Goal: Communication & Community: Answer question/provide support

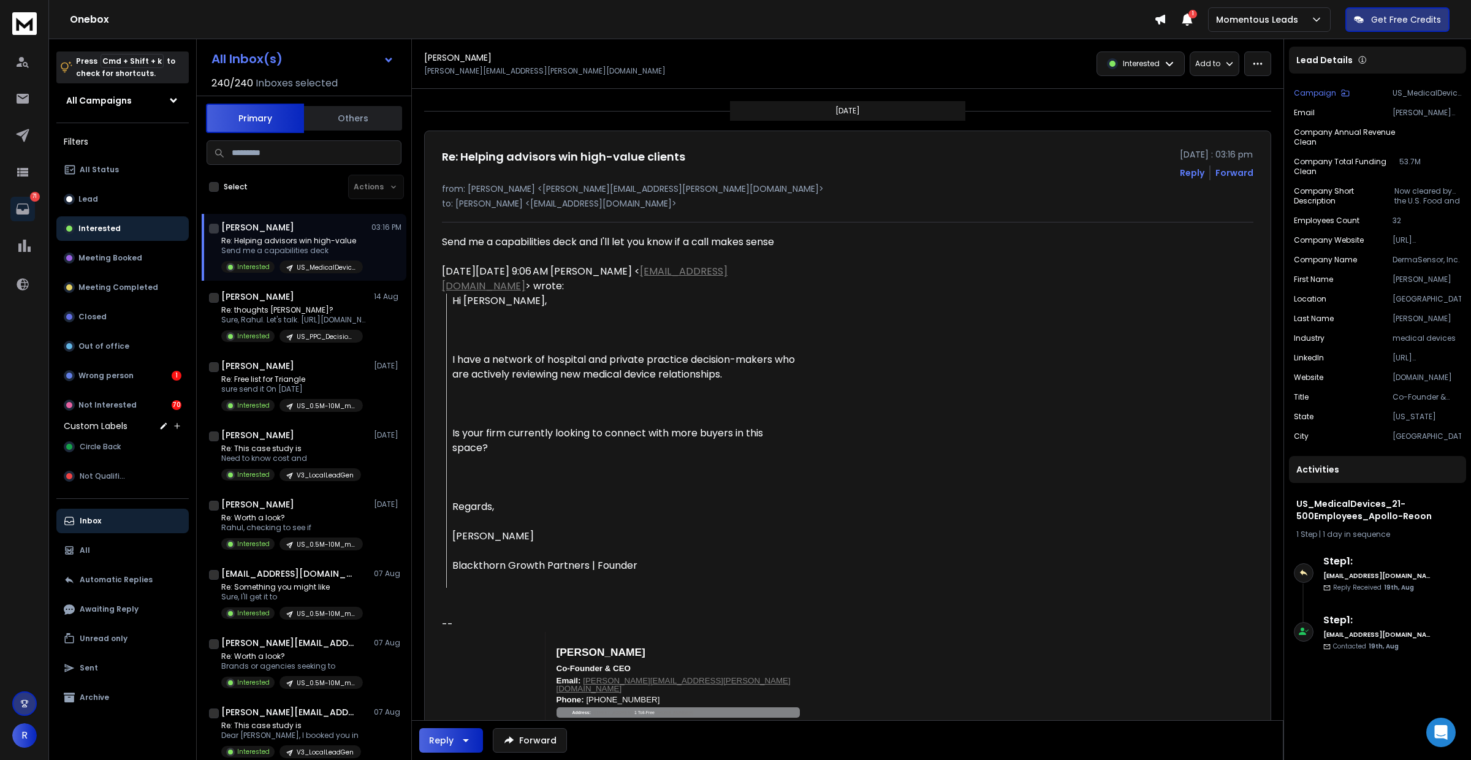
scroll to position [28, 0]
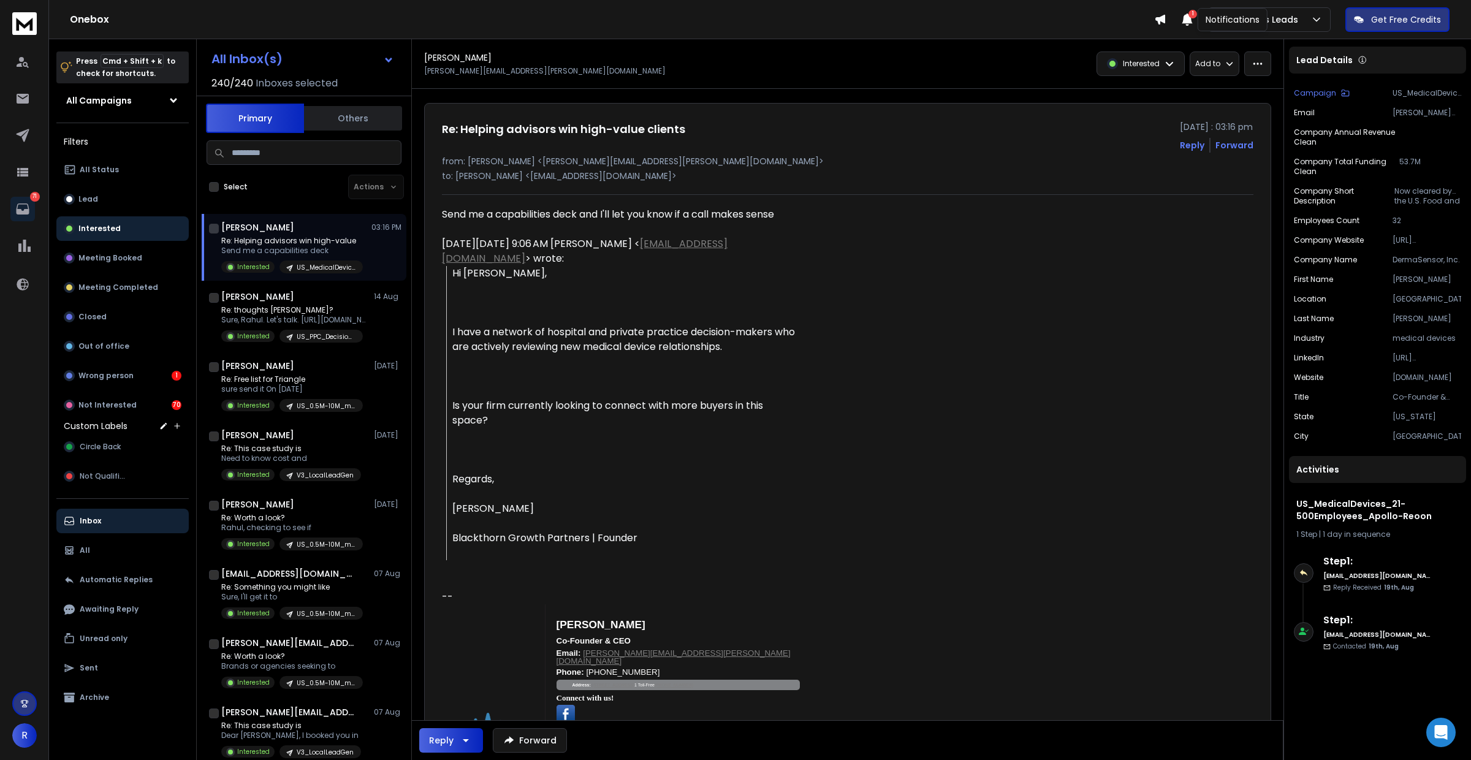
click at [1185, 20] on icon at bounding box center [1187, 19] width 11 height 12
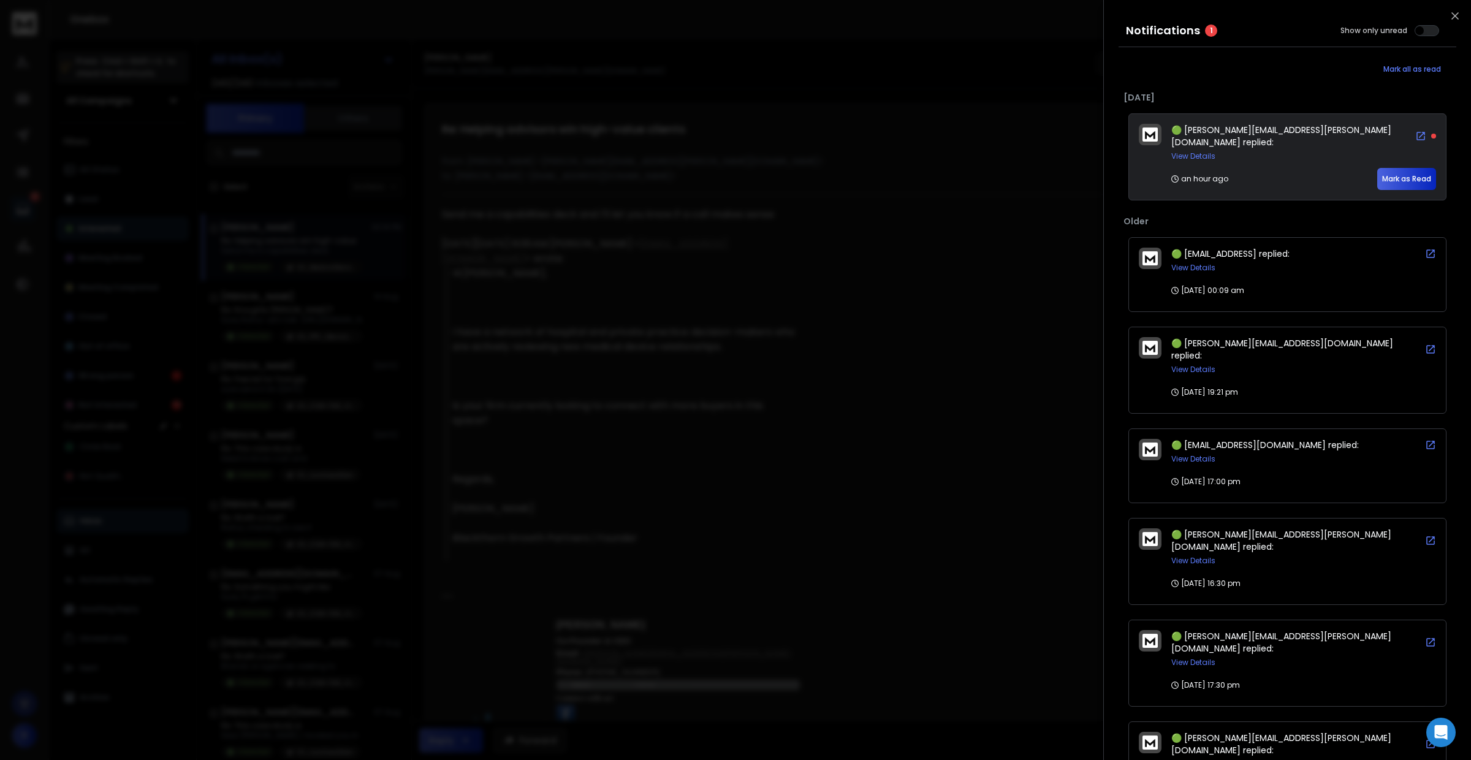
click at [1414, 168] on button "Mark as Read" at bounding box center [1406, 179] width 59 height 22
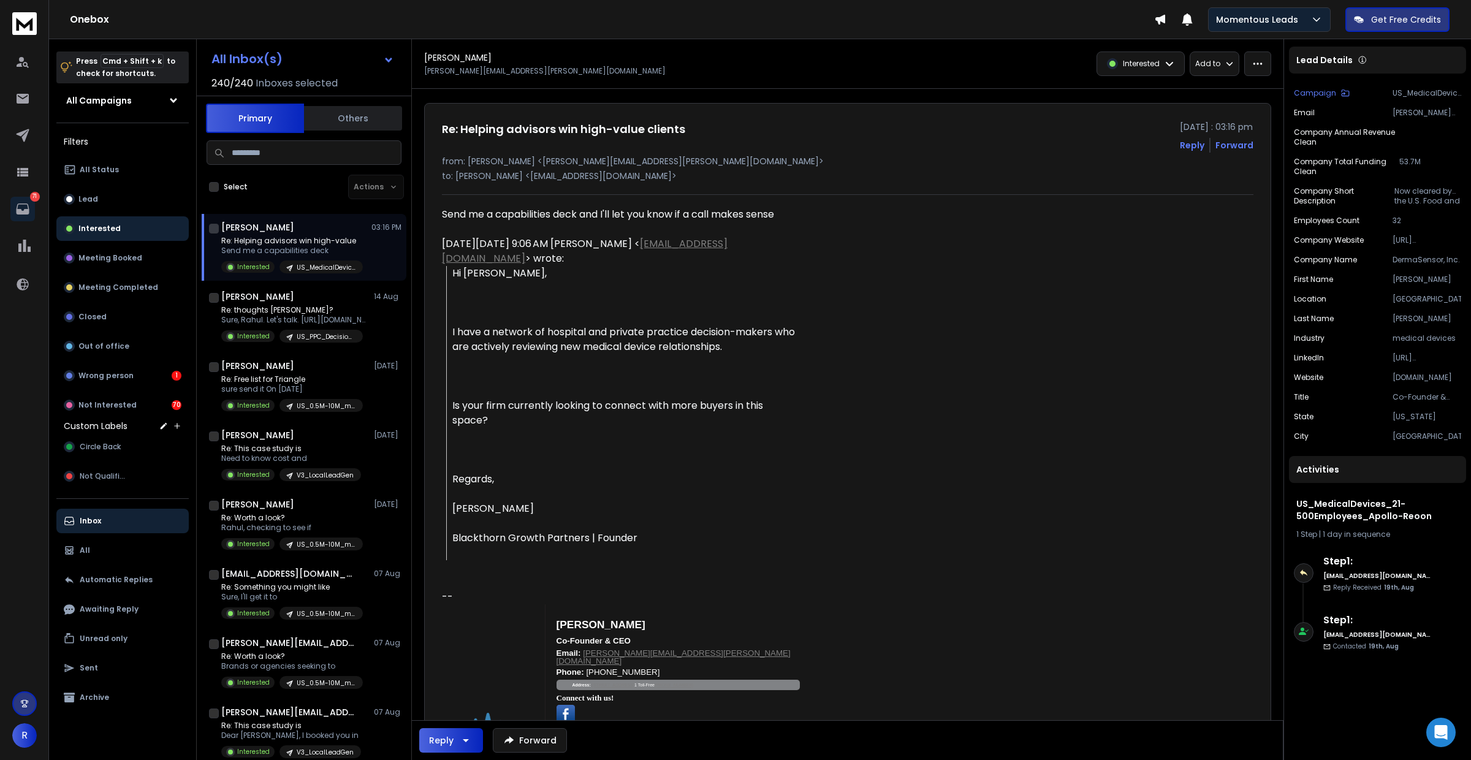
click at [1276, 23] on p "Momentous Leads" at bounding box center [1259, 19] width 87 height 12
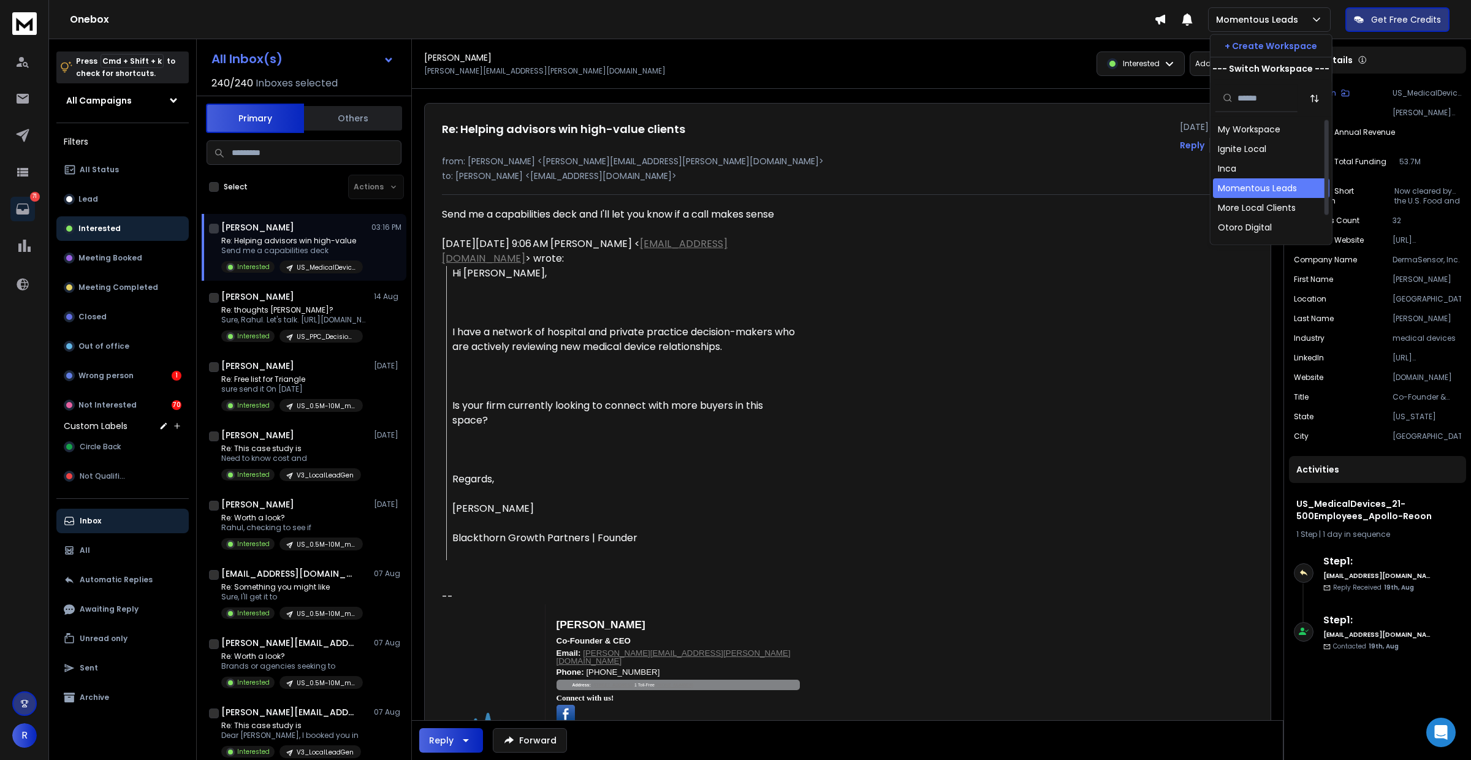
click at [1049, 191] on div "Re: Helping advisors win high-value clients 19 August 2025 : 03:16 pm Reply For…" at bounding box center [848, 577] width 812 height 913
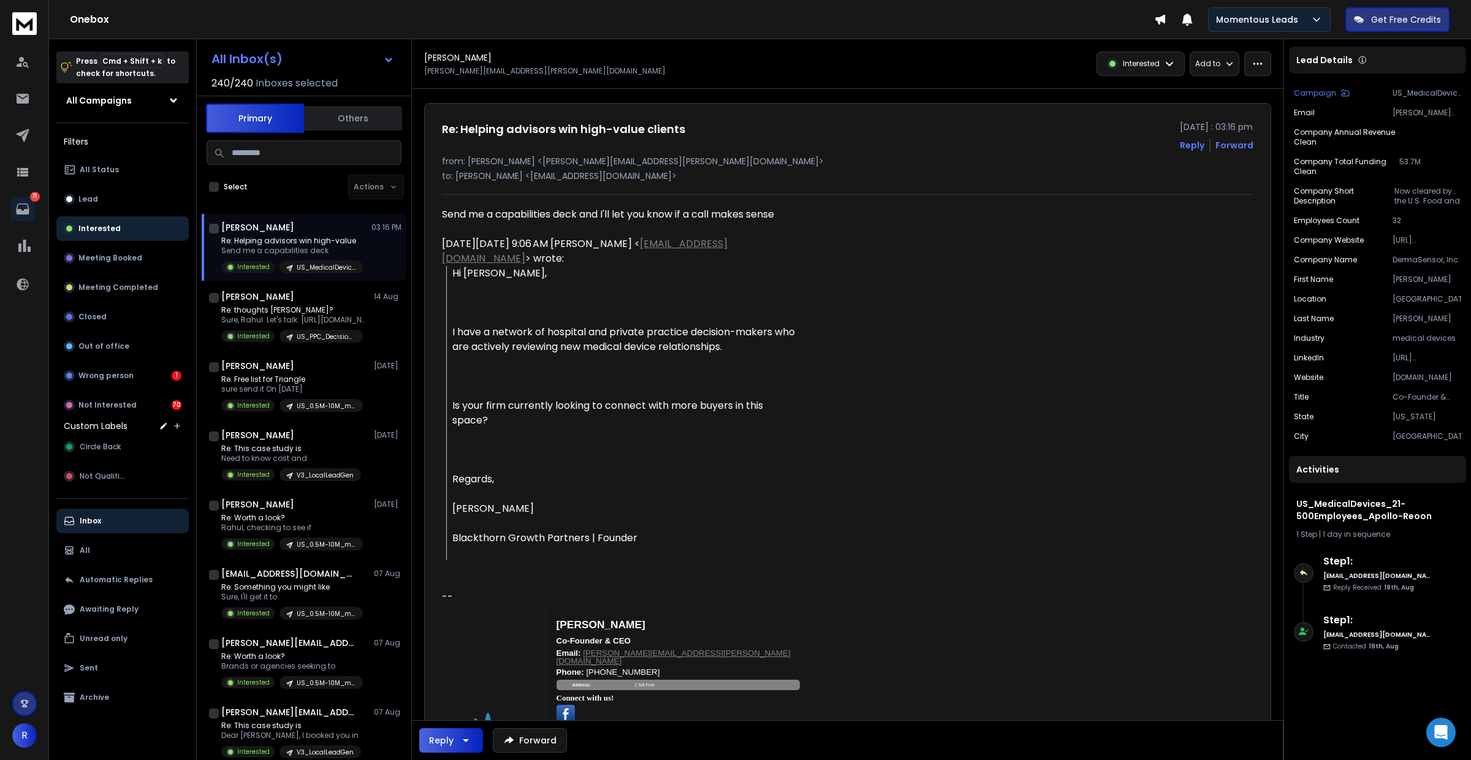
click at [1314, 10] on button "Momentous Leads" at bounding box center [1269, 19] width 123 height 25
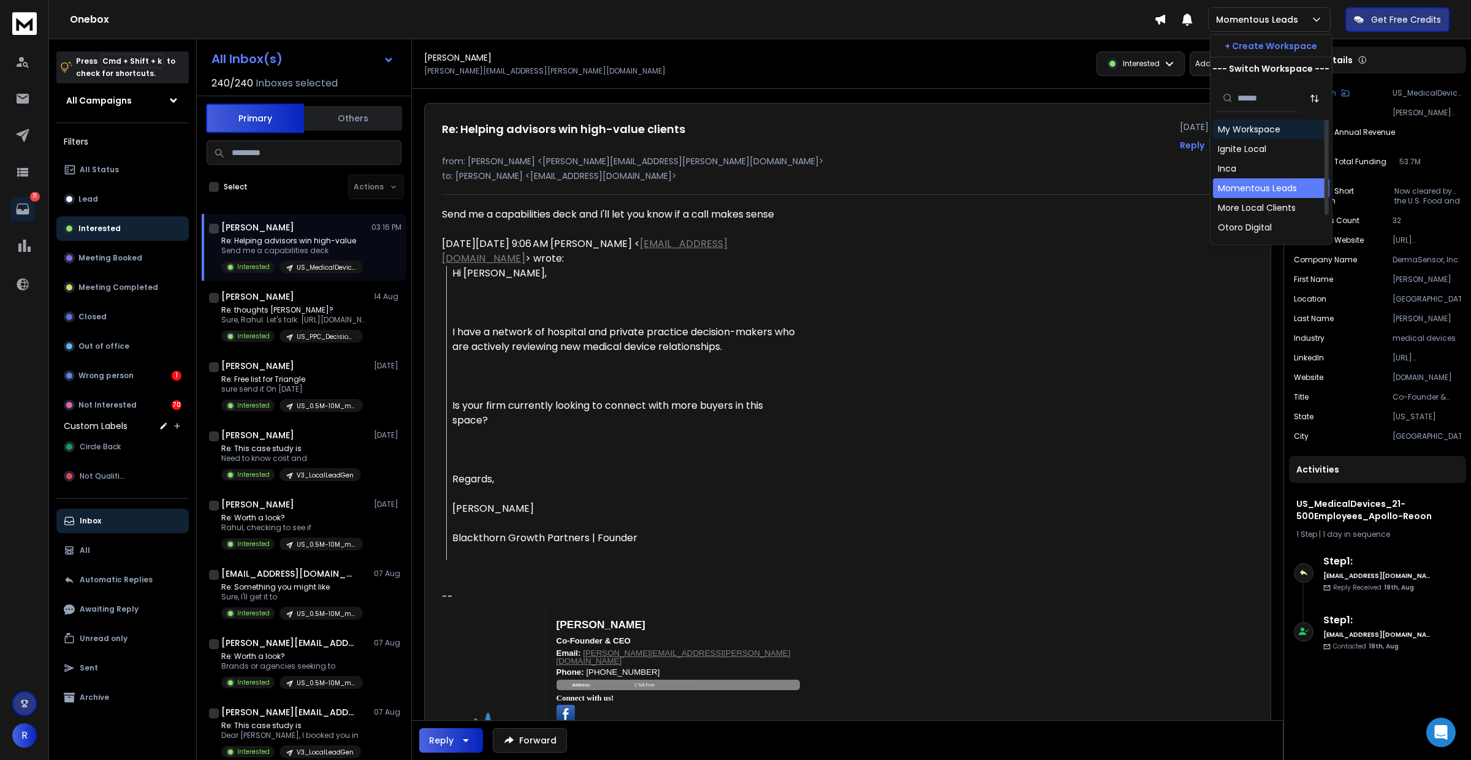
click at [1288, 131] on div "My Workspace" at bounding box center [1271, 130] width 116 height 20
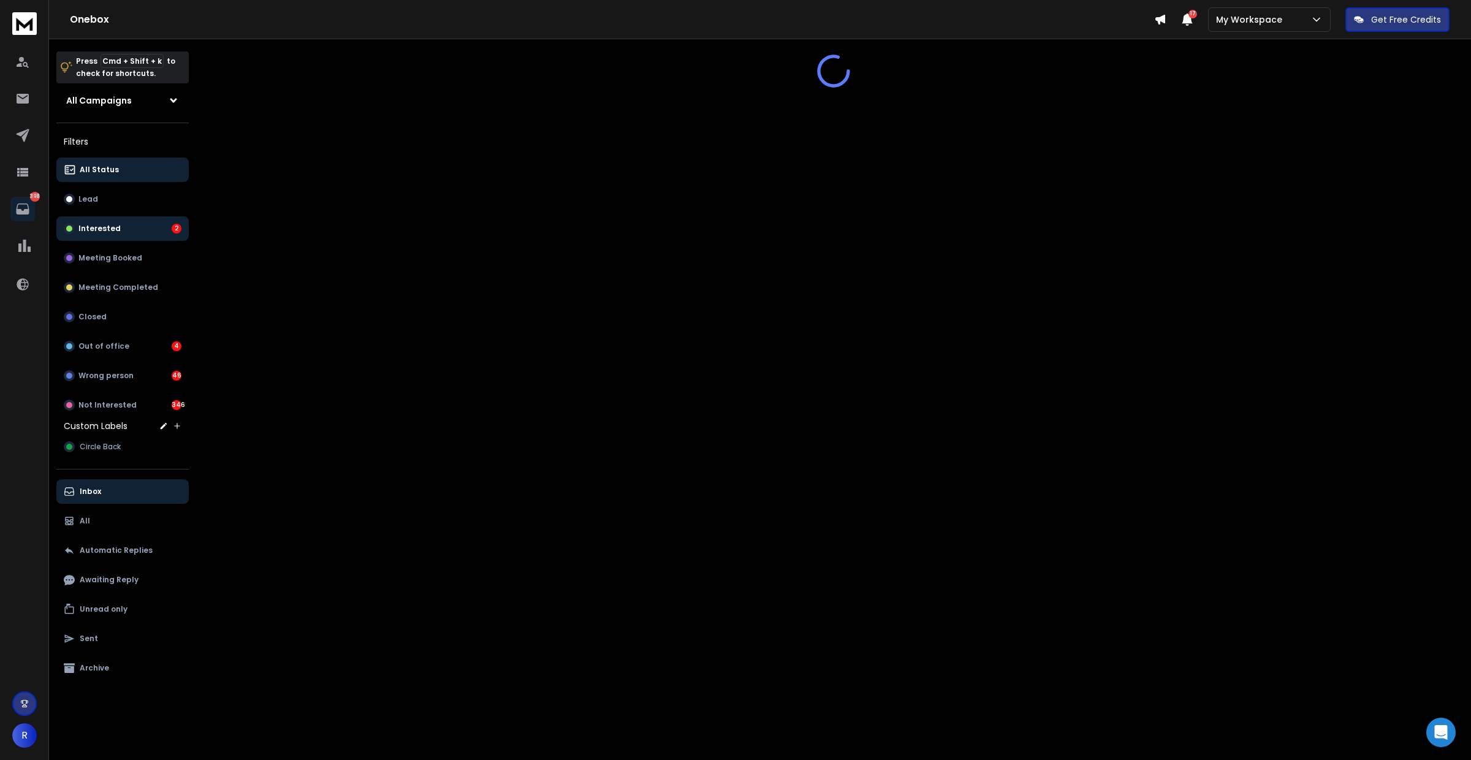
click at [175, 226] on div "2" at bounding box center [177, 229] width 10 height 10
click at [1193, 21] on icon at bounding box center [1187, 19] width 12 height 12
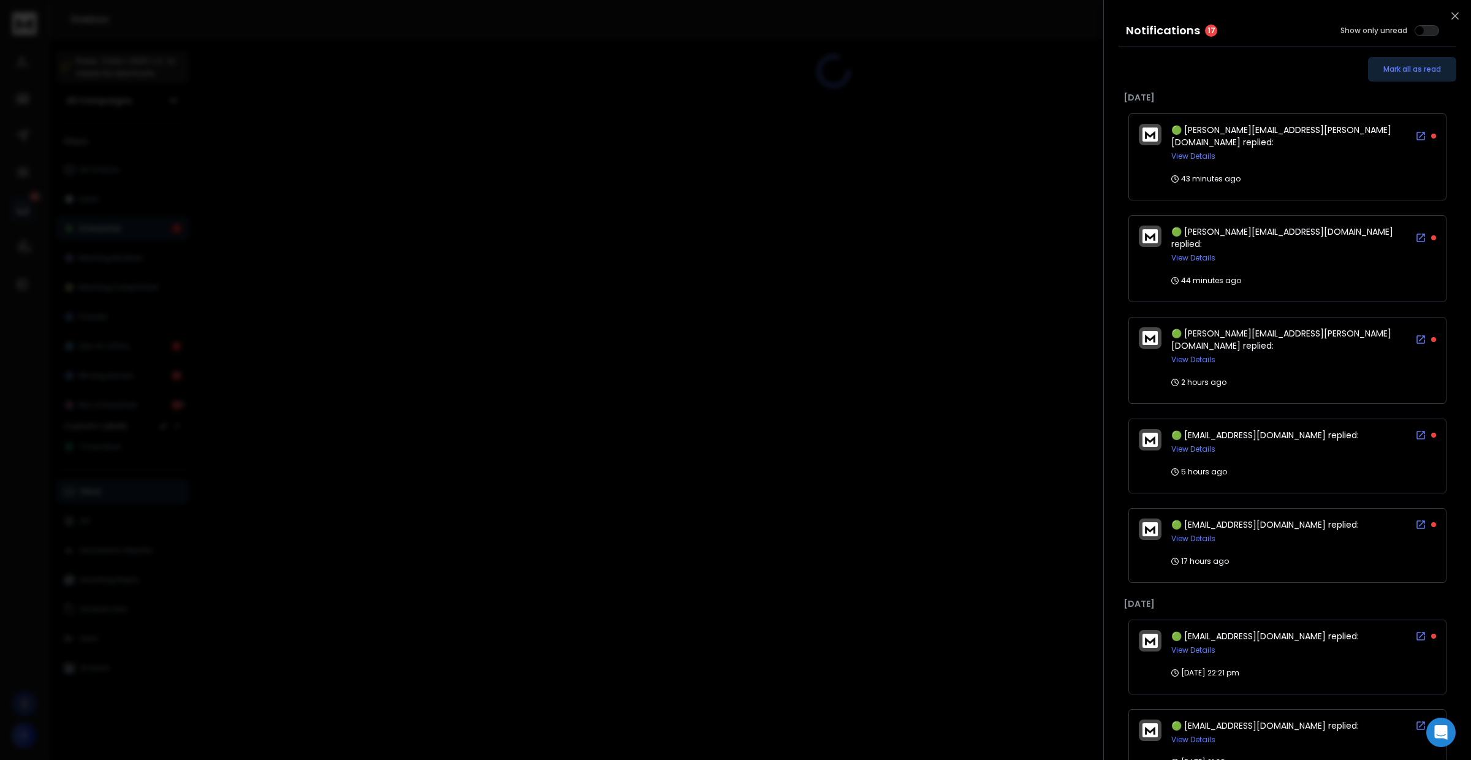
click at [1383, 71] on span "Mark all as read" at bounding box center [1412, 69] width 58 height 10
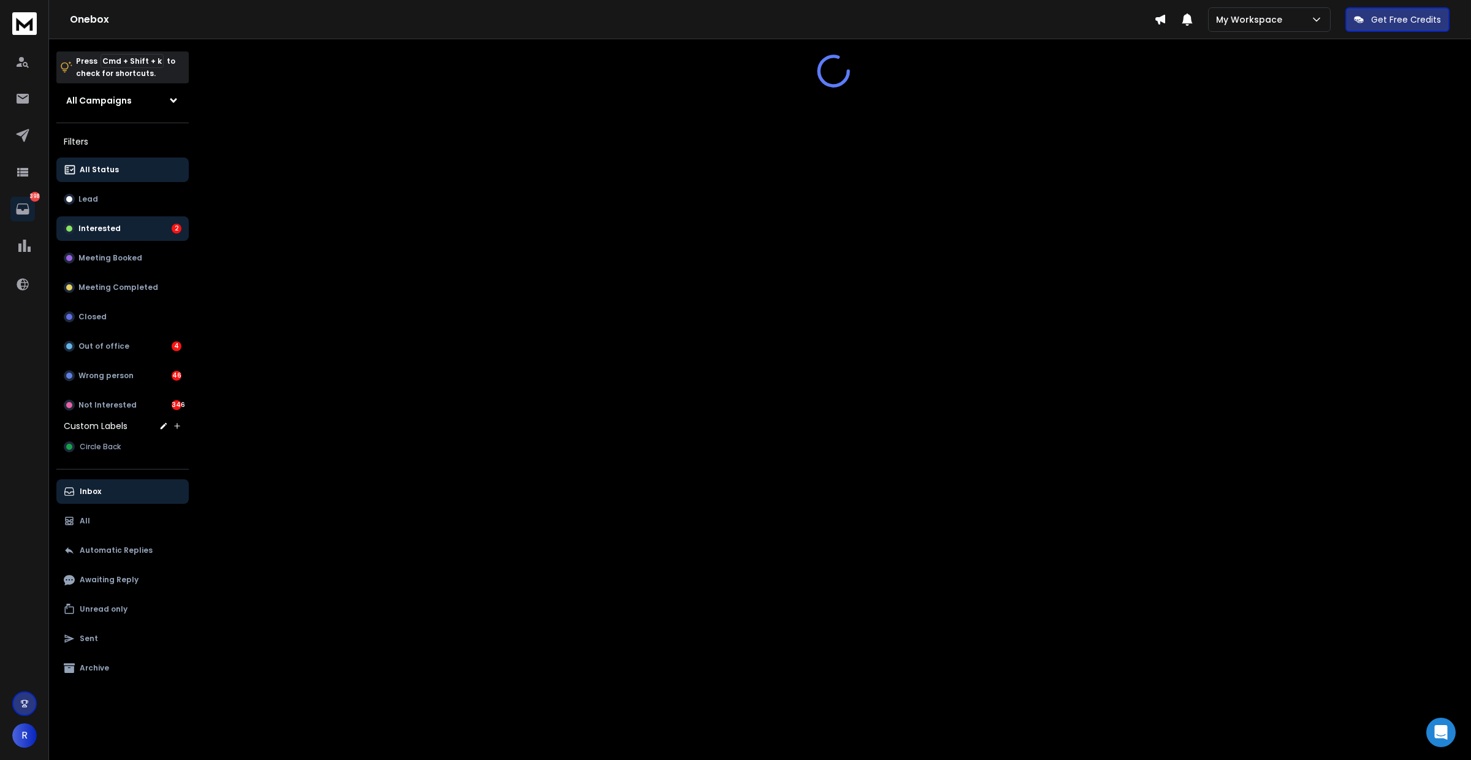
click at [129, 231] on button "Interested 2" at bounding box center [122, 228] width 132 height 25
click at [163, 219] on button "Interested 2" at bounding box center [122, 228] width 132 height 25
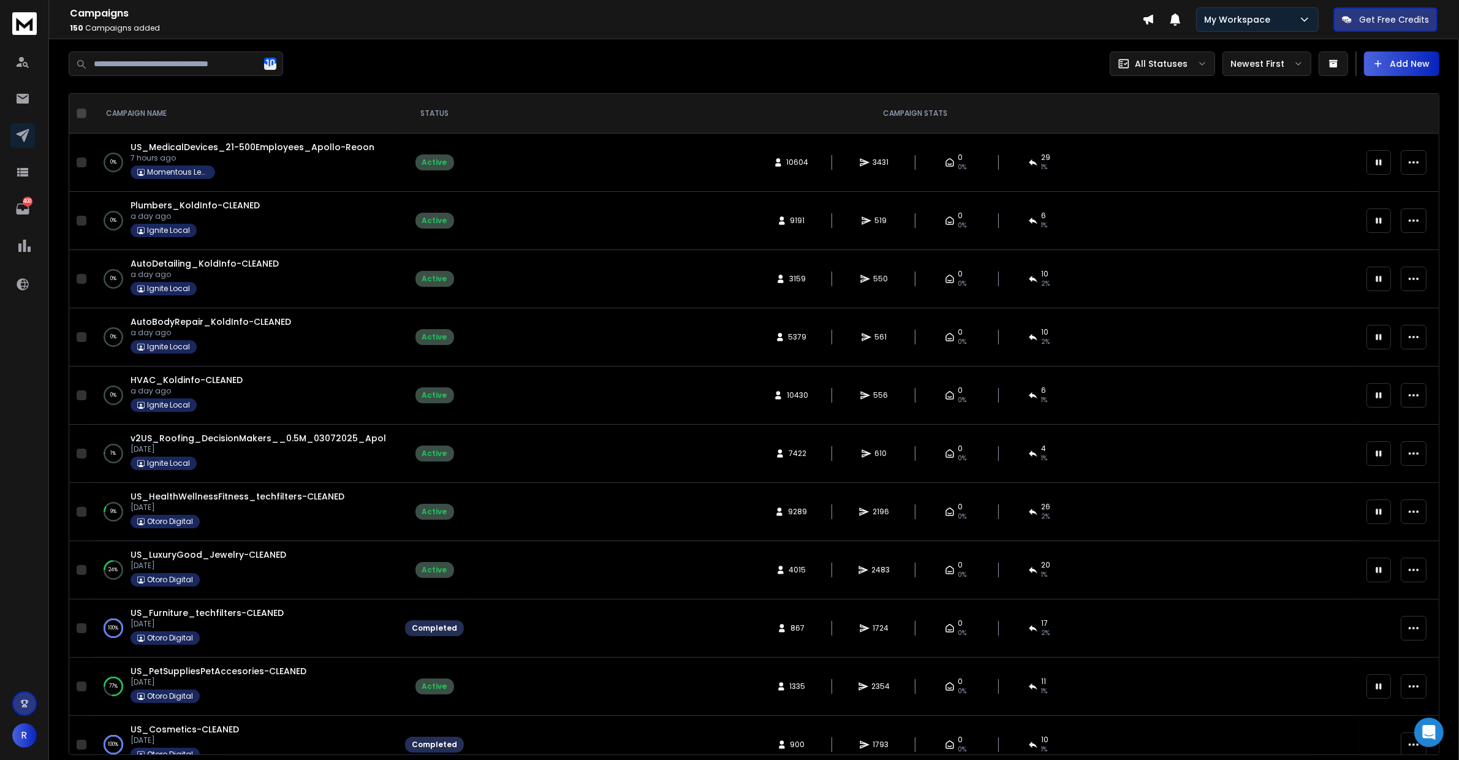
click at [1283, 16] on div "My Workspace" at bounding box center [1257, 19] width 107 height 12
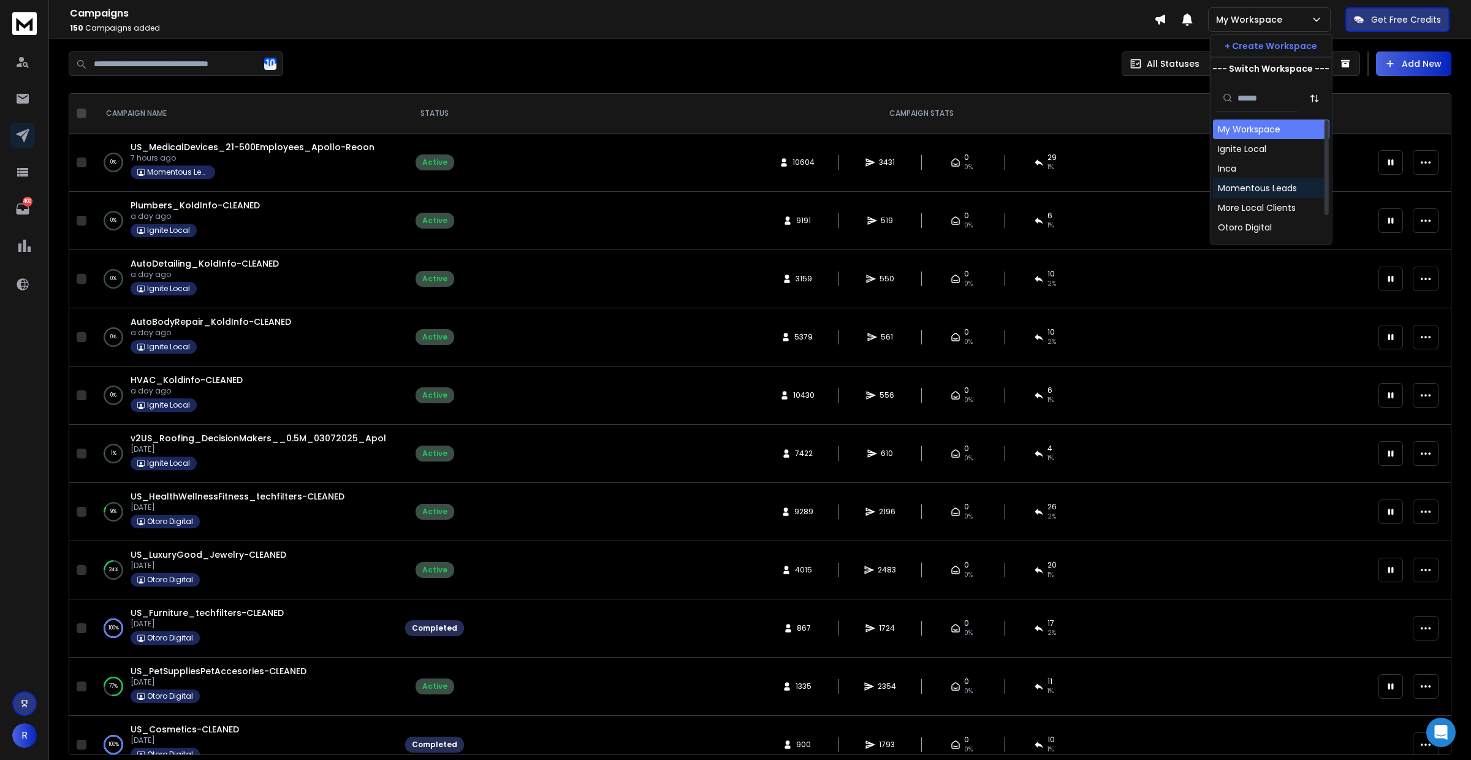
click at [1260, 182] on div "Momentous Leads" at bounding box center [1257, 188] width 79 height 12
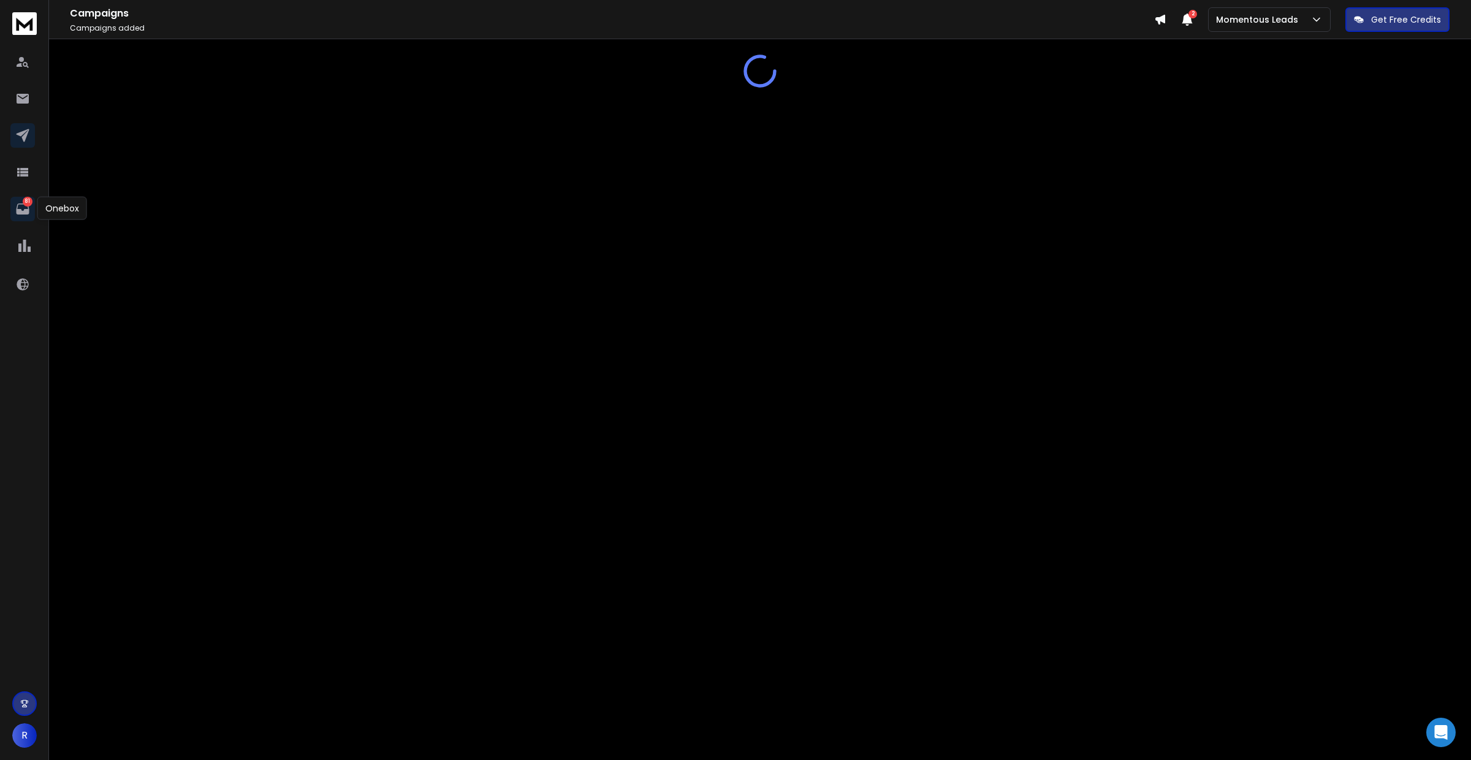
click at [23, 207] on icon at bounding box center [22, 209] width 15 height 15
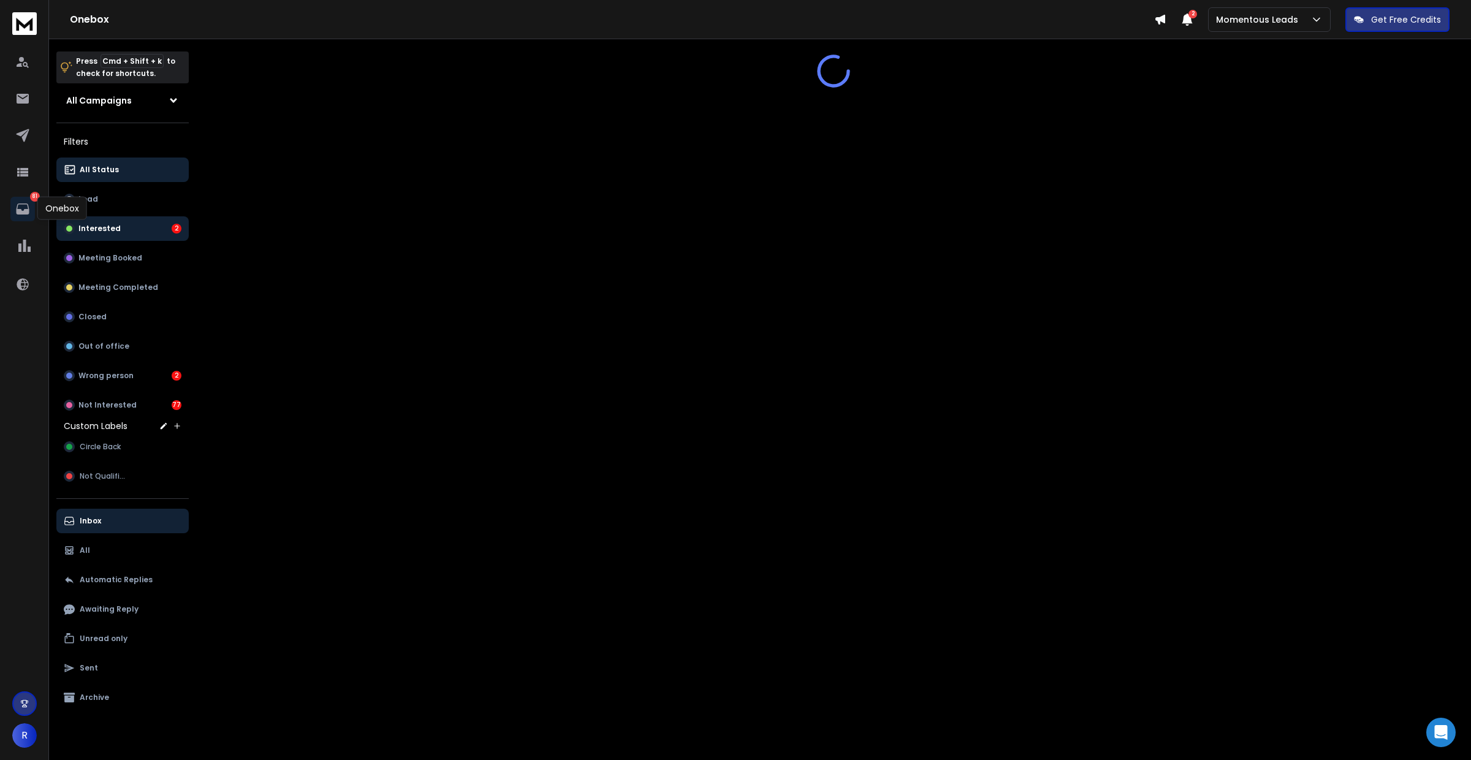
click at [92, 222] on button "Interested 2" at bounding box center [122, 228] width 132 height 25
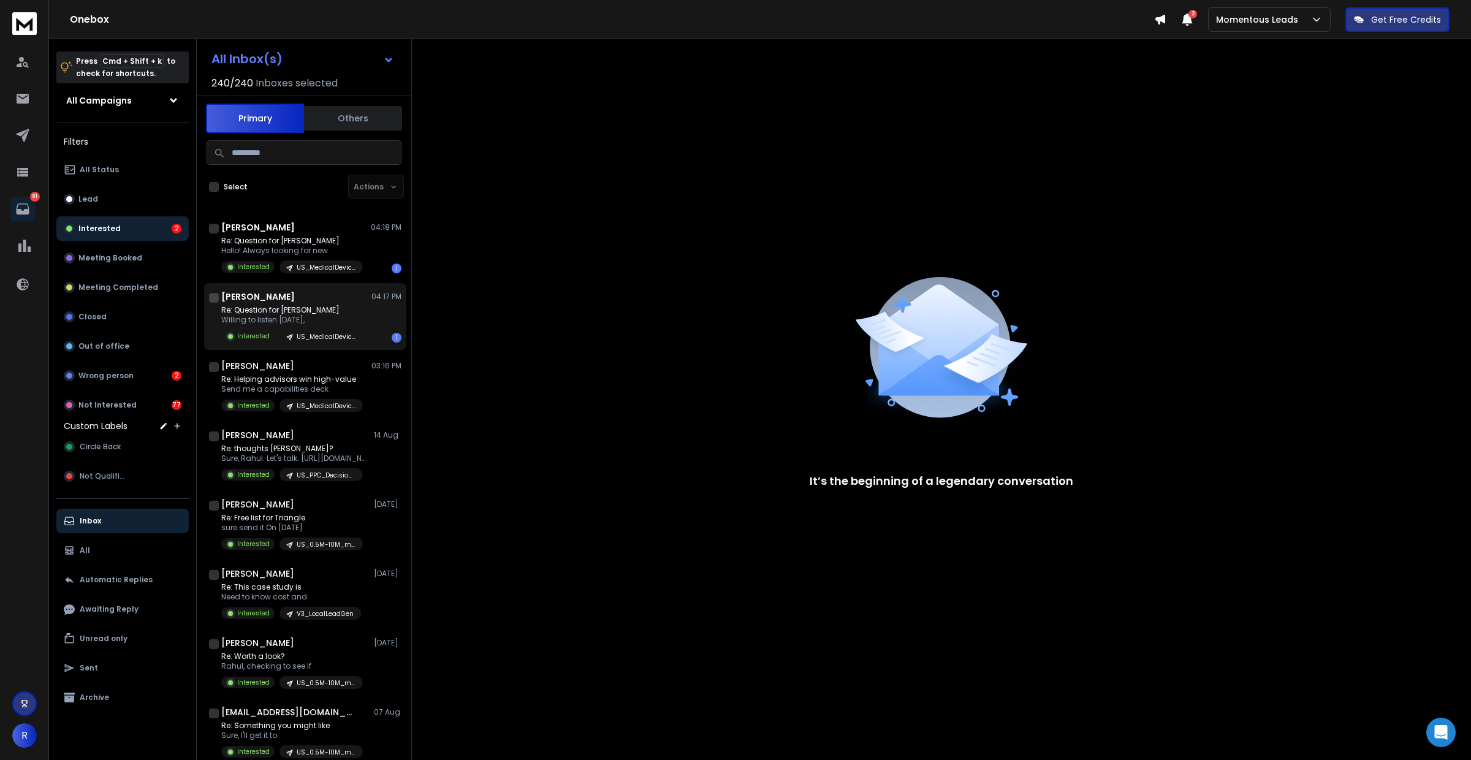
click at [337, 333] on p "US_MedicalDevices_21-500Employees_Apollo-Reoon" at bounding box center [326, 336] width 59 height 9
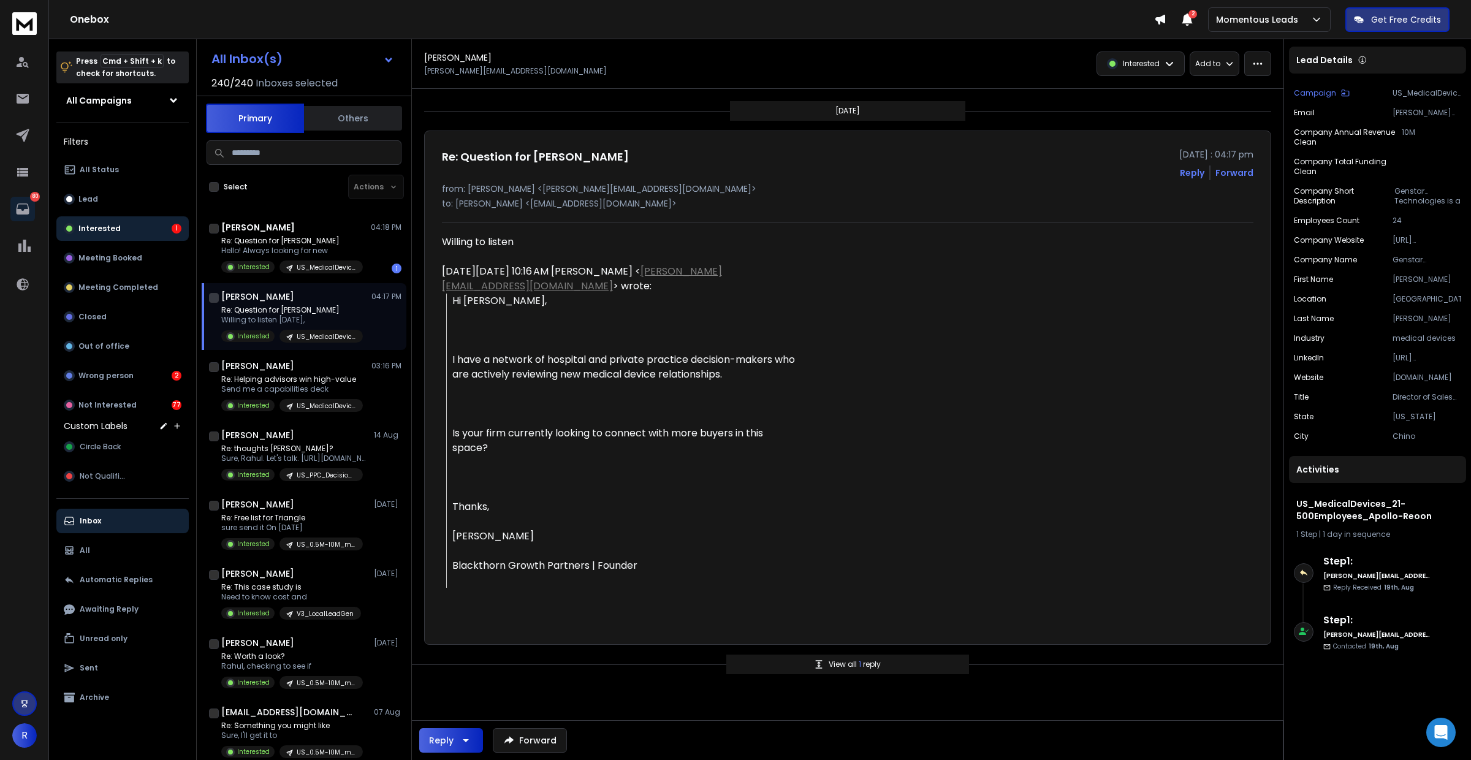
click at [1414, 381] on p "genstartech.com" at bounding box center [1427, 378] width 69 height 10
click at [432, 742] on div "Reply" at bounding box center [441, 740] width 25 height 12
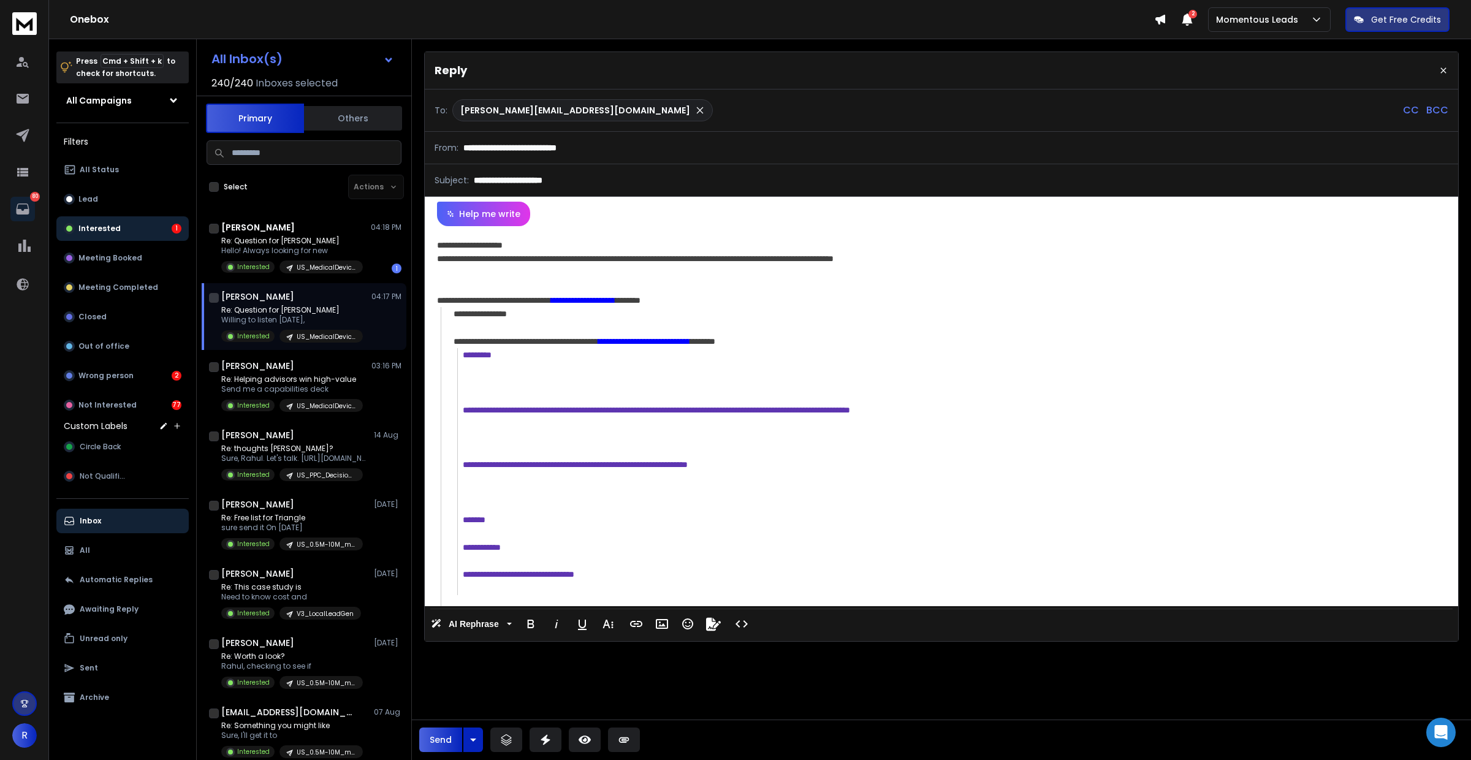
click at [839, 256] on div "**********" at bounding box center [934, 258] width 994 height 13
click at [968, 259] on div "**********" at bounding box center [934, 258] width 994 height 13
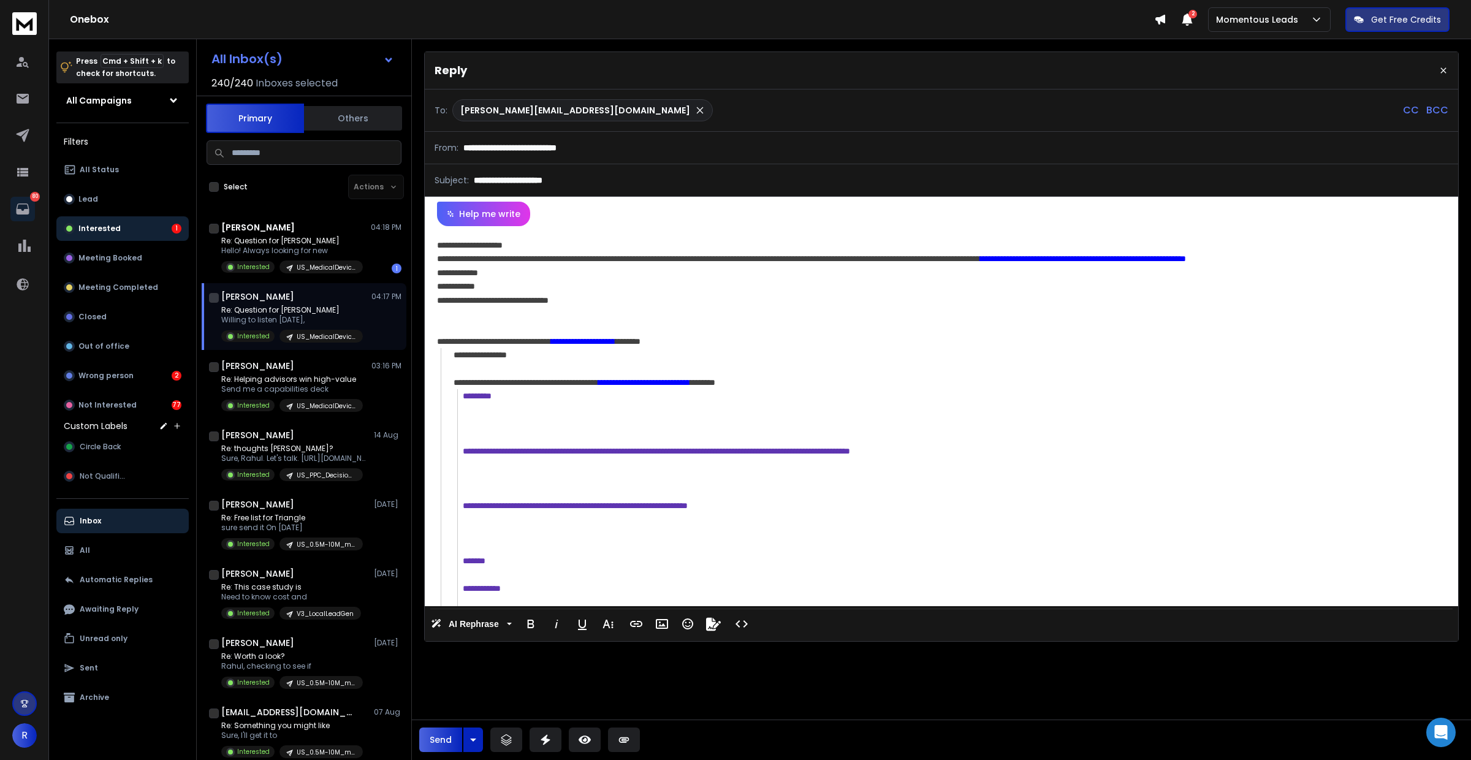
click at [441, 736] on button "Send" at bounding box center [440, 740] width 43 height 25
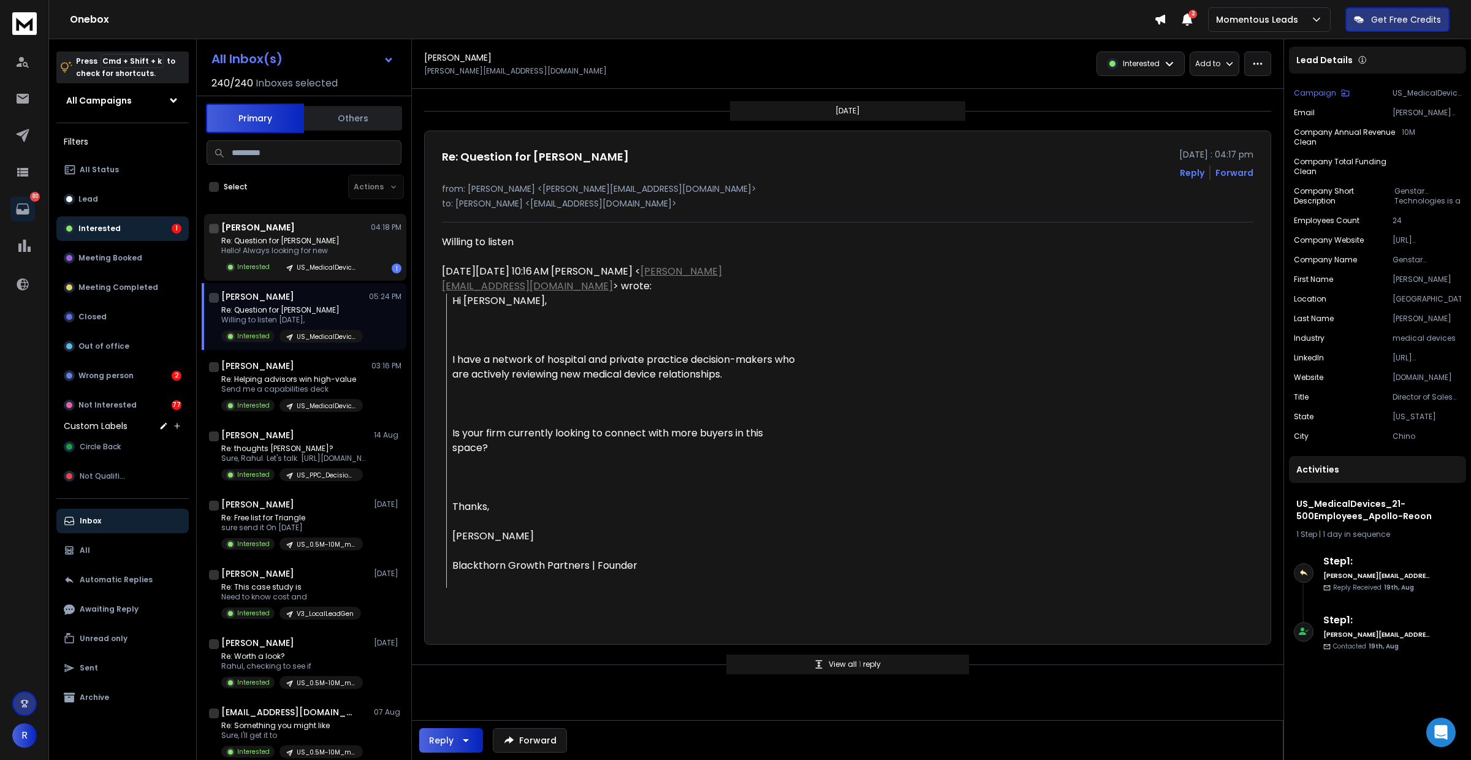
click at [365, 254] on div "Re: Question for Stephanie Hello! Always looking for new Interested US_MedicalD…" at bounding box center [311, 254] width 180 height 37
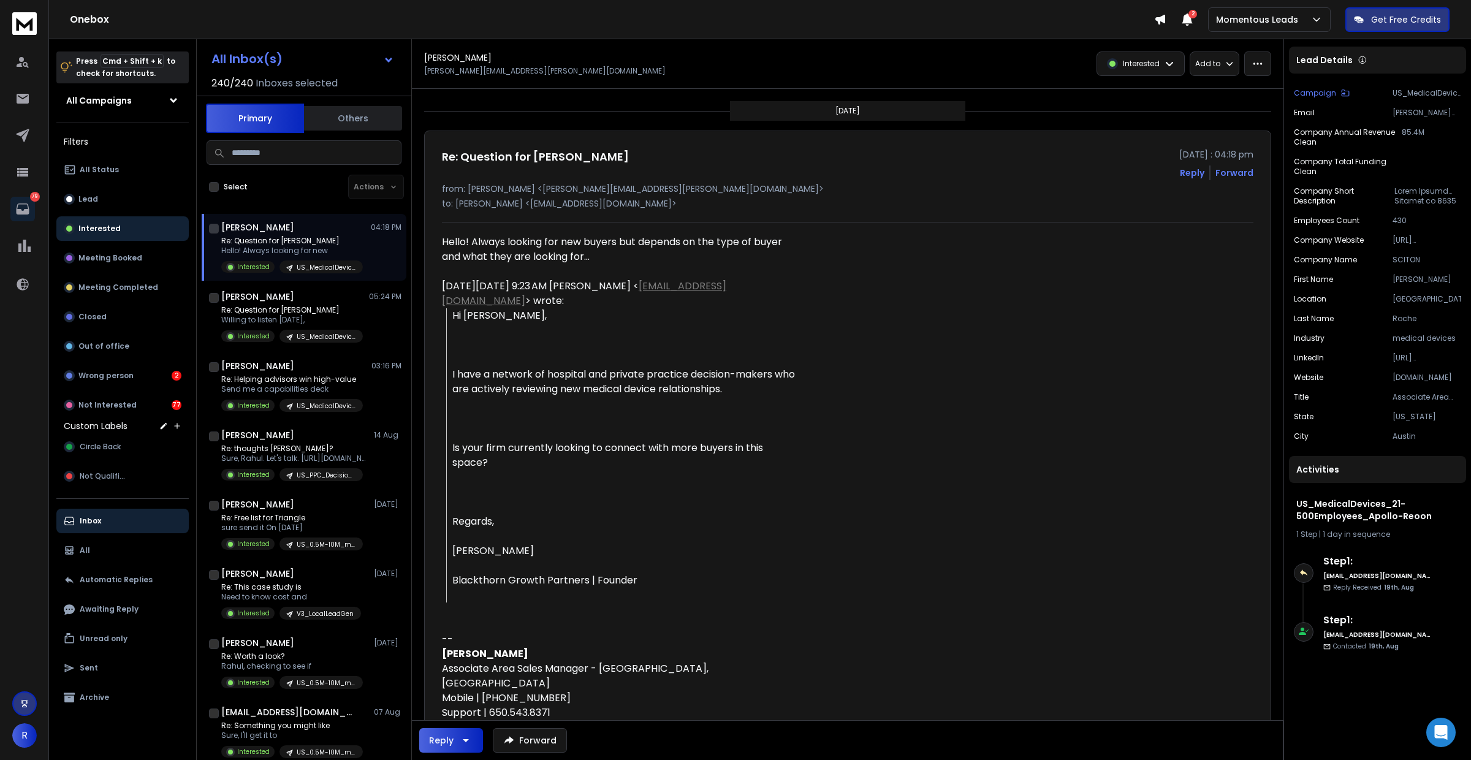
click at [435, 744] on div "Reply" at bounding box center [441, 740] width 25 height 12
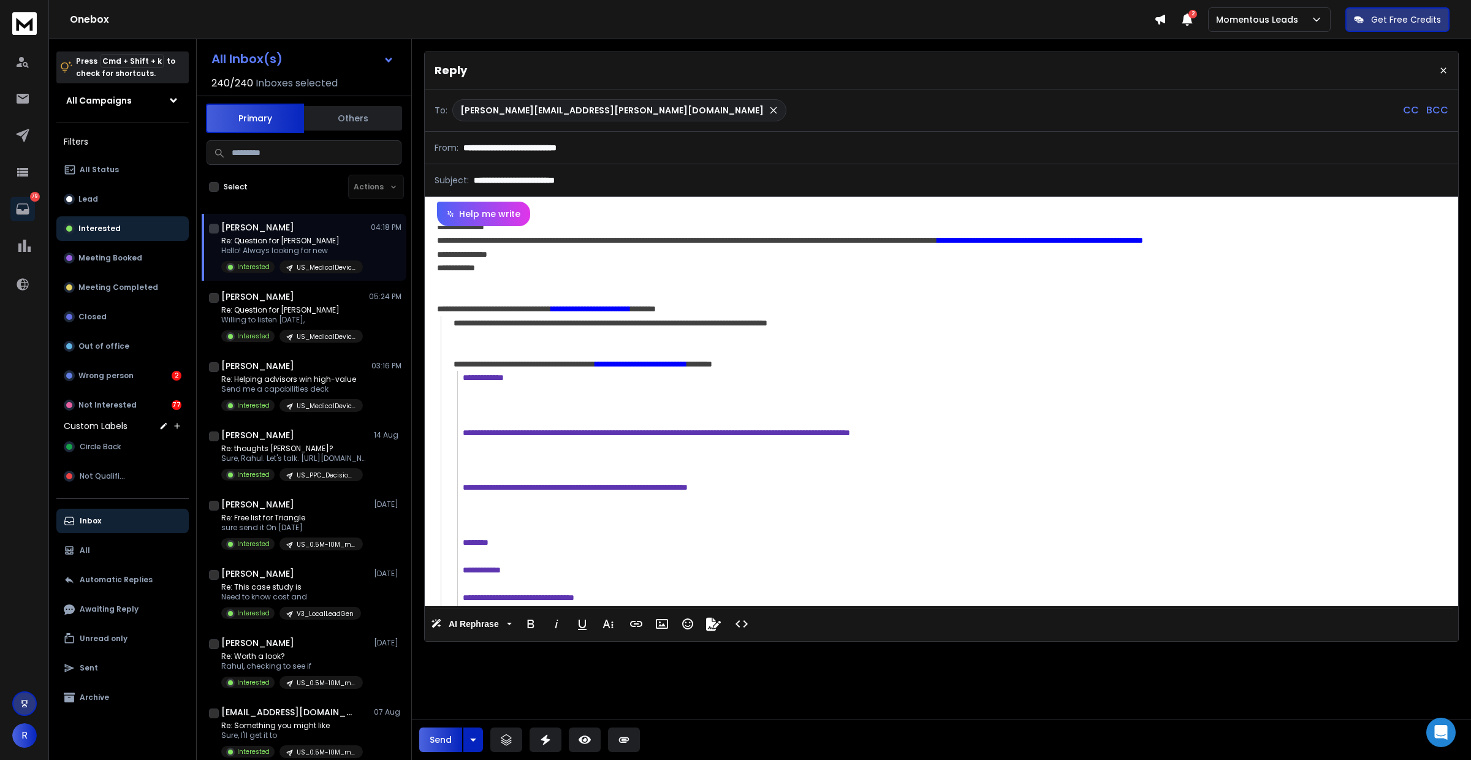
scroll to position [249, 0]
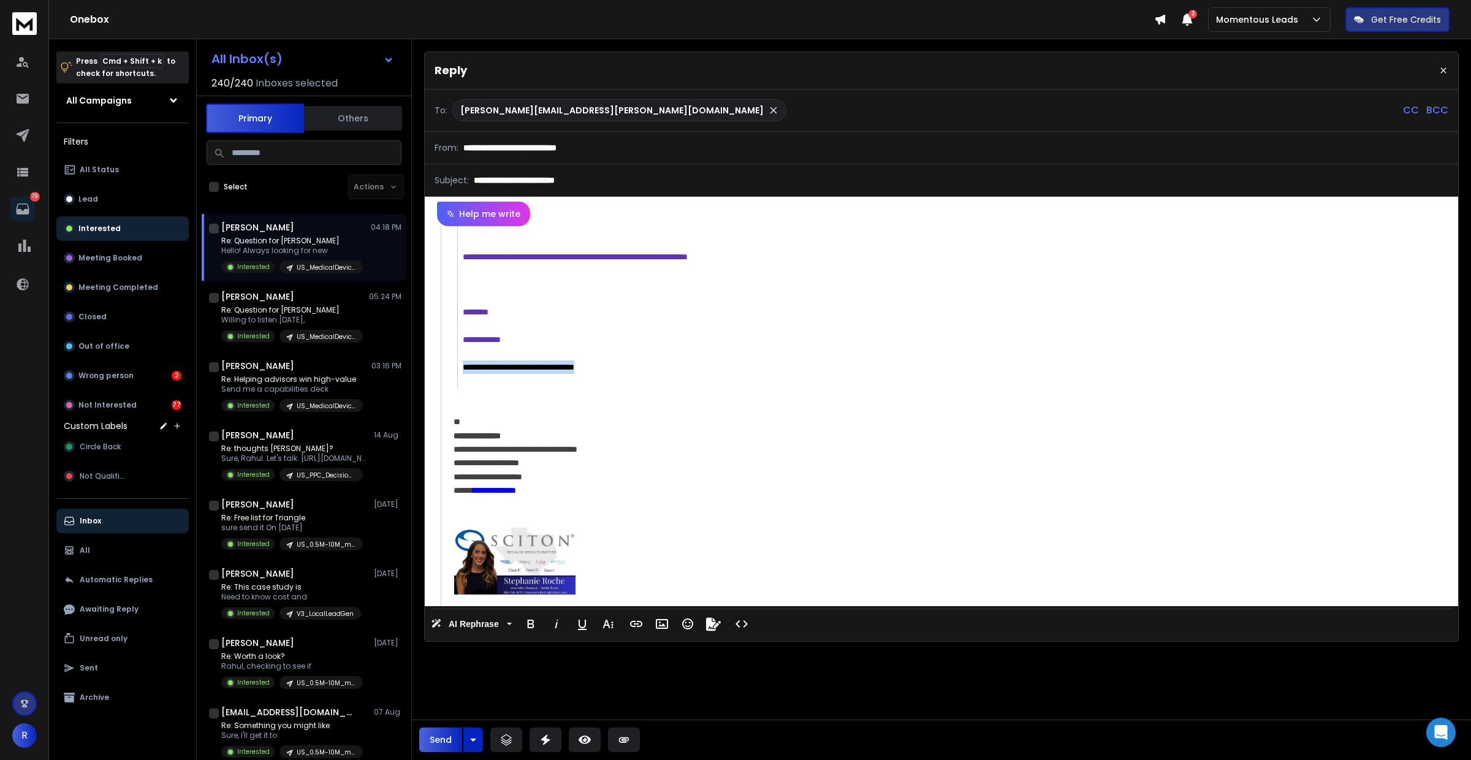
drag, startPoint x: 462, startPoint y: 366, endPoint x: 604, endPoint y: 367, distance: 142.2
click at [604, 367] on blockquote "**********" at bounding box center [945, 263] width 976 height 247
copy blockquote "**********"
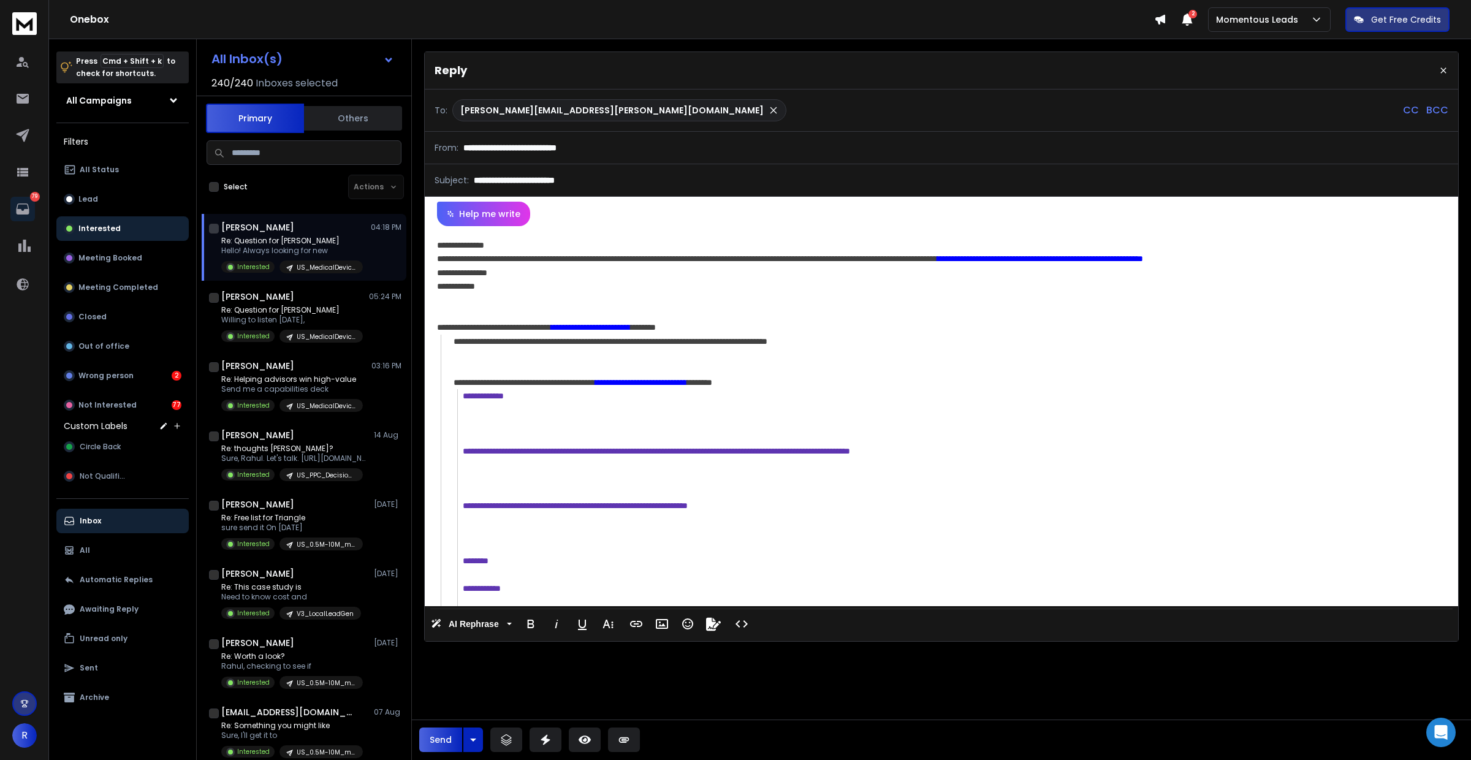
click at [509, 299] on div at bounding box center [940, 300] width 1006 height 13
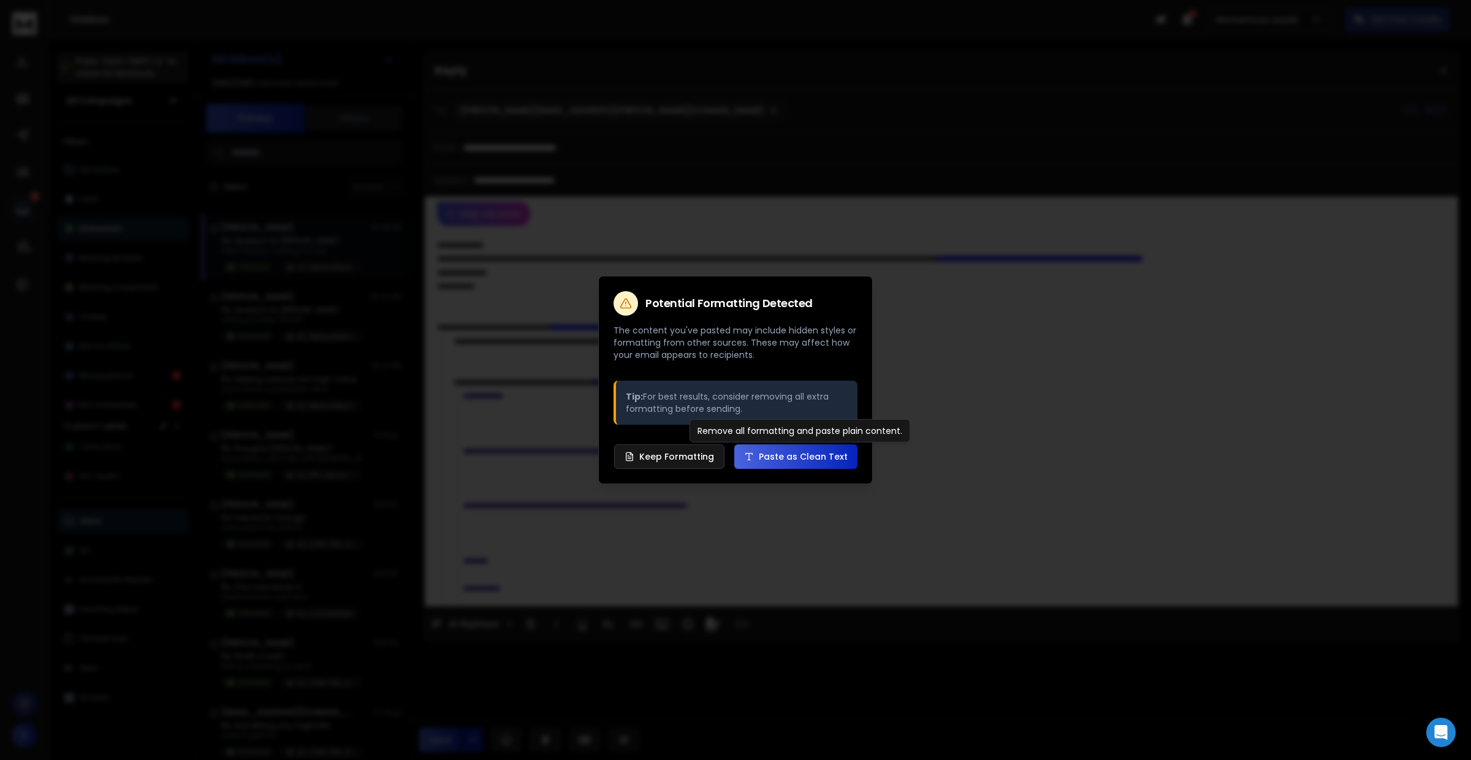
click at [783, 449] on button "Paste as Clean Text" at bounding box center [795, 456] width 123 height 25
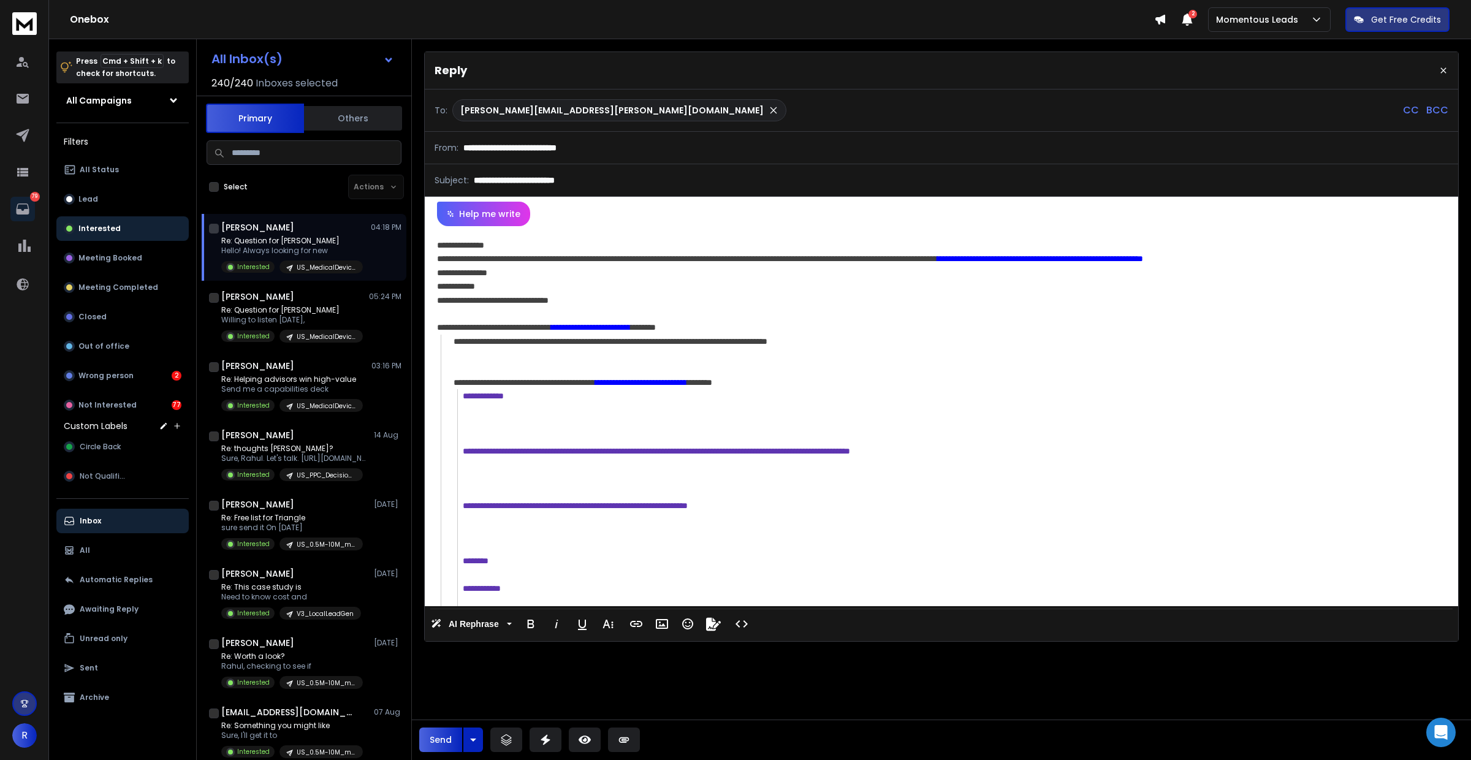
click at [439, 736] on button "Send" at bounding box center [440, 740] width 43 height 25
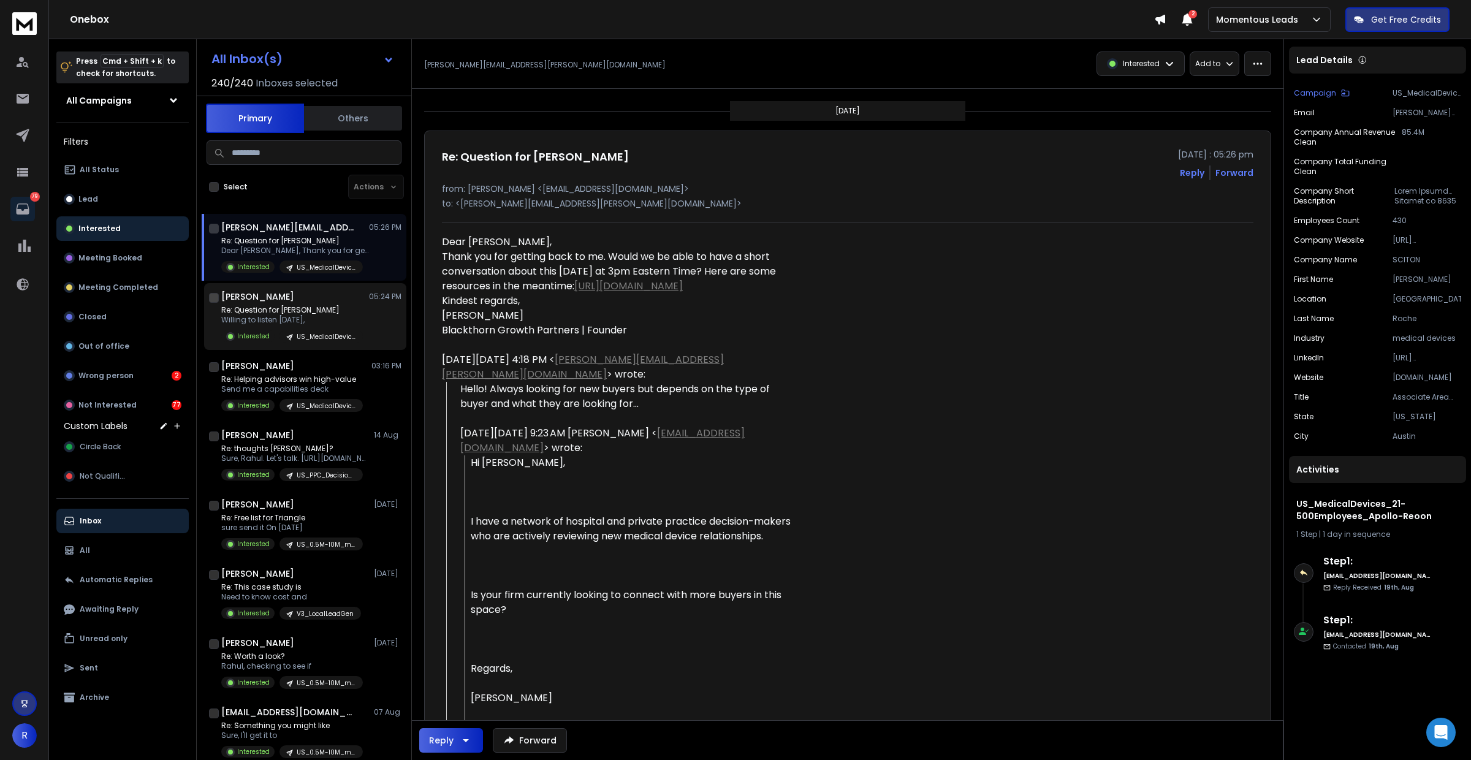
click at [347, 310] on p "Re: Question for Larry" at bounding box center [292, 310] width 142 height 10
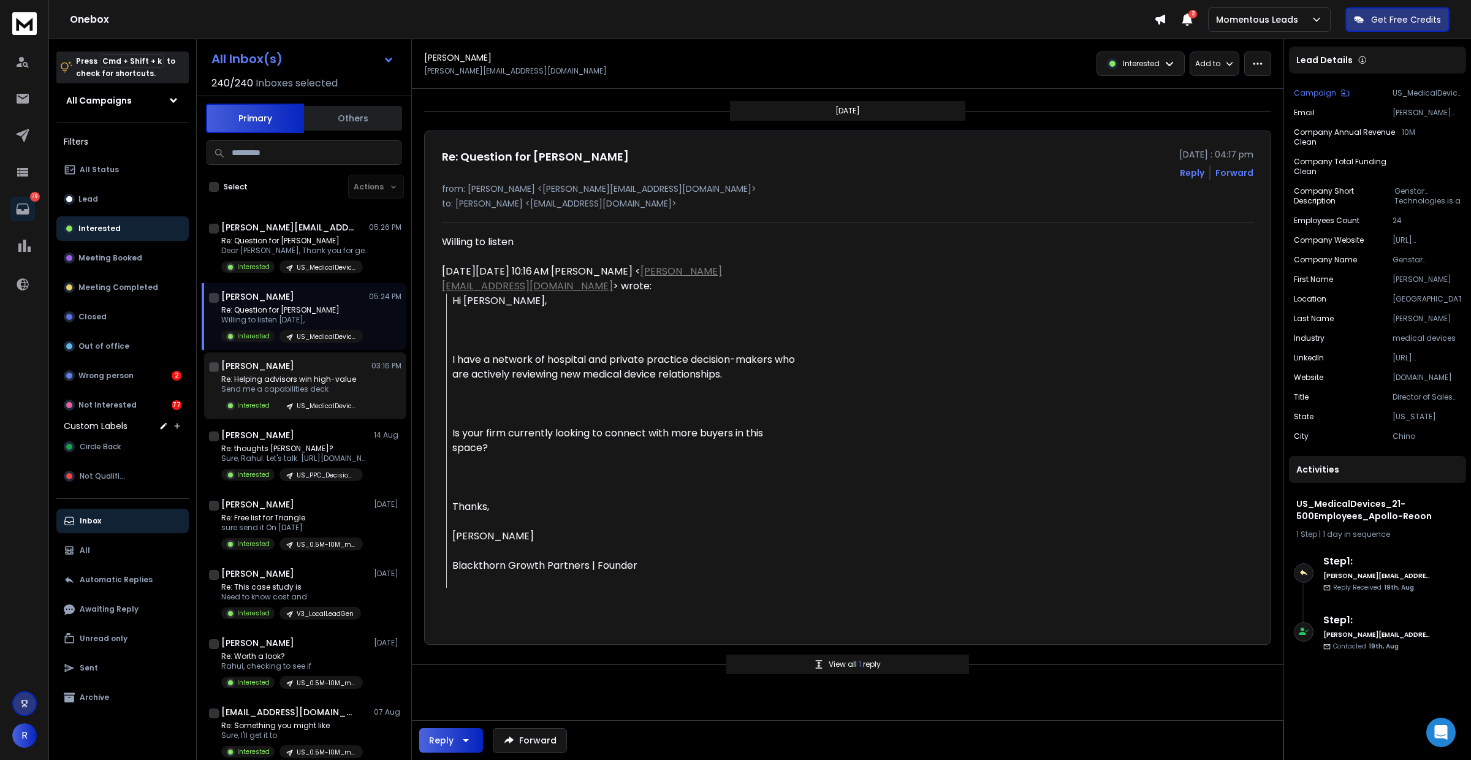
click at [327, 357] on div "Cody Simmons 03:16 PM Re: Helping advisors win high-value Send me a capabilitie…" at bounding box center [305, 385] width 202 height 67
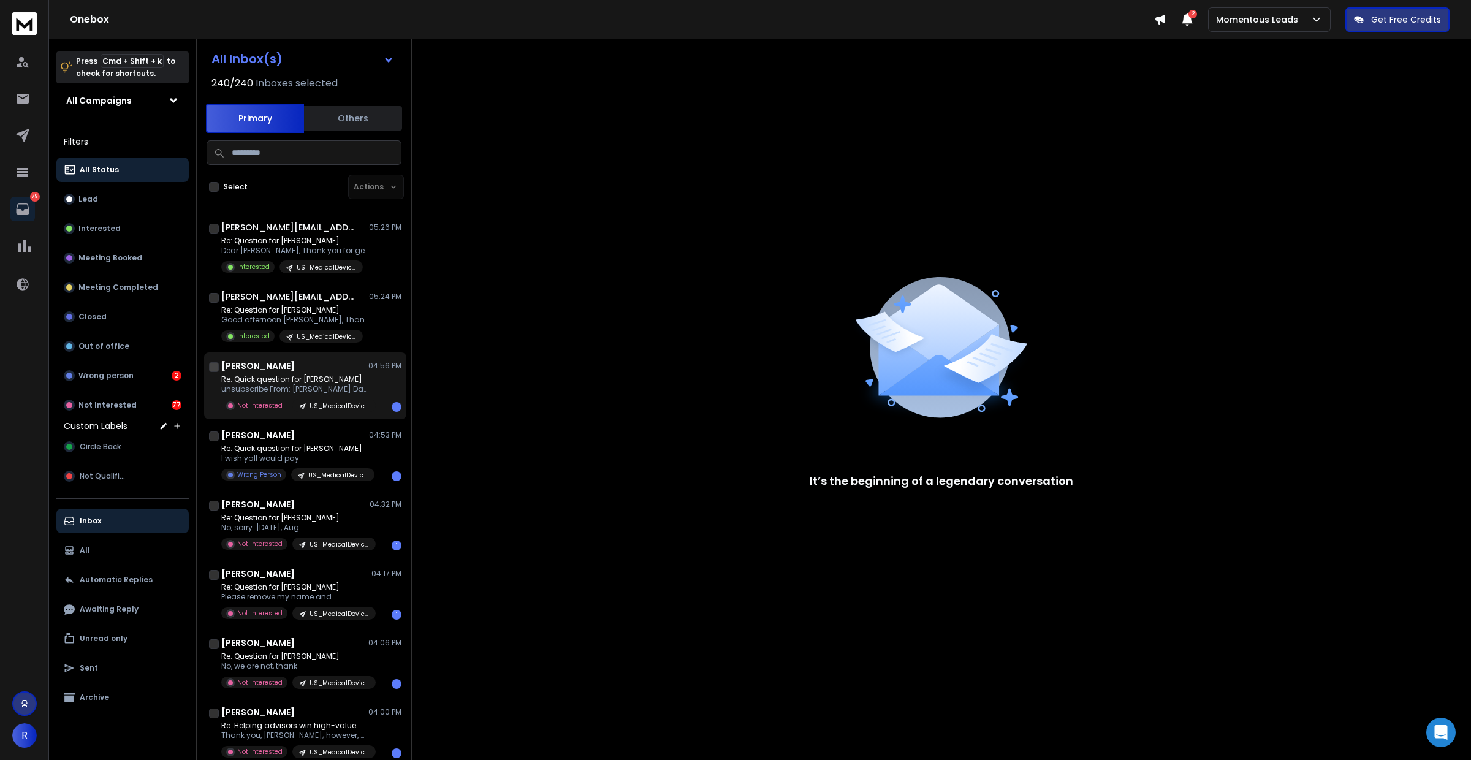
click at [307, 390] on p "unsubscribe From: [PERSON_NAME] Date:" at bounding box center [294, 389] width 147 height 10
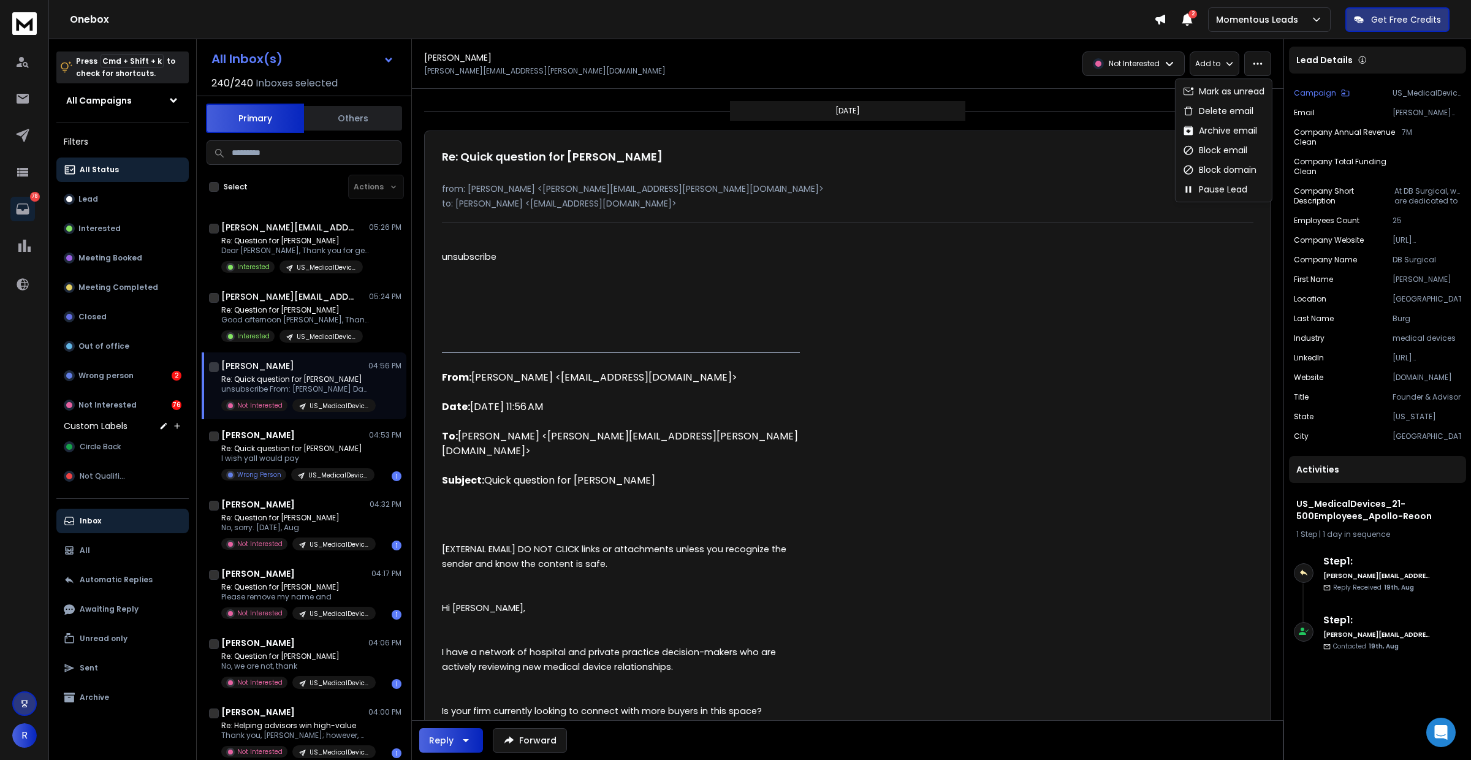
click at [1253, 69] on button "button" at bounding box center [1257, 63] width 27 height 25
click at [1247, 154] on div "Block email" at bounding box center [1223, 150] width 91 height 20
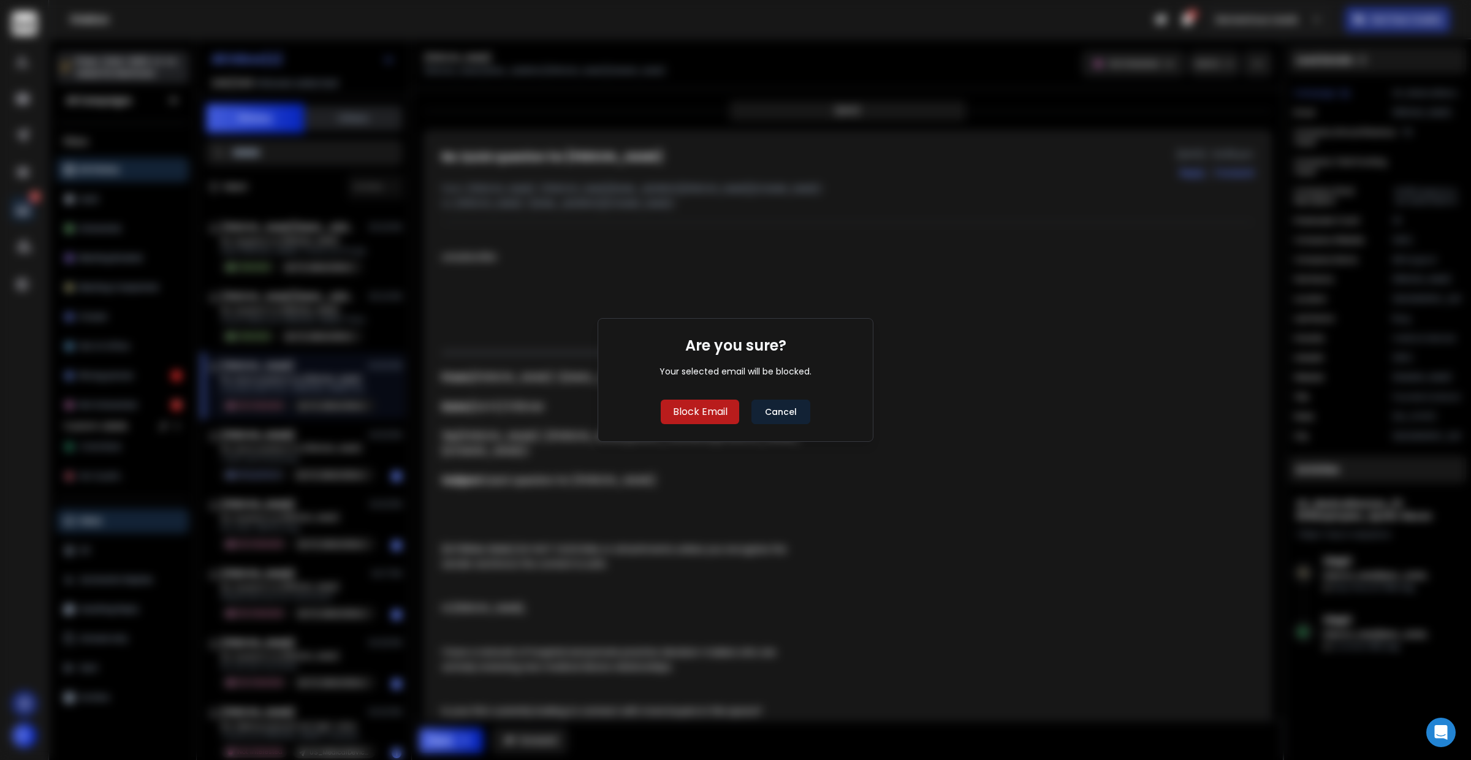
click at [697, 407] on button "Block Email" at bounding box center [700, 412] width 78 height 25
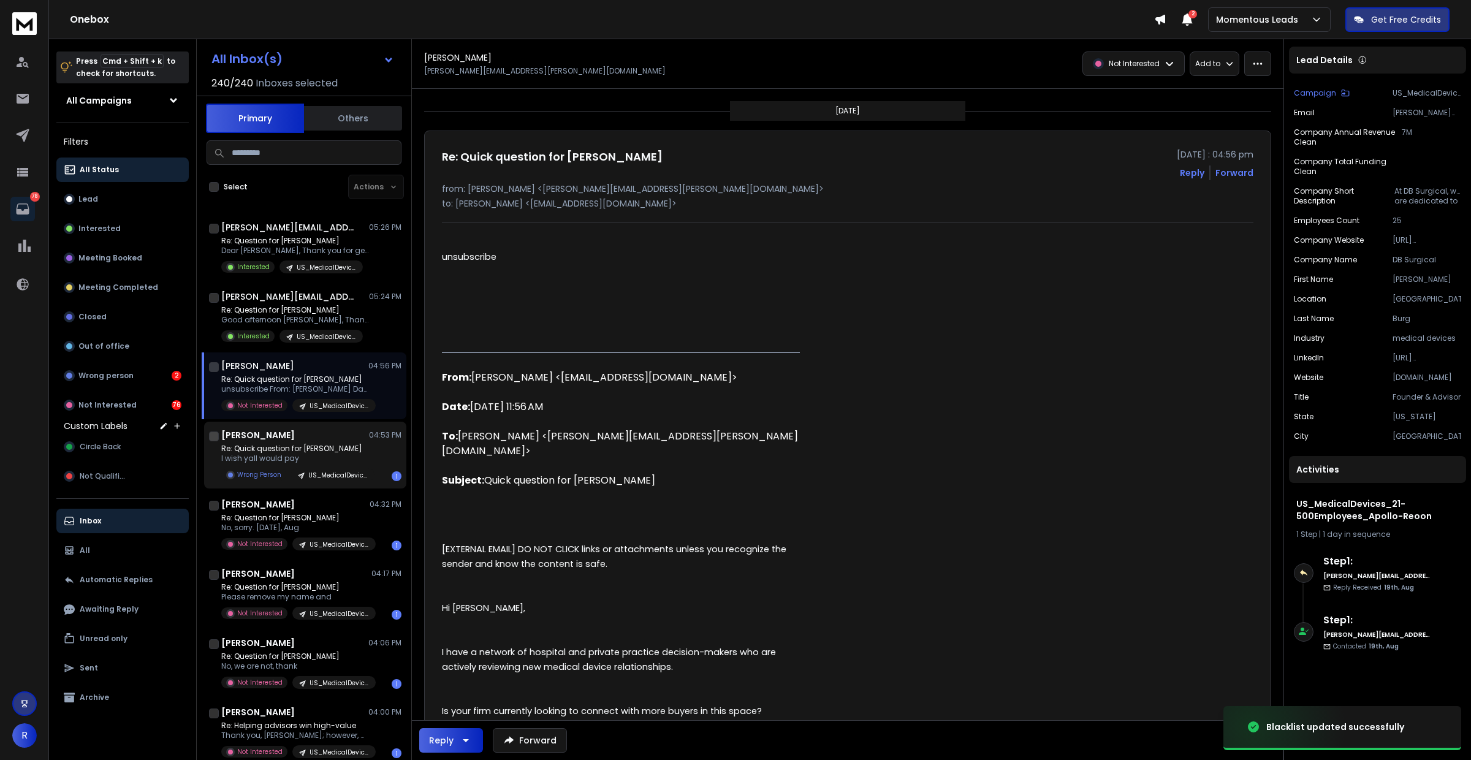
click at [306, 468] on div "US_MedicalDevices_21-500Employees_Apollo-Reoon" at bounding box center [332, 474] width 83 height 13
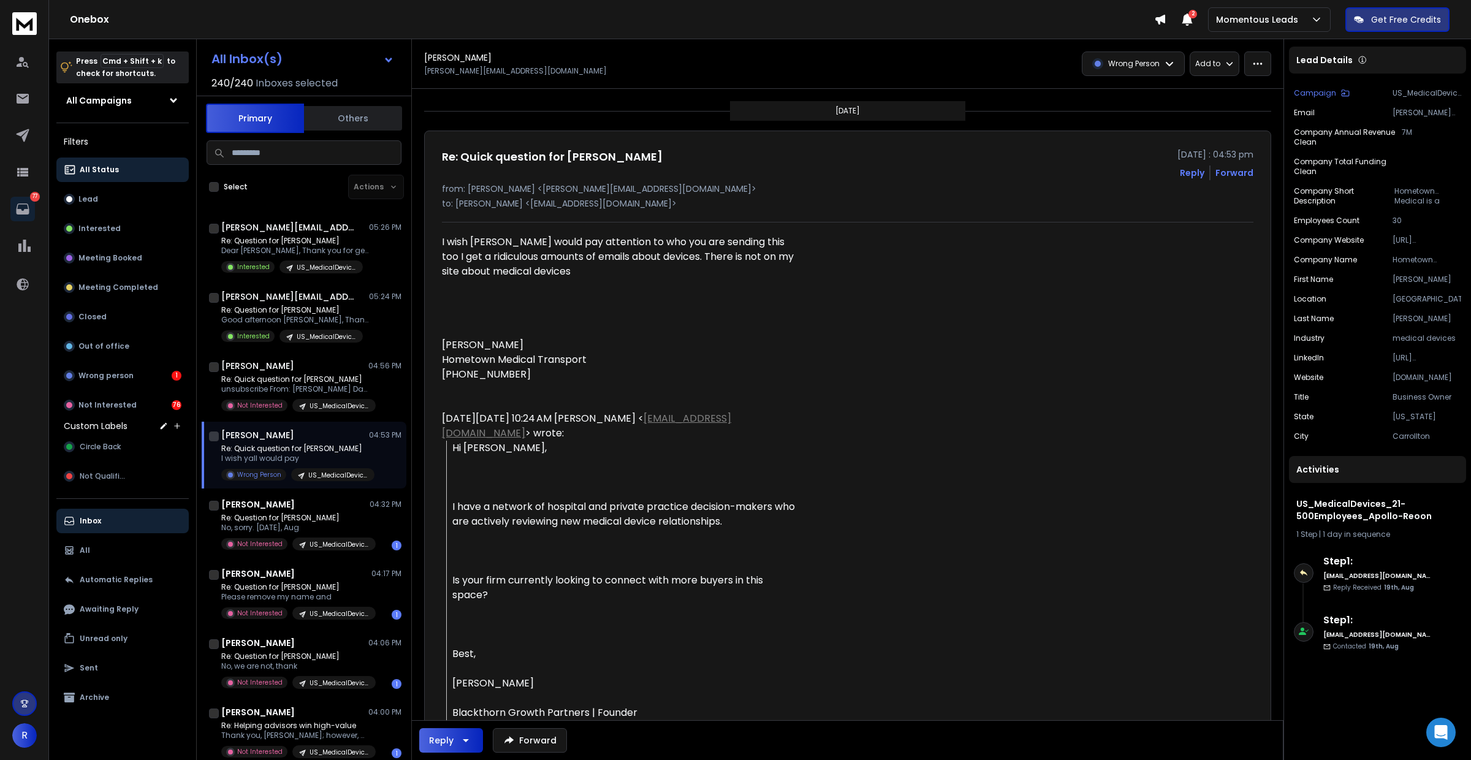
click at [1151, 64] on p "Wrong Person" at bounding box center [1133, 64] width 51 height 10
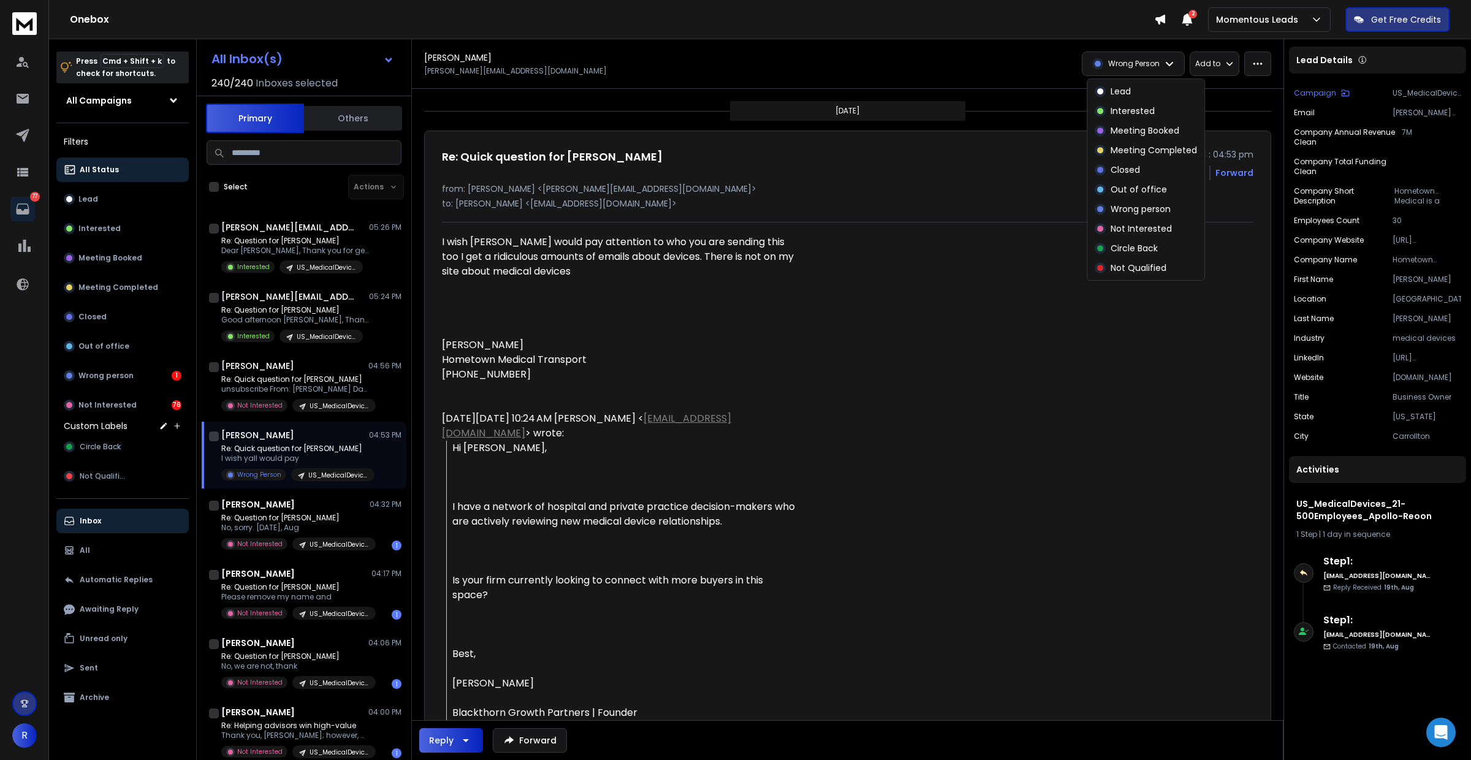
click at [1242, 89] on div "[PERSON_NAME] [PERSON_NAME] [PERSON_NAME][EMAIL_ADDRESS][DOMAIN_NAME] Wrong Per…" at bounding box center [848, 419] width 872 height 760
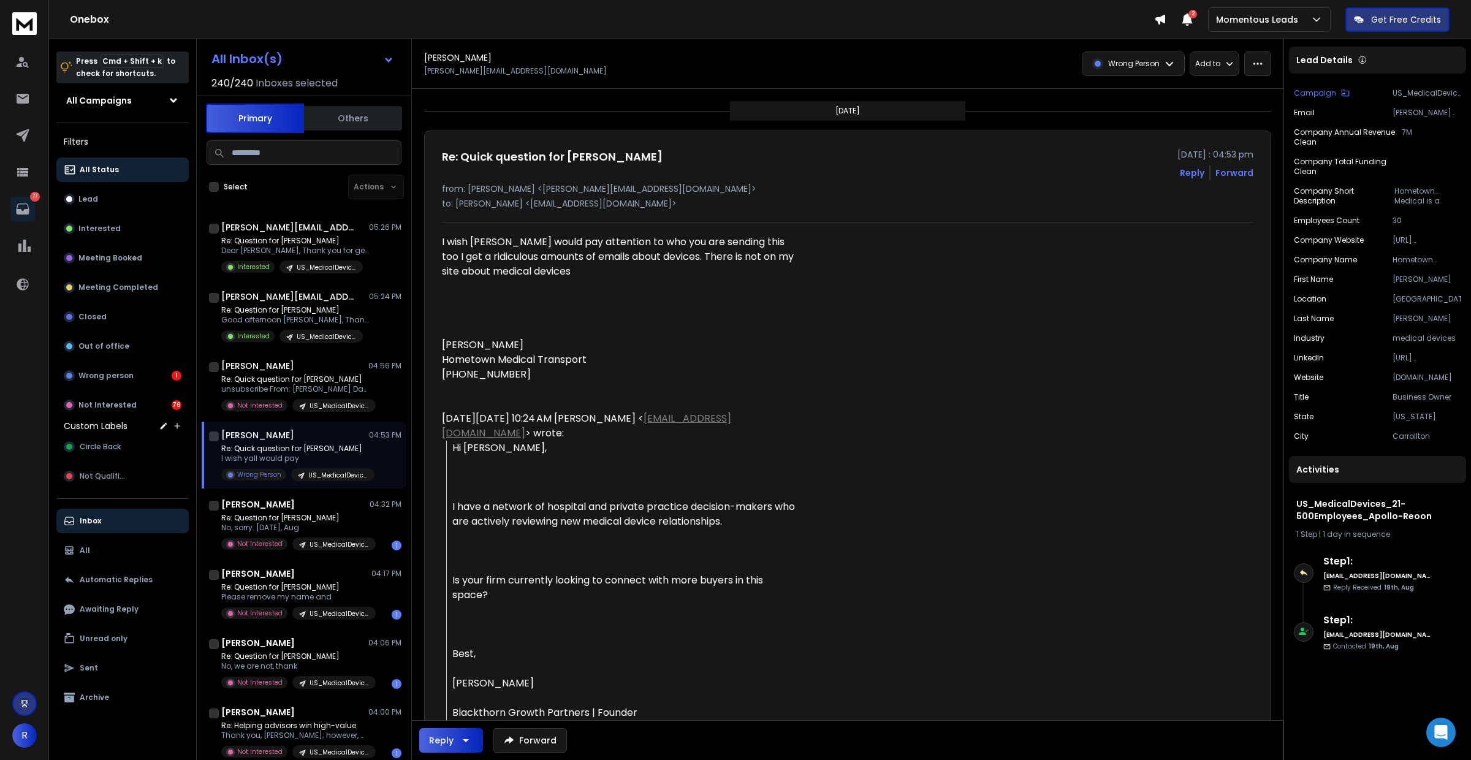
click at [1257, 56] on button "button" at bounding box center [1257, 63] width 27 height 25
click at [1246, 145] on div "Block email" at bounding box center [1215, 150] width 64 height 12
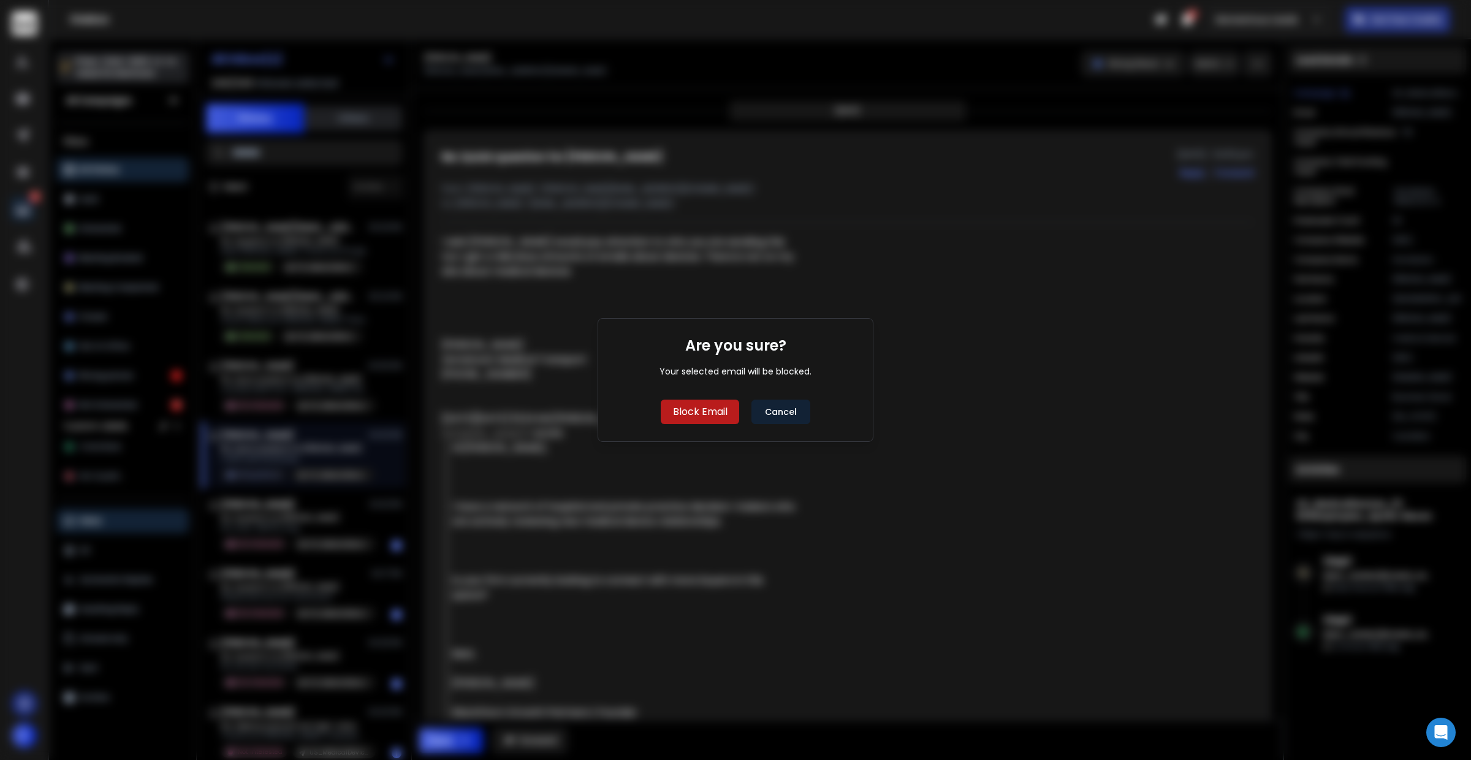
click at [721, 409] on button "Block Email" at bounding box center [700, 412] width 78 height 25
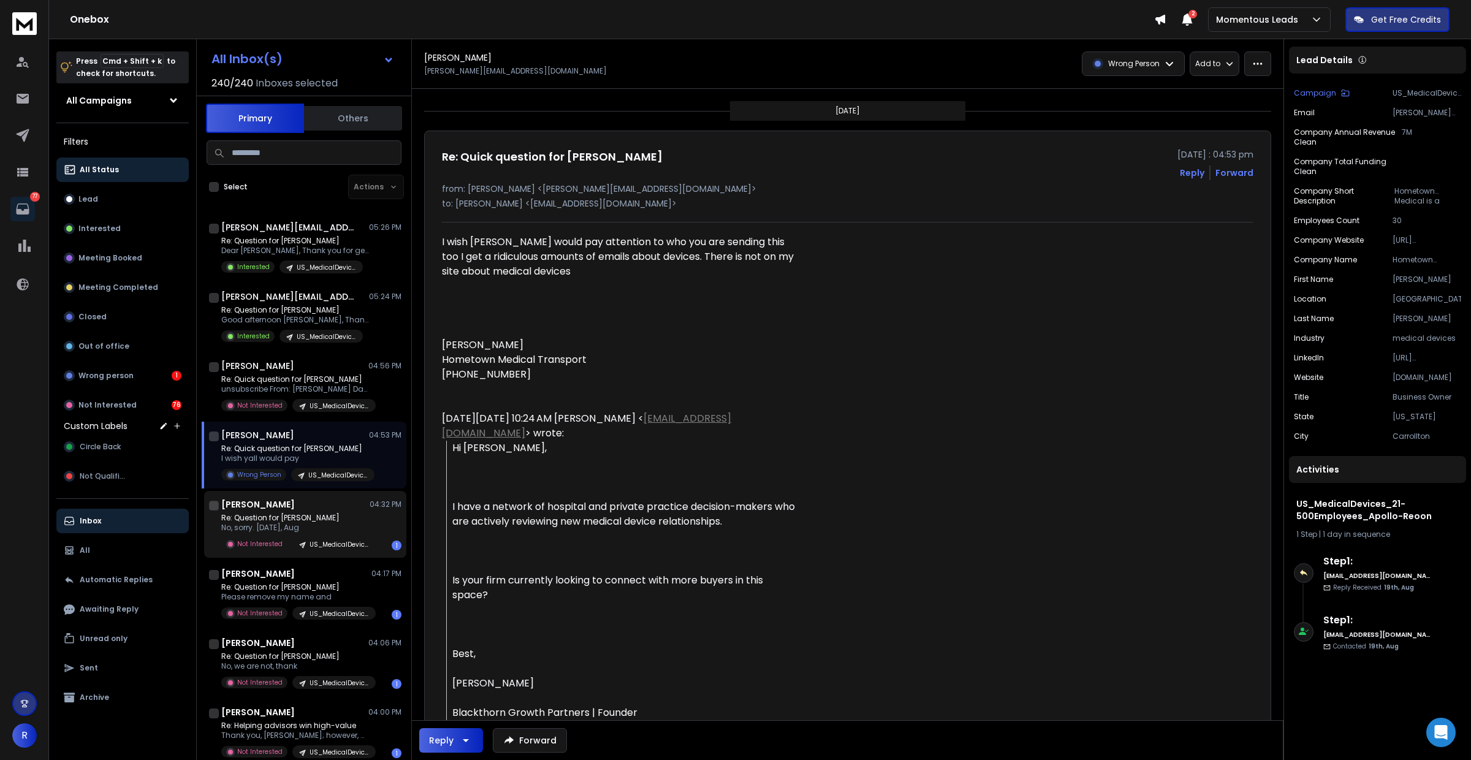
click at [328, 533] on div "Re: Question for Noah No, sorry. On Tue, Aug Not Interested US_MedicalDevices_2…" at bounding box center [298, 531] width 154 height 37
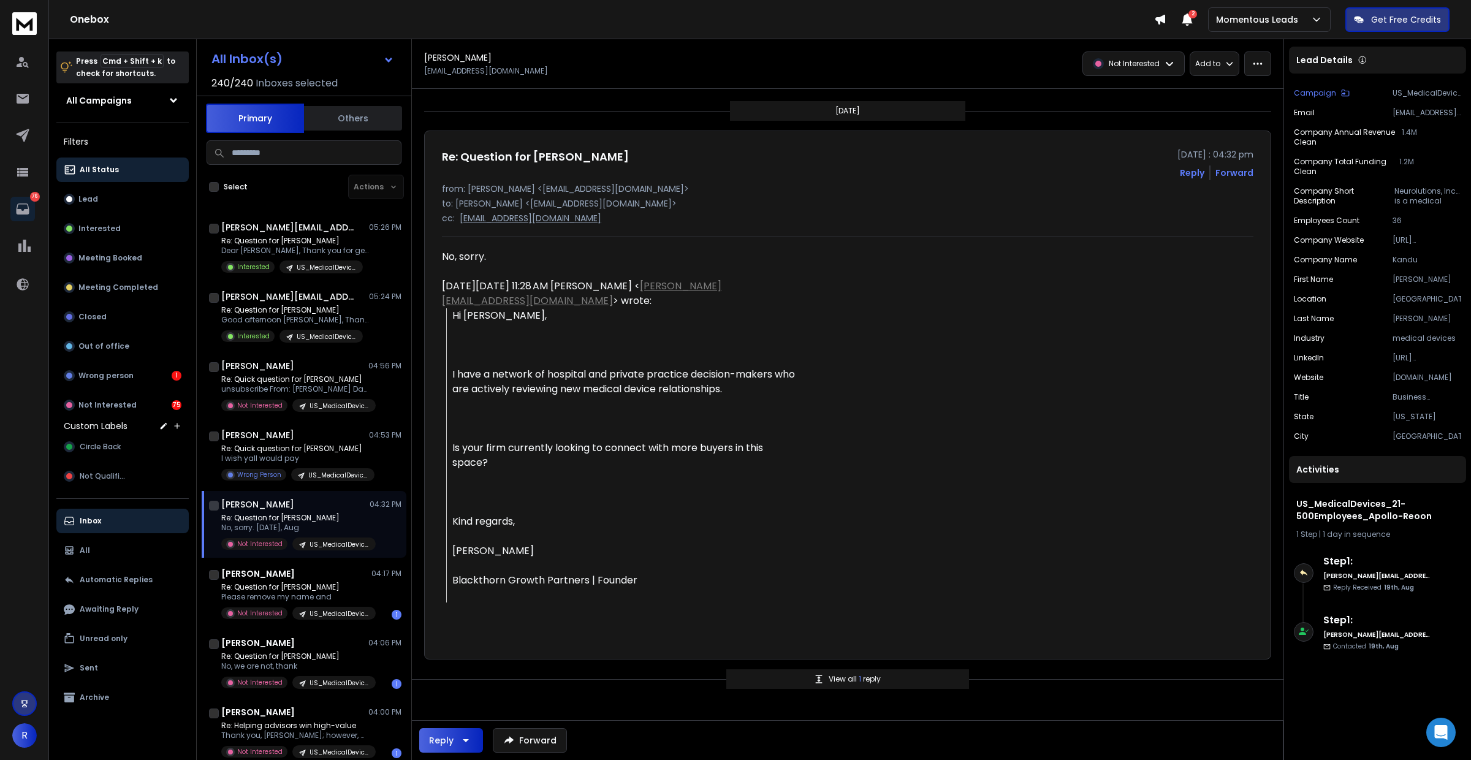
click at [1255, 70] on button "button" at bounding box center [1257, 63] width 27 height 25
click at [1228, 146] on div "Block email" at bounding box center [1215, 150] width 64 height 12
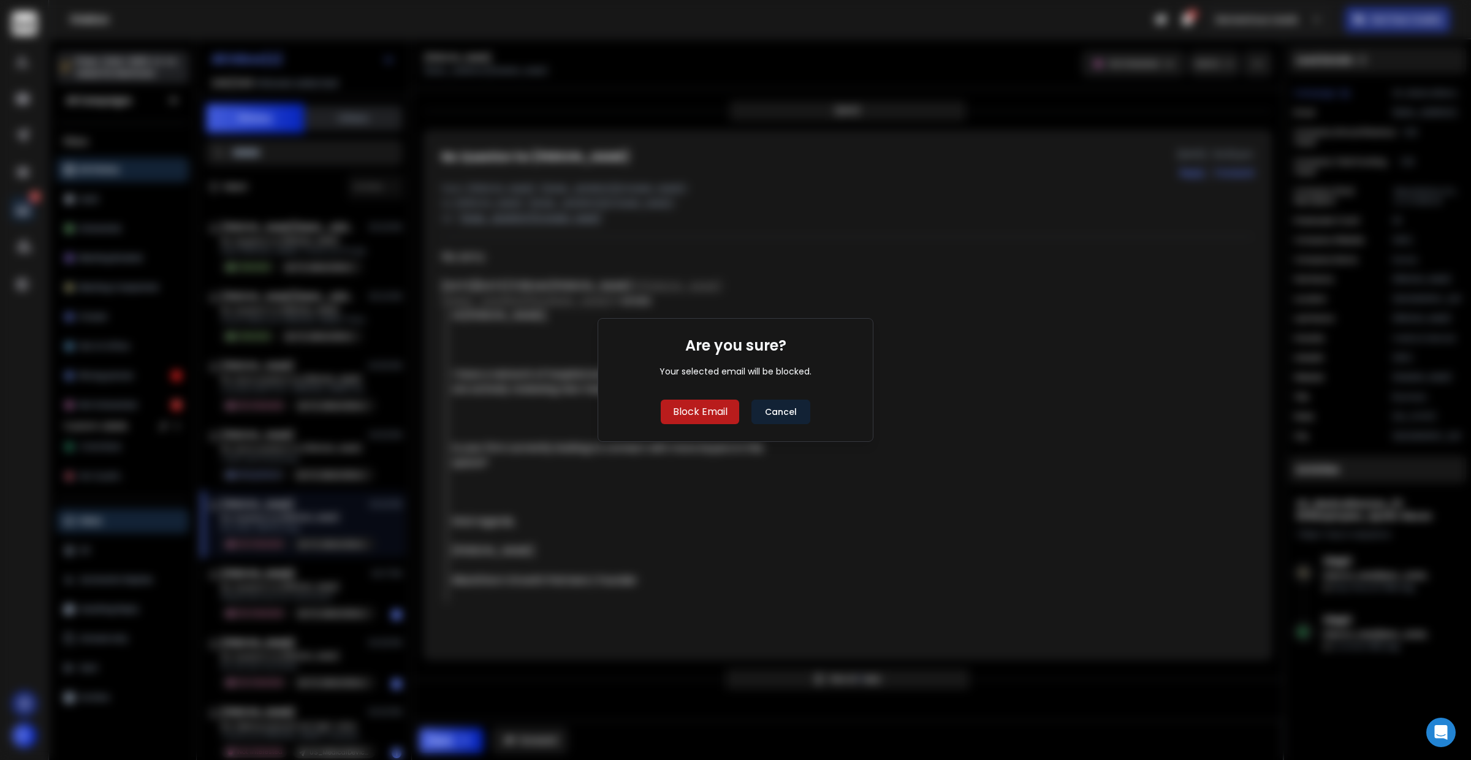
click at [669, 417] on button "Block Email" at bounding box center [700, 412] width 78 height 25
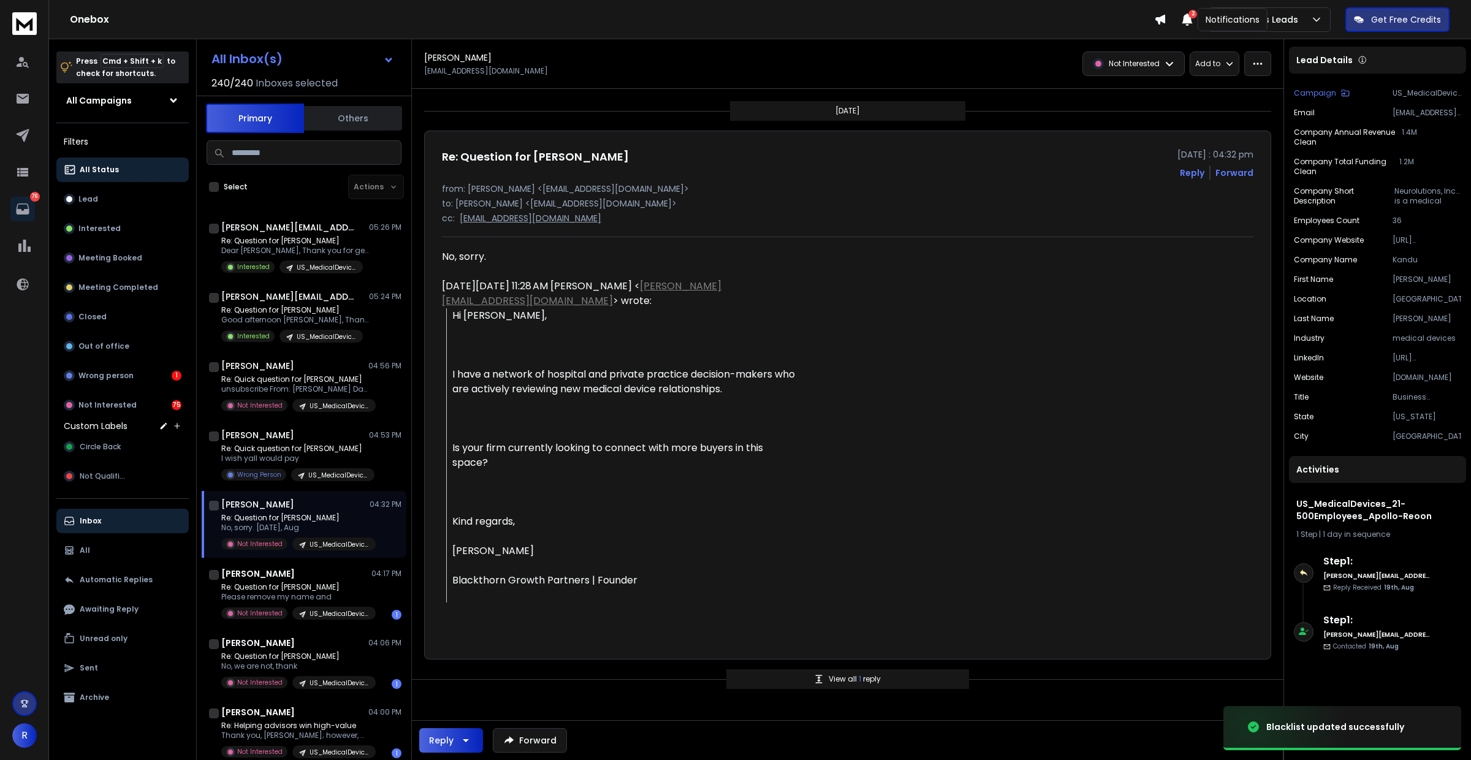
click at [1188, 14] on icon at bounding box center [1187, 19] width 11 height 12
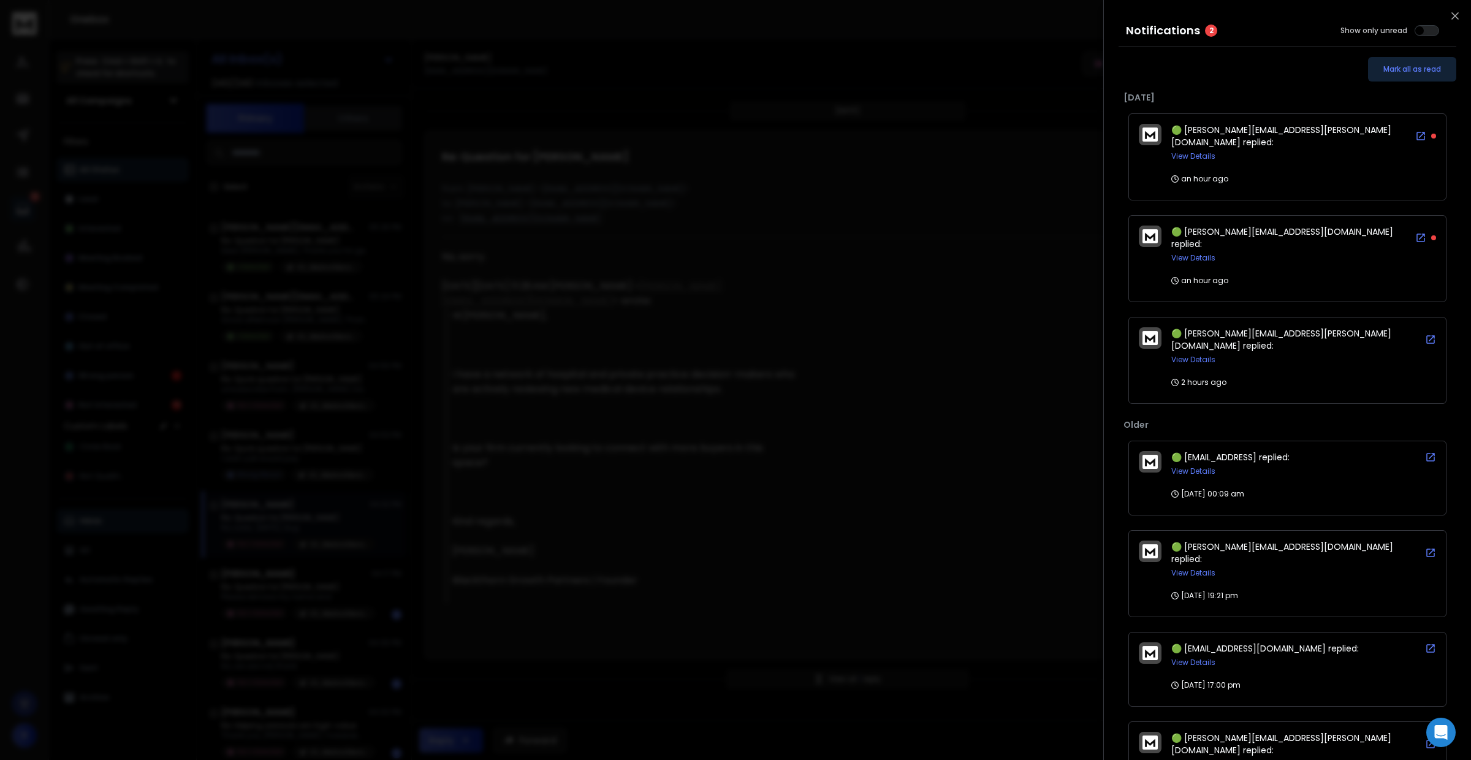
click at [1402, 75] on button "Mark all as read" at bounding box center [1412, 69] width 88 height 25
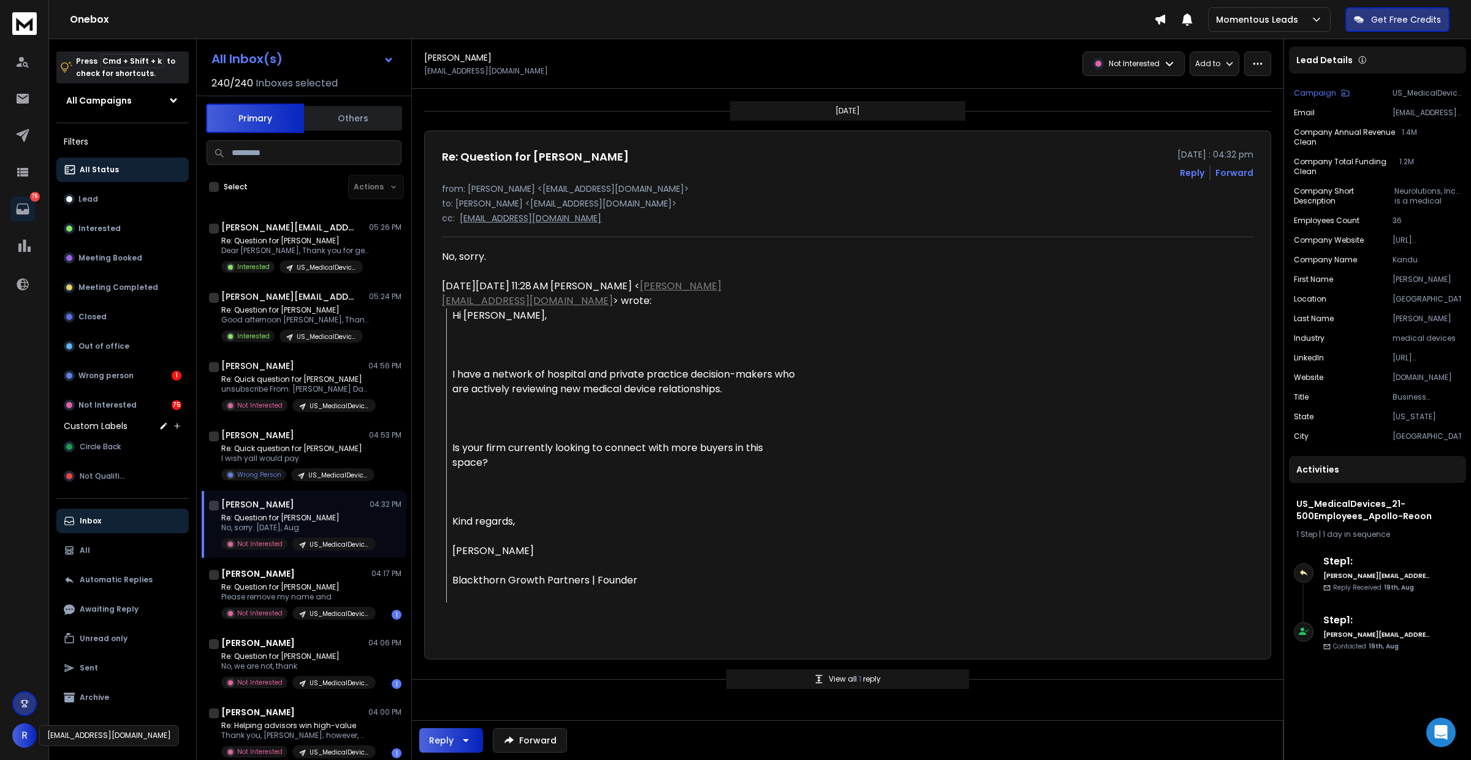
click at [29, 732] on span "R" at bounding box center [24, 735] width 25 height 25
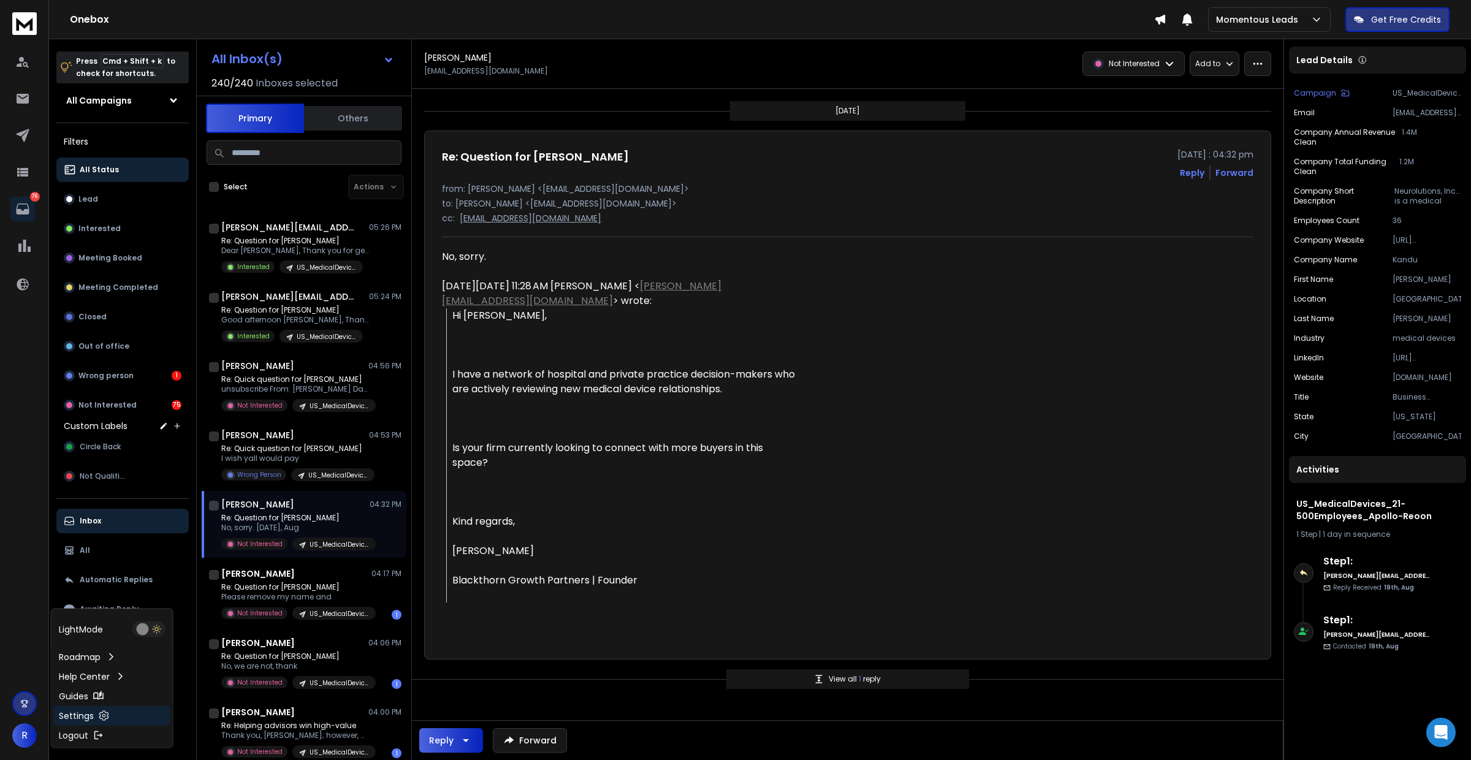
click at [120, 716] on div "Settings" at bounding box center [112, 716] width 116 height 20
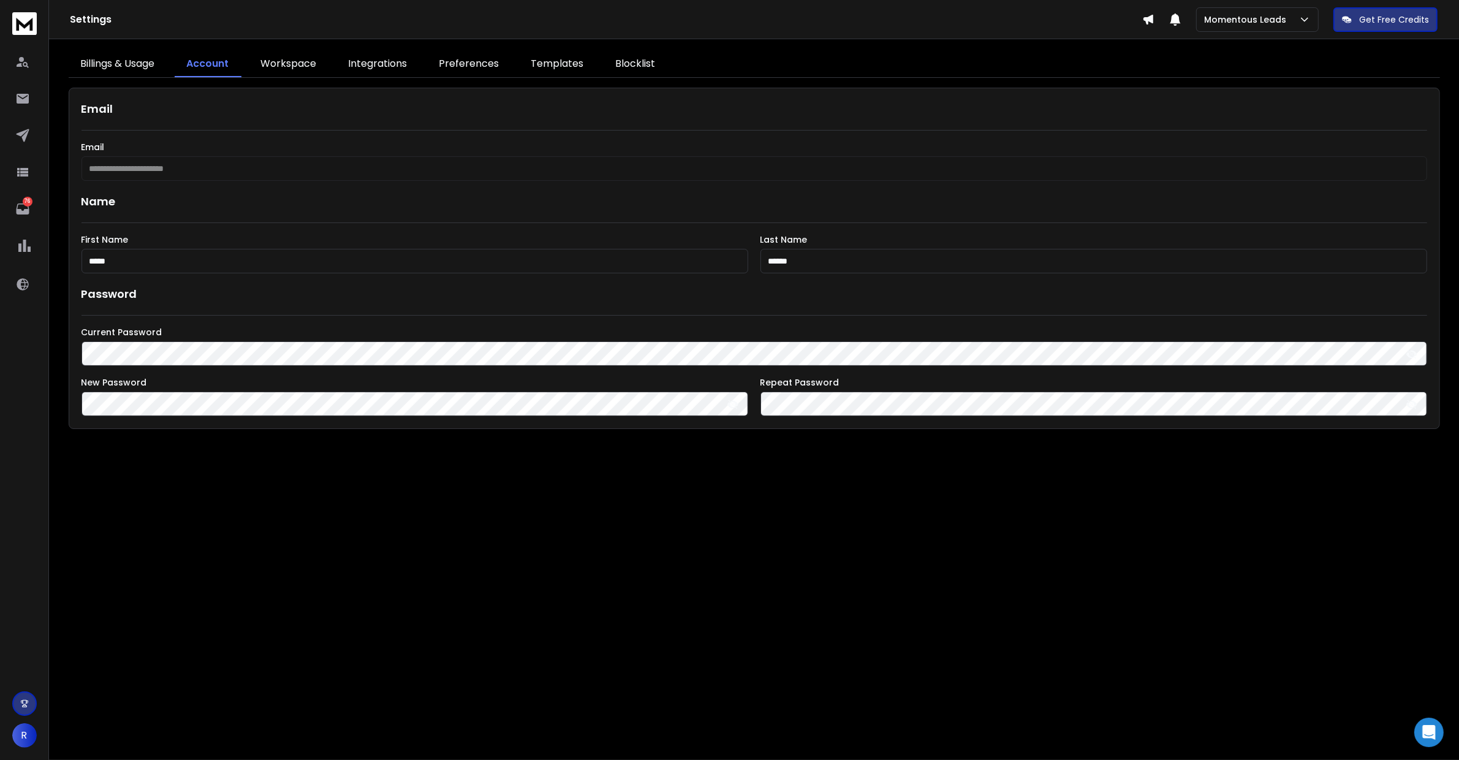
click at [287, 59] on link "Workspace" at bounding box center [289, 64] width 80 height 26
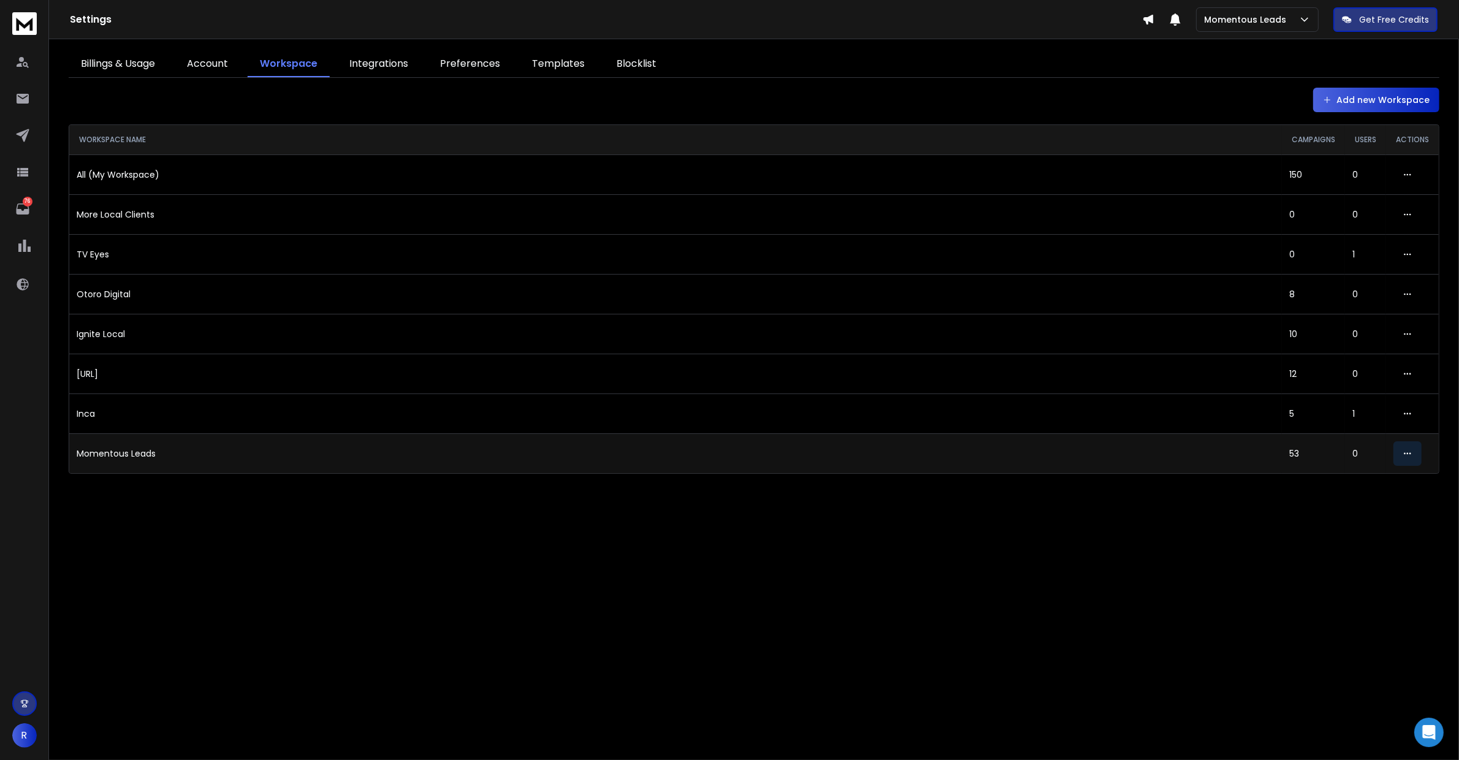
click at [1421, 458] on button "button" at bounding box center [1408, 453] width 28 height 25
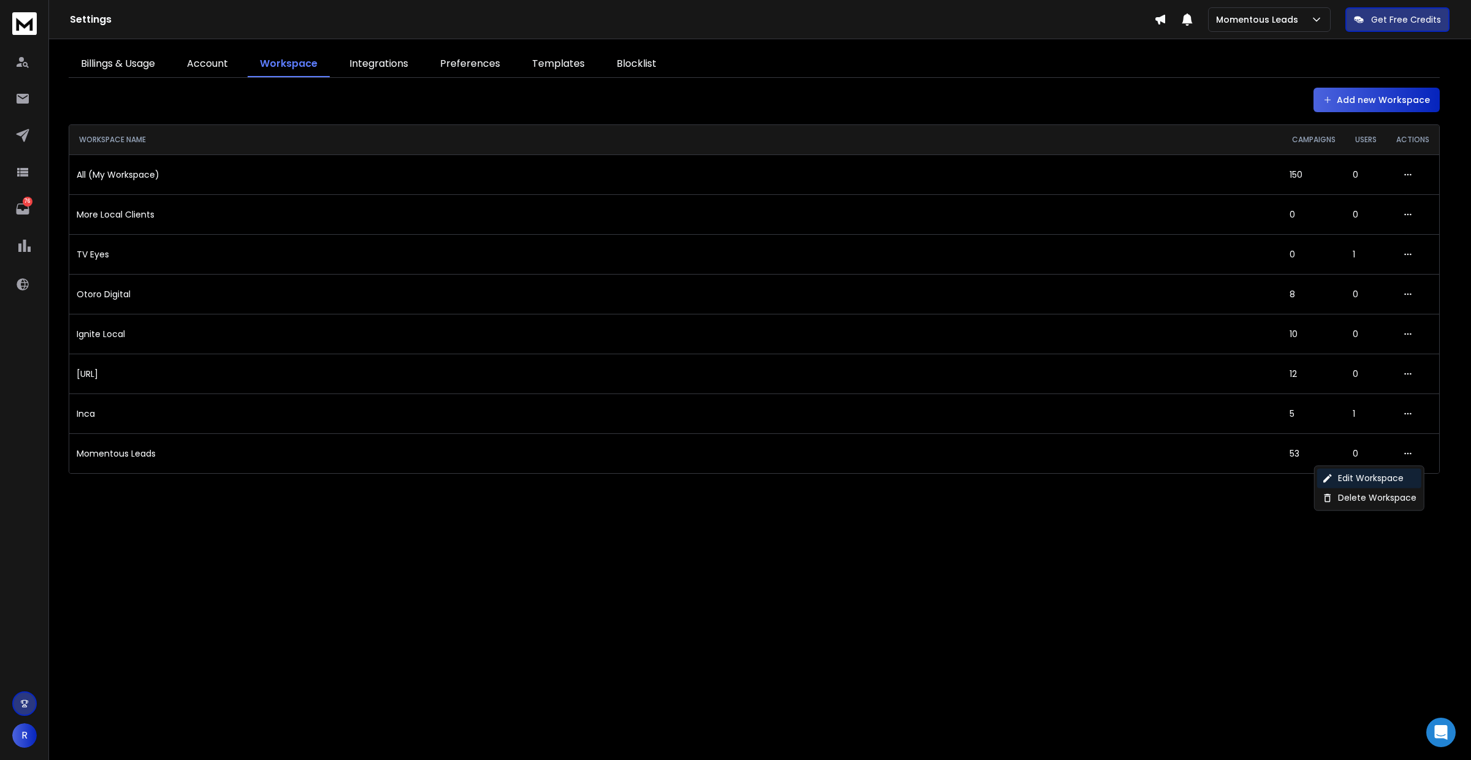
click at [1388, 479] on p "Edit Workspace" at bounding box center [1371, 478] width 66 height 12
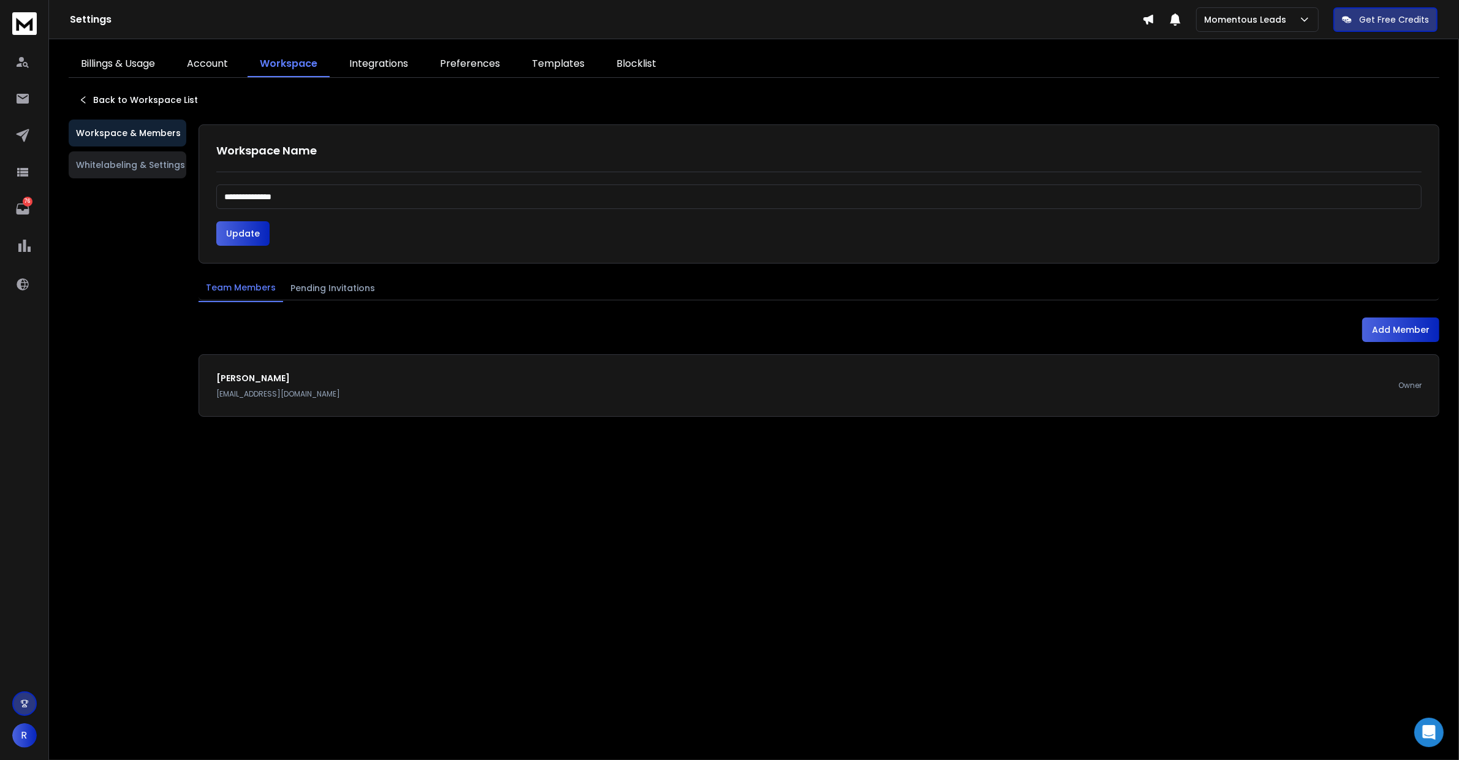
drag, startPoint x: 301, startPoint y: 202, endPoint x: 135, endPoint y: 200, distance: 166.1
click at [135, 200] on div "**********" at bounding box center [754, 270] width 1371 height 292
type input "**********"
click at [224, 235] on button "Update" at bounding box center [242, 233] width 53 height 25
click at [150, 66] on link "Billings & Usage" at bounding box center [118, 64] width 99 height 26
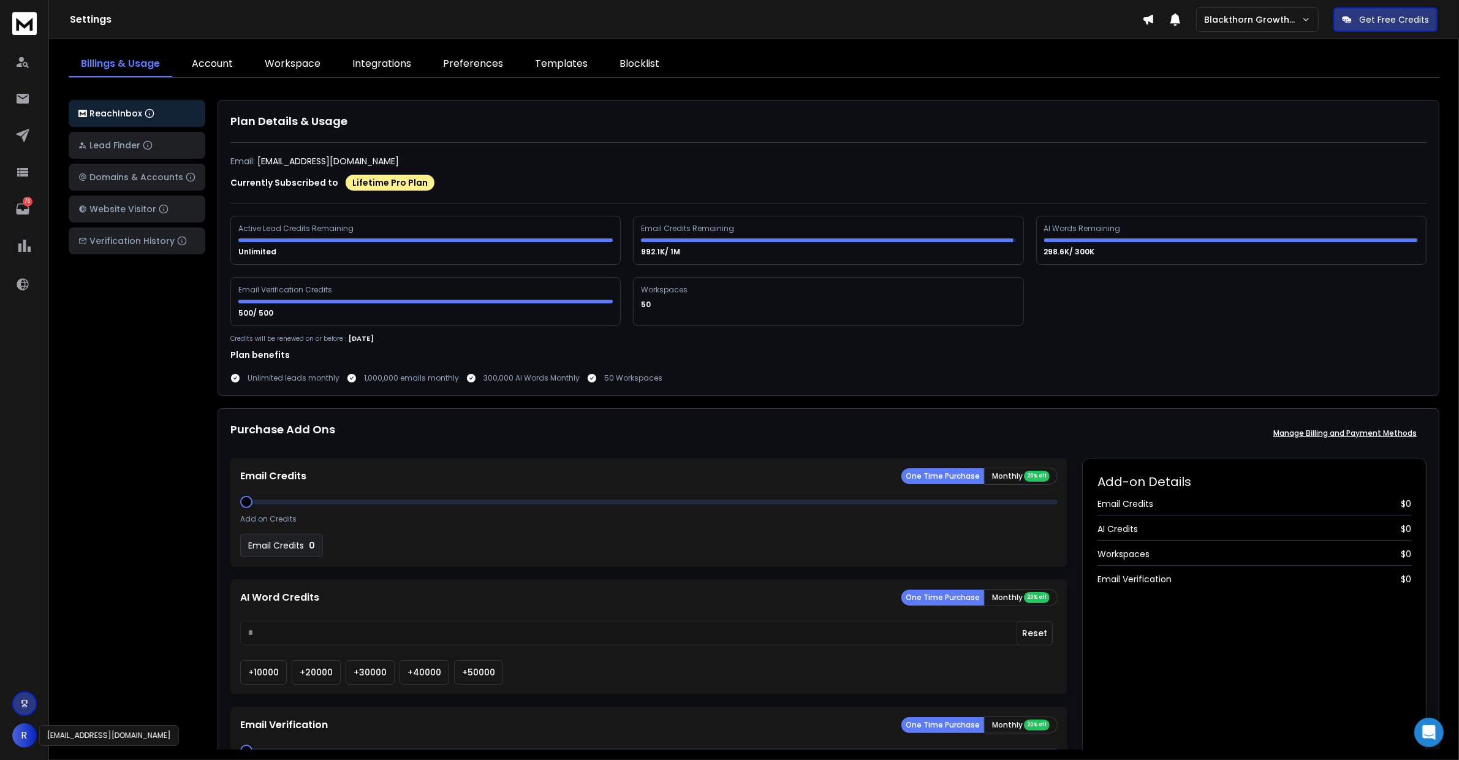
click at [24, 745] on span "R" at bounding box center [24, 735] width 25 height 25
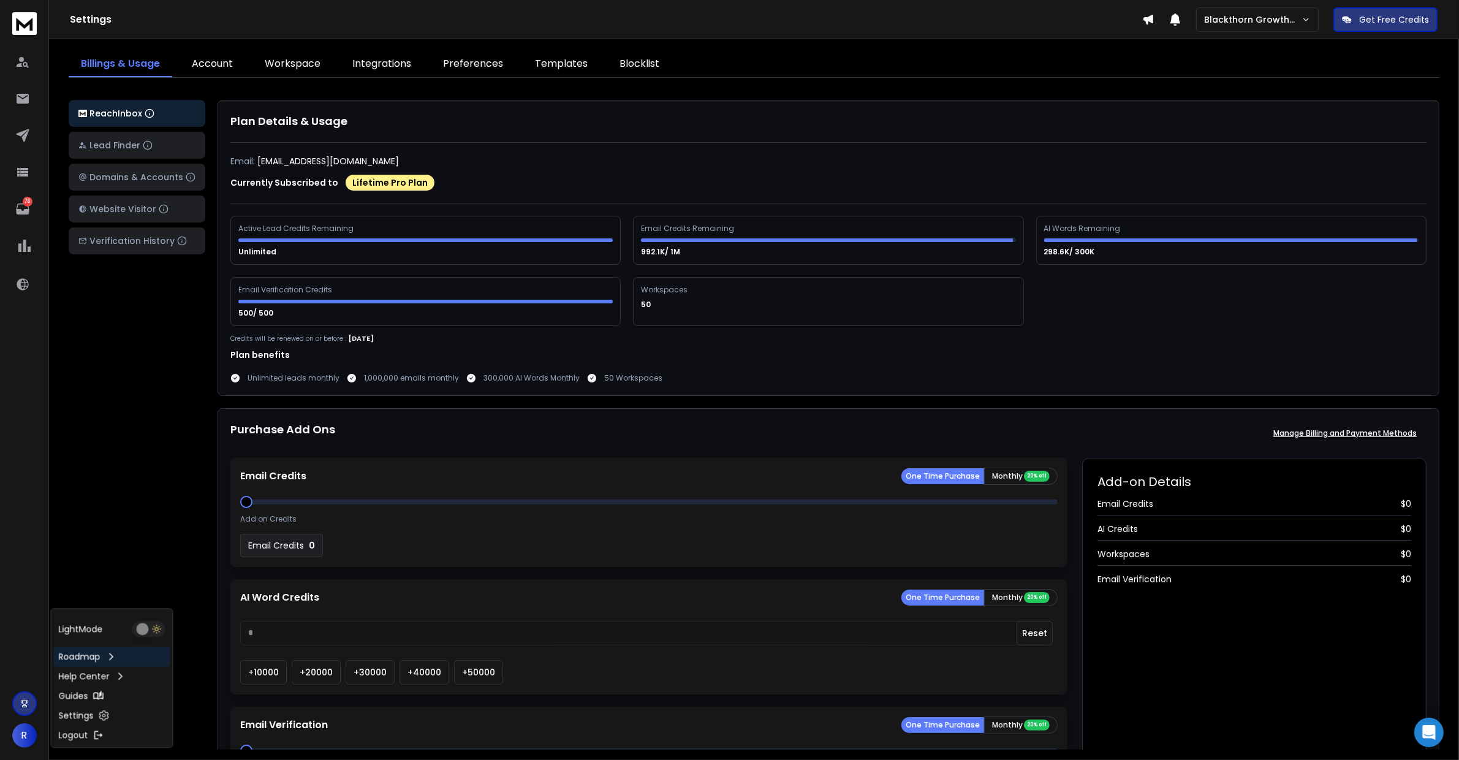
click at [151, 552] on div "ReachInbox Lead Finder Domains & Accounts Website Visitor Verification History …" at bounding box center [754, 419] width 1371 height 662
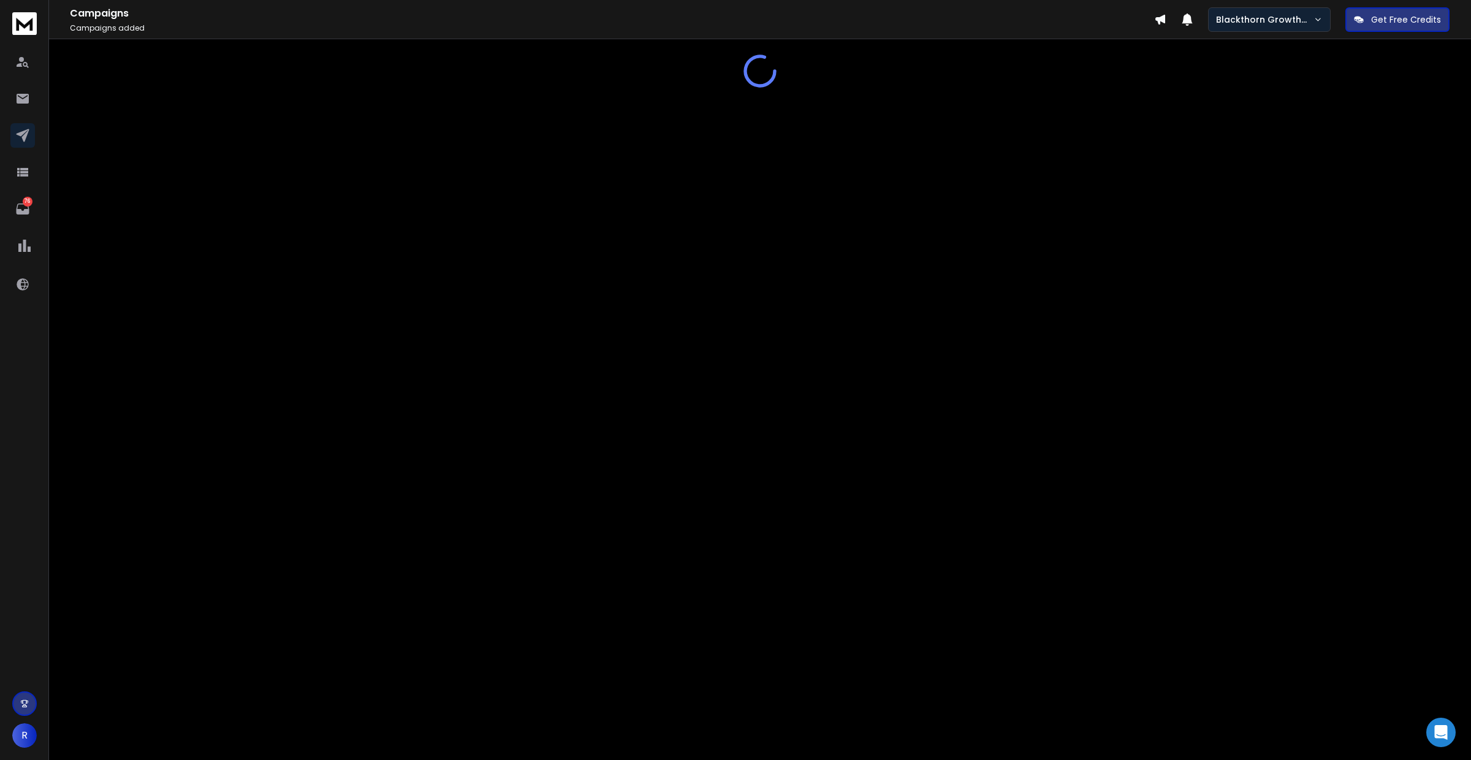
click at [1233, 10] on button "Blackthorn Growth Partners" at bounding box center [1269, 19] width 123 height 25
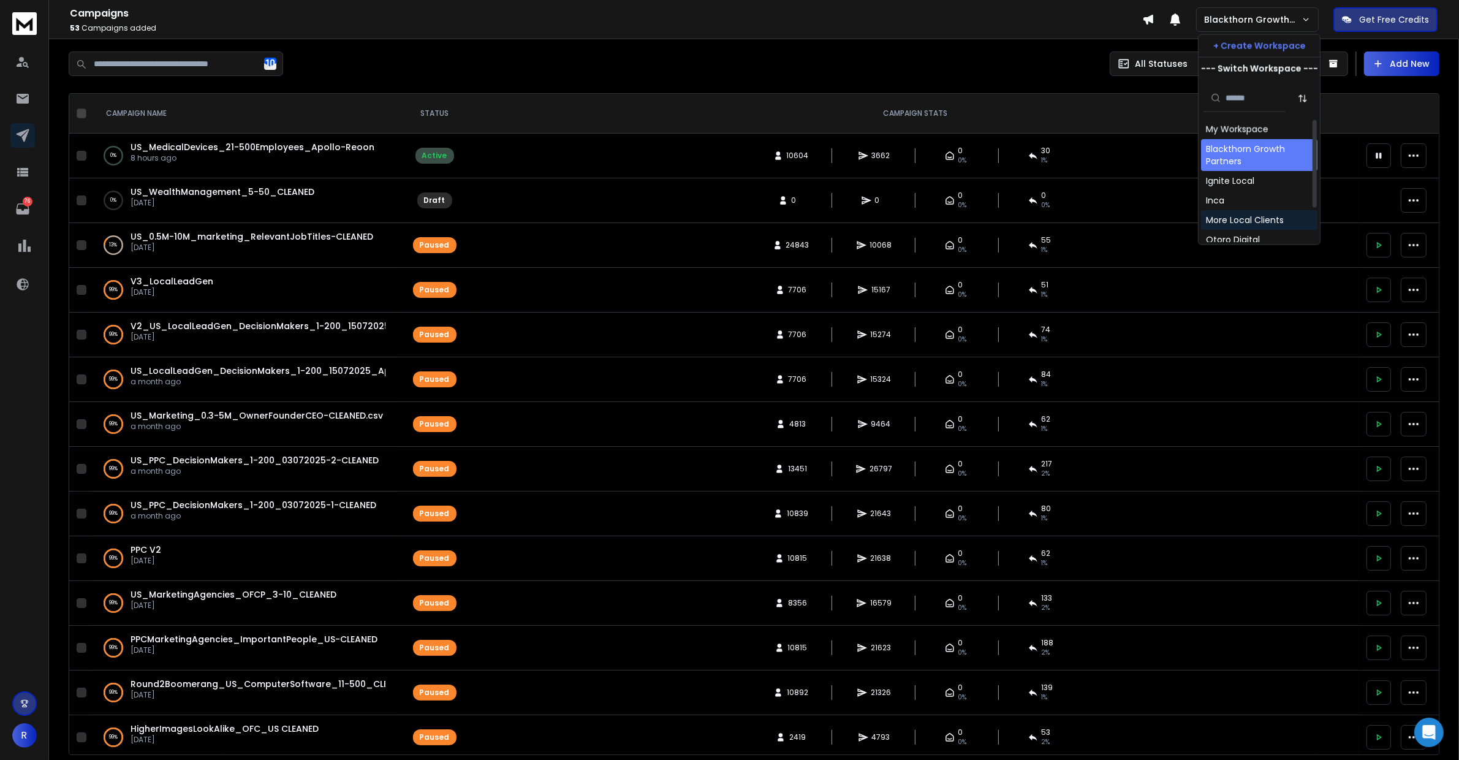
scroll to position [47, 0]
click at [1273, 140] on div "Ignite Local" at bounding box center [1259, 134] width 116 height 20
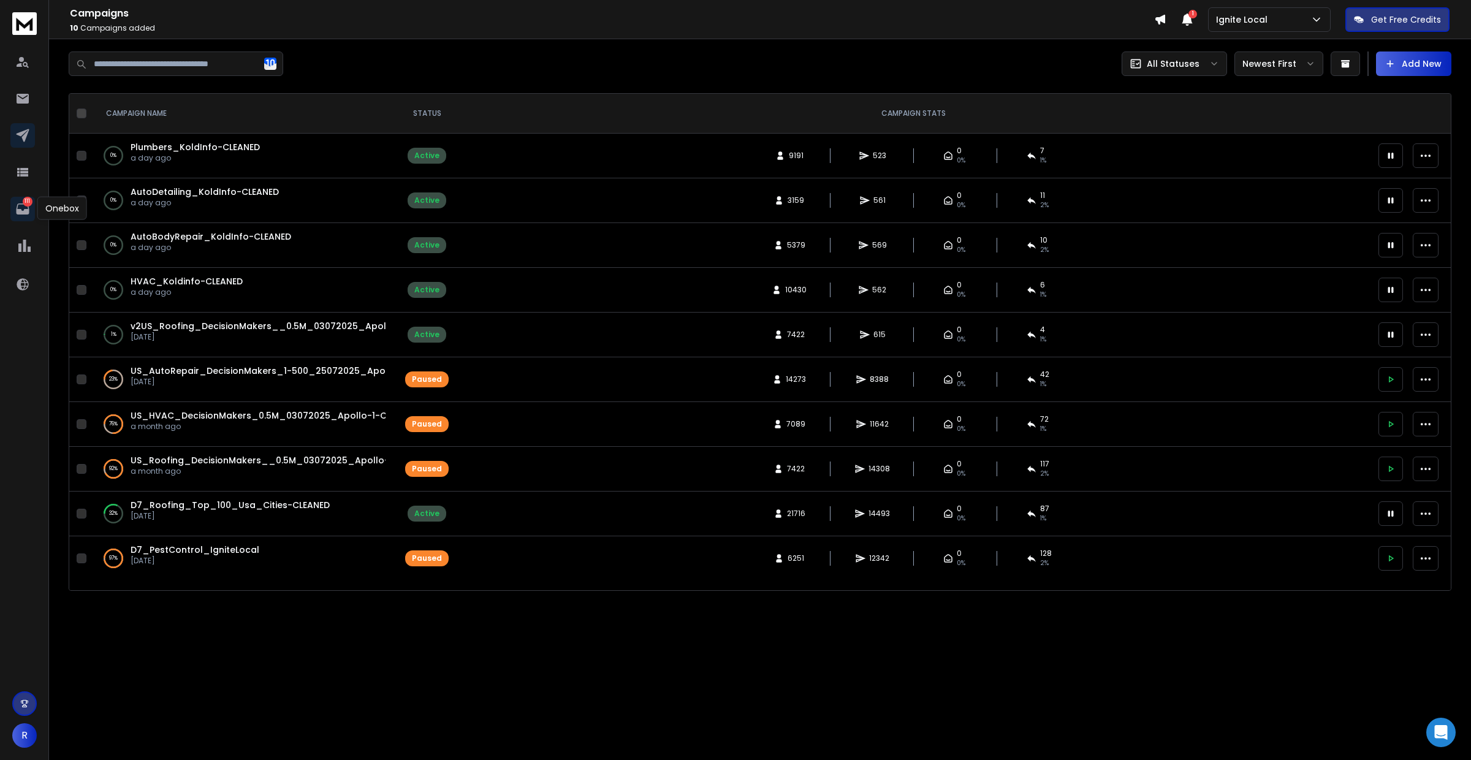
click at [32, 202] on link "111" at bounding box center [22, 209] width 25 height 25
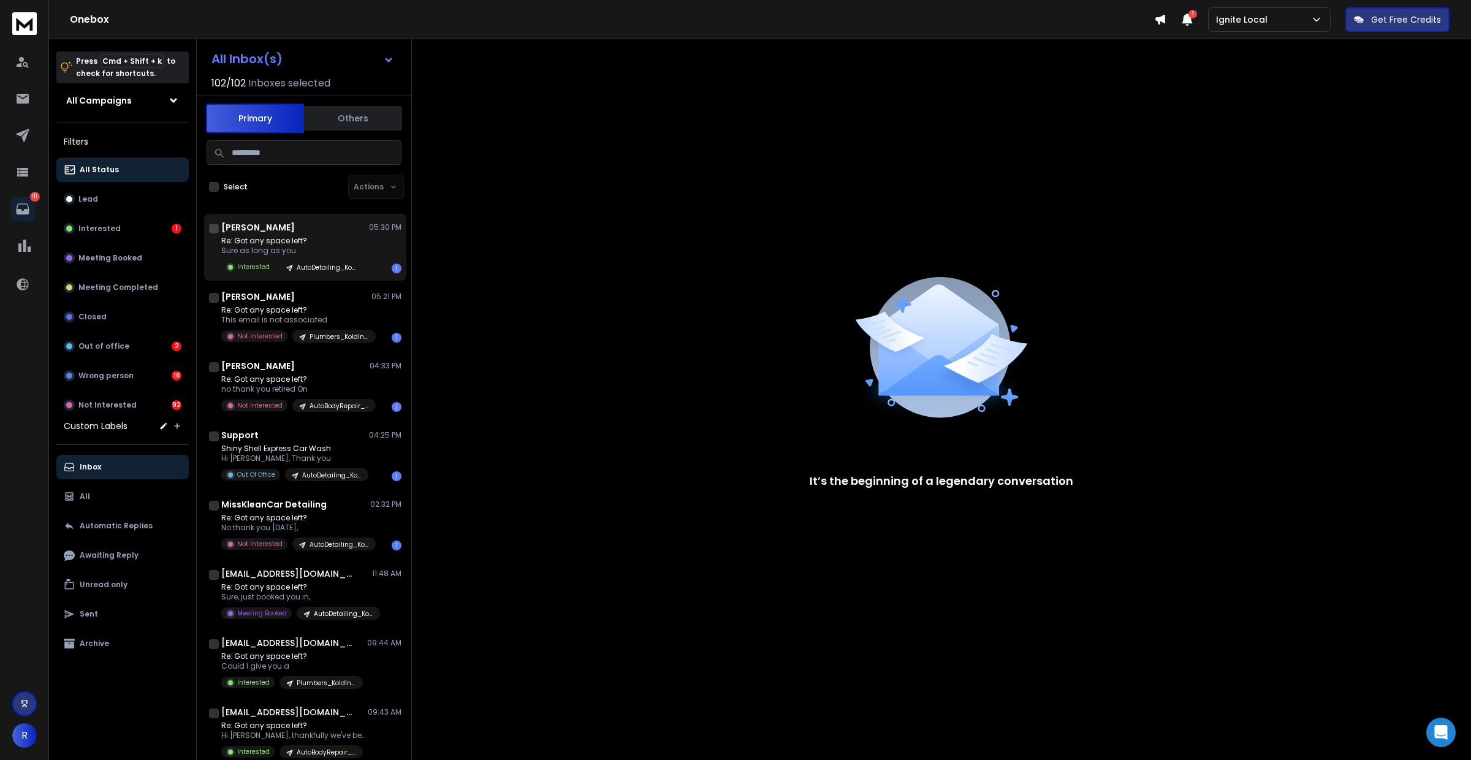
click at [275, 236] on p "Re: Got any space left?" at bounding box center [292, 241] width 142 height 10
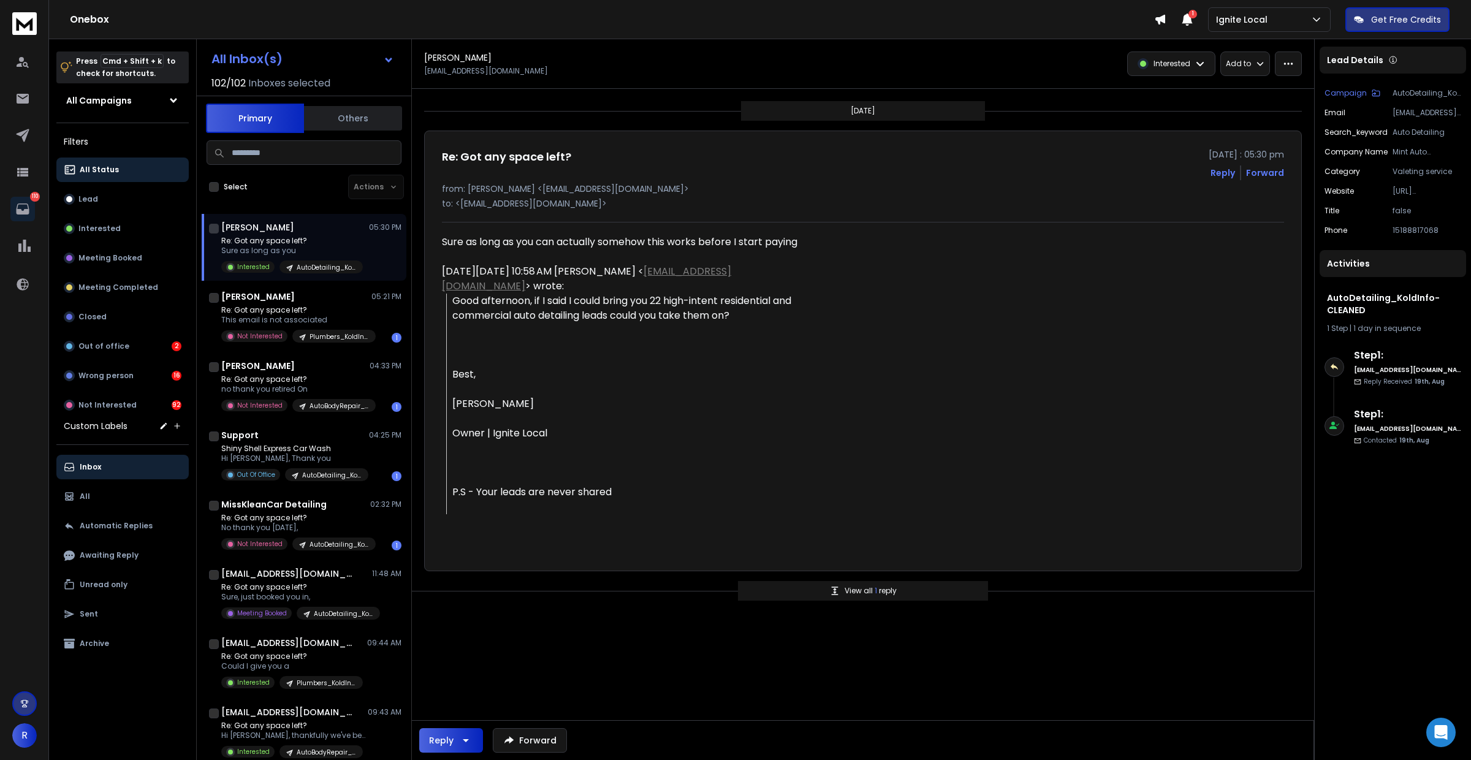
click at [1228, 170] on button "Reply" at bounding box center [1223, 173] width 25 height 12
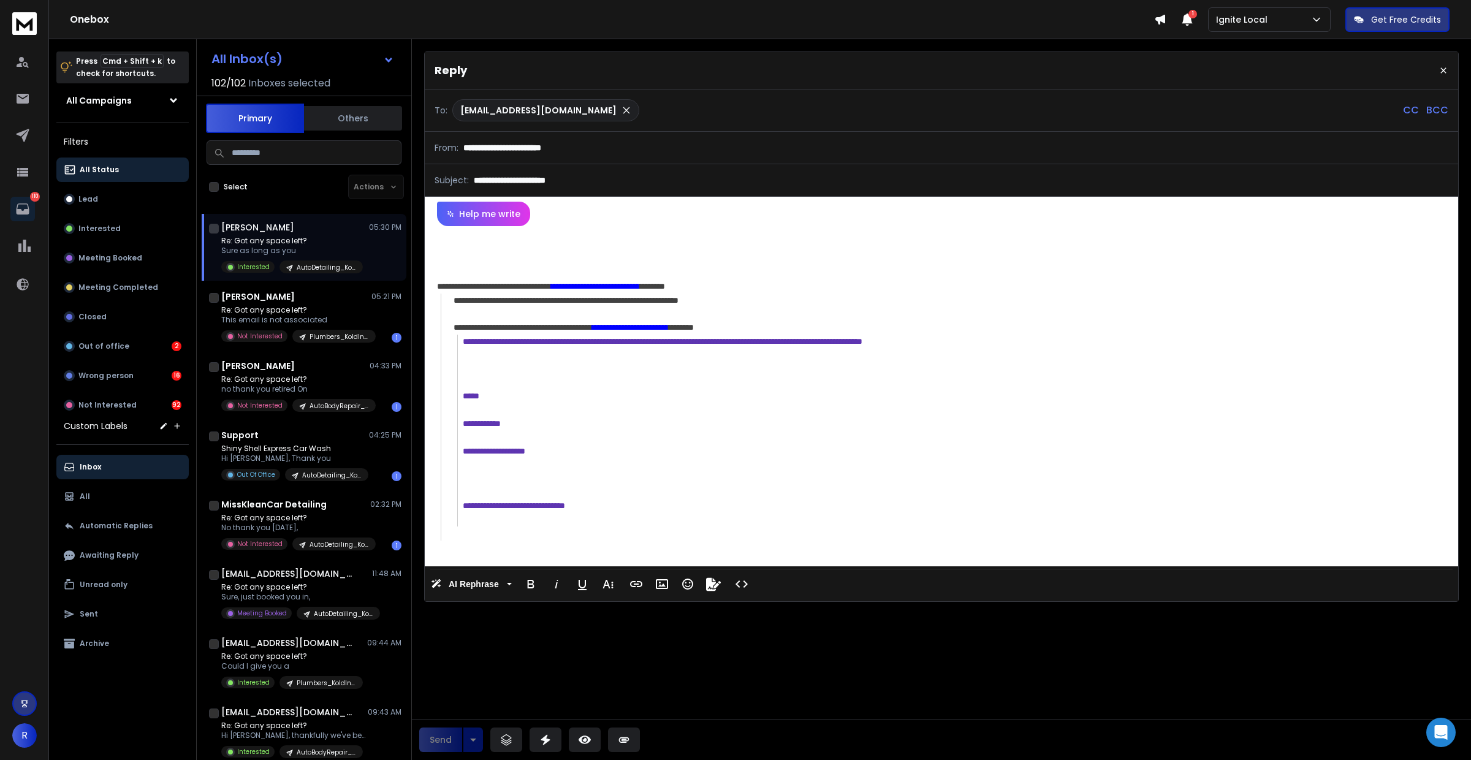
click at [1440, 73] on icon at bounding box center [1444, 71] width 10 height 10
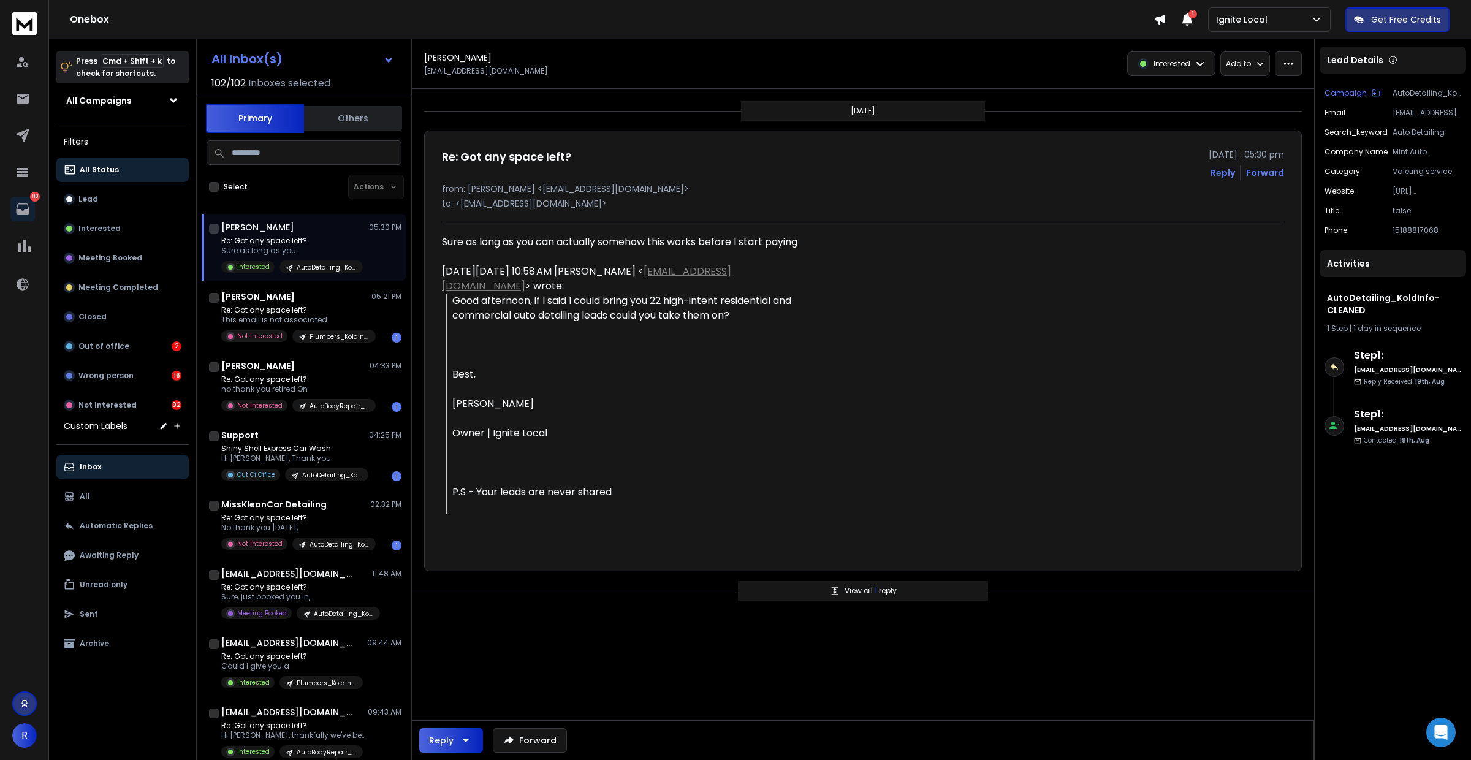
click at [428, 734] on button "Reply" at bounding box center [451, 740] width 64 height 25
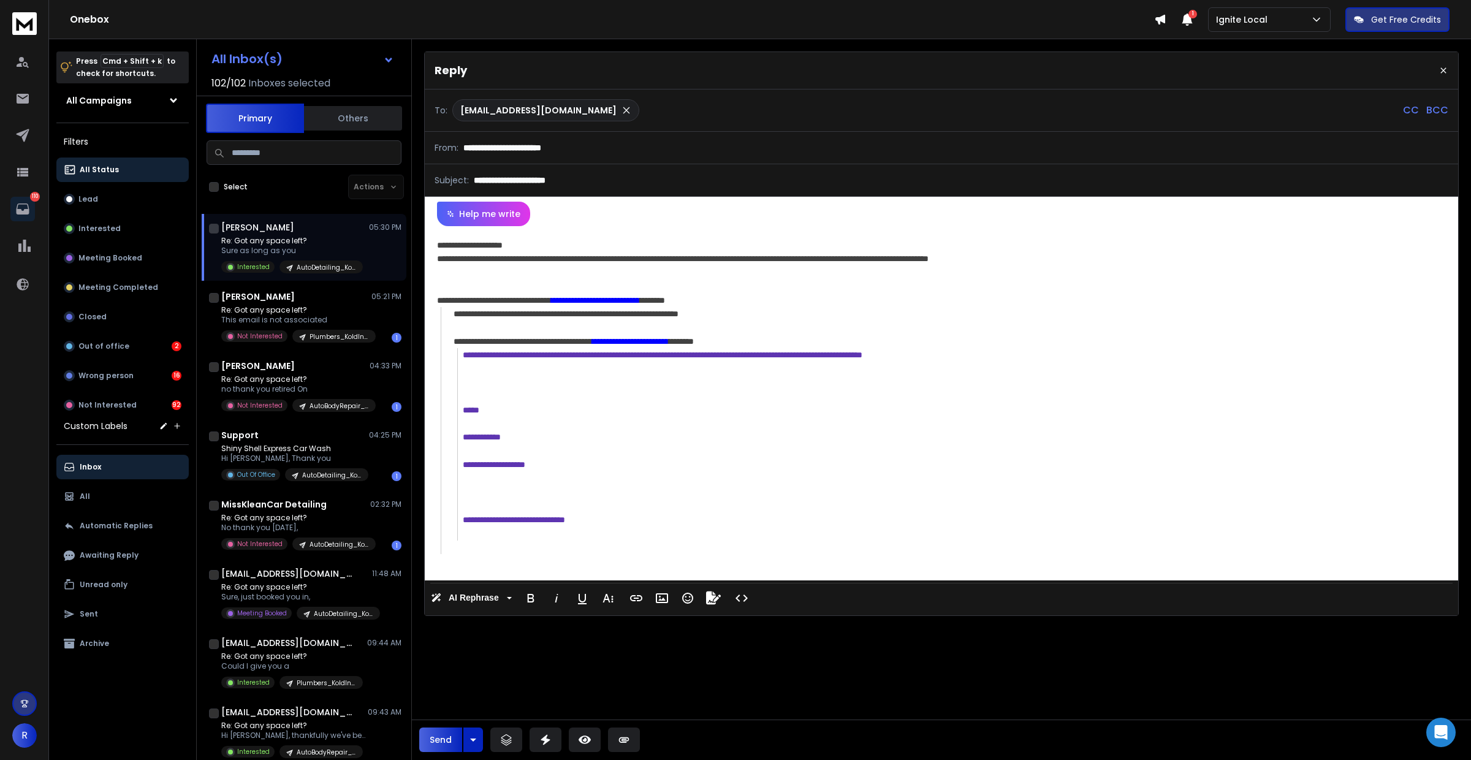
click at [987, 257] on div "**********" at bounding box center [940, 258] width 1006 height 13
click at [1061, 261] on div "**********" at bounding box center [940, 258] width 1006 height 13
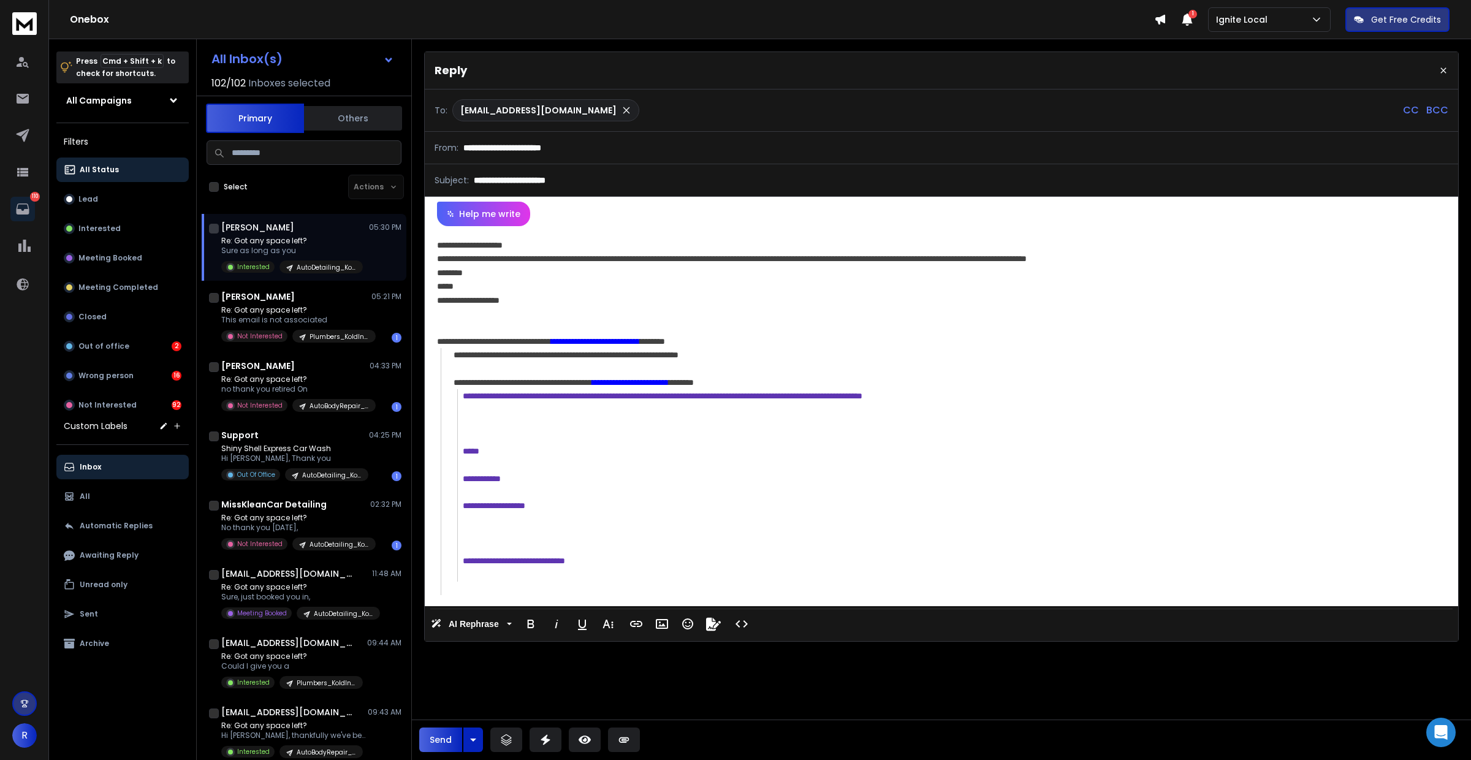
click at [444, 729] on button "Send" at bounding box center [440, 740] width 43 height 25
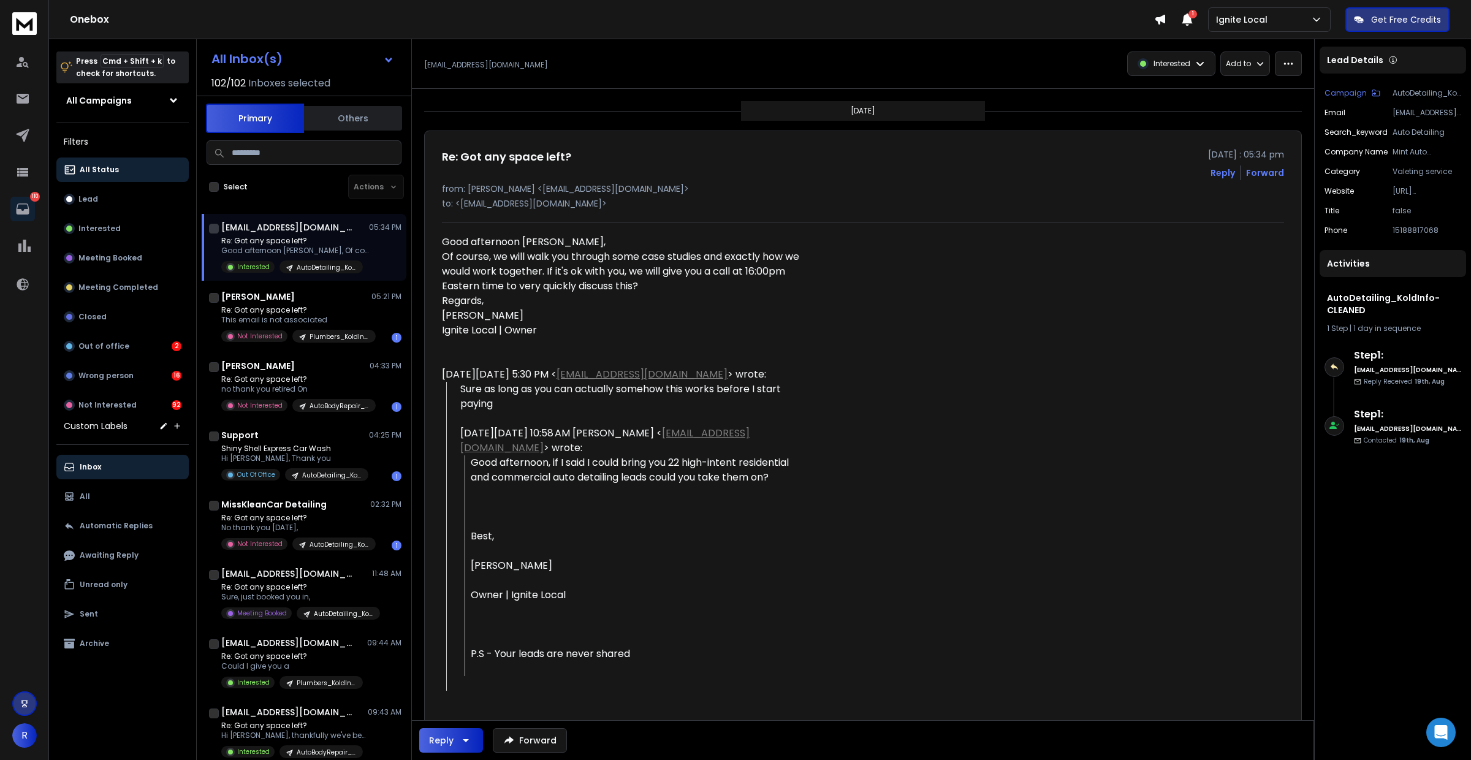
click at [1431, 108] on p "[EMAIL_ADDRESS][DOMAIN_NAME]" at bounding box center [1427, 113] width 69 height 10
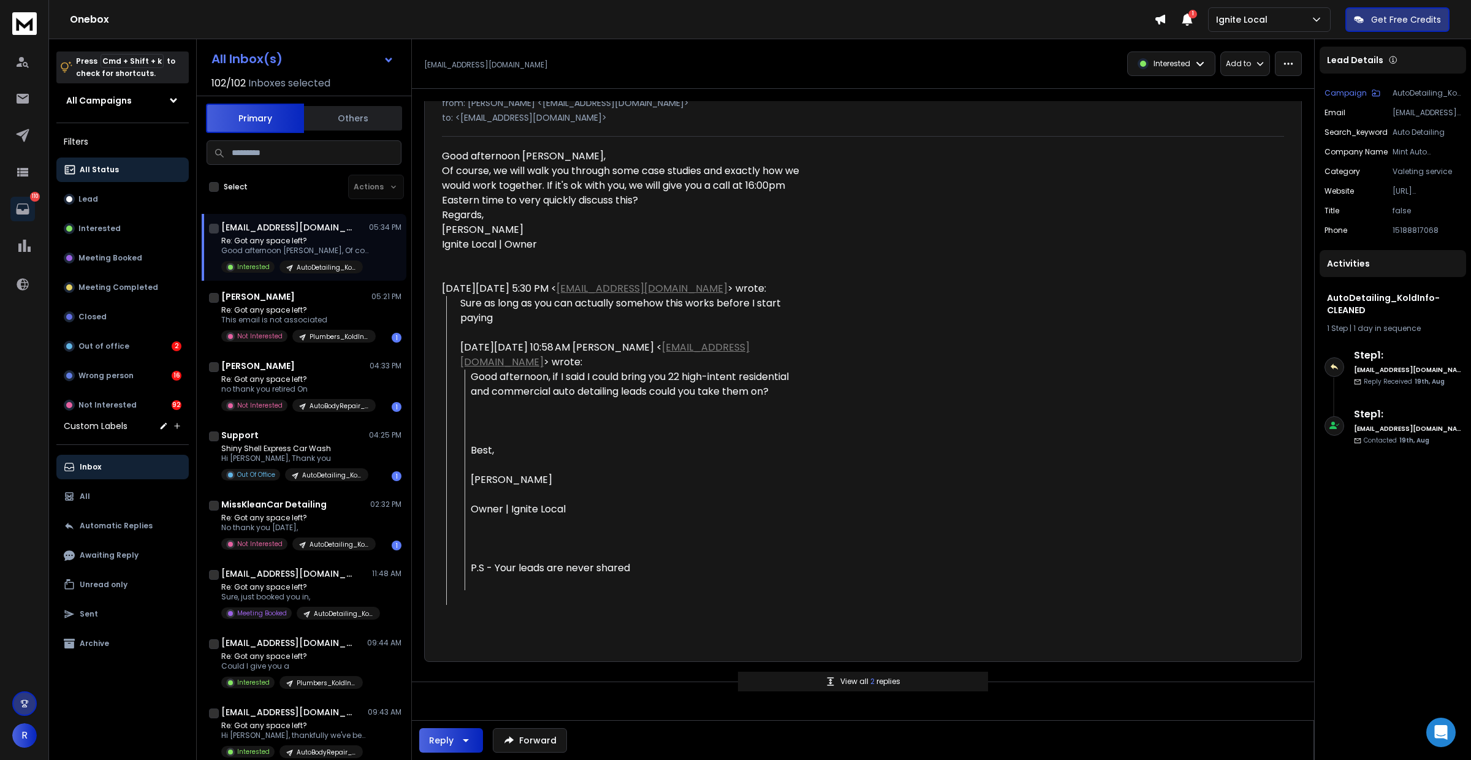
click at [1409, 226] on p "15188817068" at bounding box center [1427, 231] width 69 height 10
click at [1411, 192] on p "[URL][DOMAIN_NAME]" at bounding box center [1427, 191] width 69 height 10
click at [1399, 153] on p "Mint Auto Detailing" at bounding box center [1427, 152] width 69 height 10
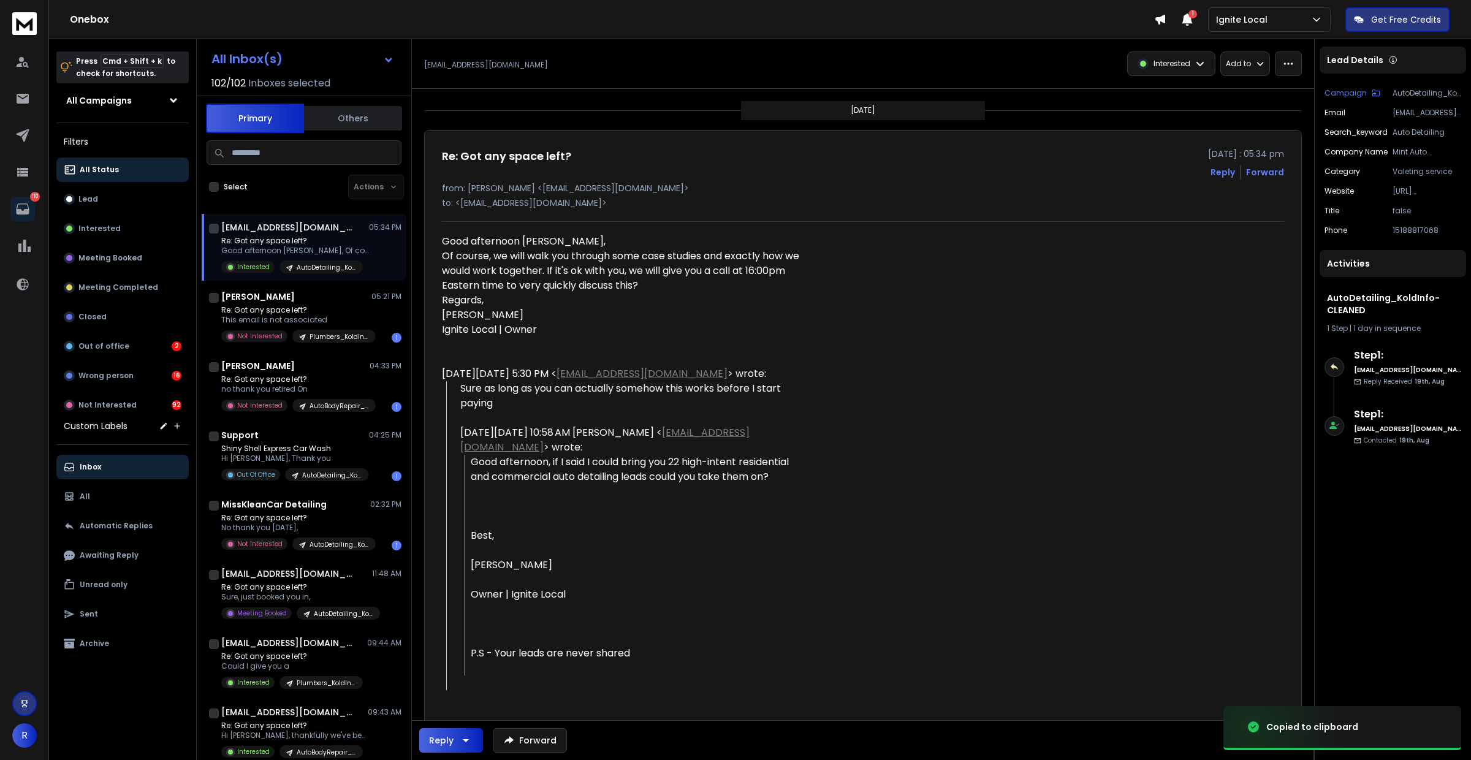
scroll to position [0, 0]
click at [1412, 150] on p "Mint Auto Detailing" at bounding box center [1427, 152] width 69 height 10
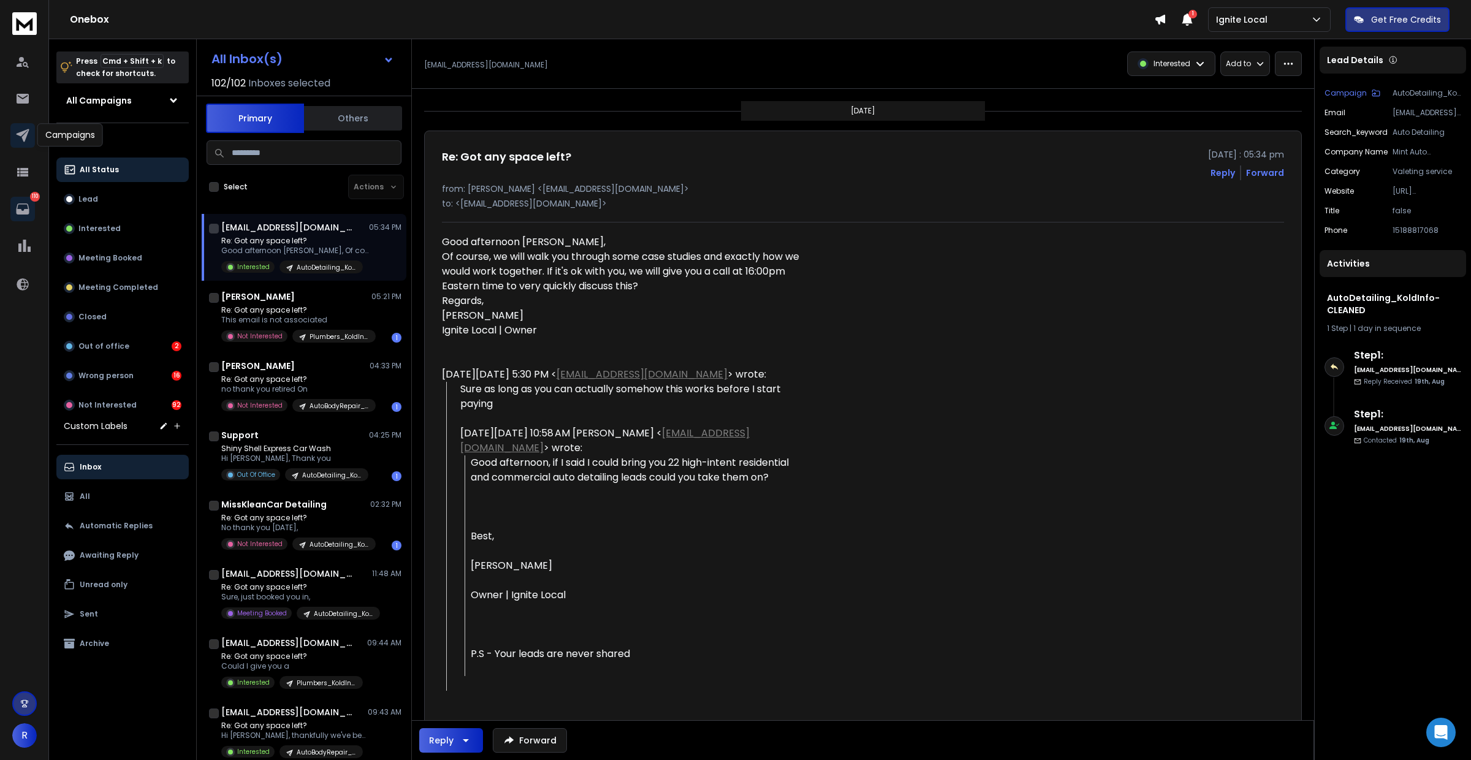
click at [31, 131] on link at bounding box center [22, 135] width 25 height 25
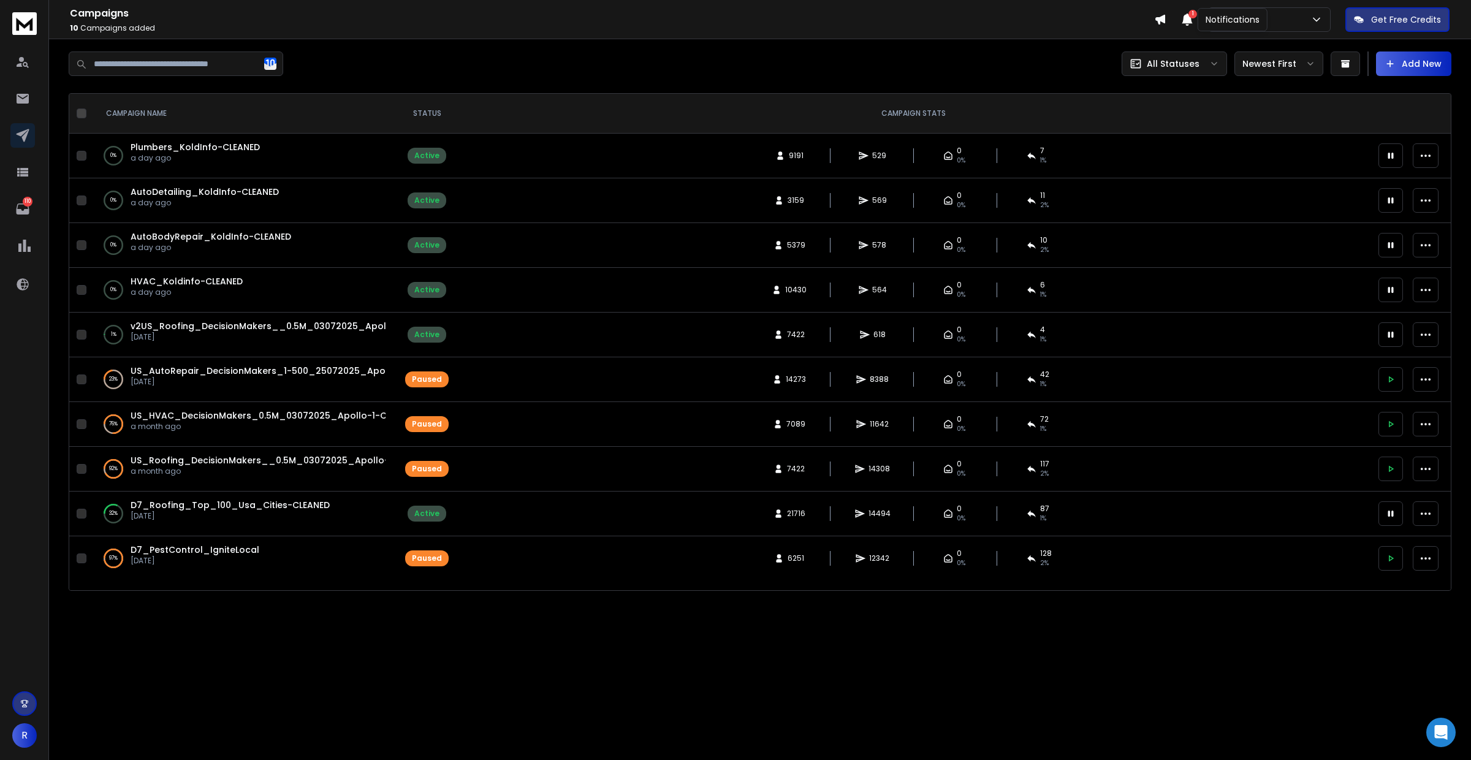
click at [1186, 17] on icon at bounding box center [1187, 19] width 11 height 12
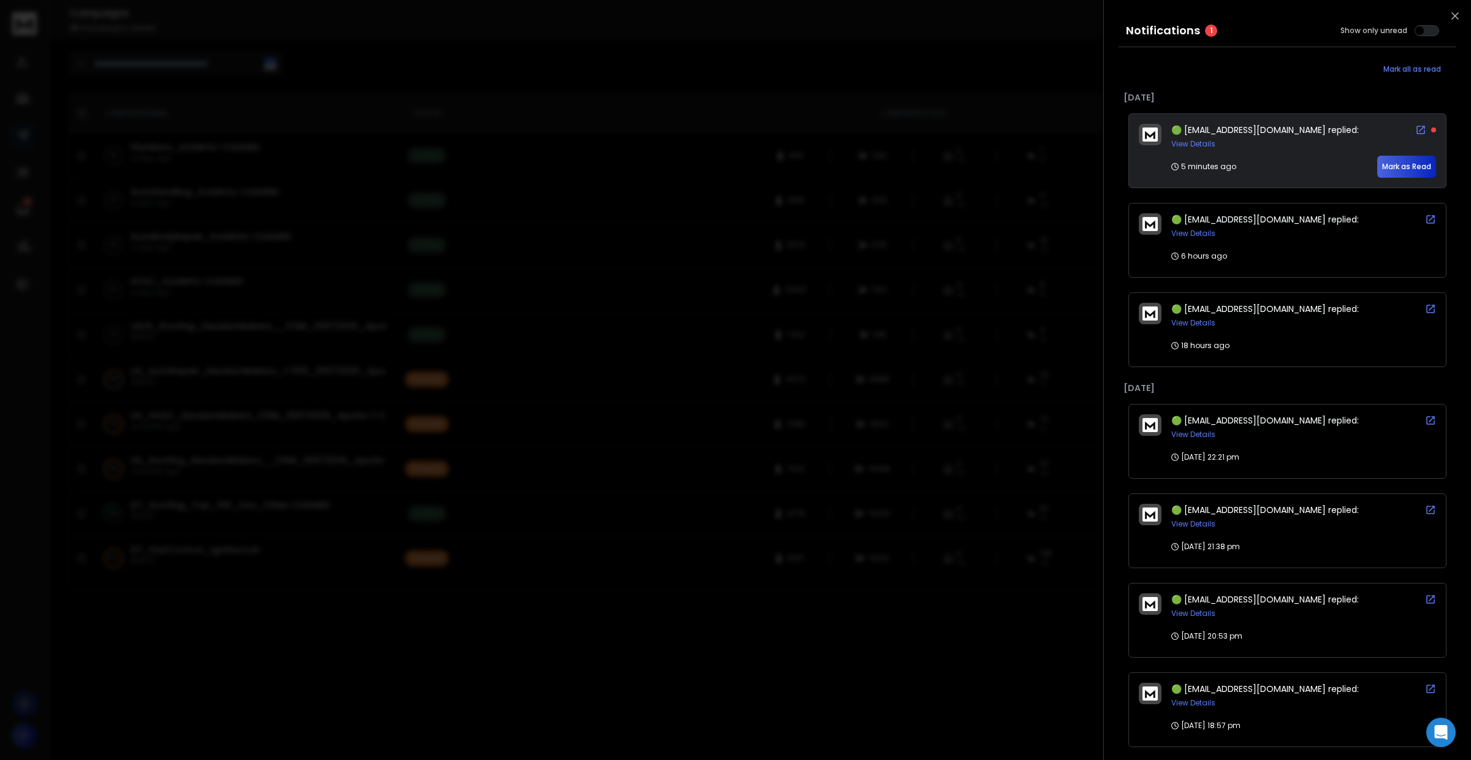
click at [1383, 161] on button "Mark as Read" at bounding box center [1406, 167] width 59 height 22
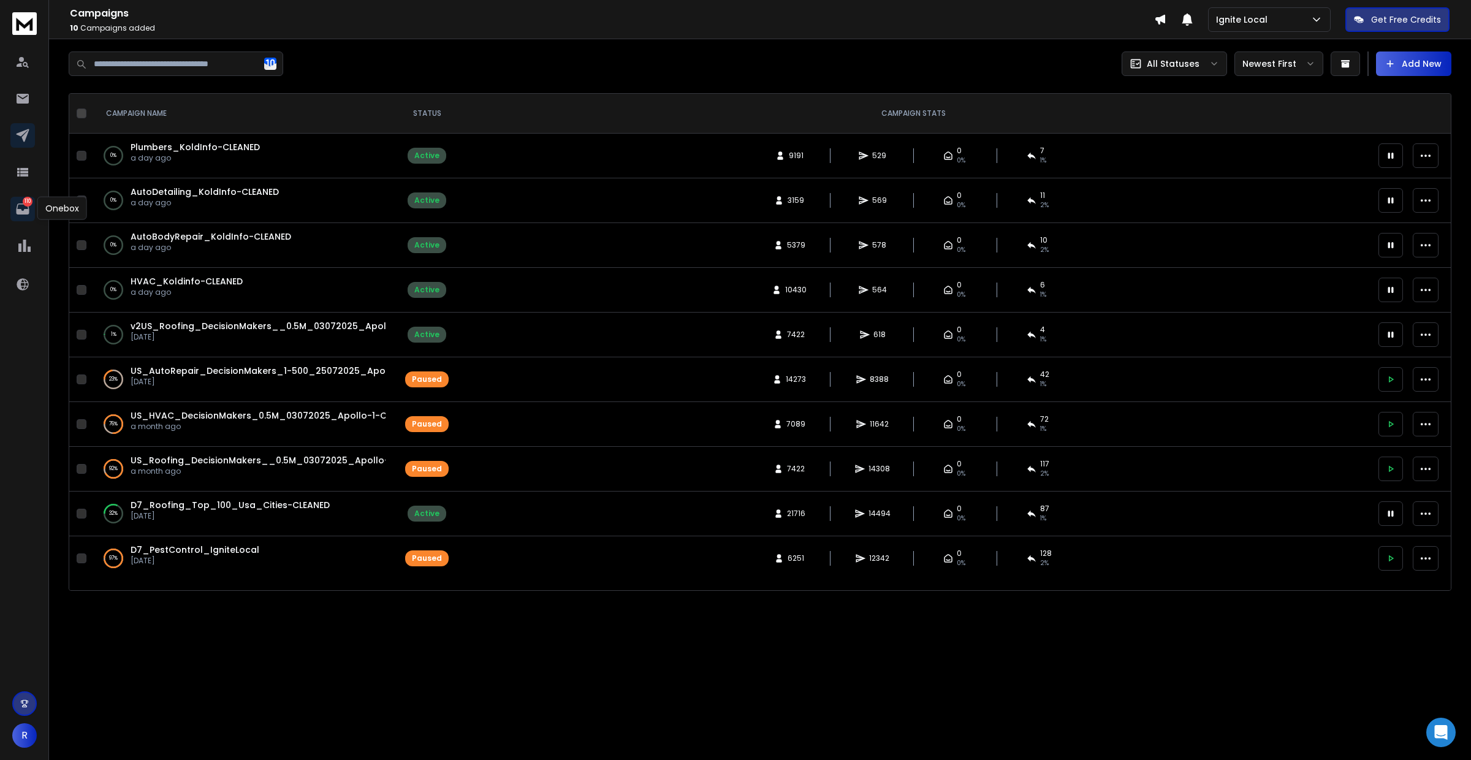
click at [28, 208] on icon at bounding box center [22, 209] width 13 height 11
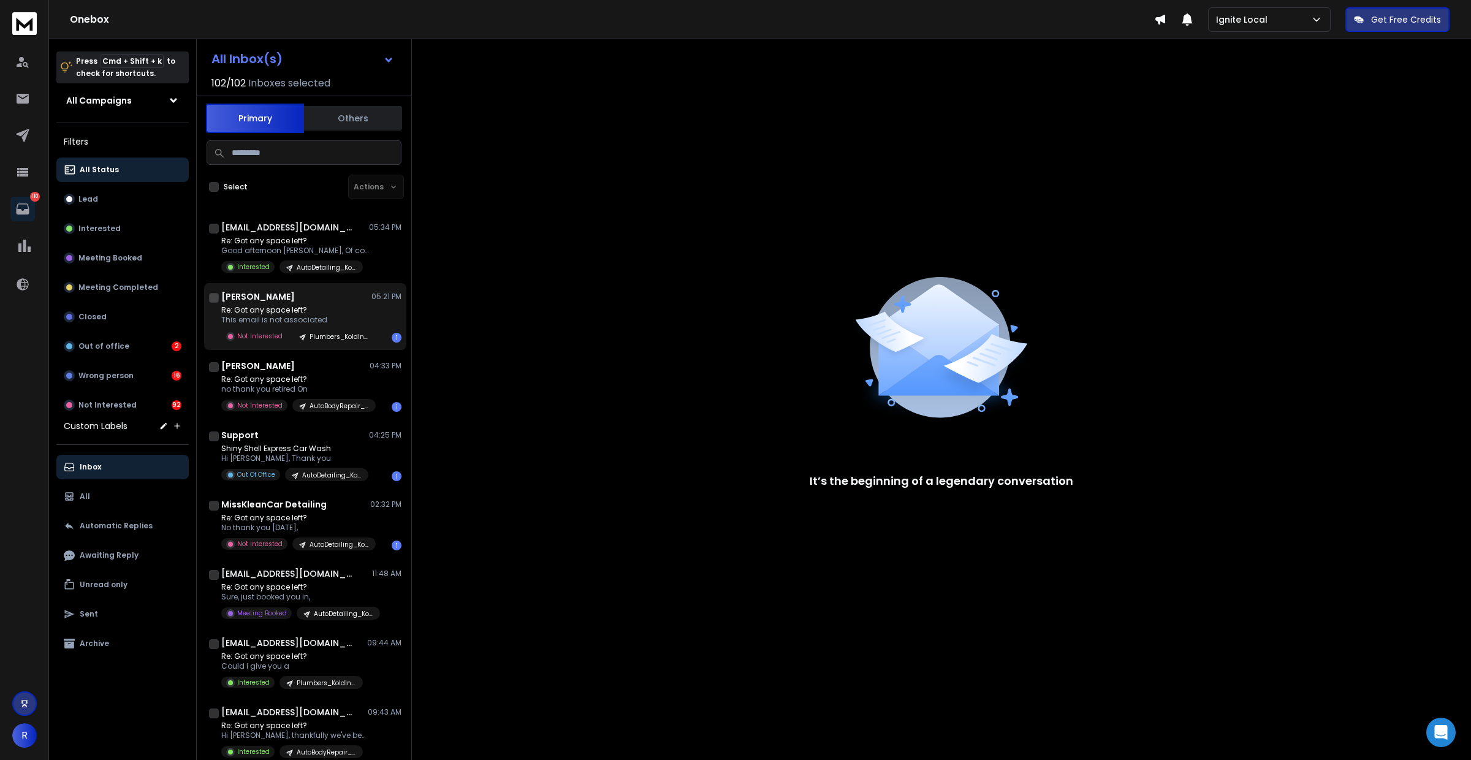
click at [327, 317] on p "This email is not associated" at bounding box center [294, 320] width 147 height 10
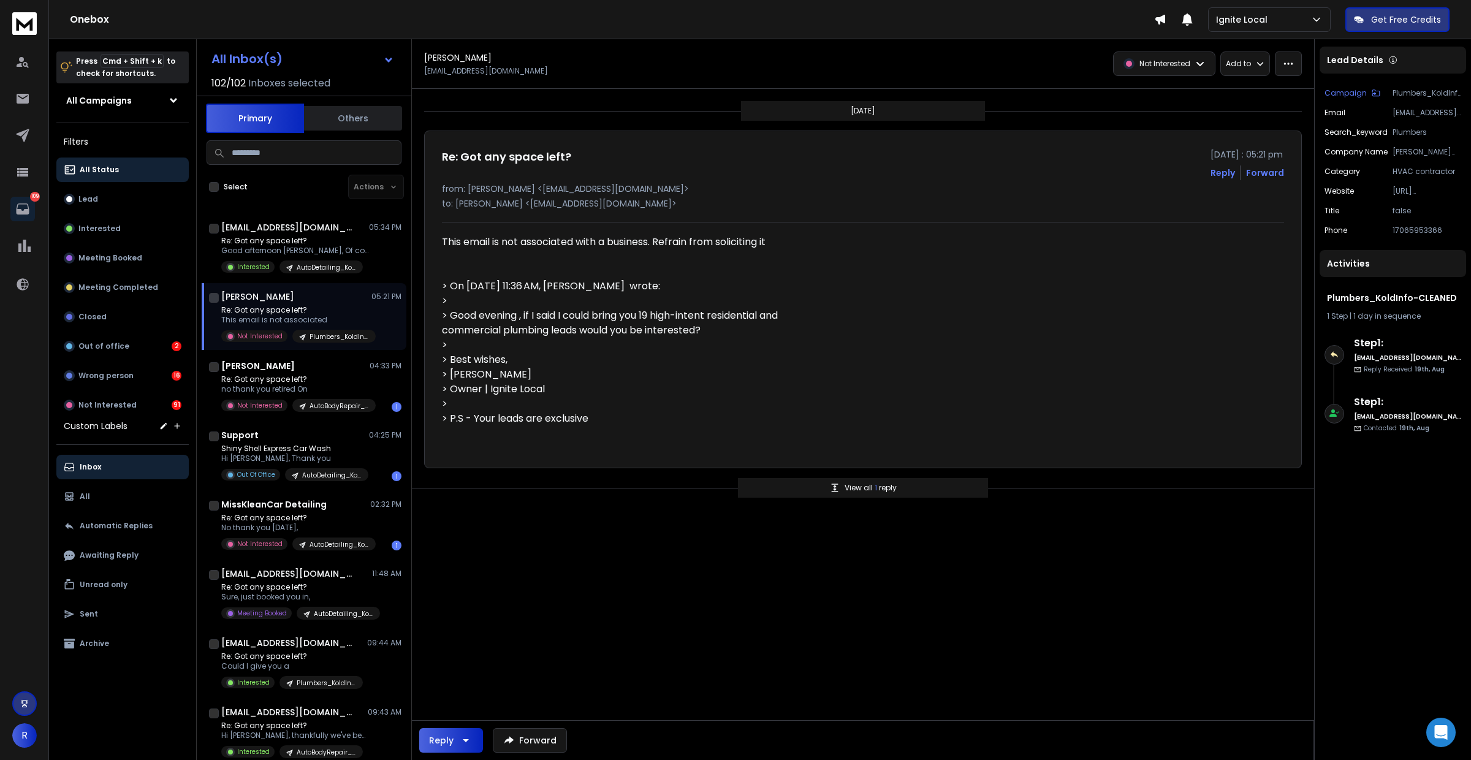
click at [1280, 63] on button "button" at bounding box center [1288, 63] width 27 height 25
click at [1295, 140] on div "Block email" at bounding box center [1252, 150] width 91 height 20
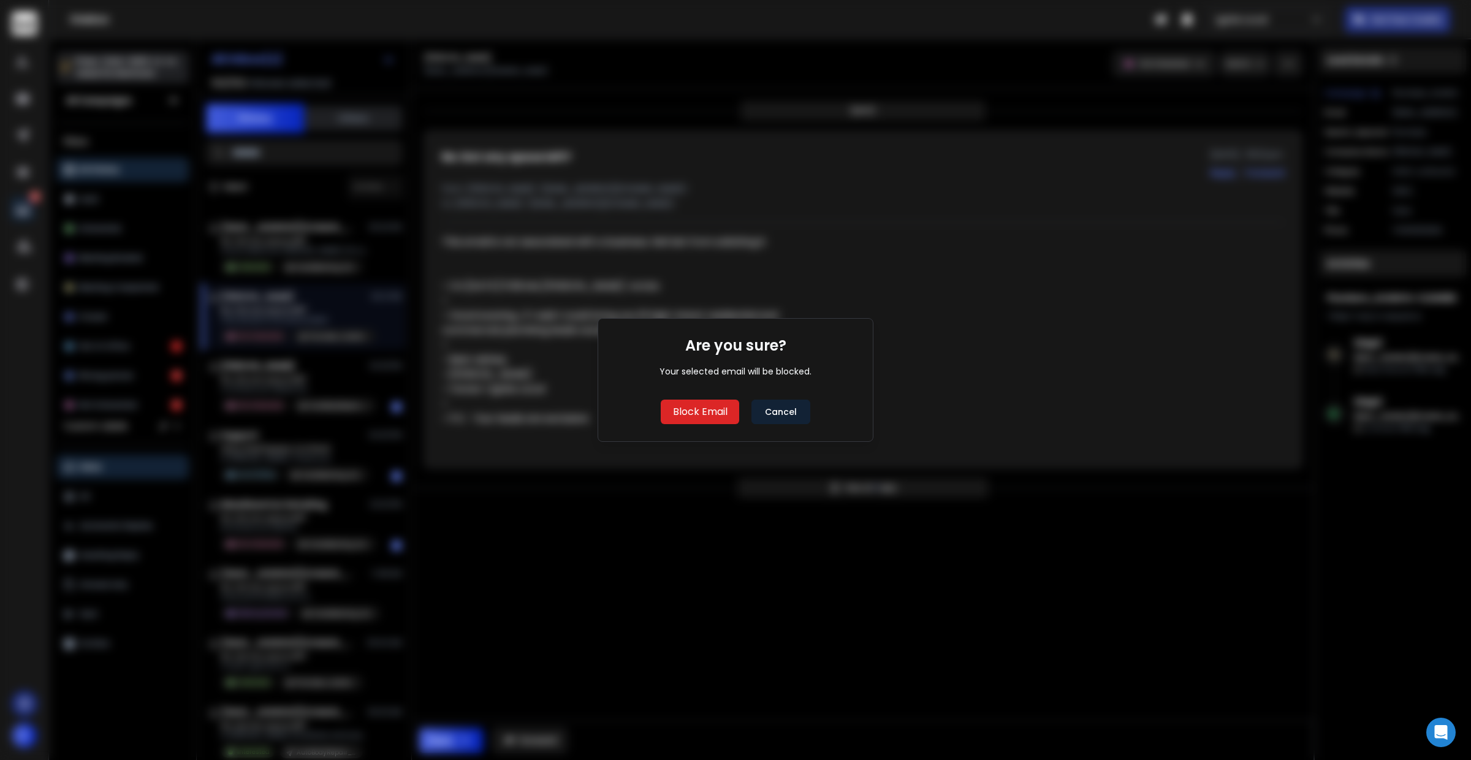
click at [678, 430] on div "Are you sure? Your selected email will be blocked. Block Email Cancel" at bounding box center [736, 380] width 276 height 124
click at [687, 414] on button "Block Email" at bounding box center [700, 412] width 78 height 25
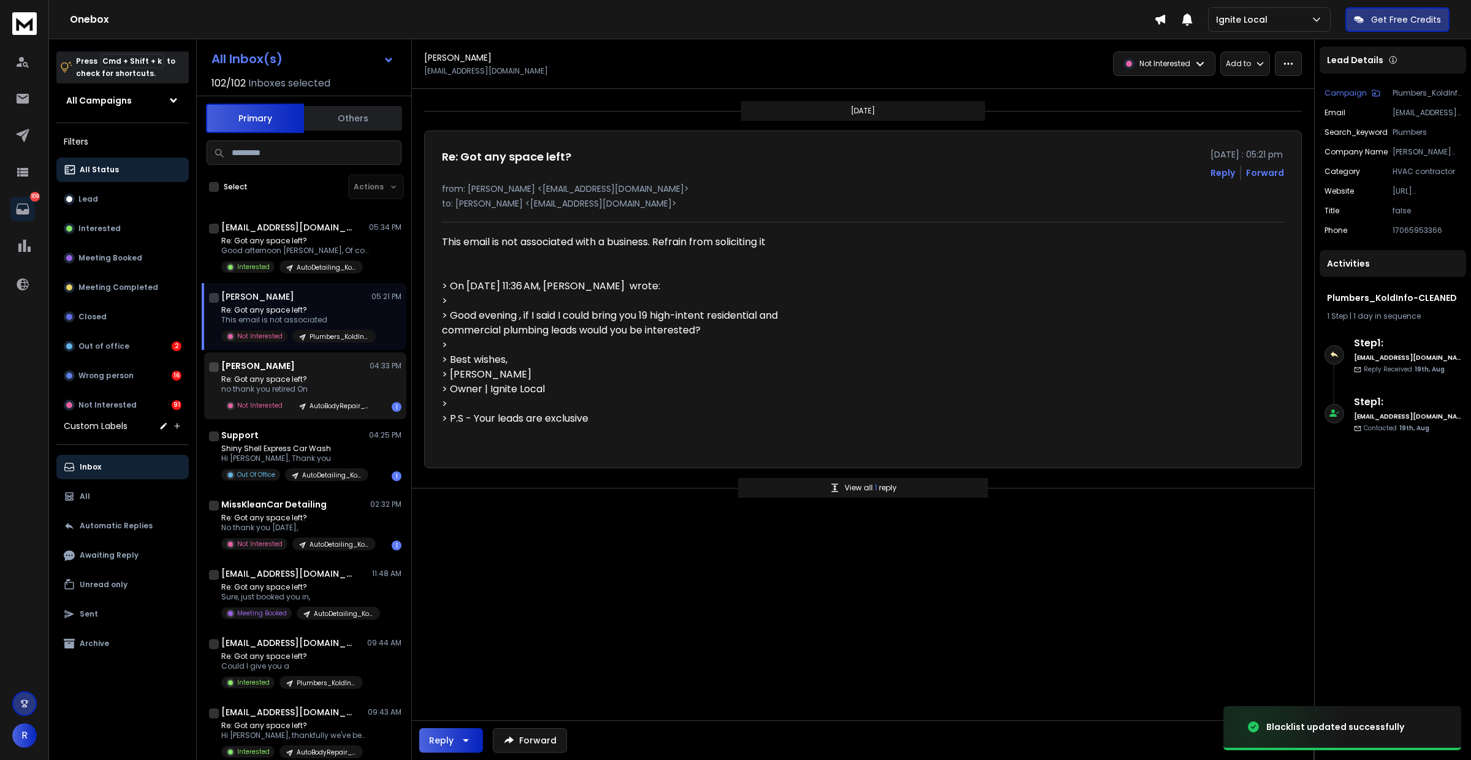
click at [292, 409] on div "AutoBodyRepair_KoldInfo-CLEANED" at bounding box center [333, 405] width 83 height 13
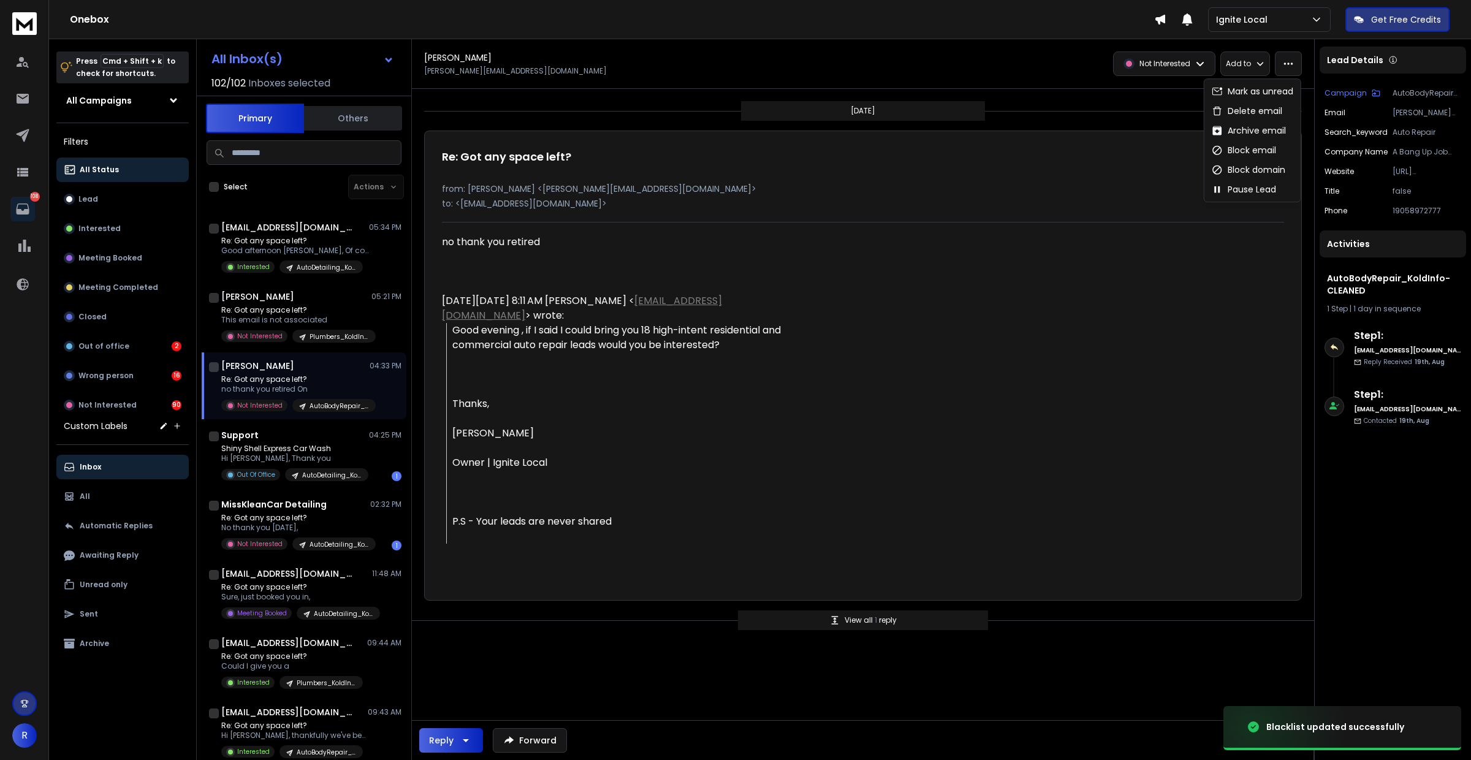
click at [1301, 58] on button "button" at bounding box center [1288, 63] width 27 height 25
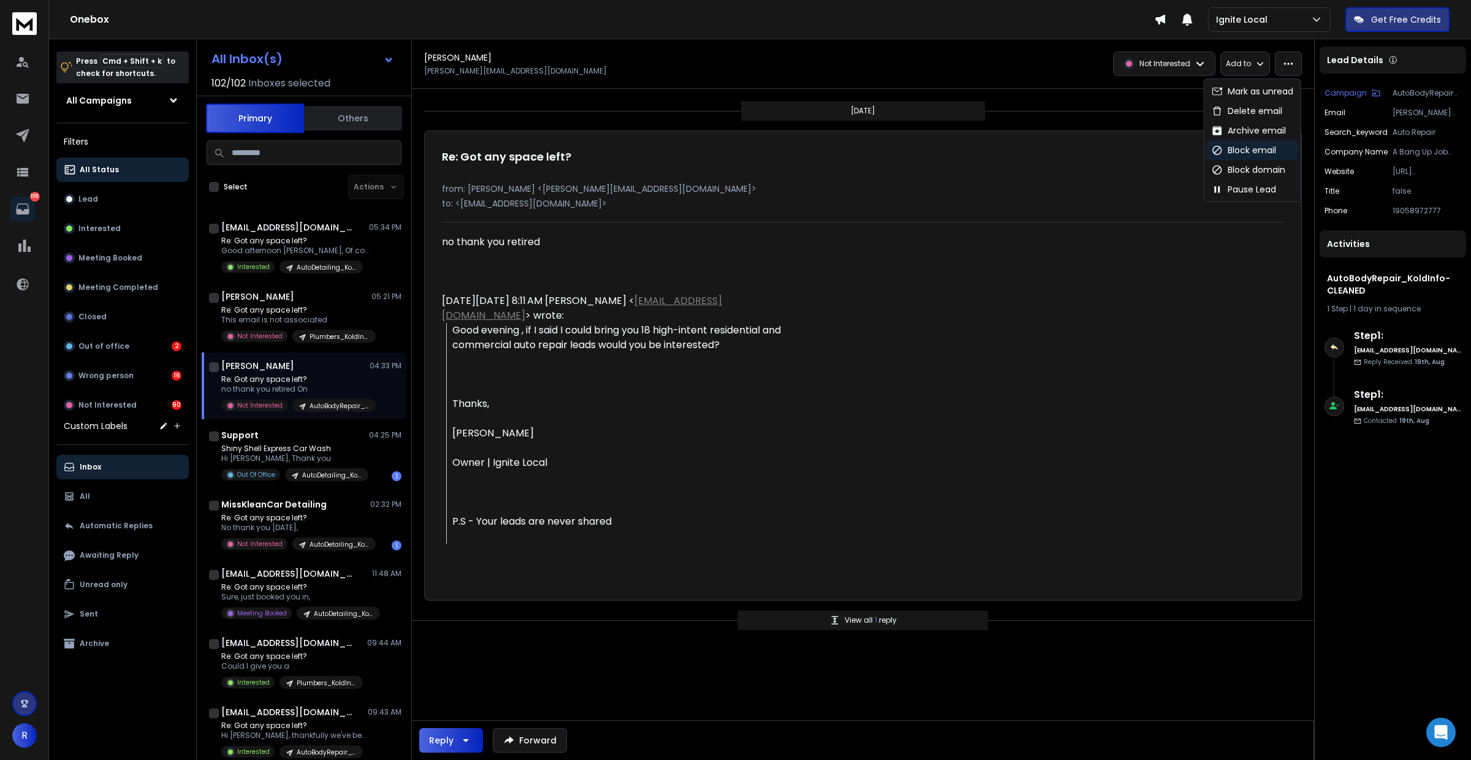
click at [1276, 156] on div "Block email" at bounding box center [1244, 150] width 64 height 12
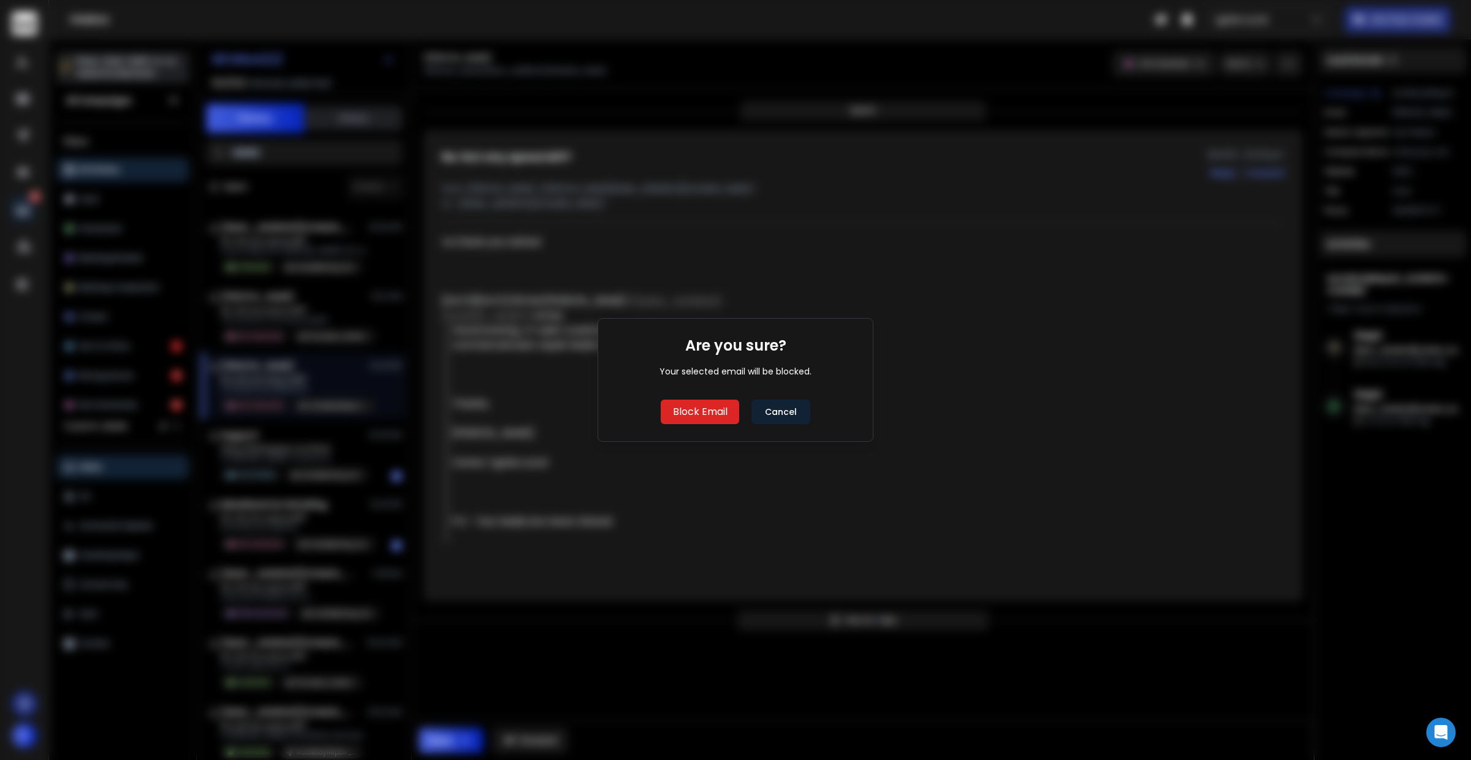
click at [708, 425] on div "Are you sure? Your selected email will be blocked. Block Email Cancel" at bounding box center [736, 380] width 276 height 124
click at [708, 424] on div "Block Email Cancel" at bounding box center [736, 412] width 150 height 25
click at [680, 426] on div "Are you sure? Your selected email will be blocked. Block Email Cancel" at bounding box center [736, 380] width 276 height 124
click at [684, 422] on button "Block Email" at bounding box center [700, 412] width 78 height 25
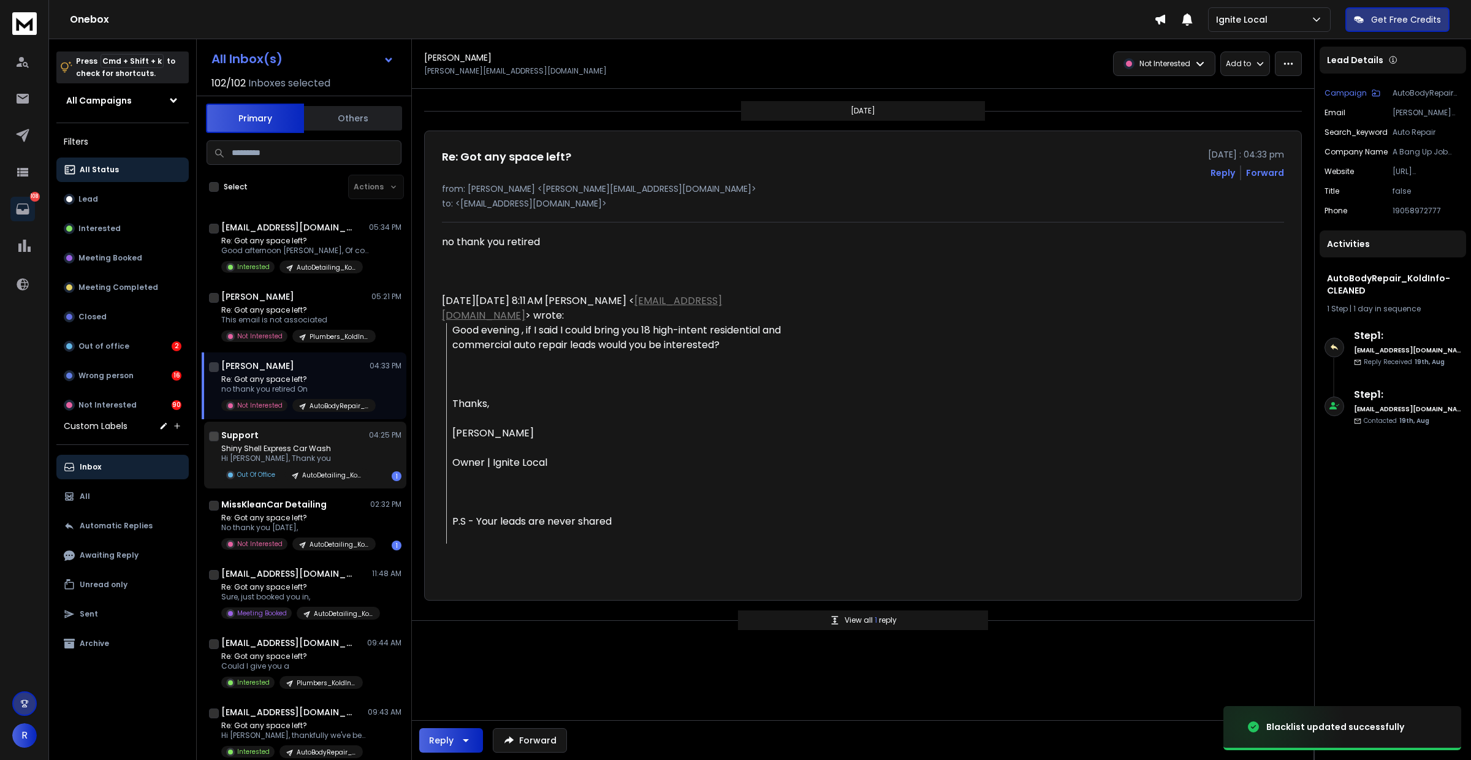
click at [362, 443] on div "Support 04:25 PM Shiny Shell Express Car Wash Hi Ricky Miller, Thank you Out Of…" at bounding box center [311, 455] width 180 height 52
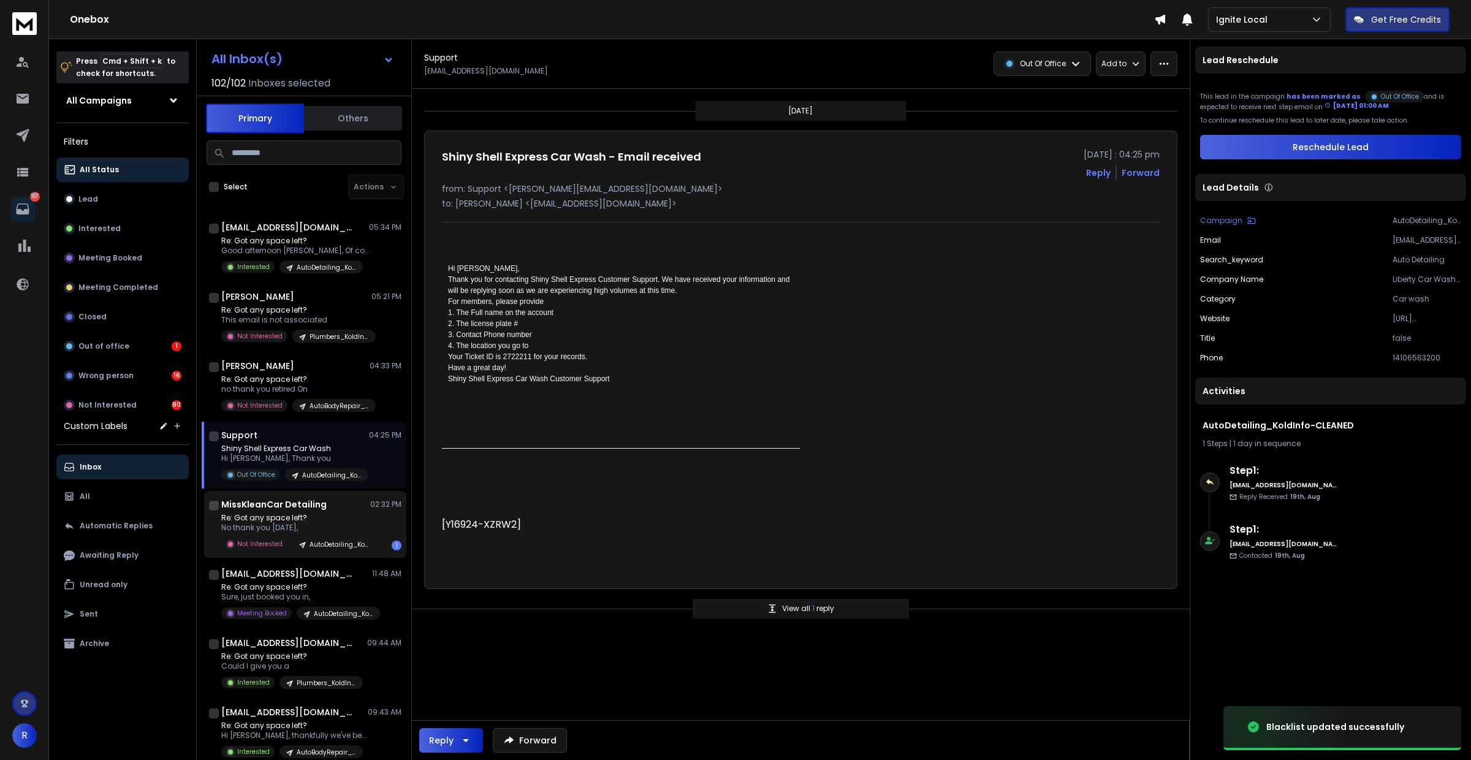
click at [373, 513] on div "Re: Got any space left? No thank you On Tue, Not Interested AutoDetailing_KoldI…" at bounding box center [311, 531] width 180 height 37
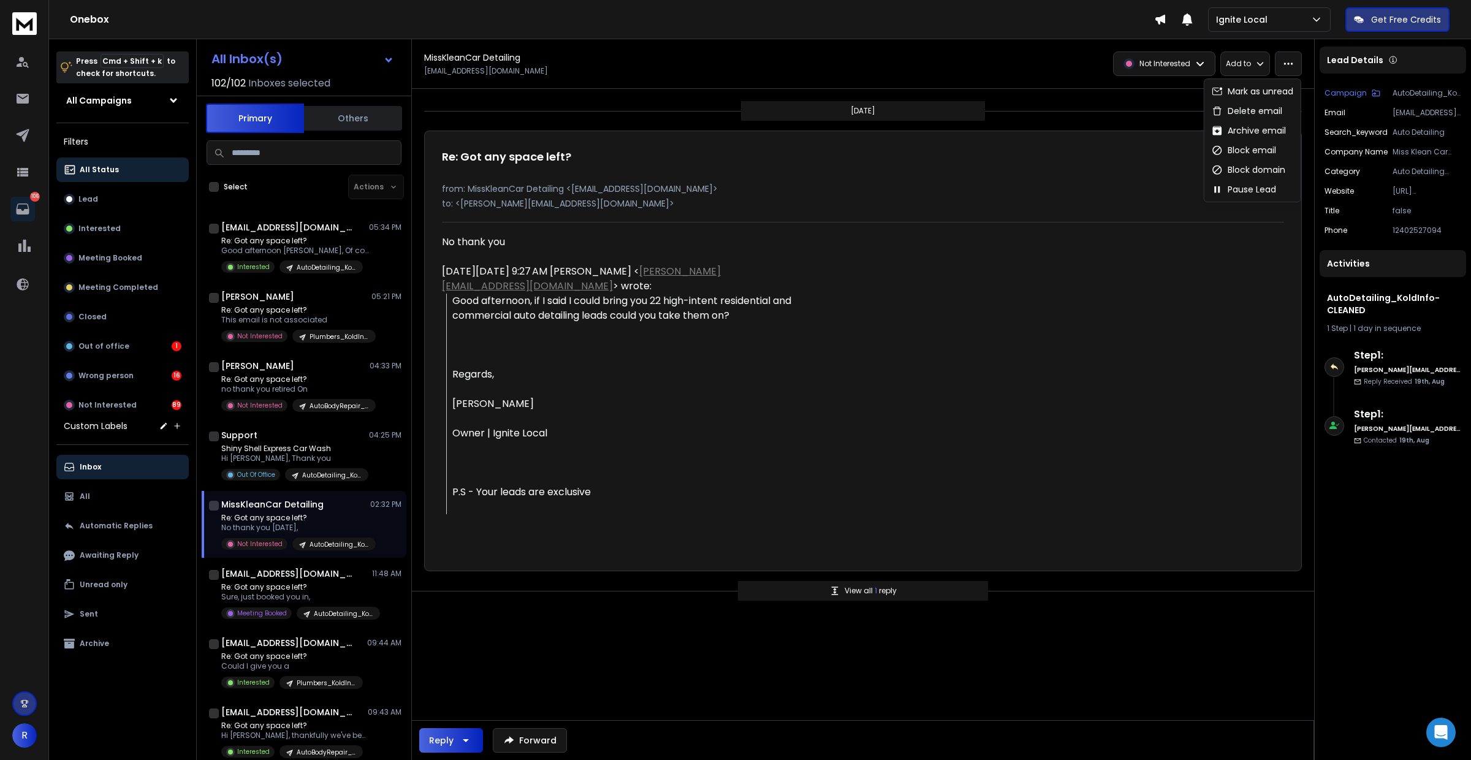
click at [1292, 59] on icon "button" at bounding box center [1288, 63] width 11 height 11
click at [1281, 140] on div "Block email" at bounding box center [1252, 150] width 91 height 20
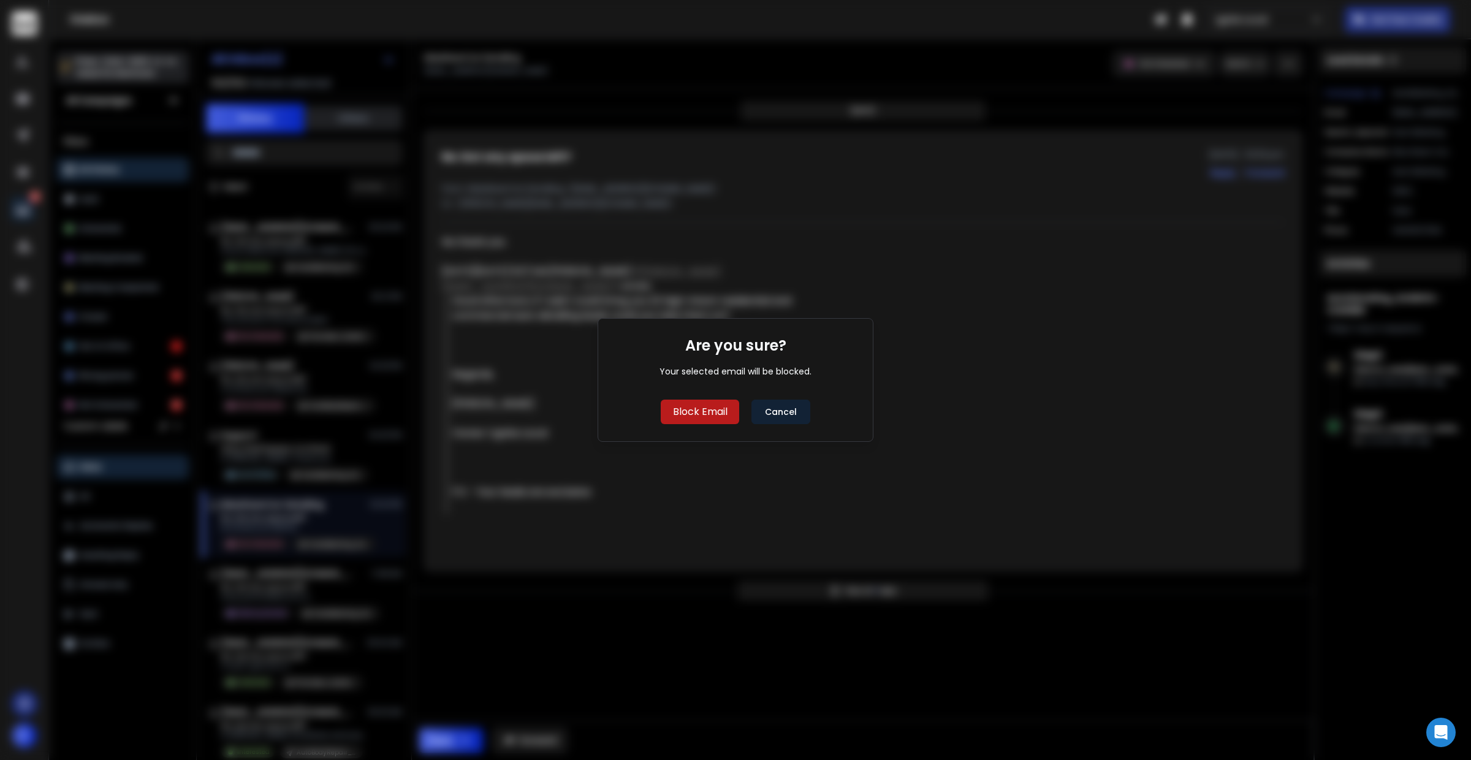
click at [702, 411] on button "Block Email" at bounding box center [700, 412] width 78 height 25
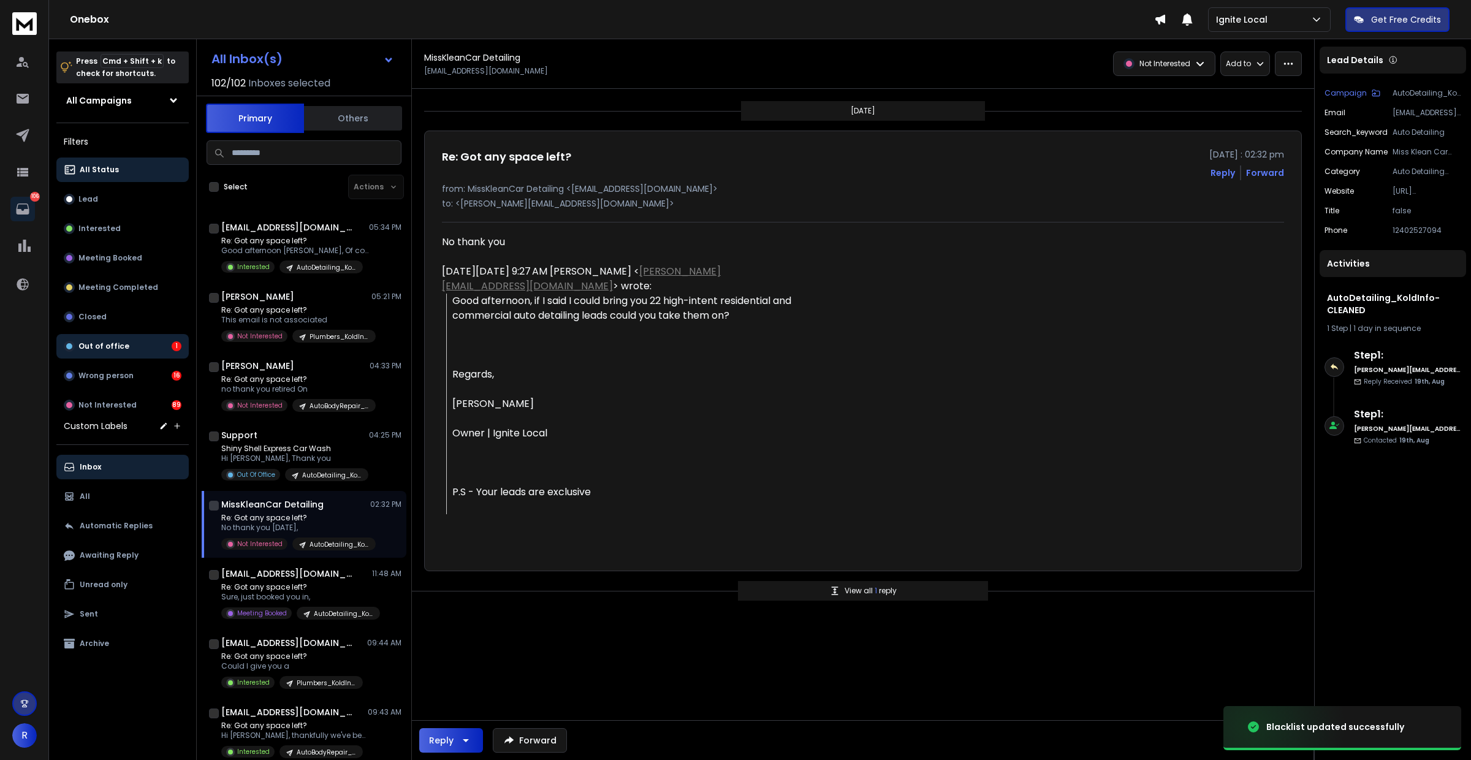
click at [129, 348] on button "Out of office 1" at bounding box center [122, 346] width 132 height 25
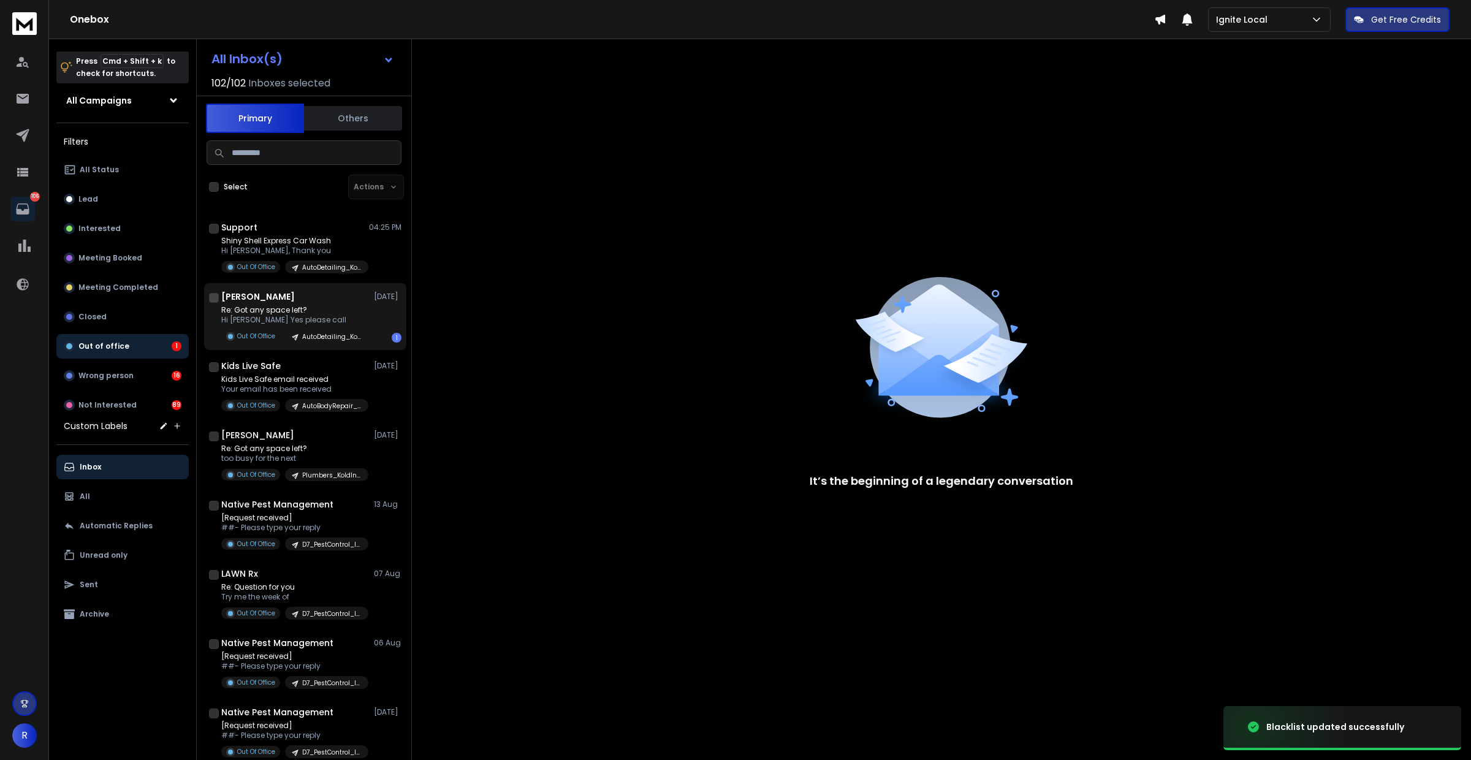
click at [286, 314] on p "Re: Got any space left?" at bounding box center [294, 310] width 147 height 10
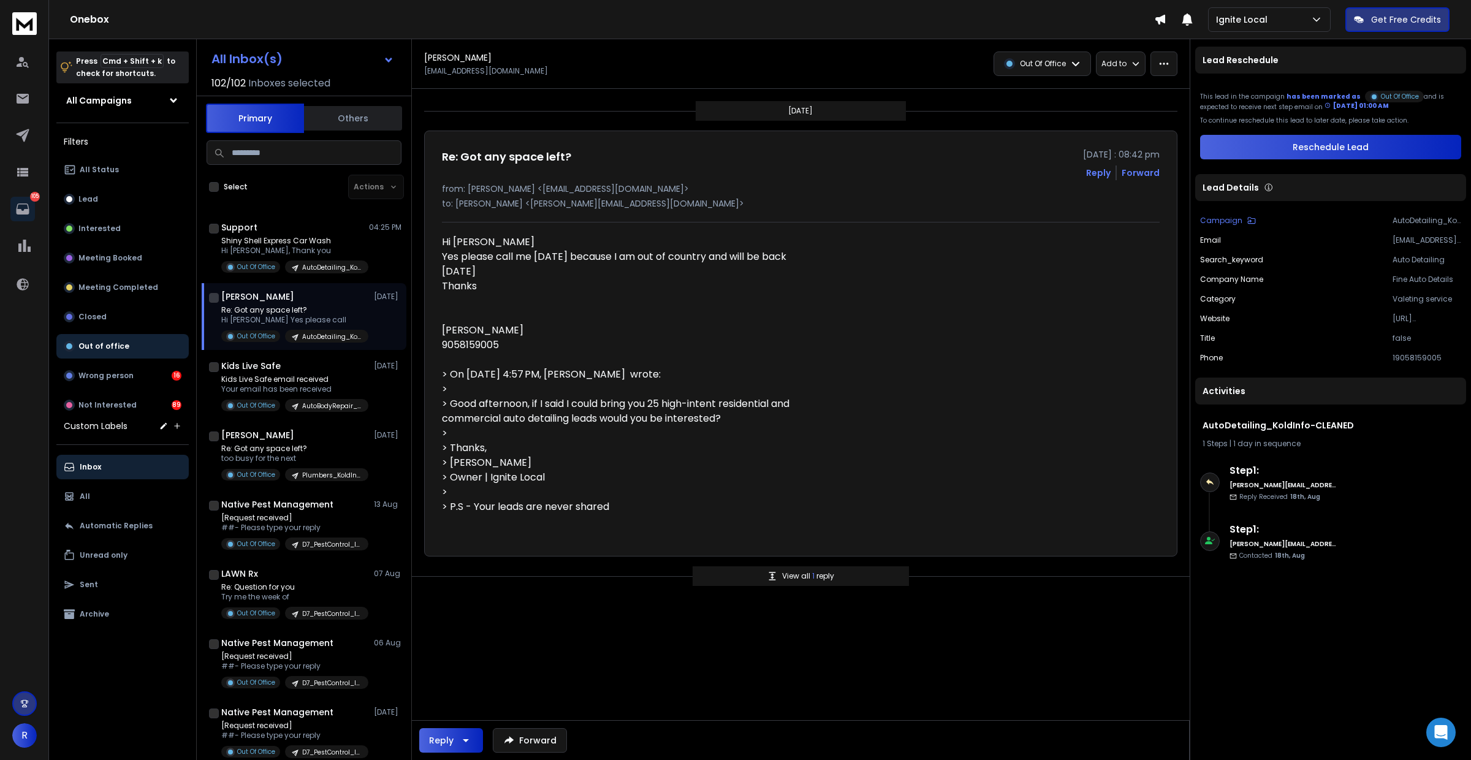
click at [814, 572] on span "1" at bounding box center [814, 576] width 4 height 10
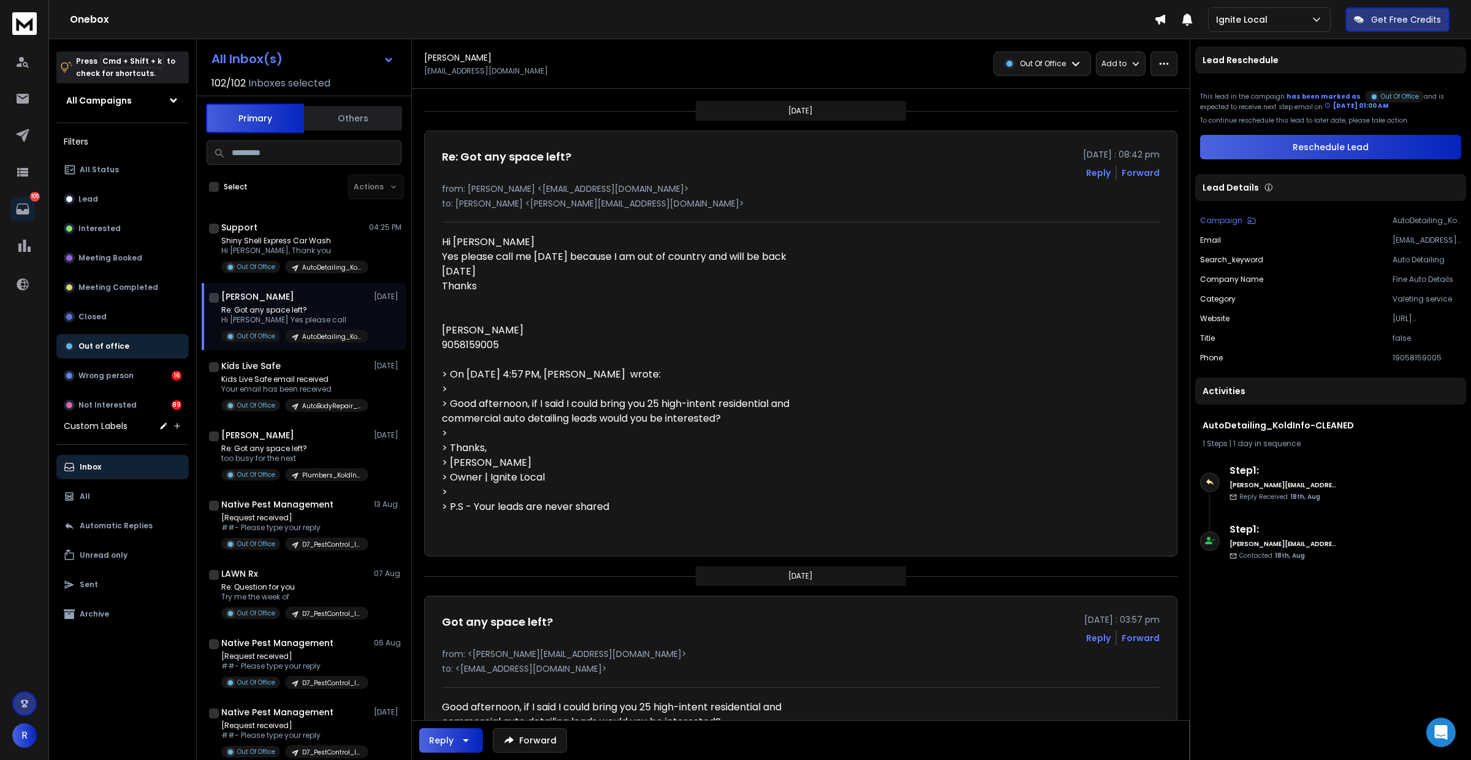
click at [1076, 55] on div "Out Of Office" at bounding box center [1042, 63] width 96 height 23
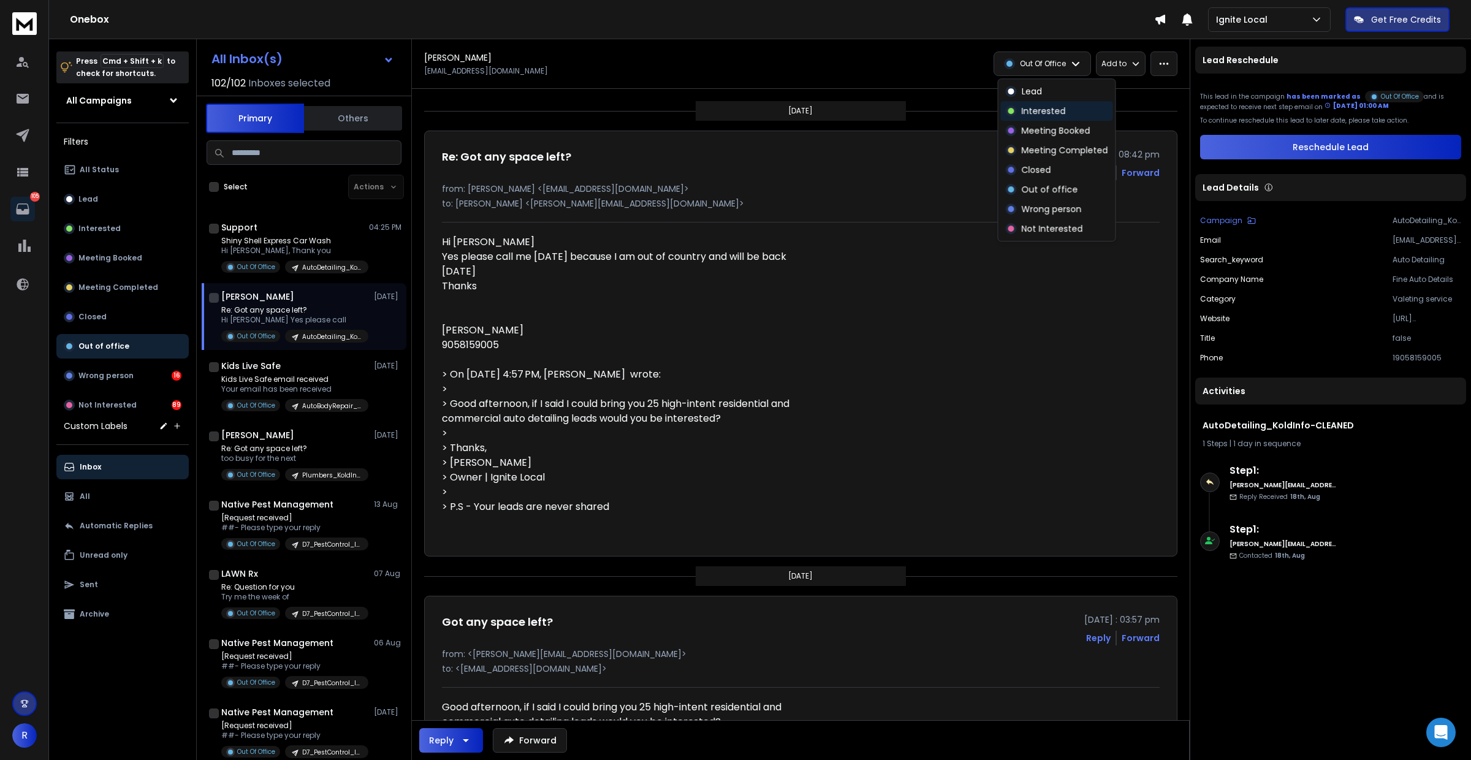
click at [1077, 115] on div "Interested" at bounding box center [1057, 111] width 112 height 20
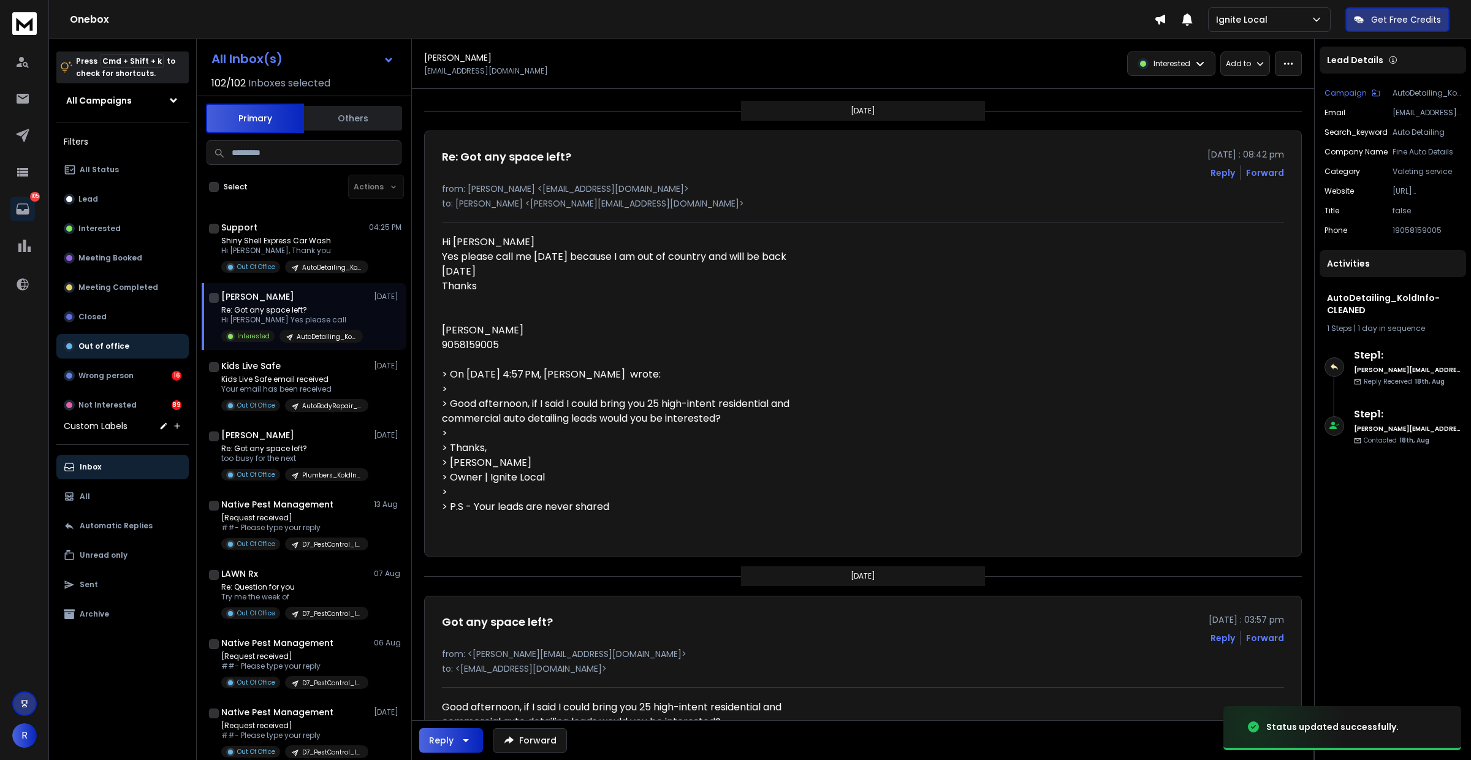
click at [1190, 68] on p "Interested" at bounding box center [1172, 64] width 37 height 10
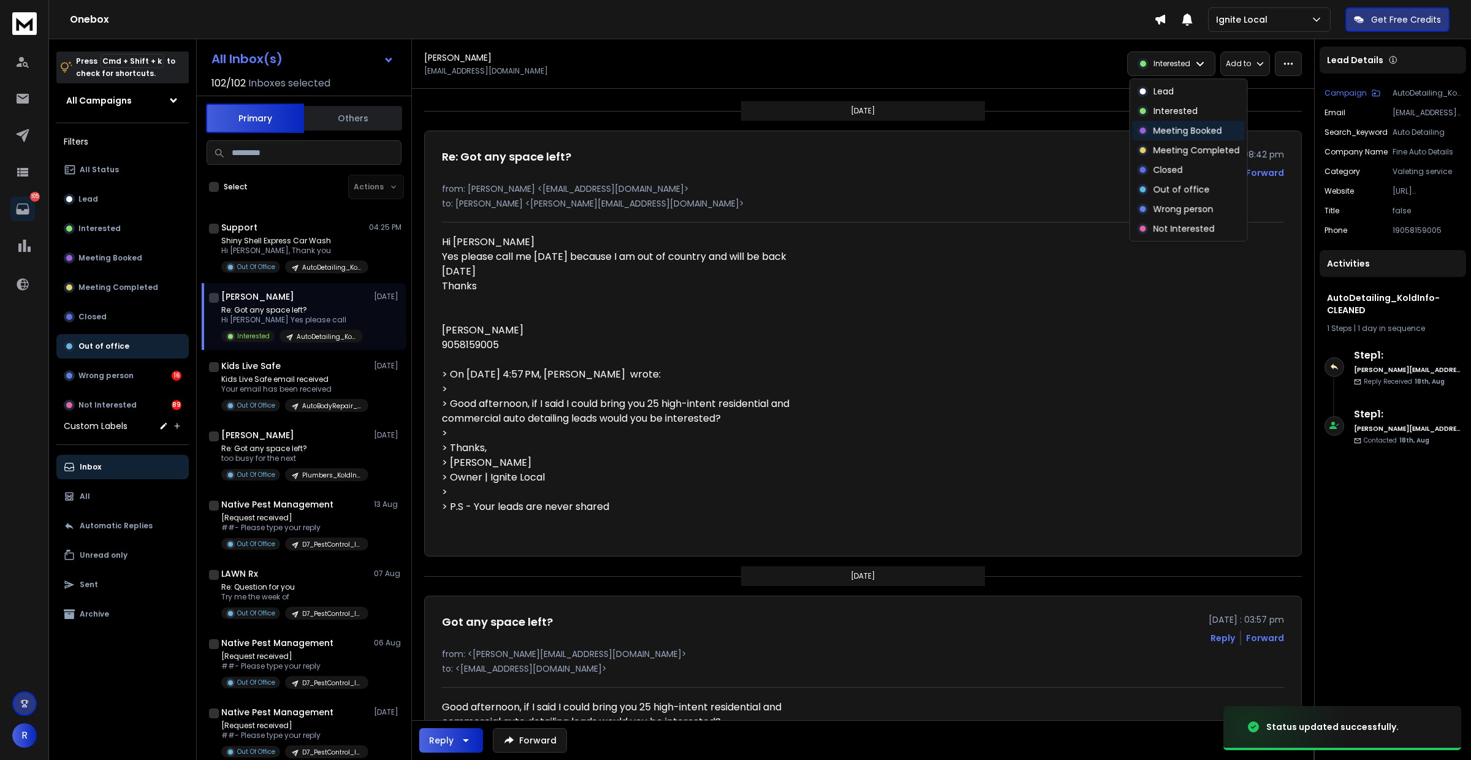
click at [1194, 121] on div "Meeting Booked" at bounding box center [1189, 131] width 112 height 20
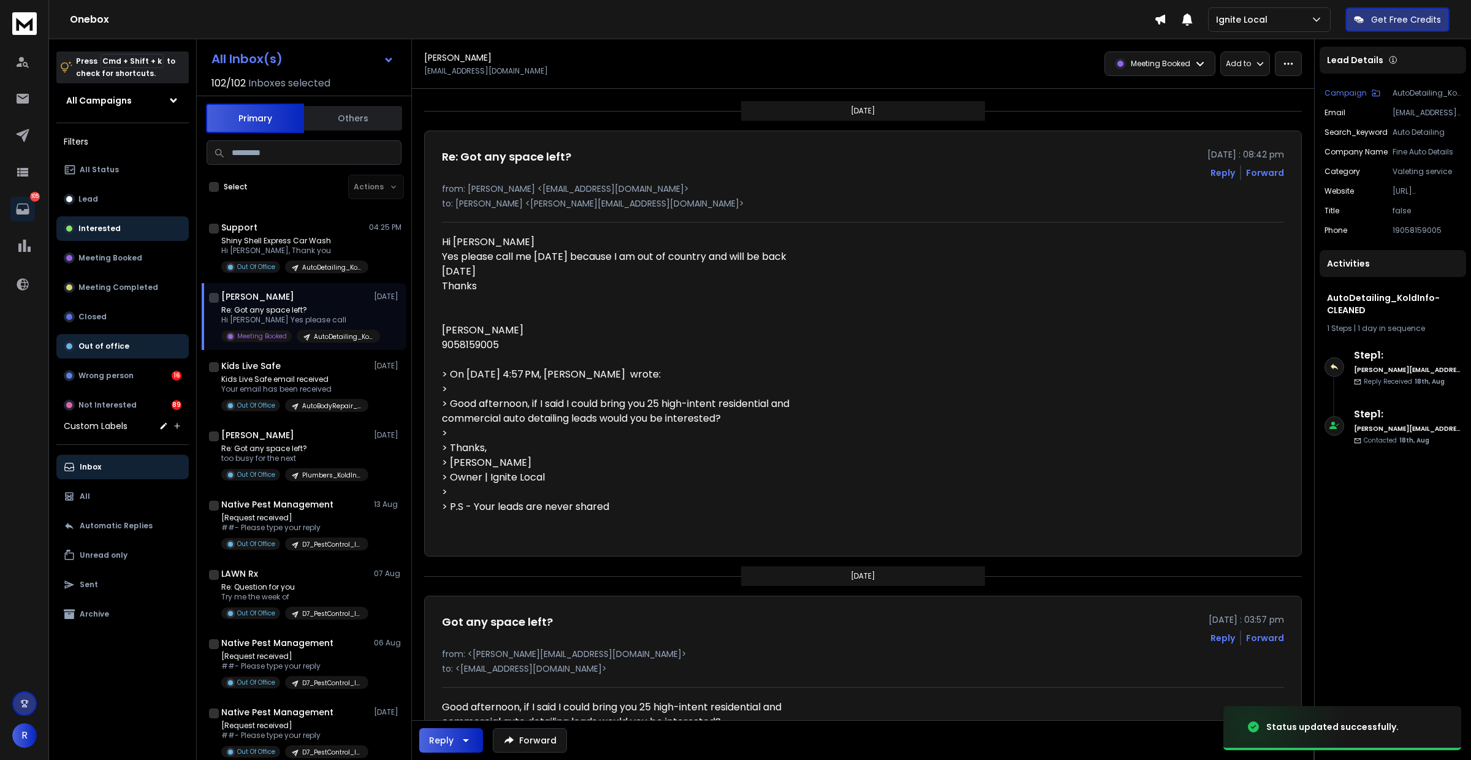
click at [112, 234] on button "Interested" at bounding box center [122, 228] width 132 height 25
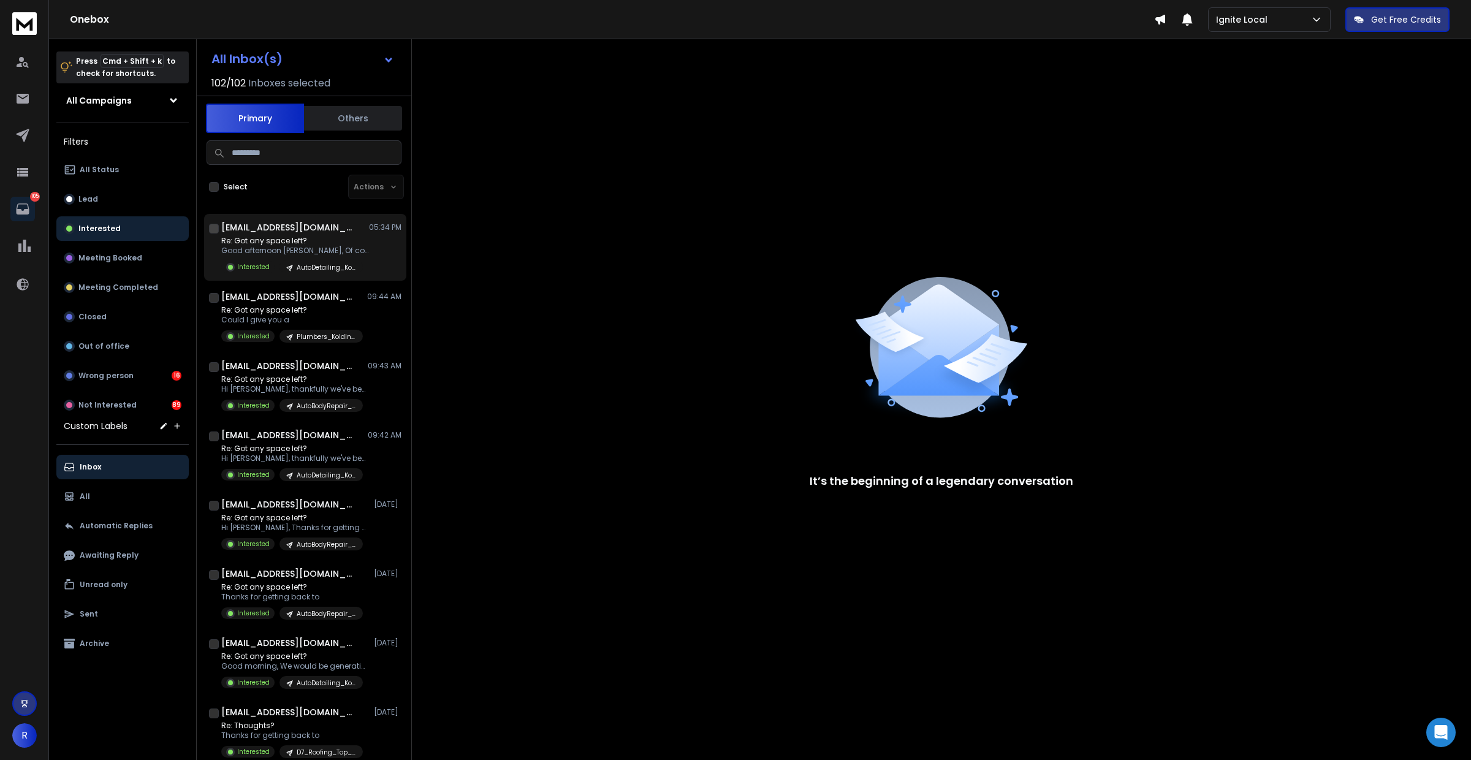
click at [299, 265] on p "AutoDetailing_KoldInfo-CLEANED" at bounding box center [326, 267] width 59 height 9
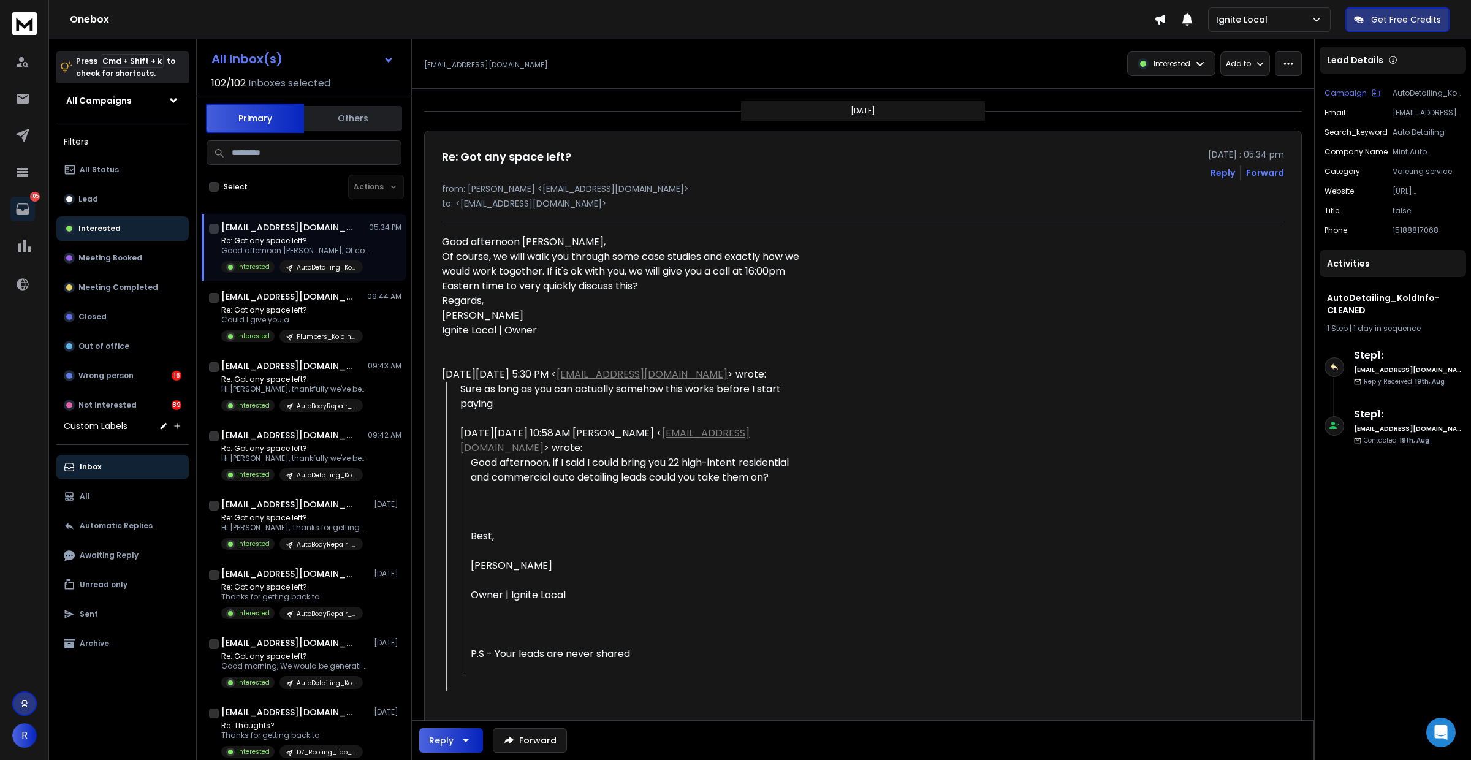
click at [1200, 54] on div "Interested" at bounding box center [1171, 63] width 87 height 23
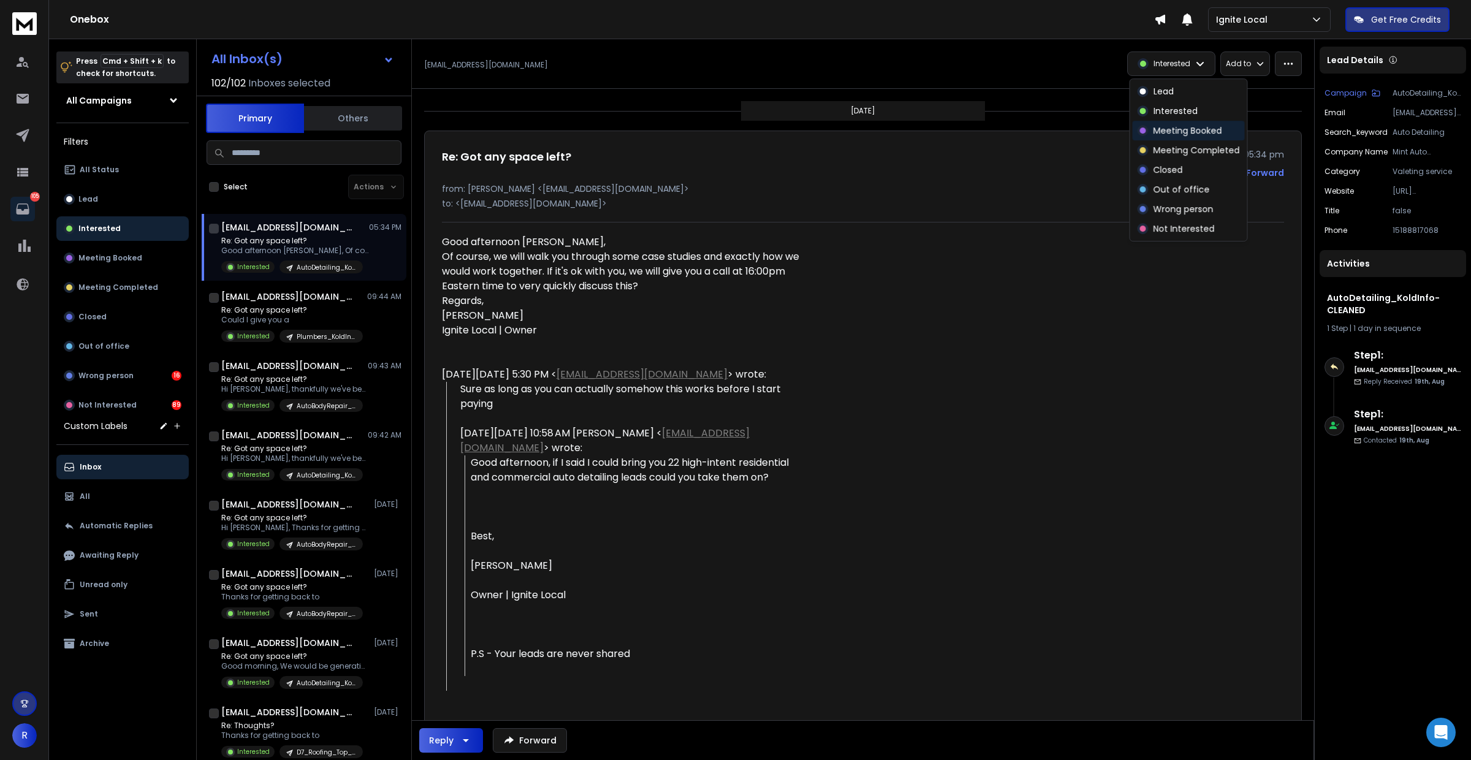
click at [1187, 123] on div "Meeting Booked" at bounding box center [1189, 131] width 112 height 20
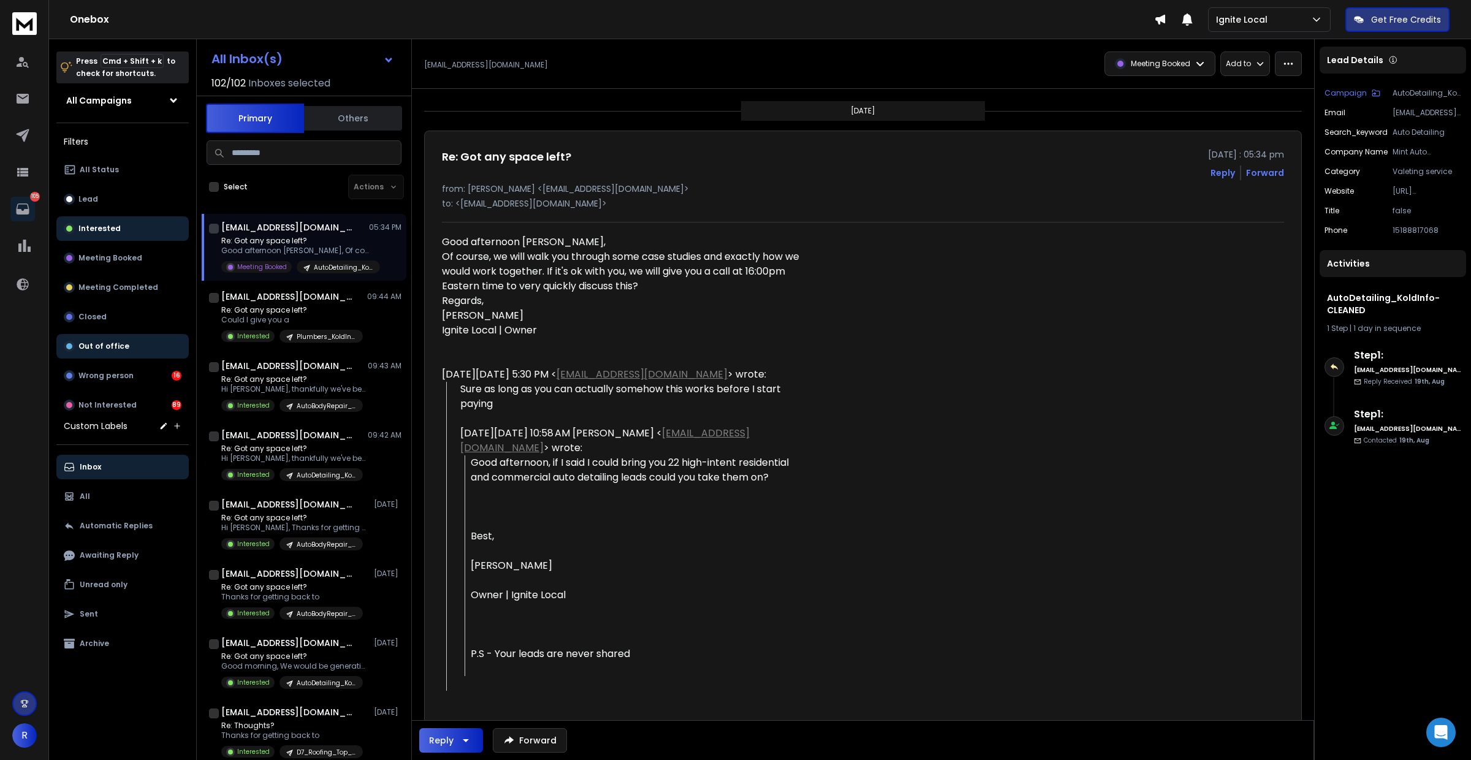
click at [131, 348] on button "Out of office" at bounding box center [122, 346] width 132 height 25
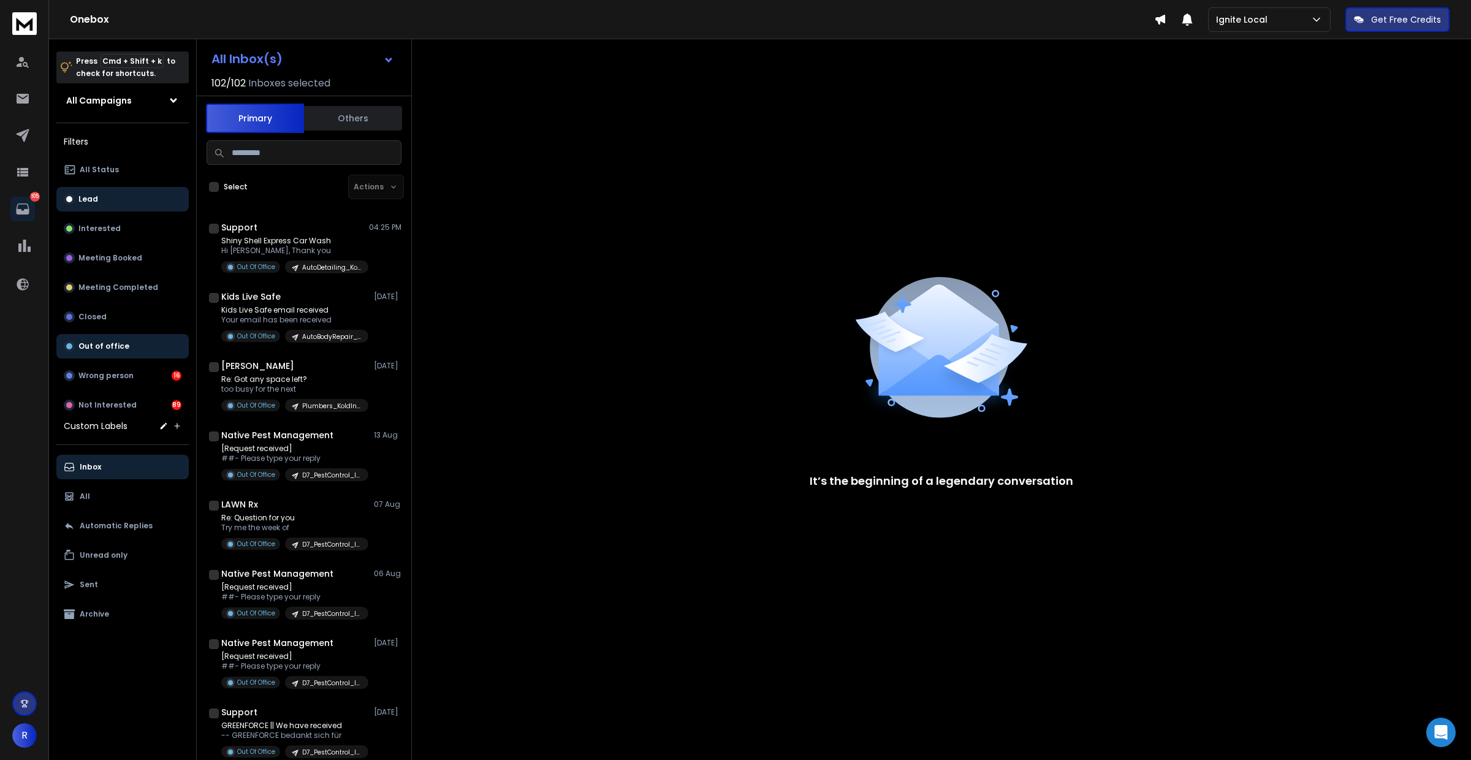
click at [108, 207] on button "Lead" at bounding box center [122, 199] width 132 height 25
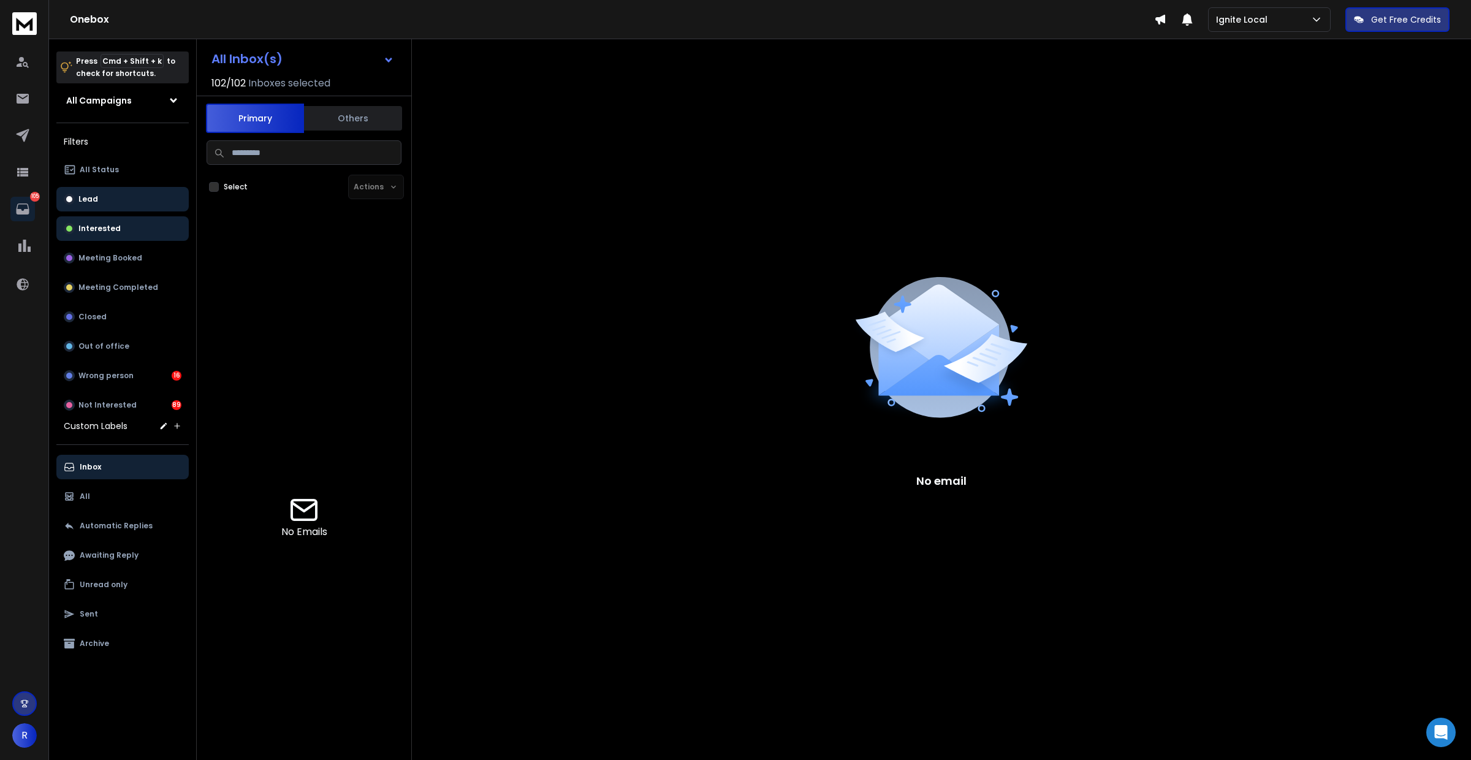
click at [112, 223] on button "Interested" at bounding box center [122, 228] width 132 height 25
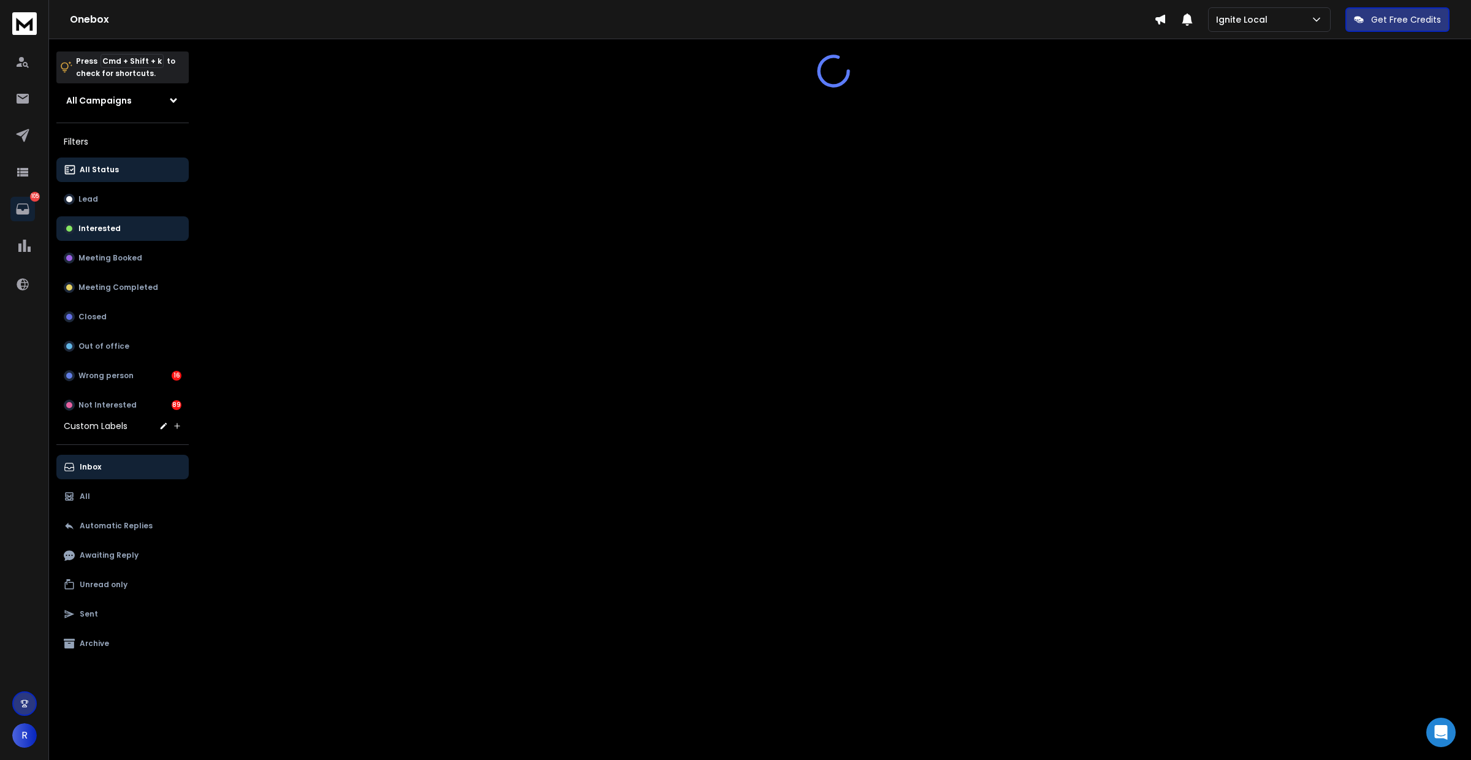
click at [122, 238] on button "Interested" at bounding box center [122, 228] width 132 height 25
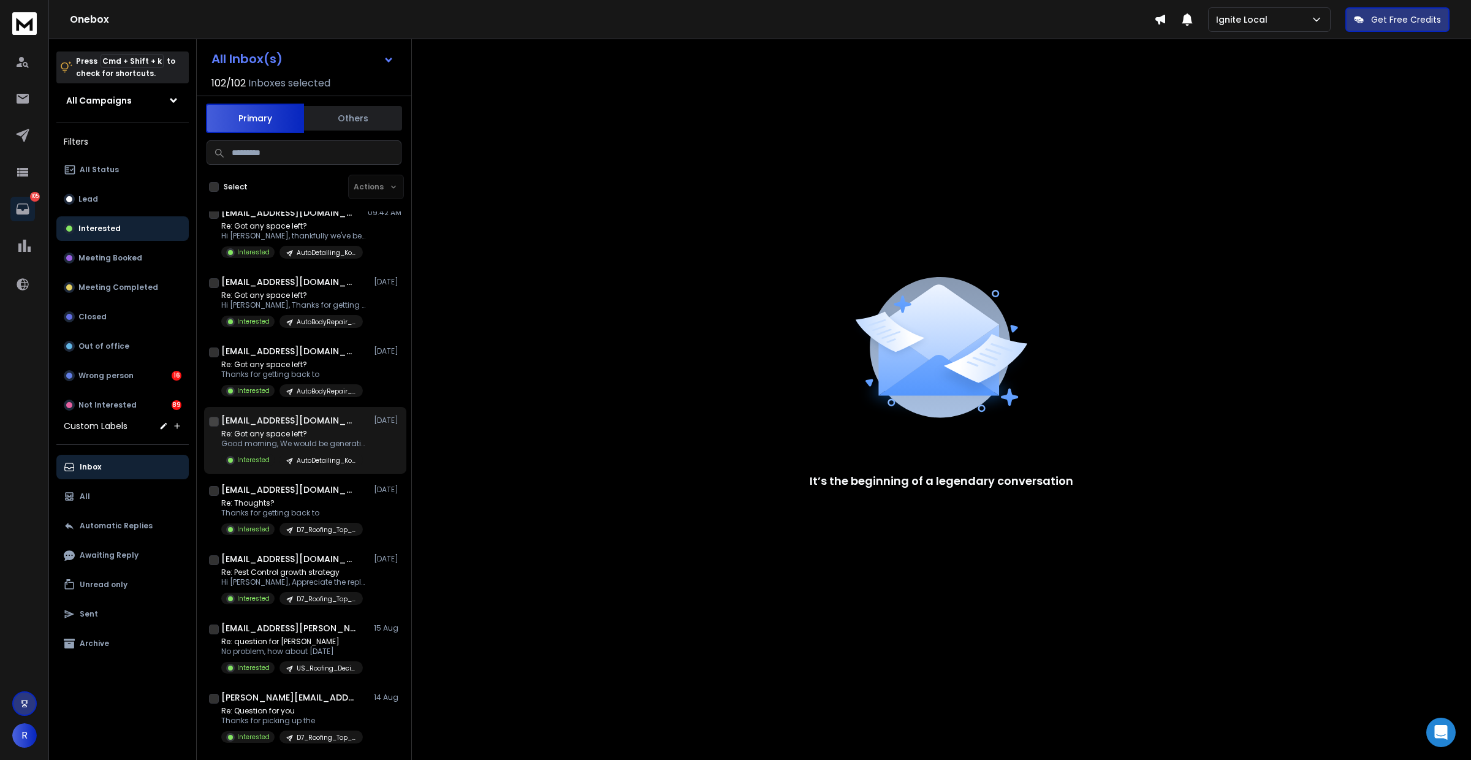
scroll to position [293, 0]
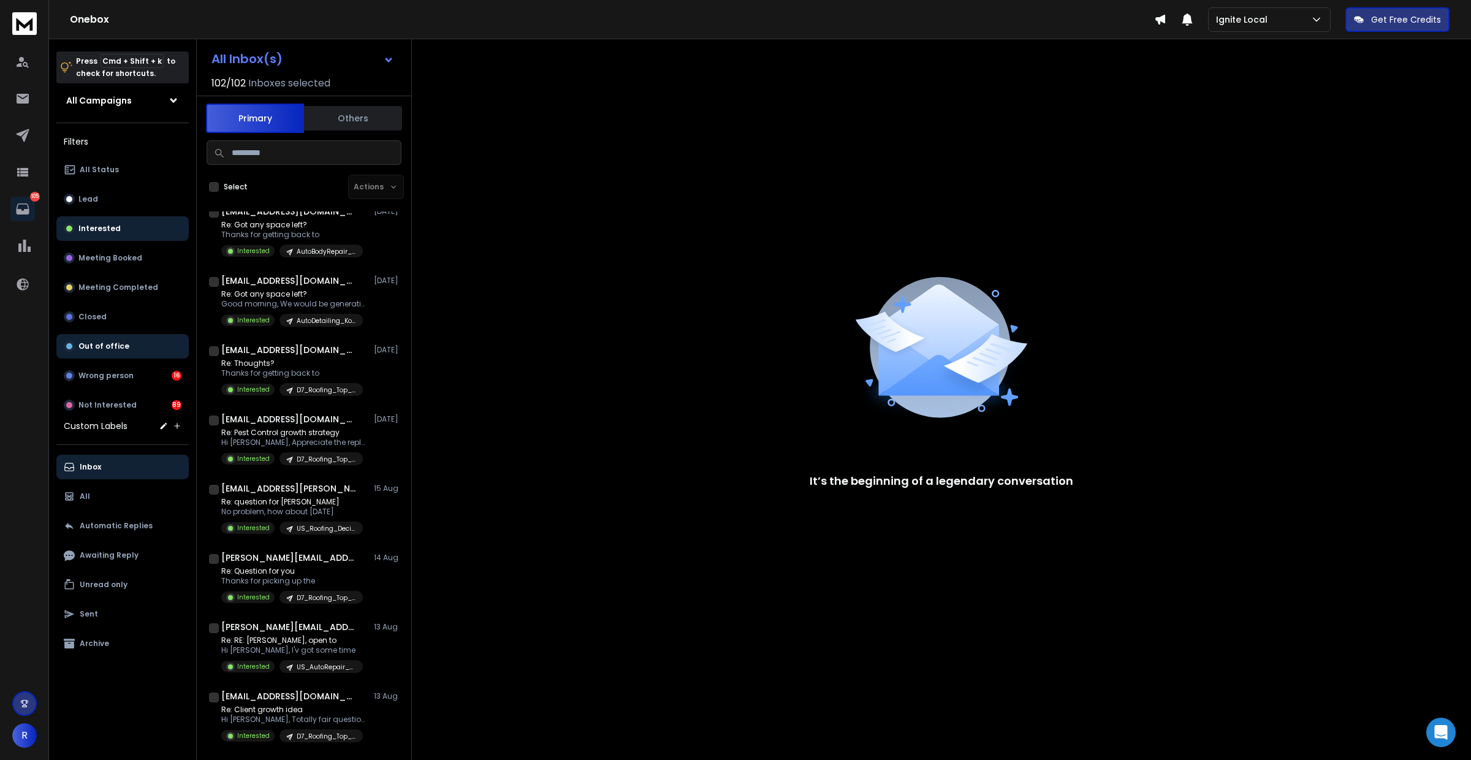
click at [143, 341] on button "Out of office" at bounding box center [122, 346] width 132 height 25
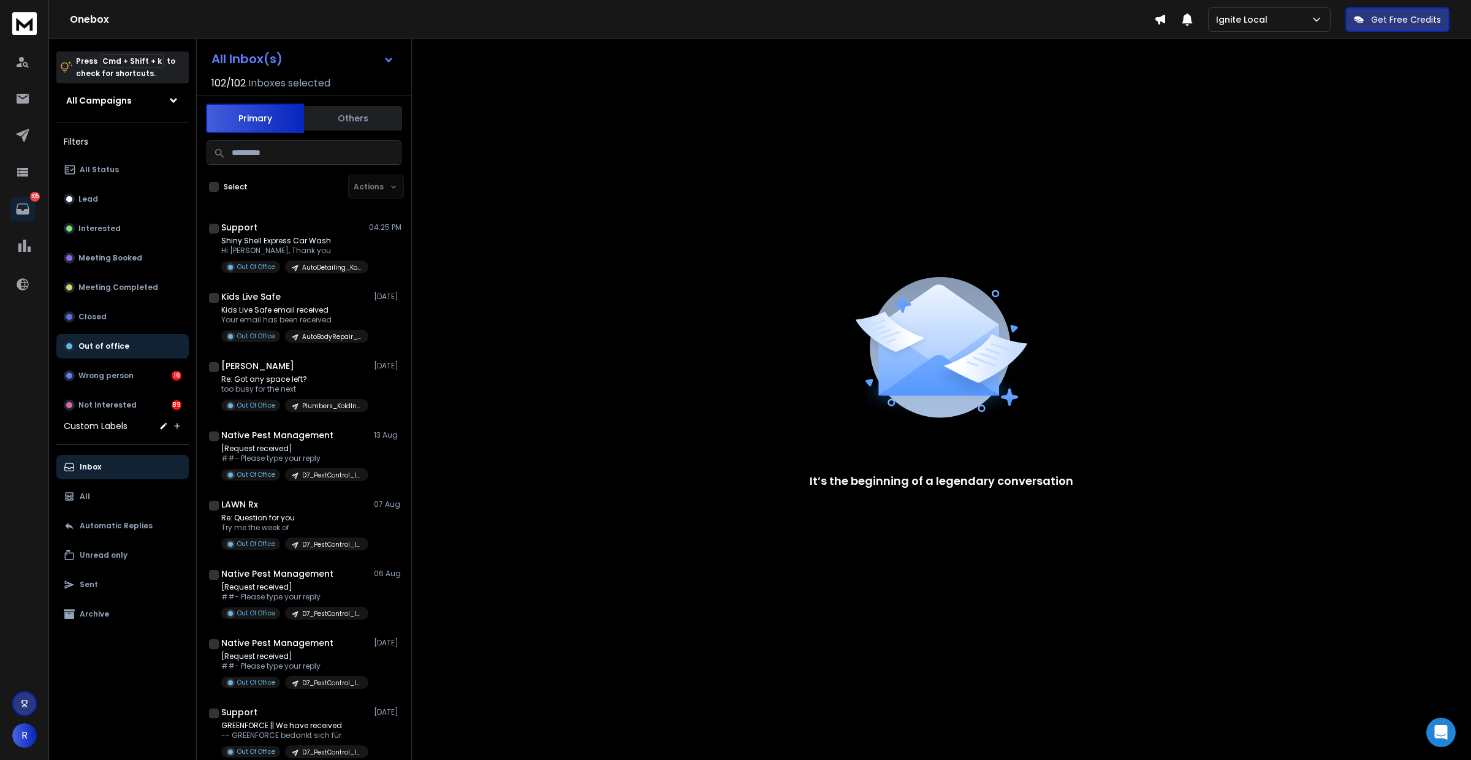
click at [295, 142] on input at bounding box center [304, 152] width 195 height 25
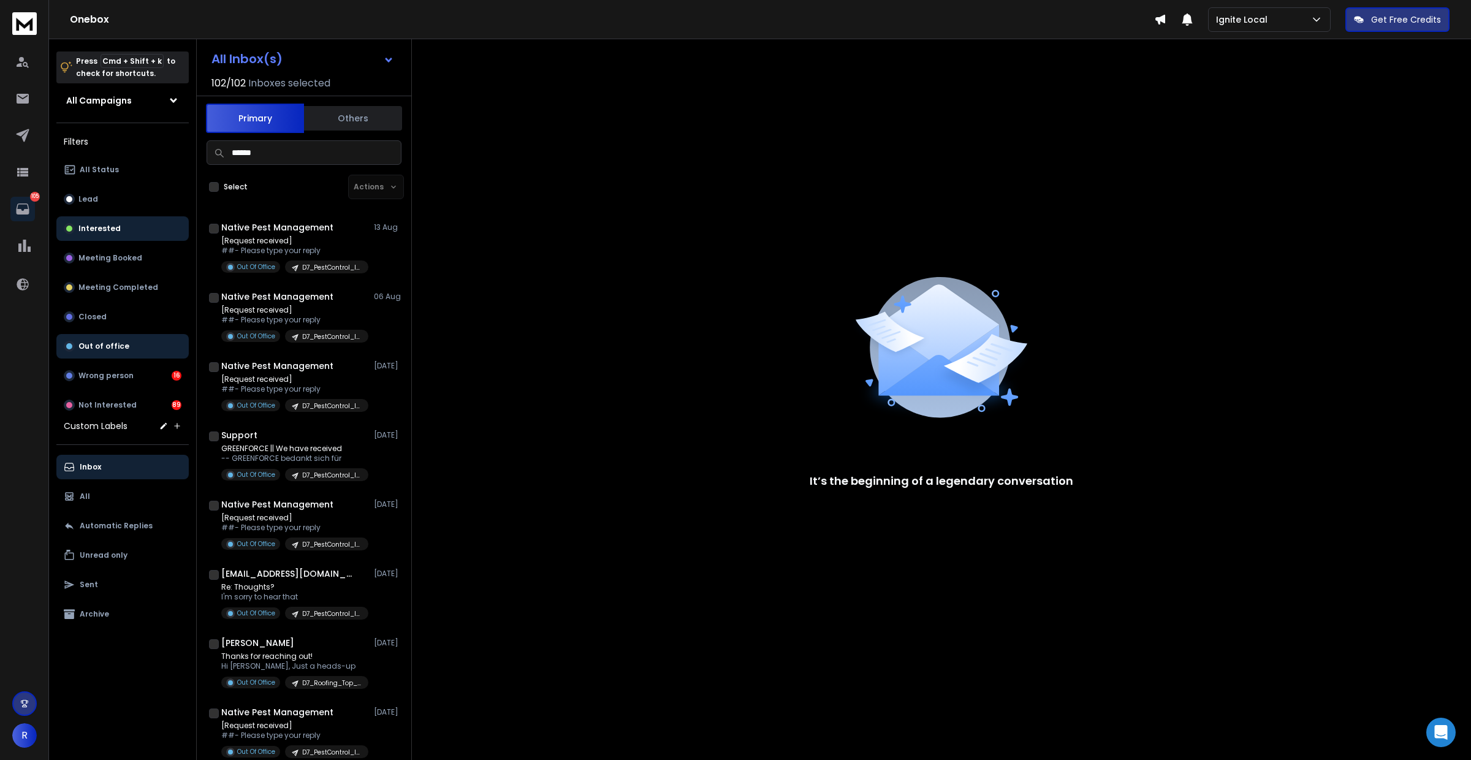
type input "******"
click at [126, 218] on button "Interested" at bounding box center [122, 228] width 132 height 25
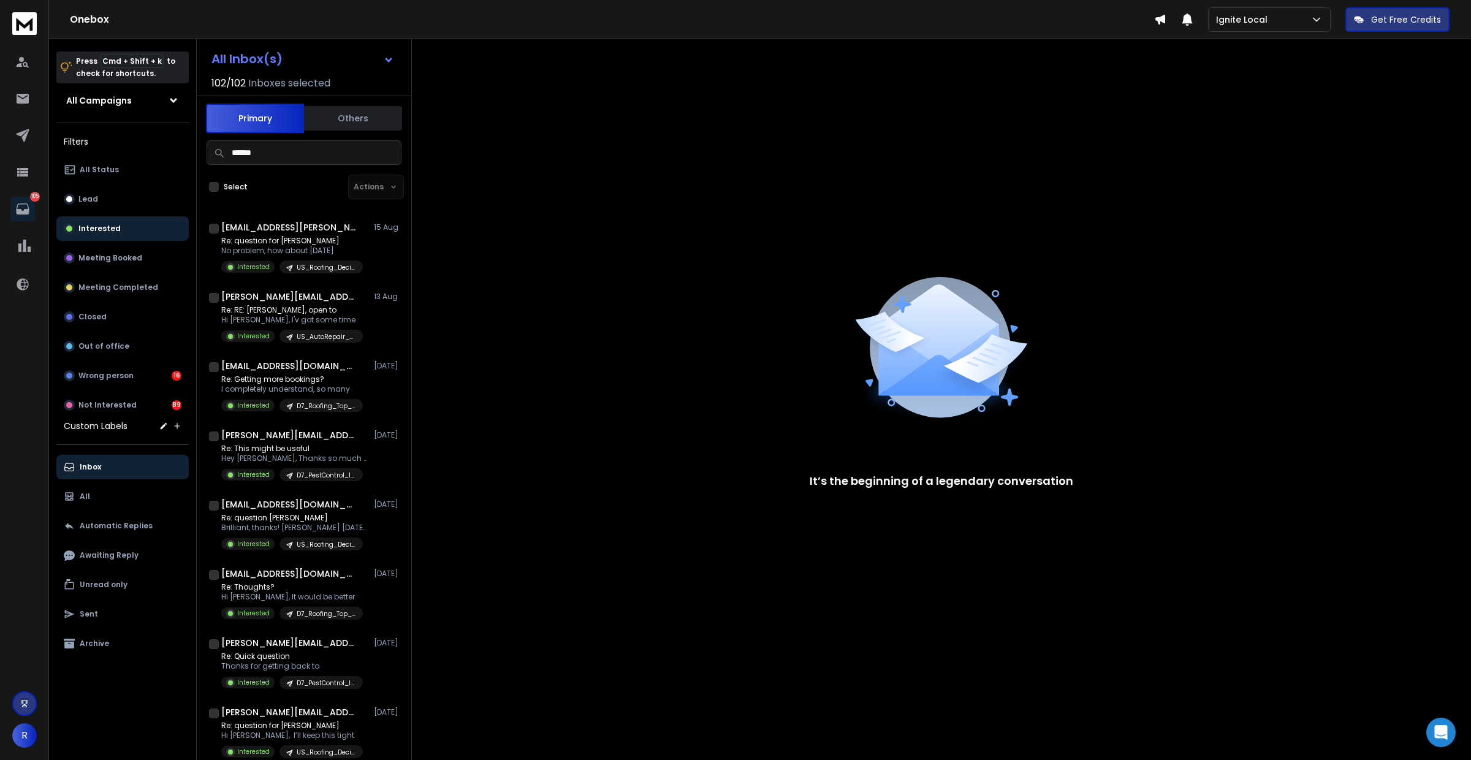
click at [261, 162] on input "******" at bounding box center [304, 152] width 195 height 25
click at [314, 315] on p "Hi [PERSON_NAME], I'v got some time" at bounding box center [292, 320] width 142 height 10
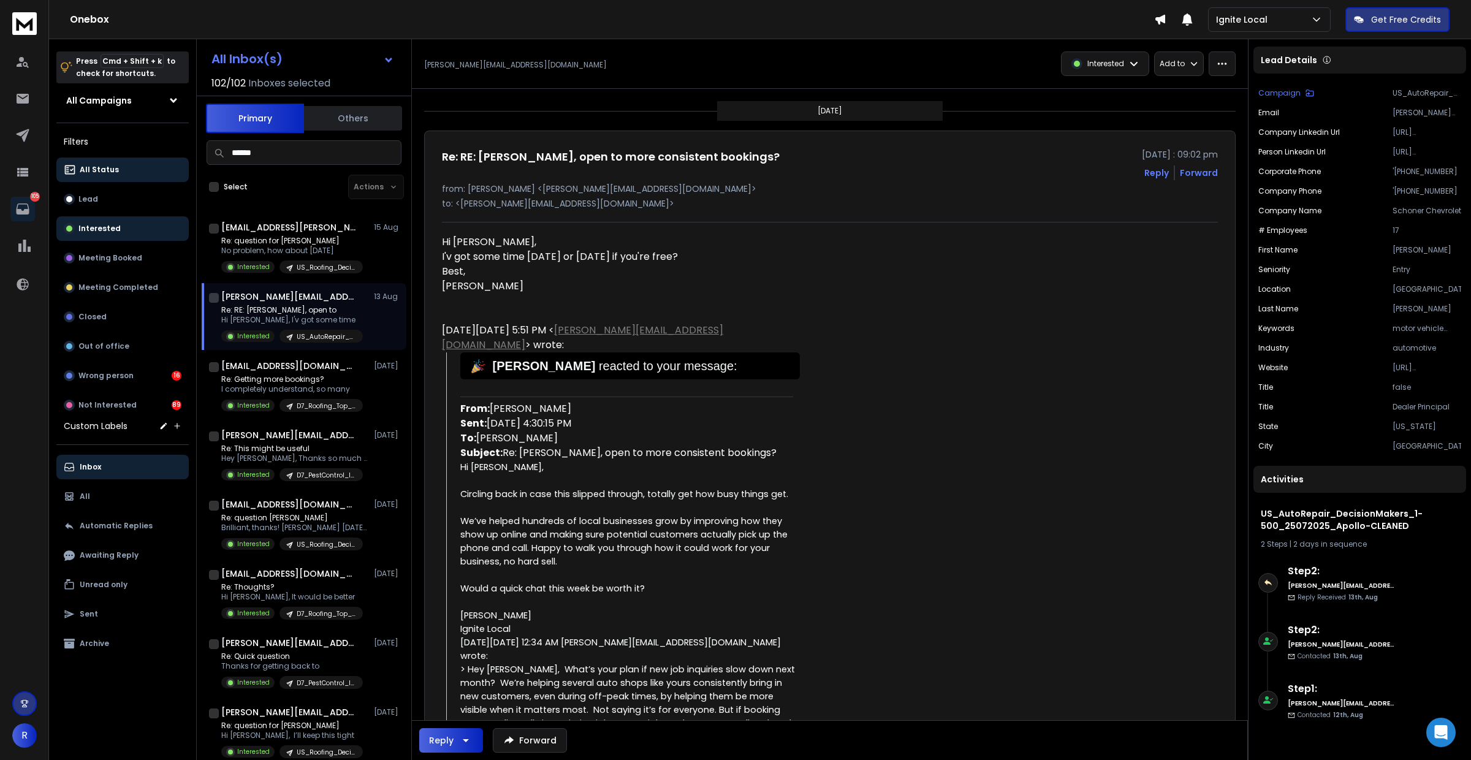
drag, startPoint x: 269, startPoint y: 152, endPoint x: 146, endPoint y: 159, distance: 122.8
click at [146, 159] on div "Press Cmd + Shift + k to check for shortcuts. All Campaigns All Campaigns Filte…" at bounding box center [760, 419] width 1422 height 760
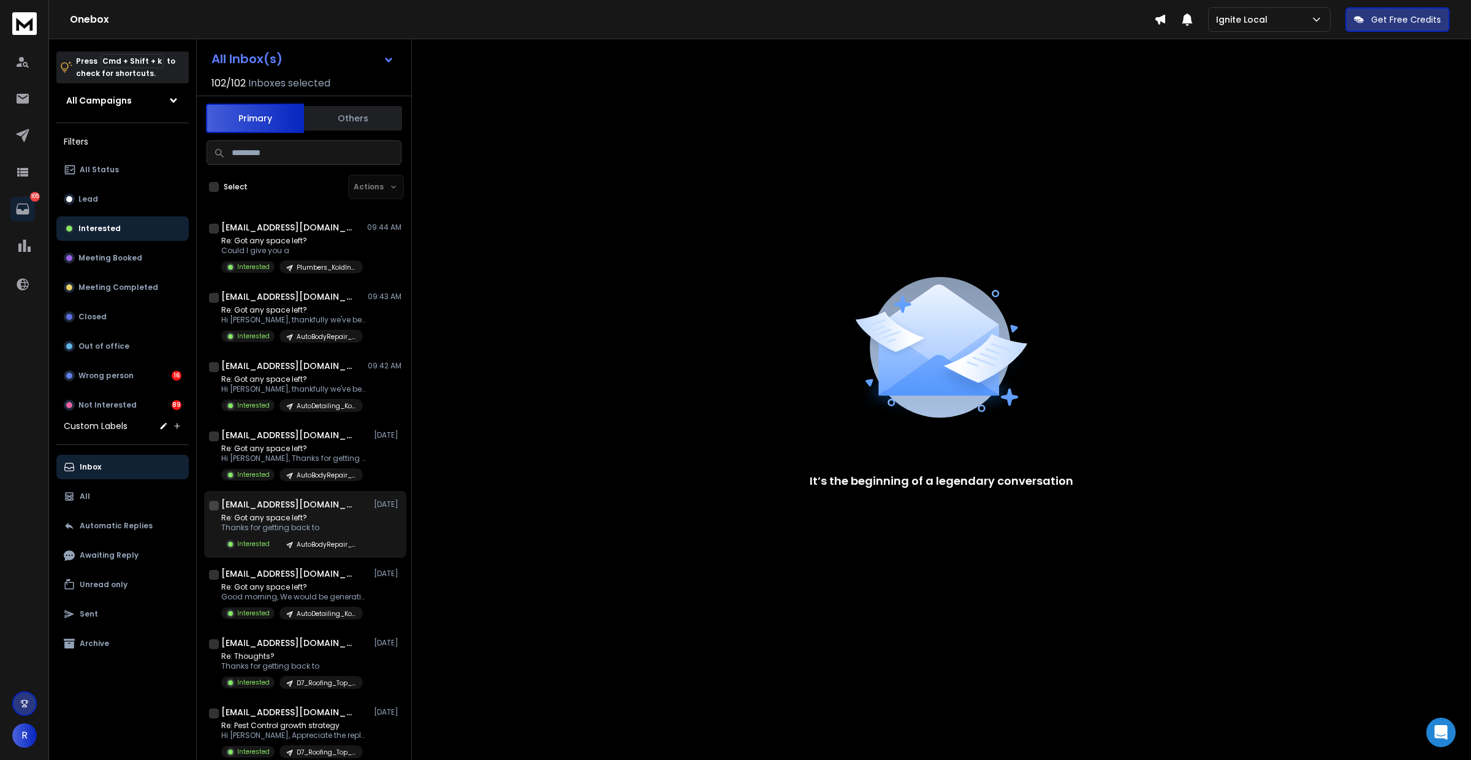
click at [335, 523] on p "Thanks for getting back to" at bounding box center [292, 528] width 142 height 10
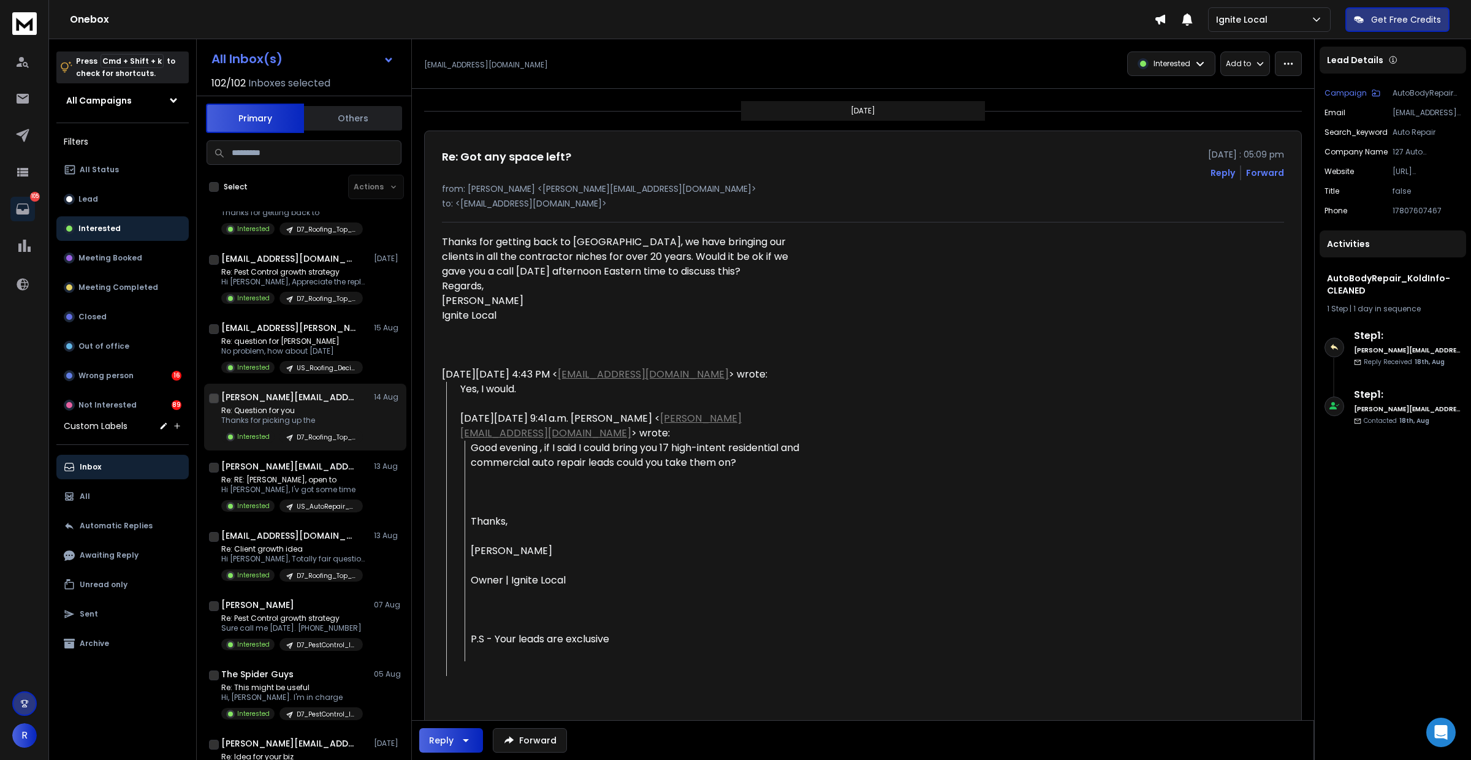
scroll to position [533, 0]
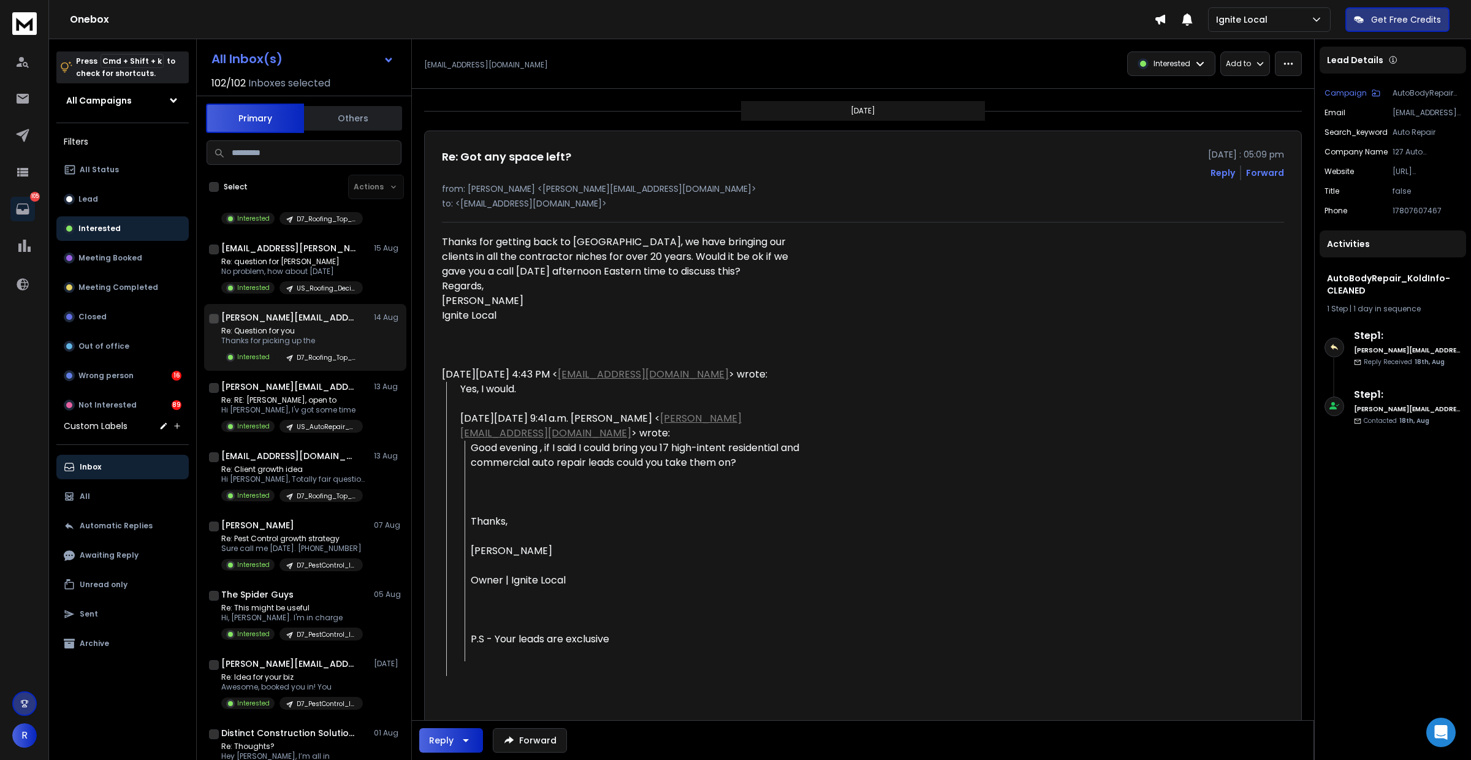
click at [335, 525] on div "[PERSON_NAME] [DATE]" at bounding box center [311, 525] width 180 height 12
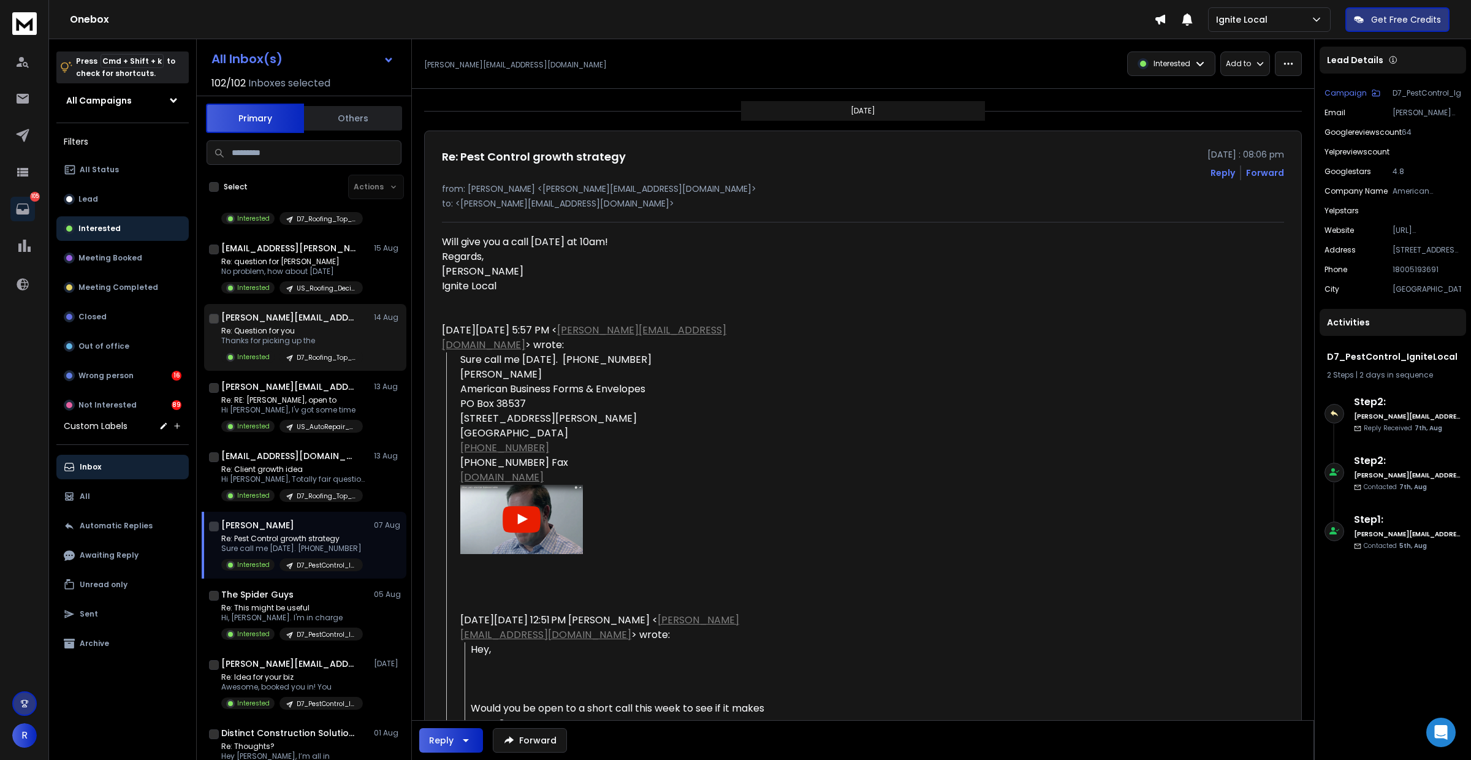
scroll to position [700, 0]
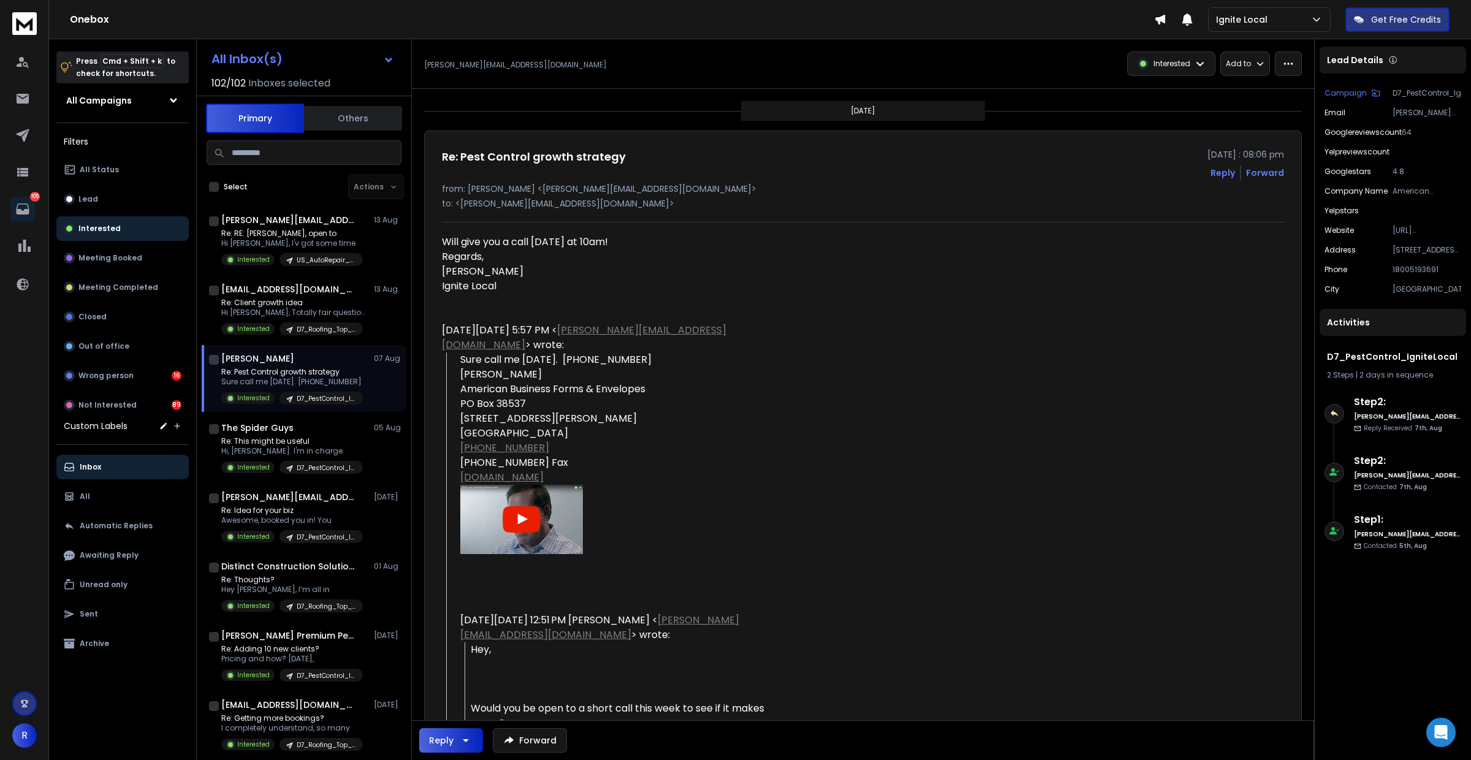
click at [1189, 53] on div "Interested" at bounding box center [1171, 63] width 87 height 23
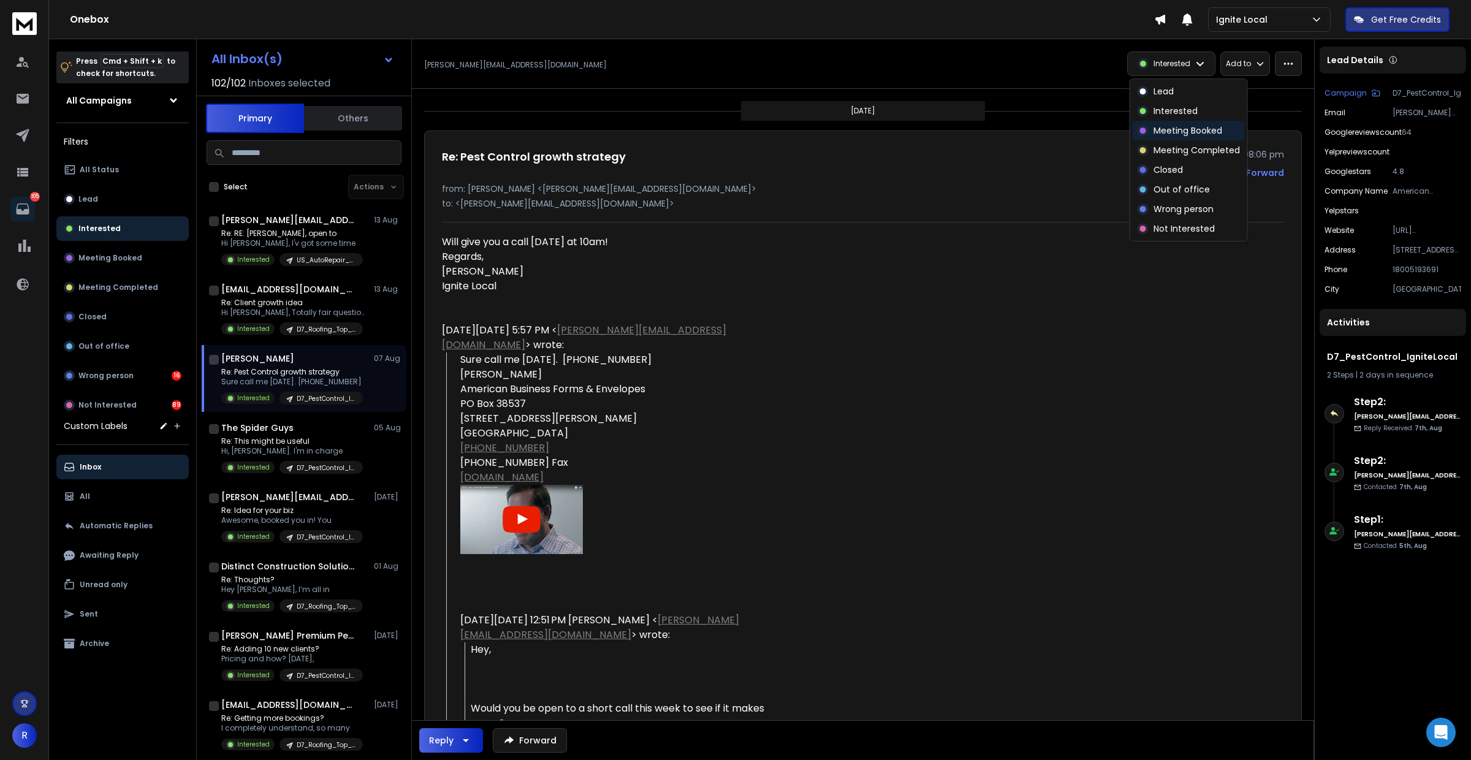
click at [1163, 137] on div "Meeting Booked" at bounding box center [1189, 131] width 112 height 20
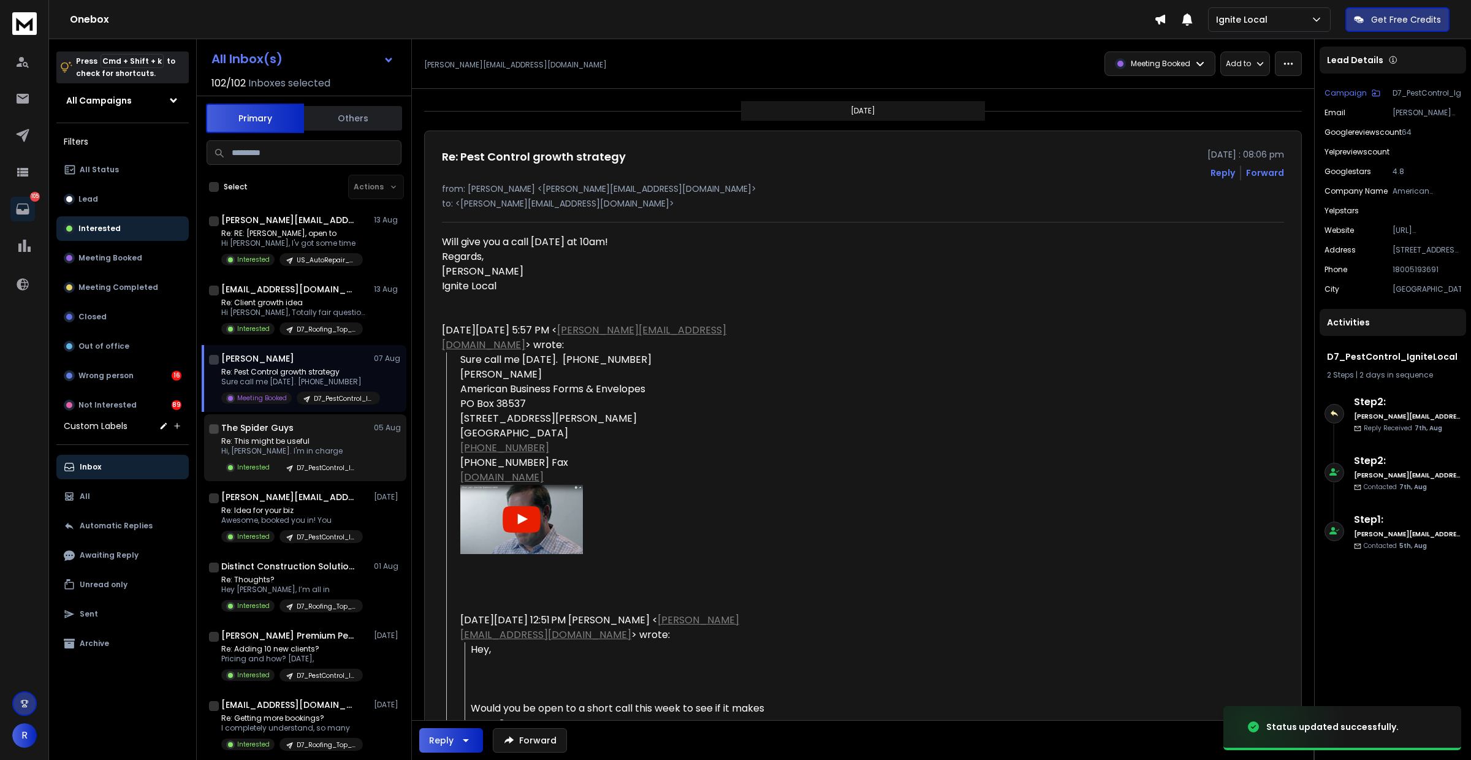
click at [355, 441] on p "Re: This might be useful" at bounding box center [292, 441] width 142 height 10
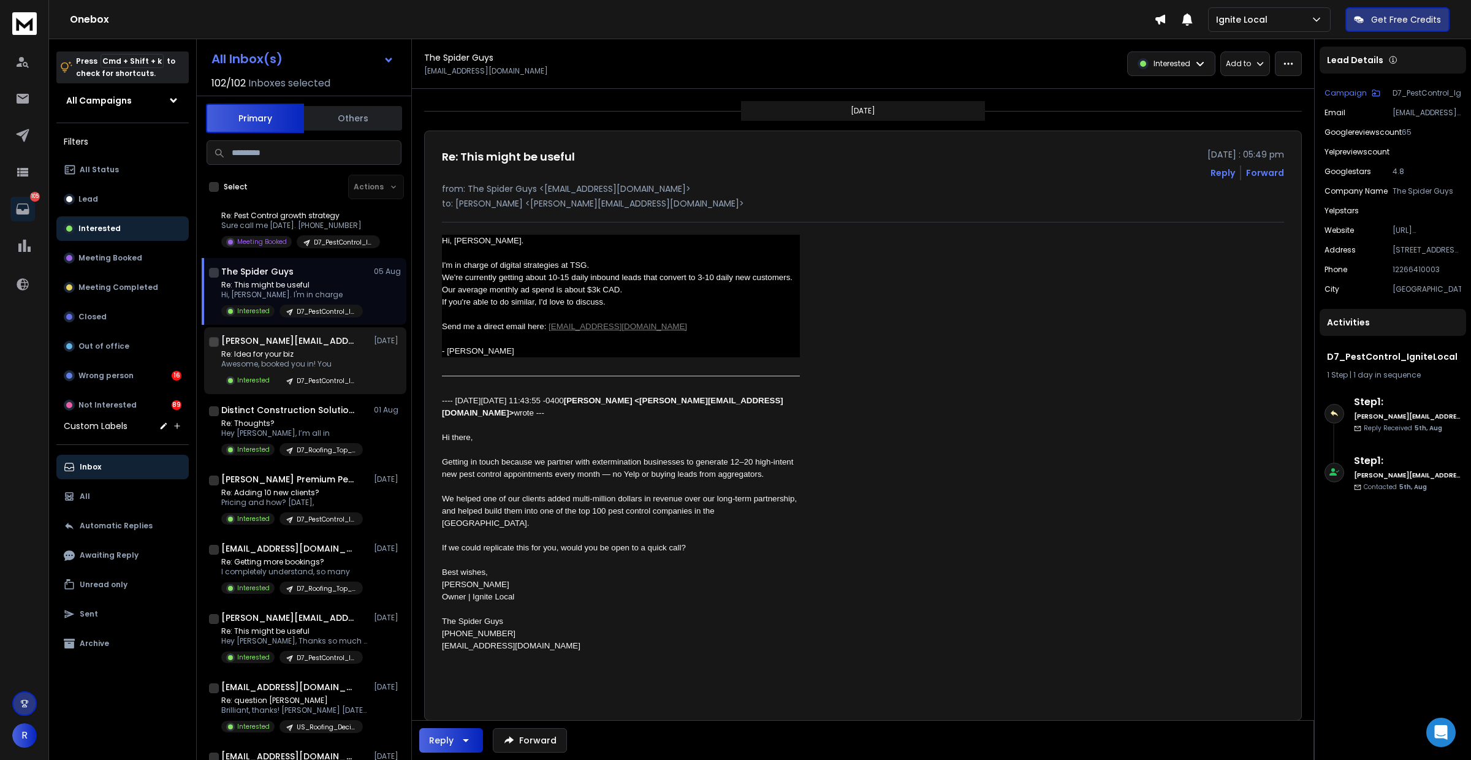
scroll to position [874, 0]
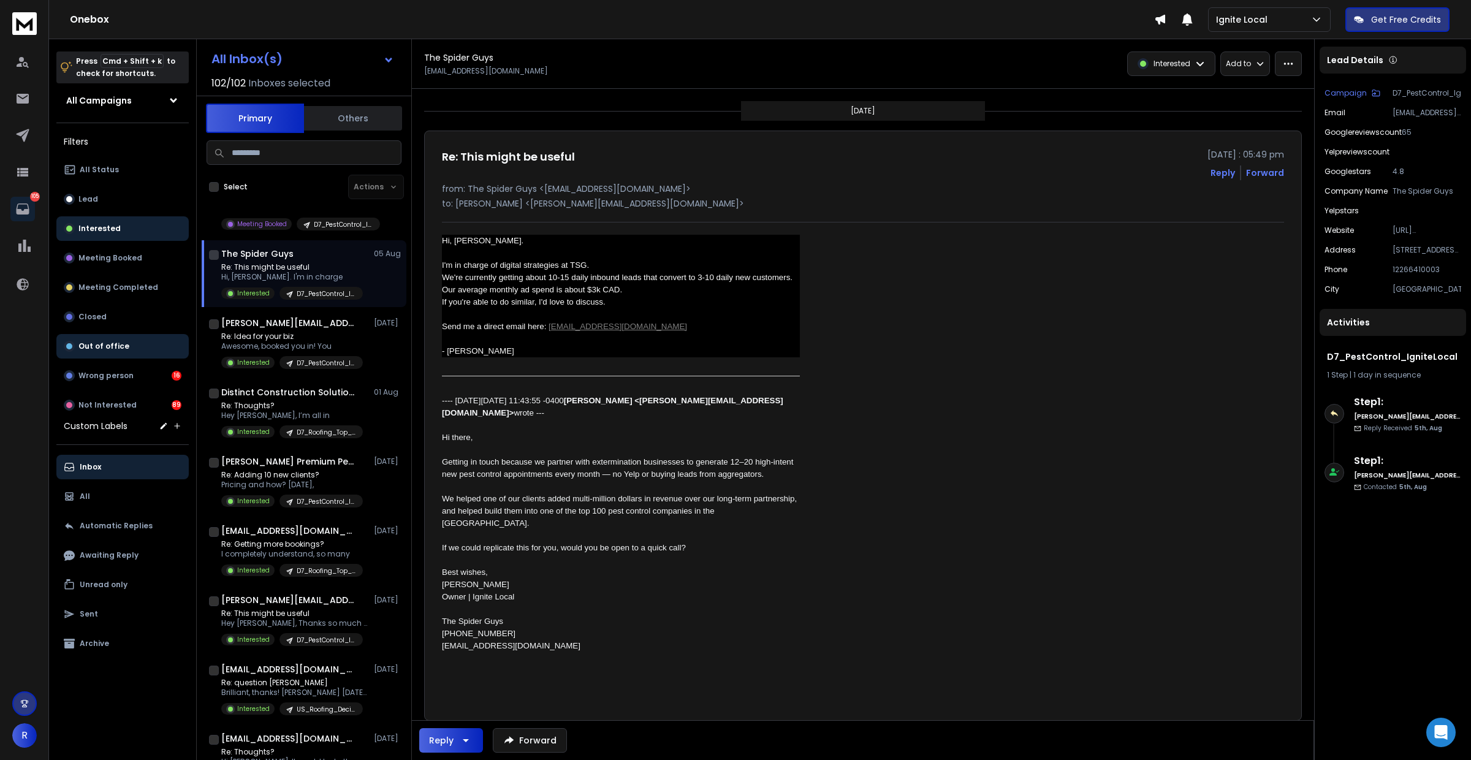
click at [155, 350] on button "Out of office" at bounding box center [122, 346] width 132 height 25
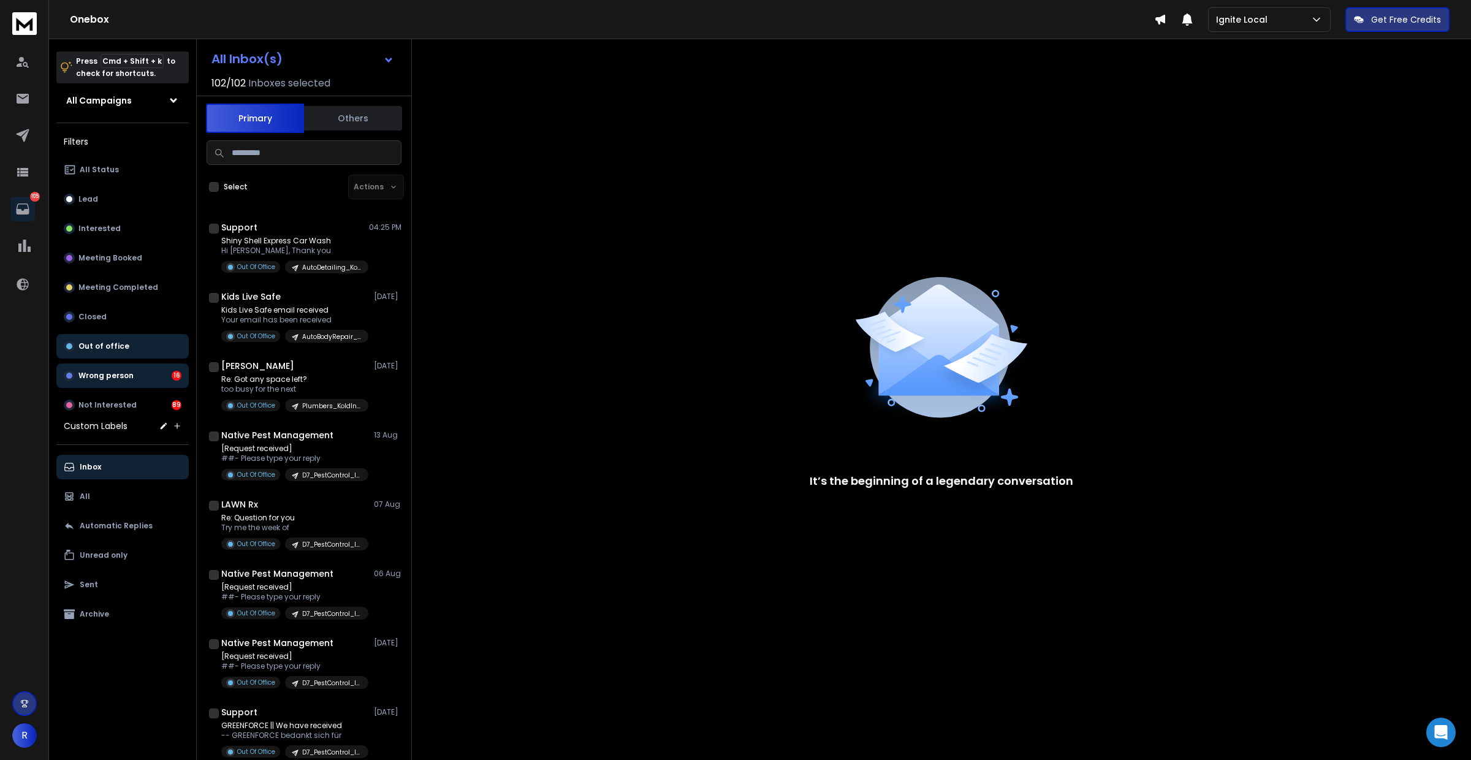
click at [145, 373] on button "Wrong person 16" at bounding box center [122, 375] width 132 height 25
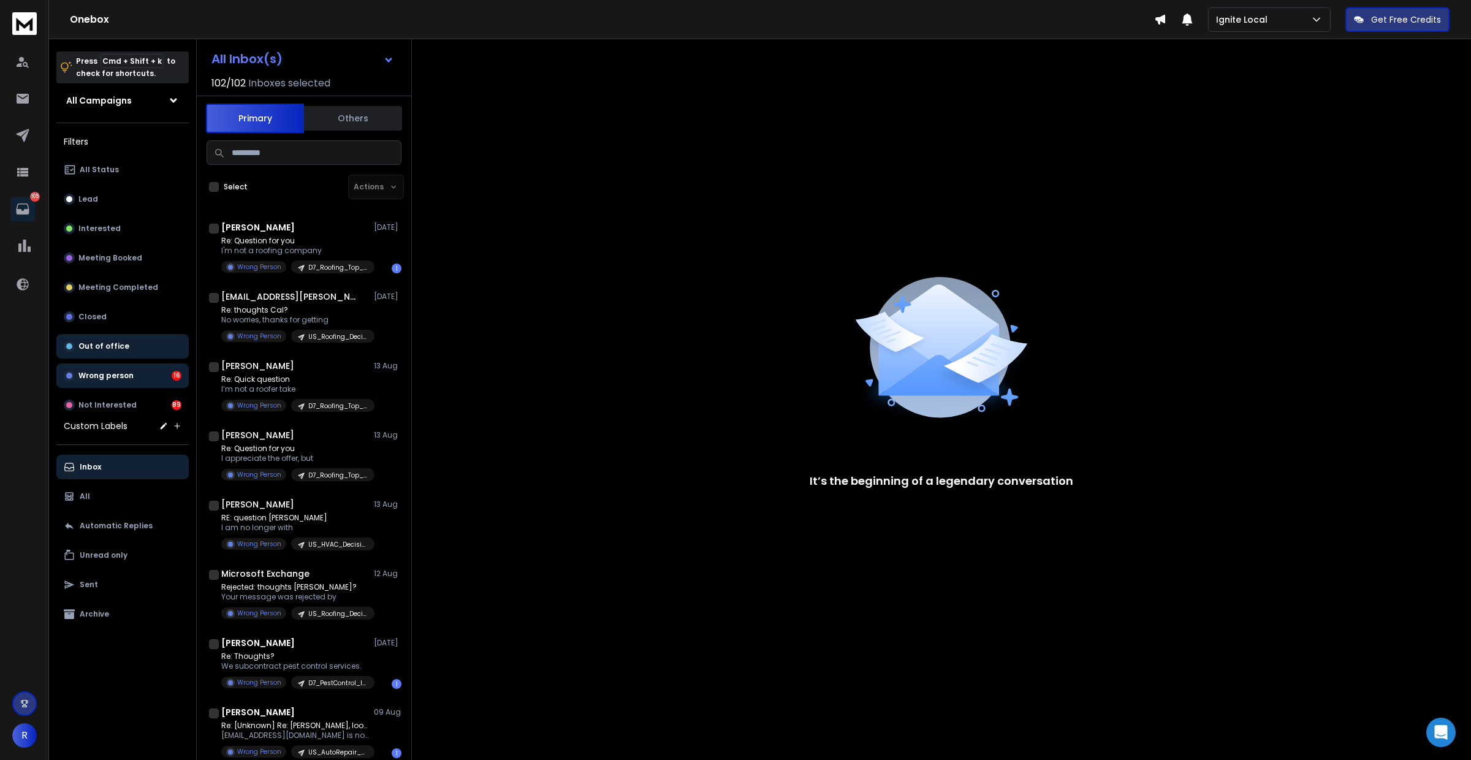
click at [140, 356] on button "Out of office" at bounding box center [122, 346] width 132 height 25
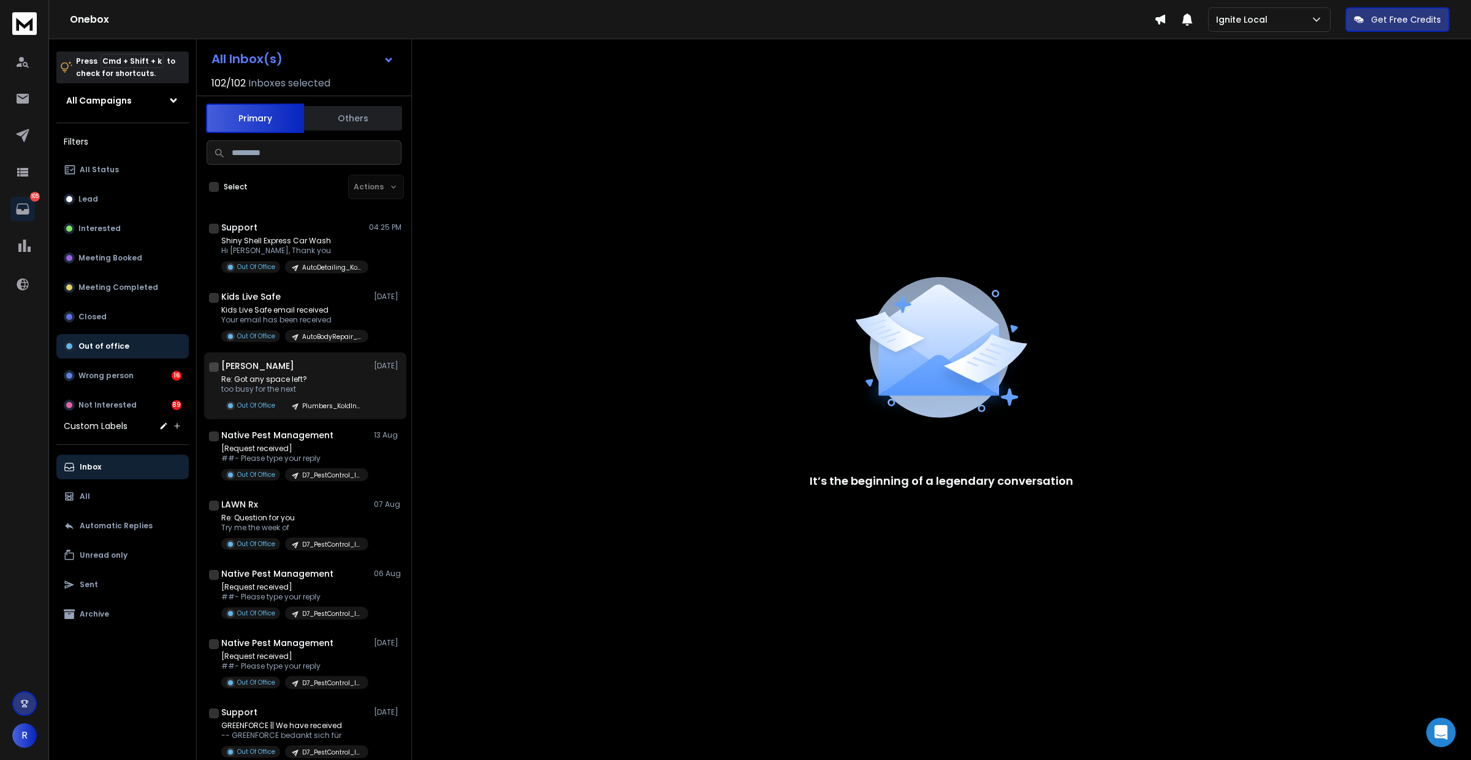
click at [297, 395] on div "Re: Got any space left? too busy for the next Out Of Office Plumbers_KoldInfo-C…" at bounding box center [294, 393] width 147 height 37
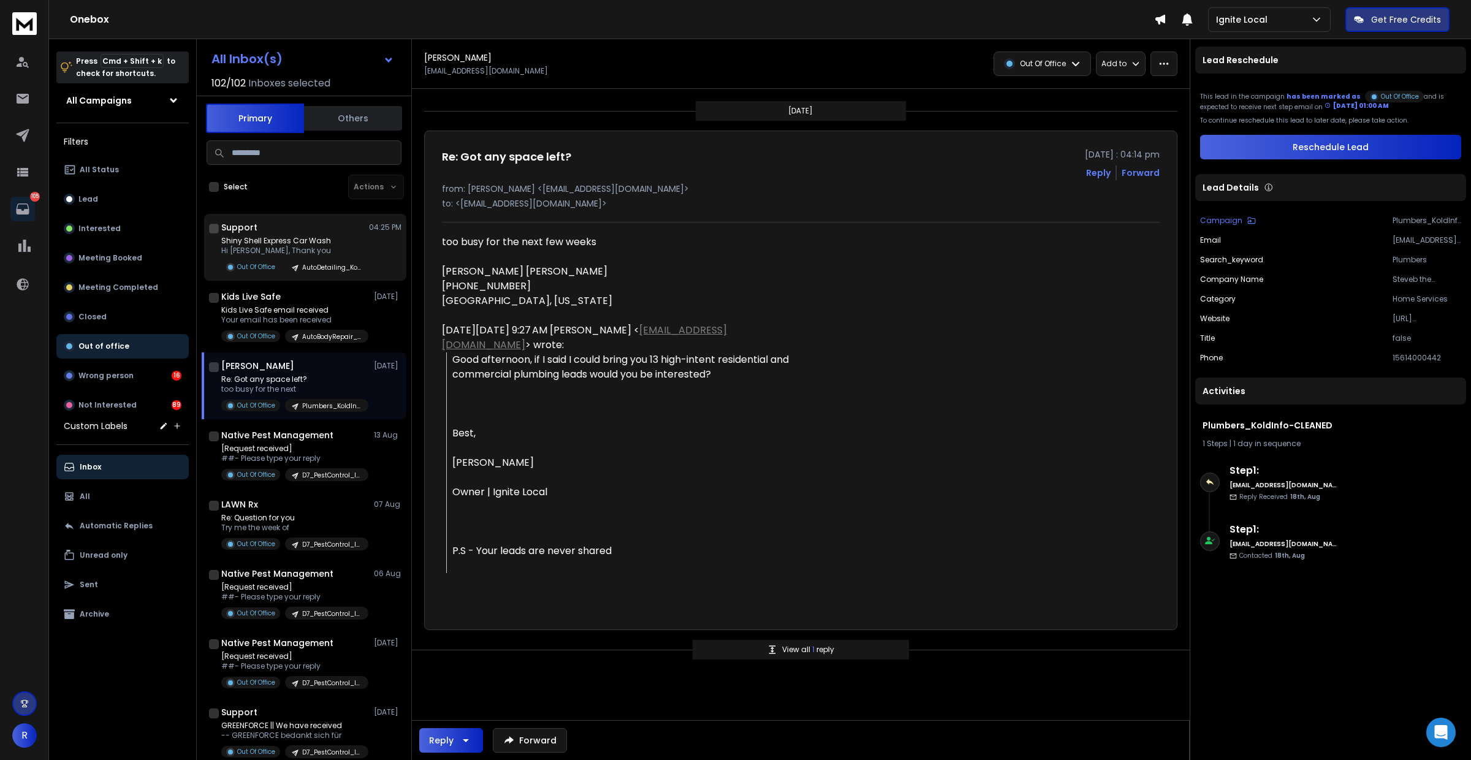
click at [338, 232] on div "Support 04:25 PM" at bounding box center [311, 227] width 180 height 12
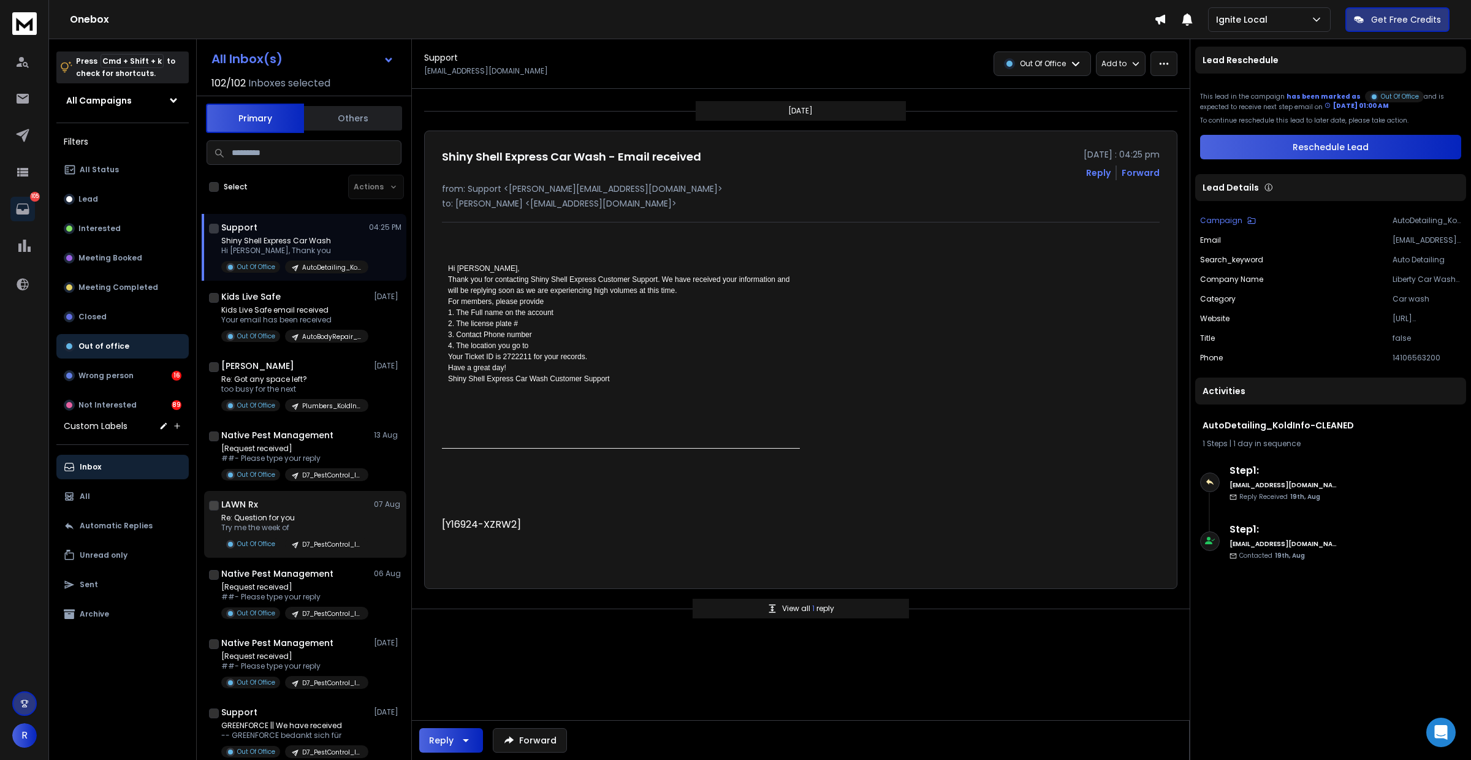
click at [275, 503] on div "LAWN Rx [DATE]" at bounding box center [311, 504] width 180 height 12
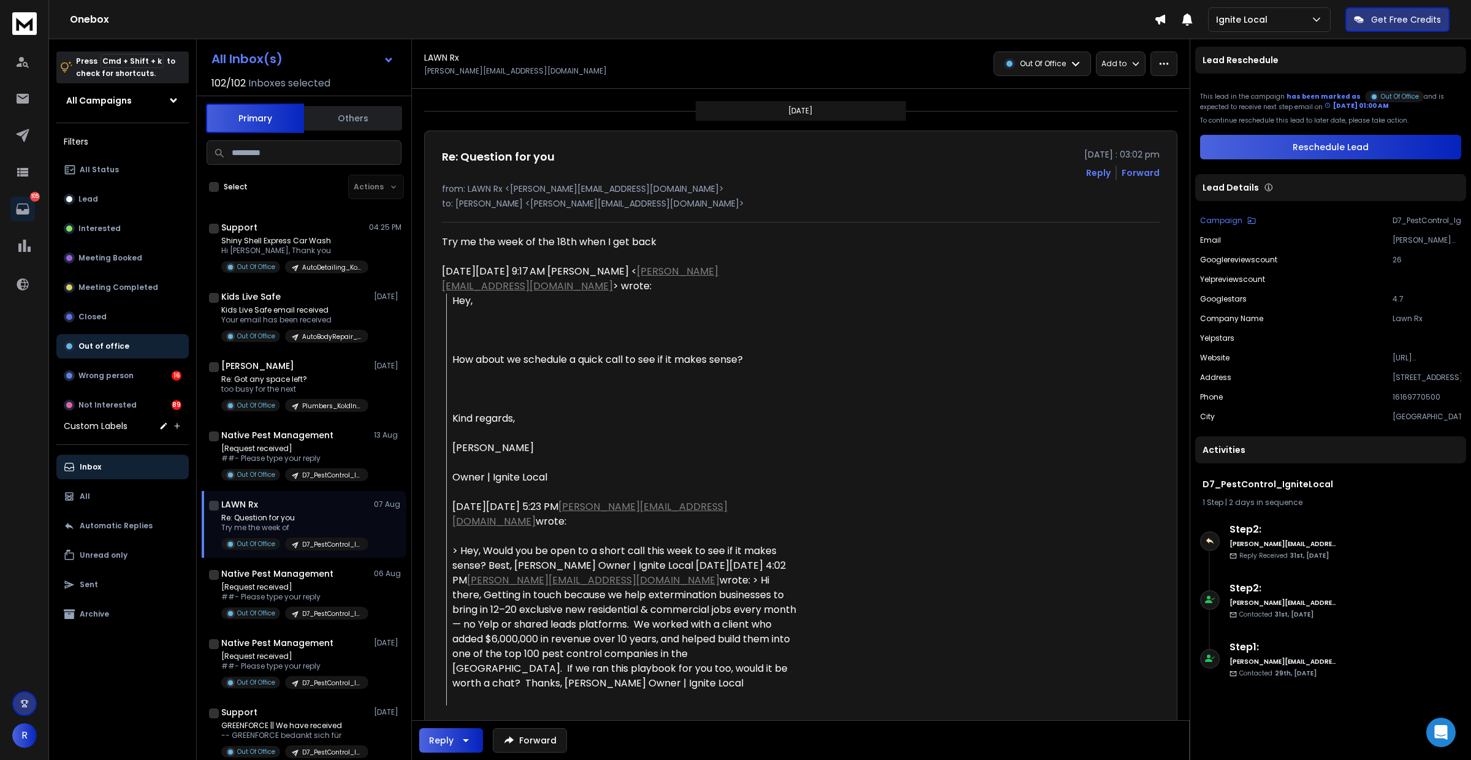
click at [1094, 172] on button "Reply" at bounding box center [1098, 173] width 25 height 12
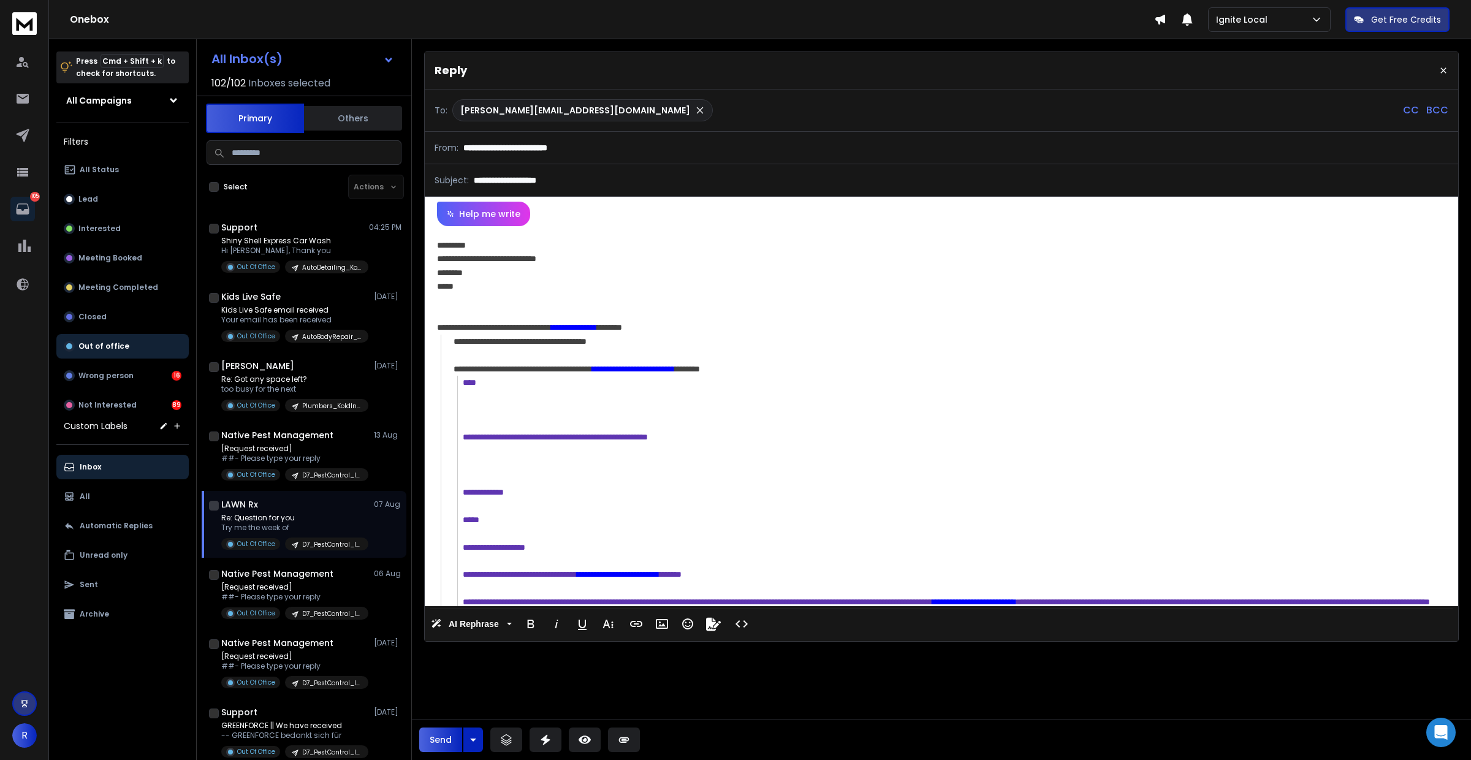
click at [437, 732] on button "Send" at bounding box center [440, 740] width 43 height 25
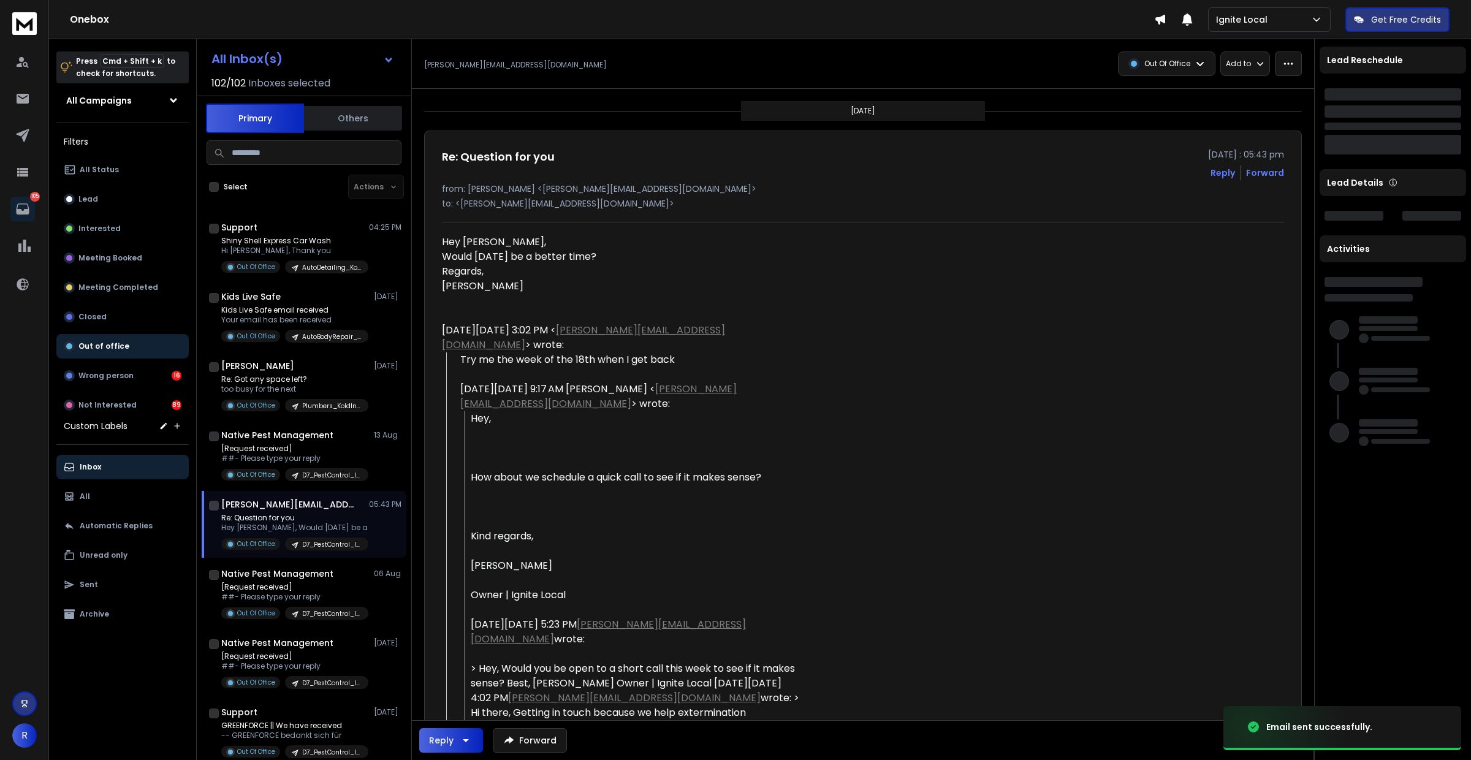
click at [1204, 68] on icon at bounding box center [1200, 64] width 10 height 10
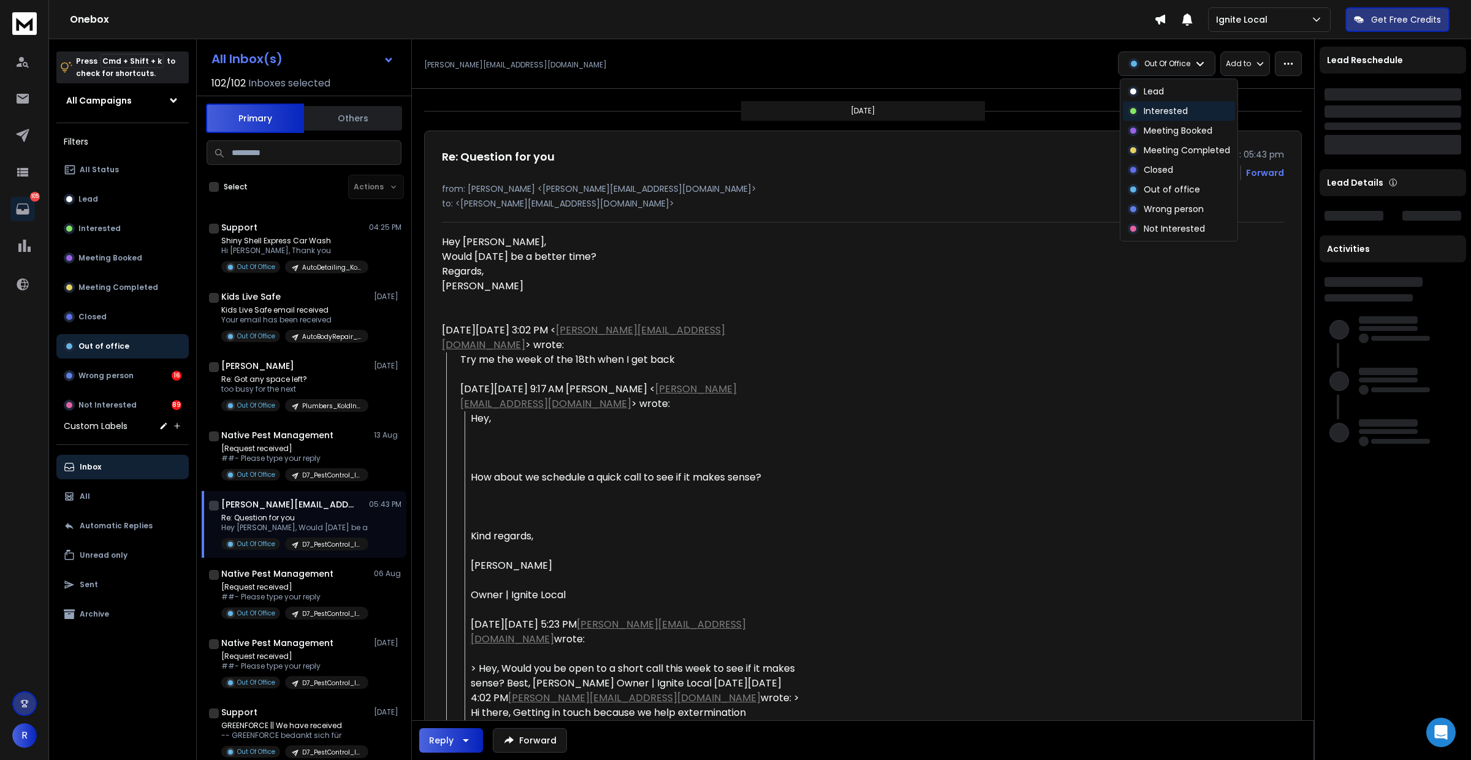
click at [1201, 117] on div "Interested" at bounding box center [1179, 111] width 112 height 20
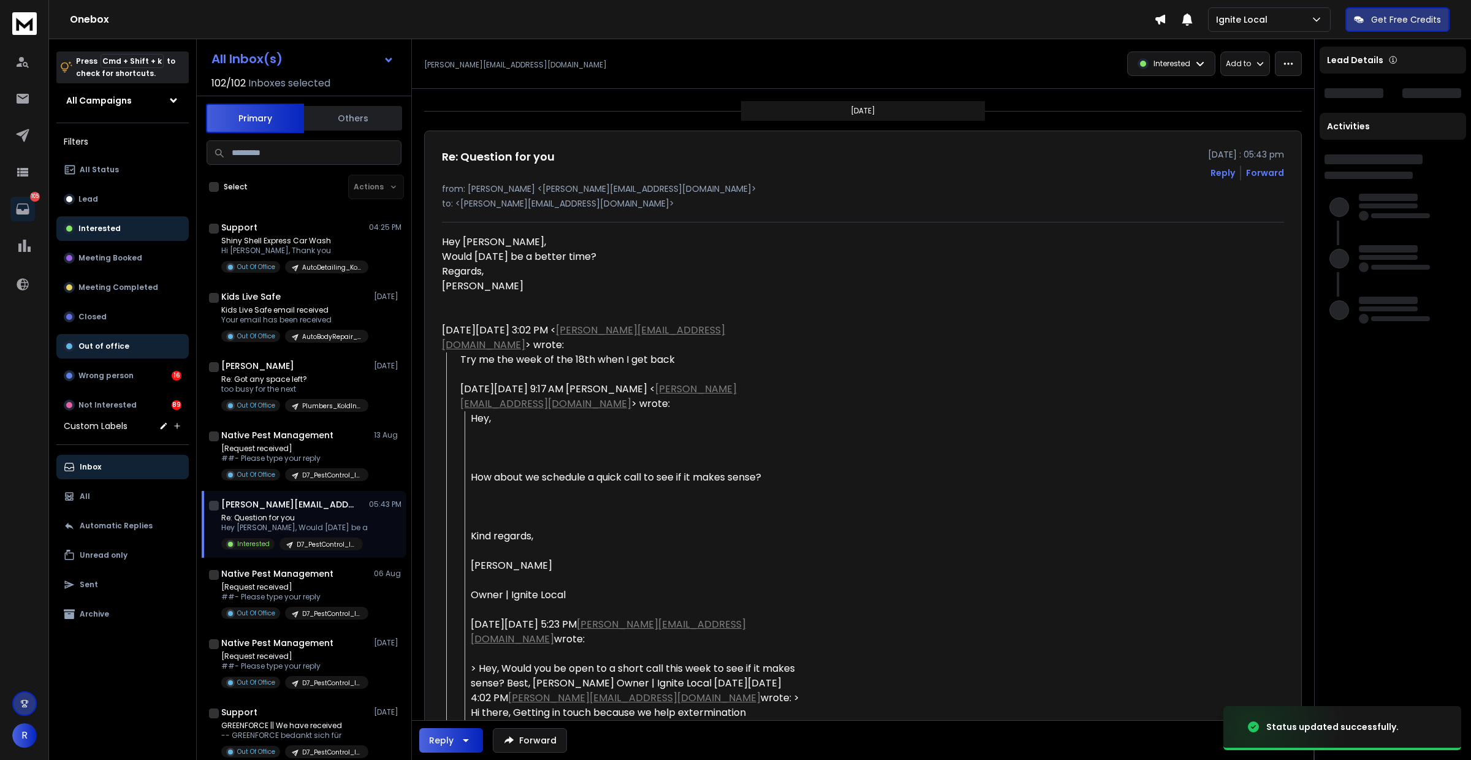
click at [160, 232] on button "Interested" at bounding box center [122, 228] width 132 height 25
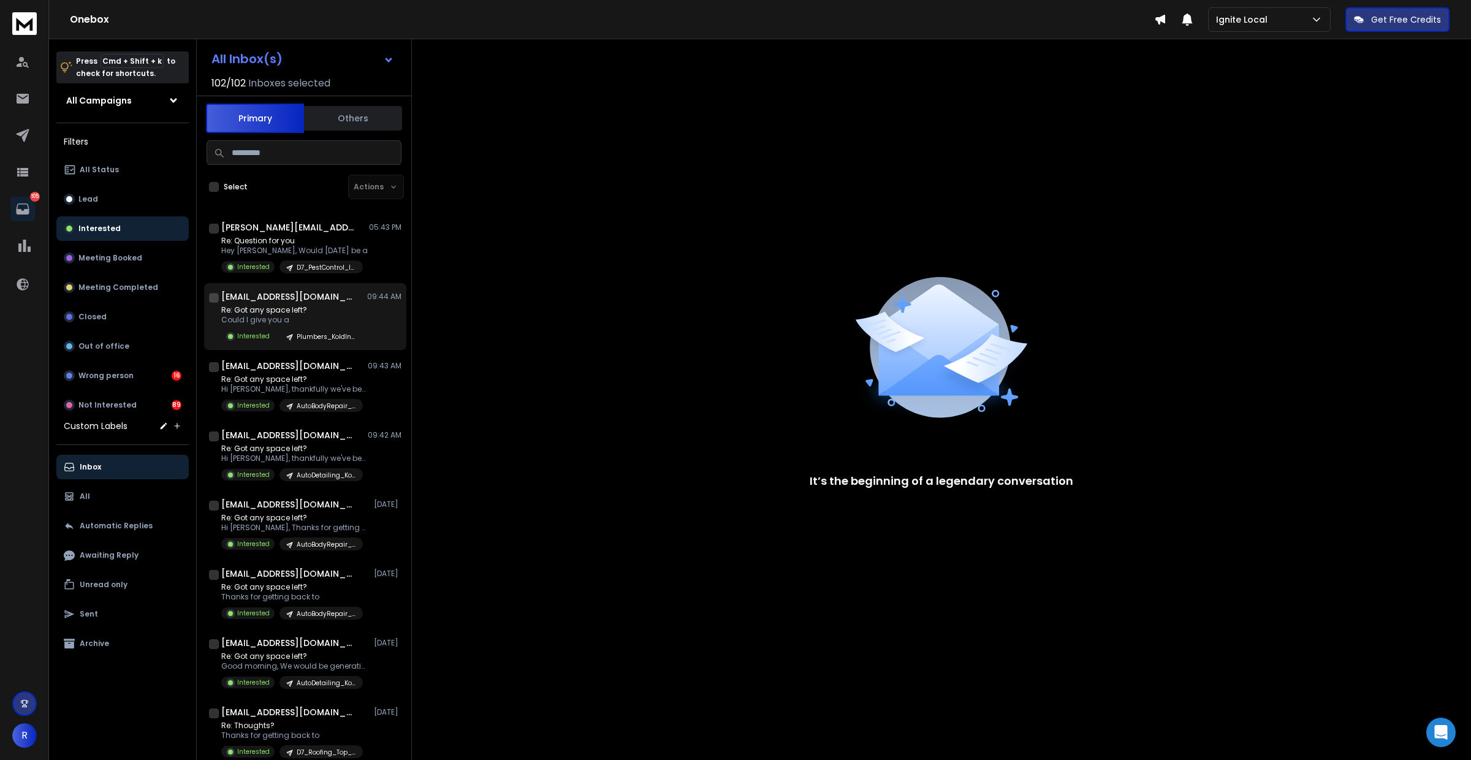
click at [295, 321] on p "Could I give you a" at bounding box center [292, 320] width 142 height 10
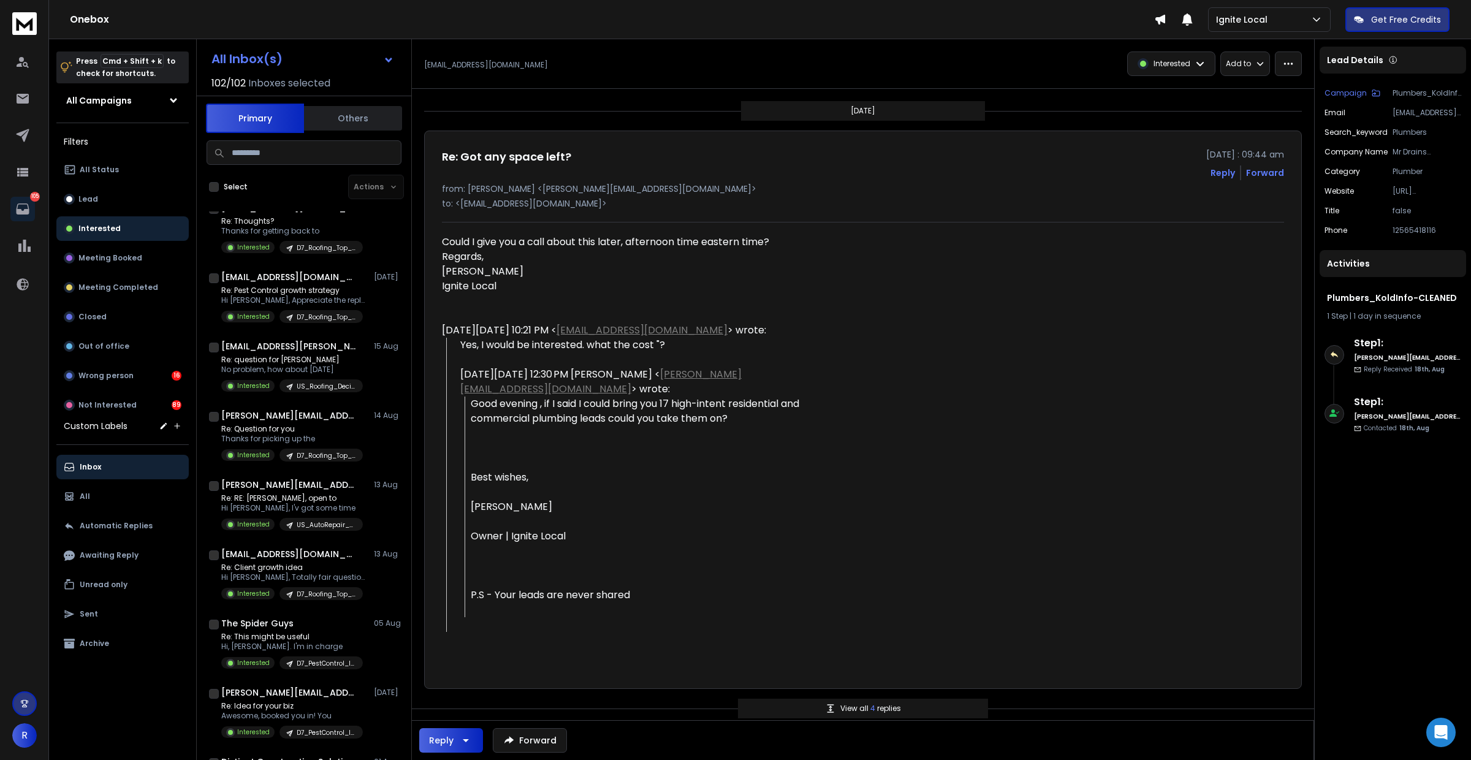
scroll to position [675, 0]
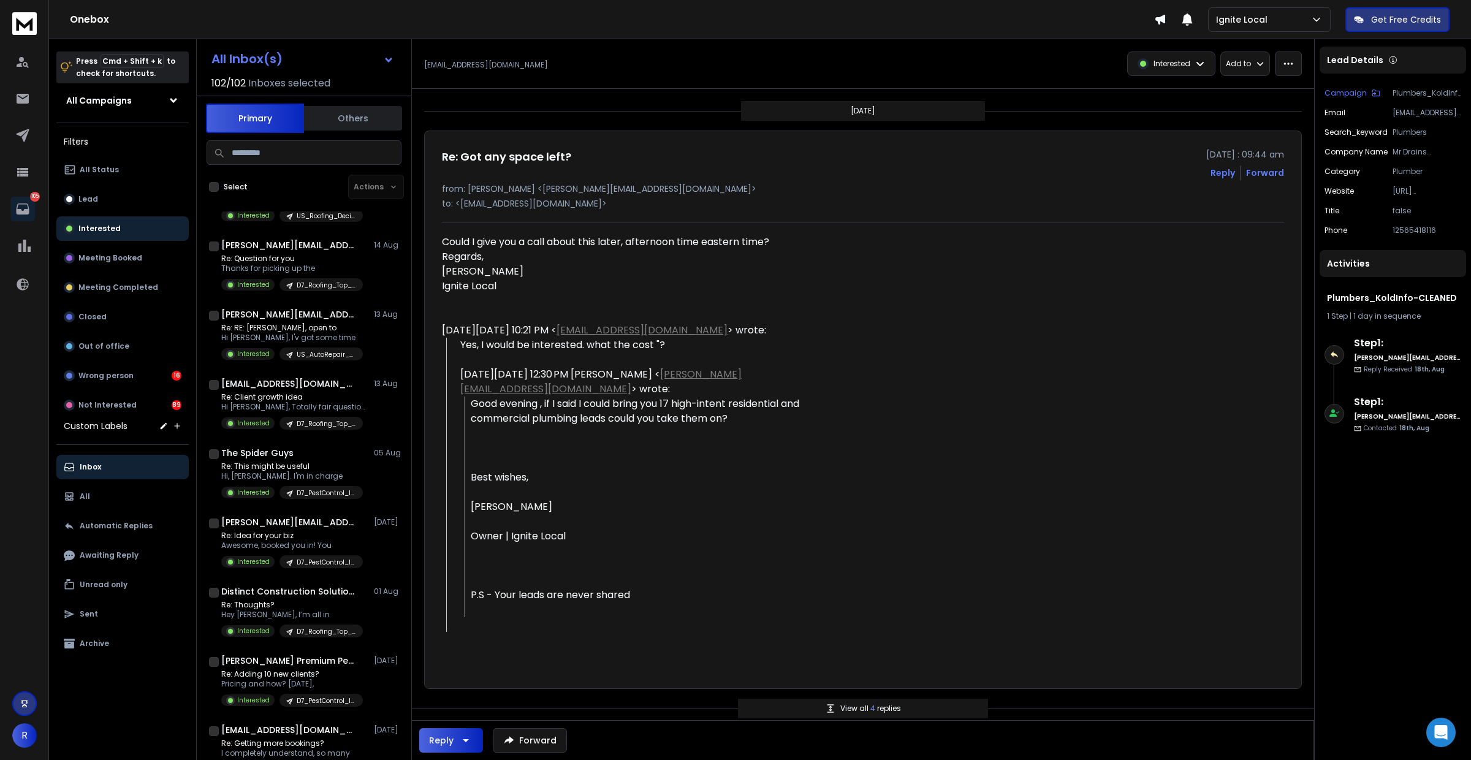
click at [94, 359] on div "All Status Lead Interested Meeting Booked Meeting Completed Closed Out of offic…" at bounding box center [122, 288] width 132 height 260
click at [97, 352] on button "Out of office" at bounding box center [122, 346] width 132 height 25
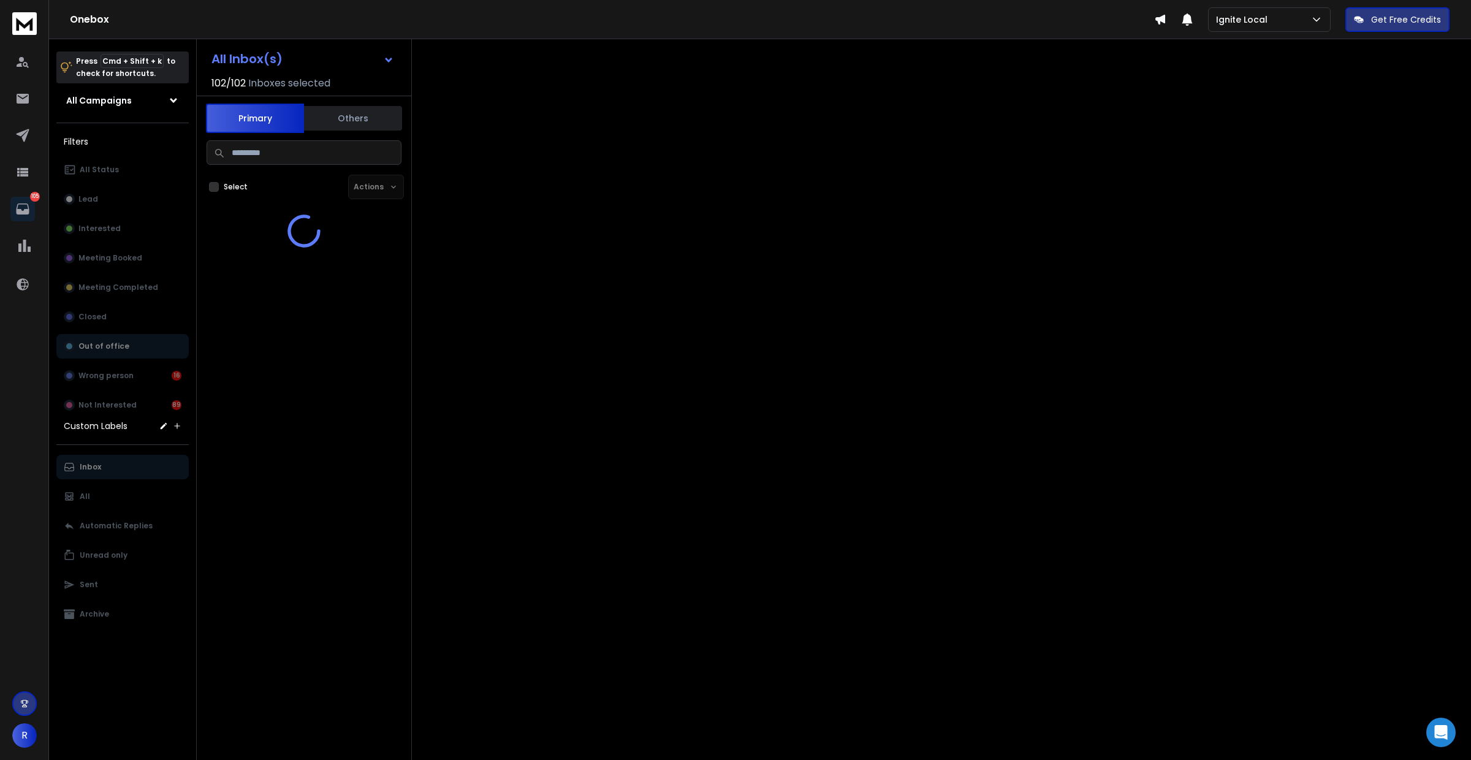
scroll to position [0, 0]
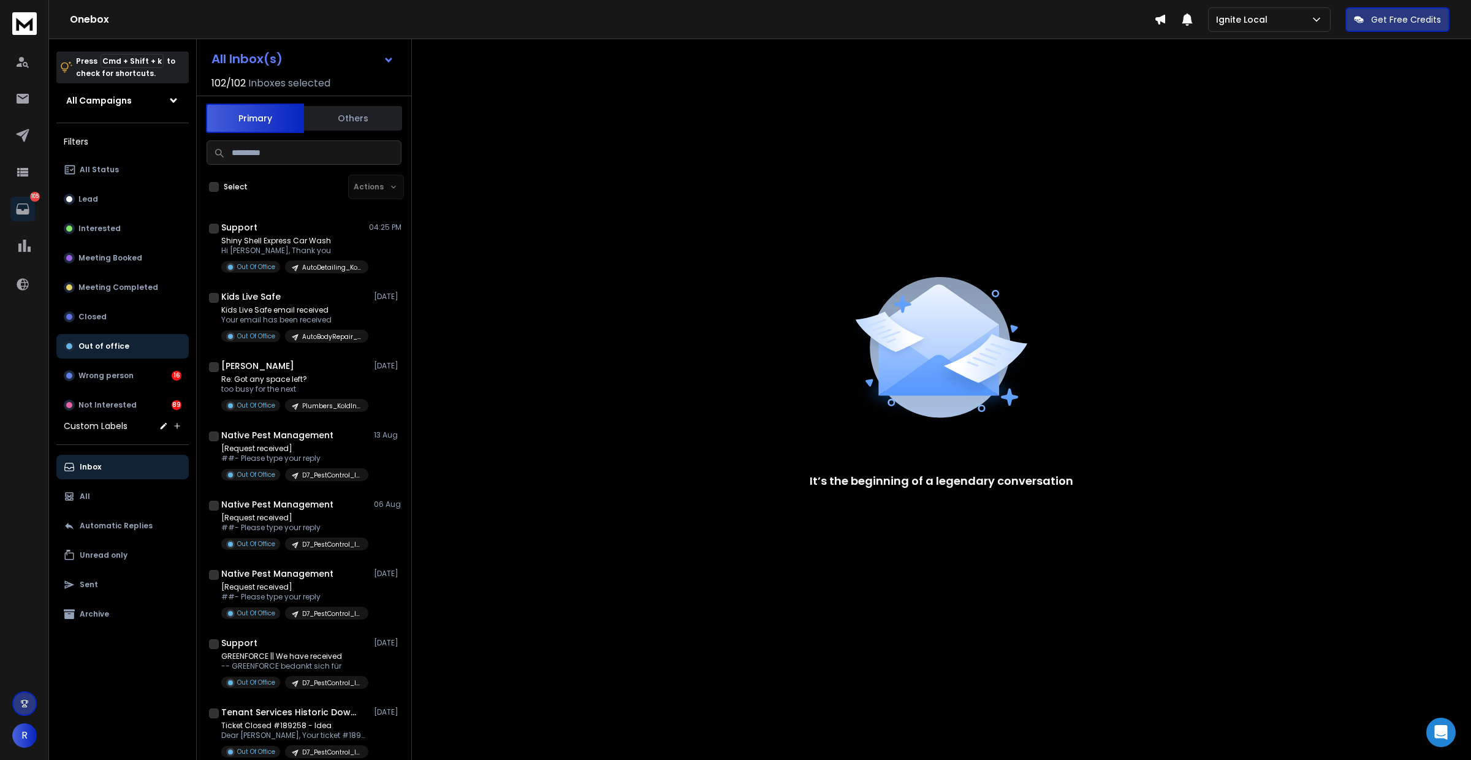
click at [340, 123] on button "Others" at bounding box center [353, 118] width 98 height 27
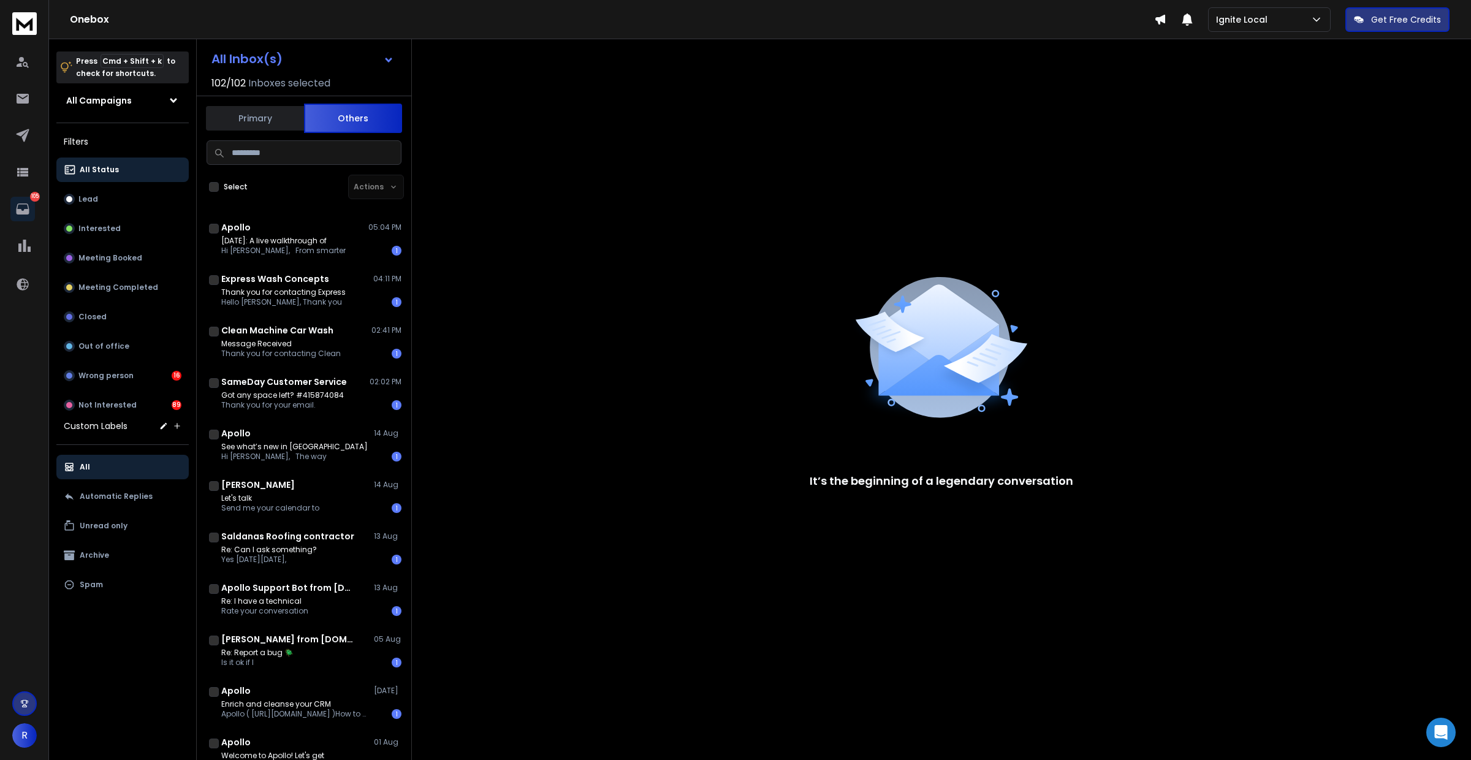
click at [251, 103] on div "All Inbox(s) 102 / 102 Inboxes selected Primary Others Select Actions Apollo 05…" at bounding box center [304, 419] width 215 height 760
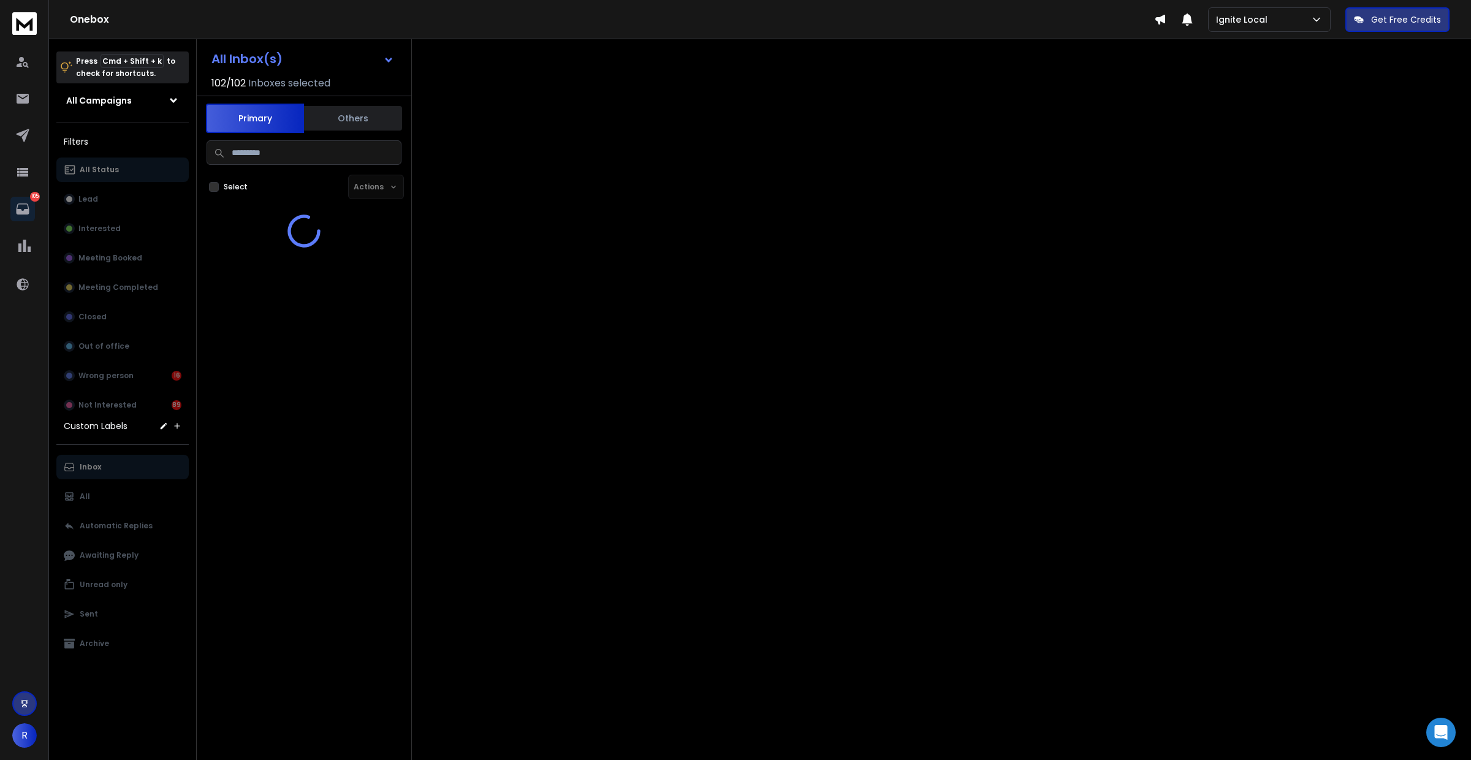
click at [246, 116] on button "Primary" at bounding box center [255, 118] width 98 height 29
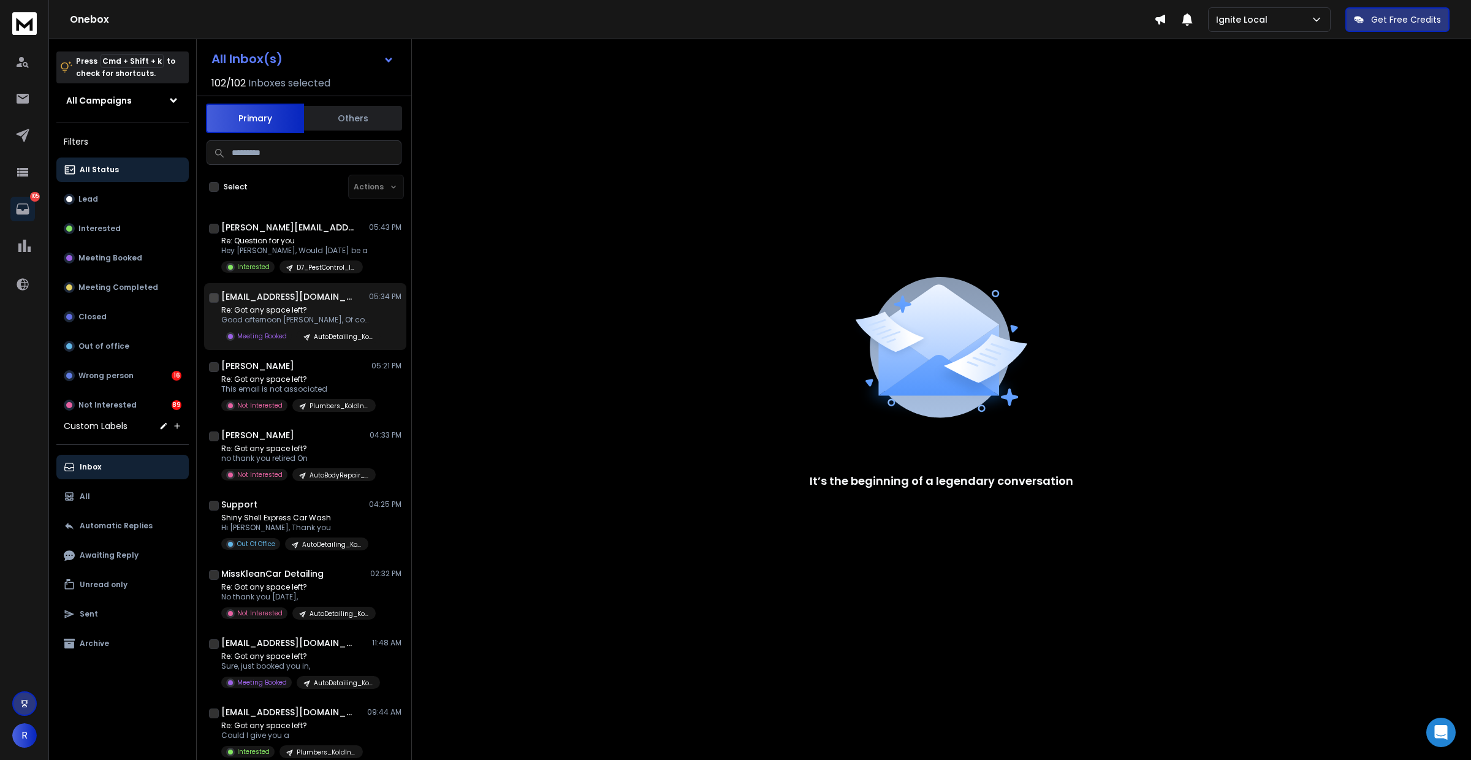
click at [329, 334] on p "AutoDetailing_KoldInfo-CLEANED" at bounding box center [343, 336] width 59 height 9
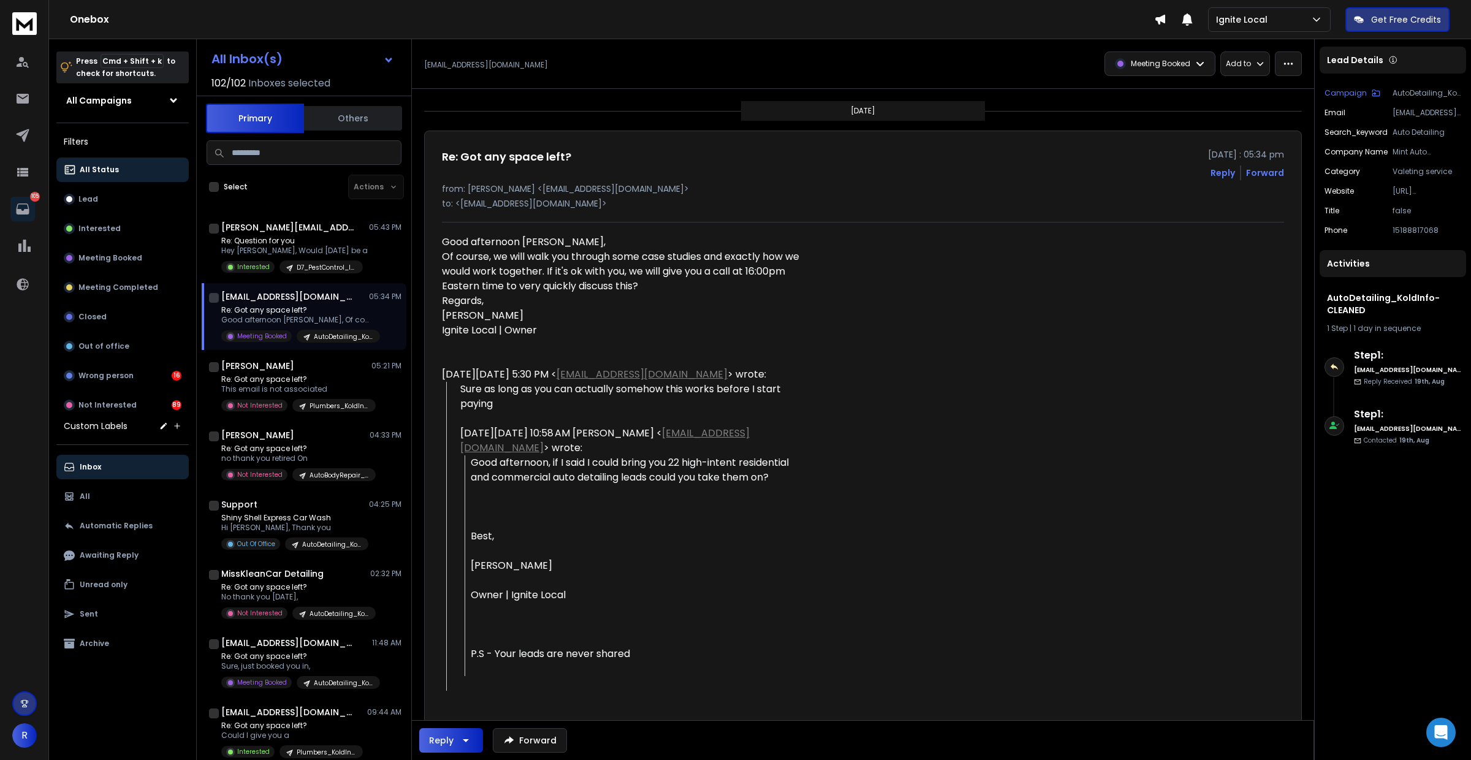
click at [1419, 150] on p "Mint Auto Detailing" at bounding box center [1427, 152] width 69 height 10
click at [1418, 189] on p "https://www.barrysmintautodetailing.com/" at bounding box center [1427, 191] width 69 height 10
click at [15, 140] on icon at bounding box center [22, 135] width 15 height 15
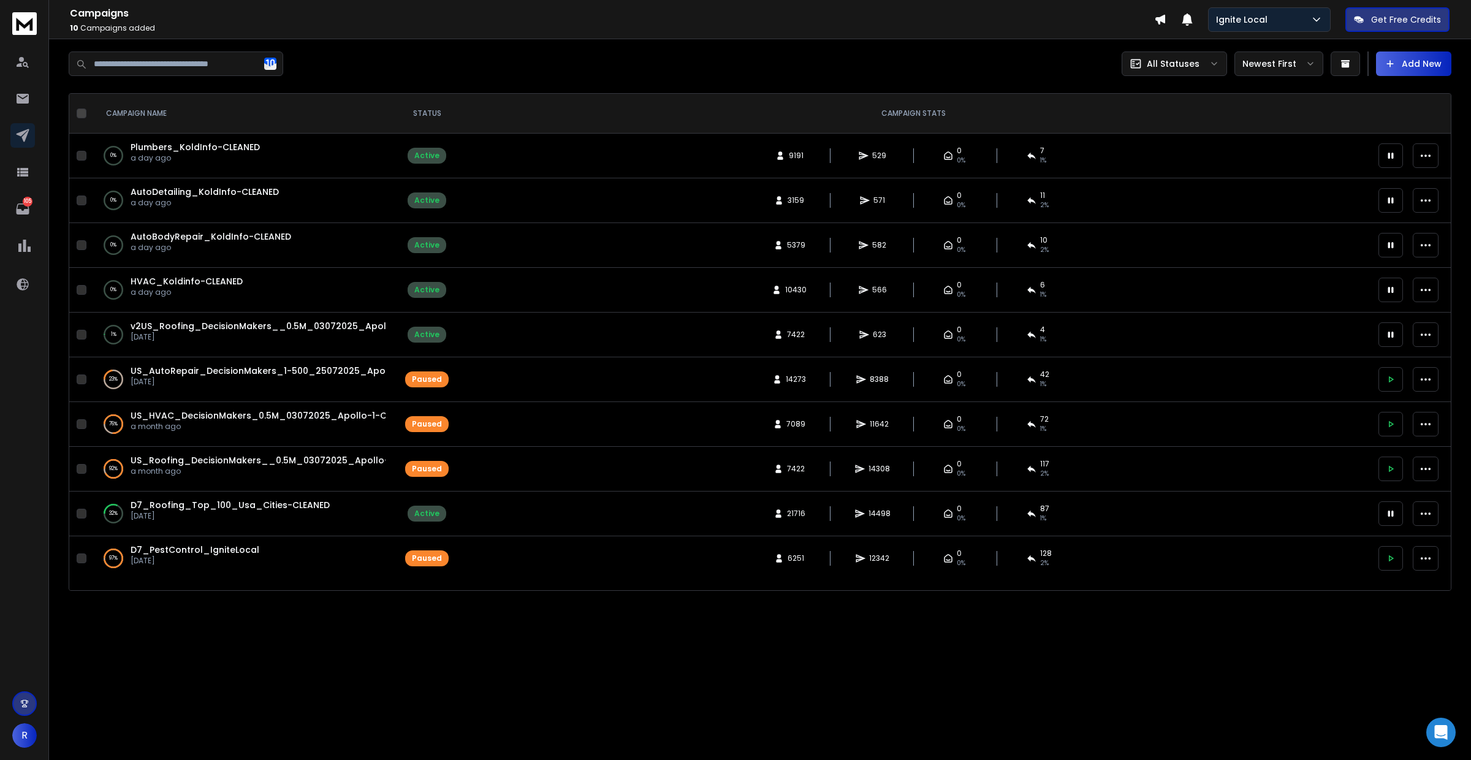
click at [1296, 15] on div "Ignite Local" at bounding box center [1269, 19] width 107 height 12
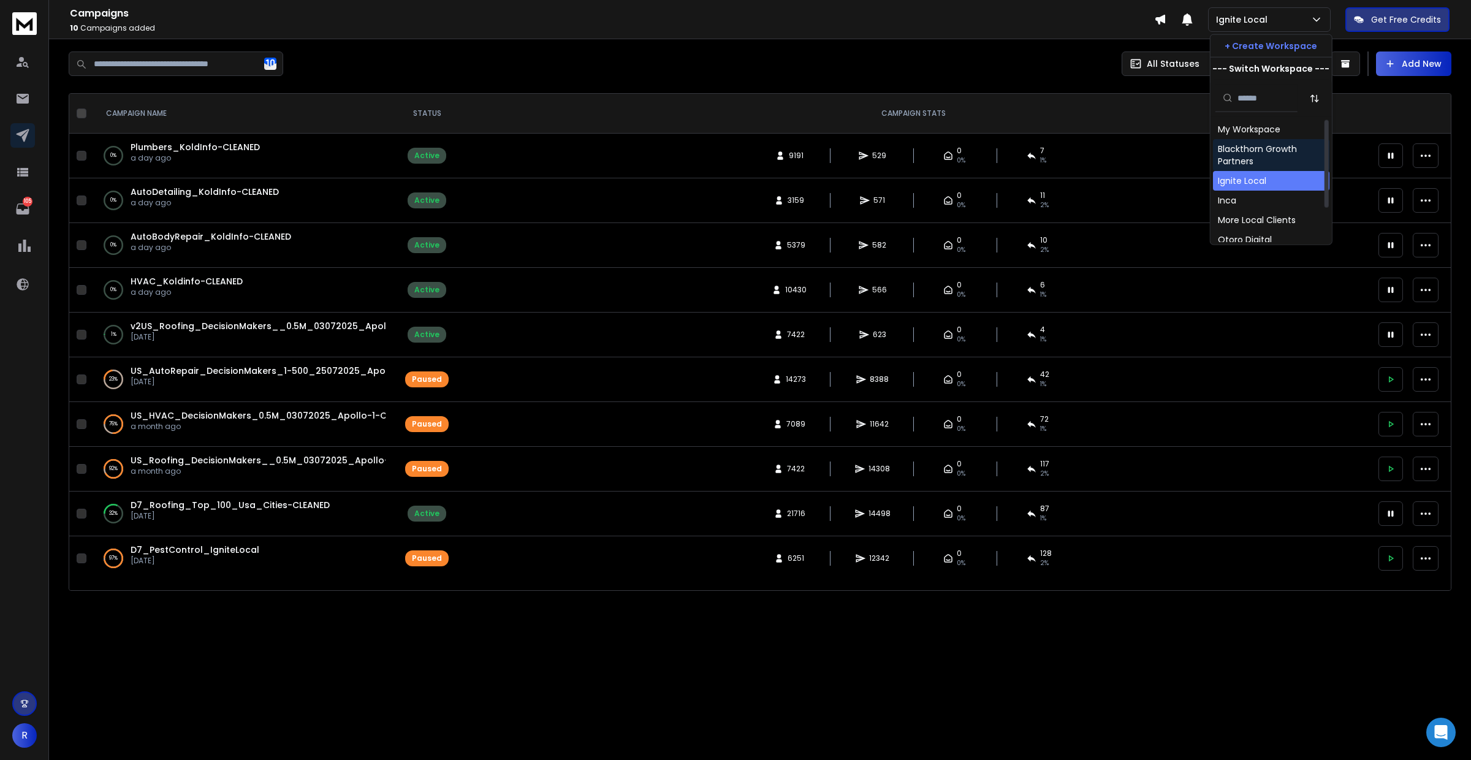
click at [1265, 153] on div "Blackthorn Growth Partners" at bounding box center [1271, 155] width 107 height 25
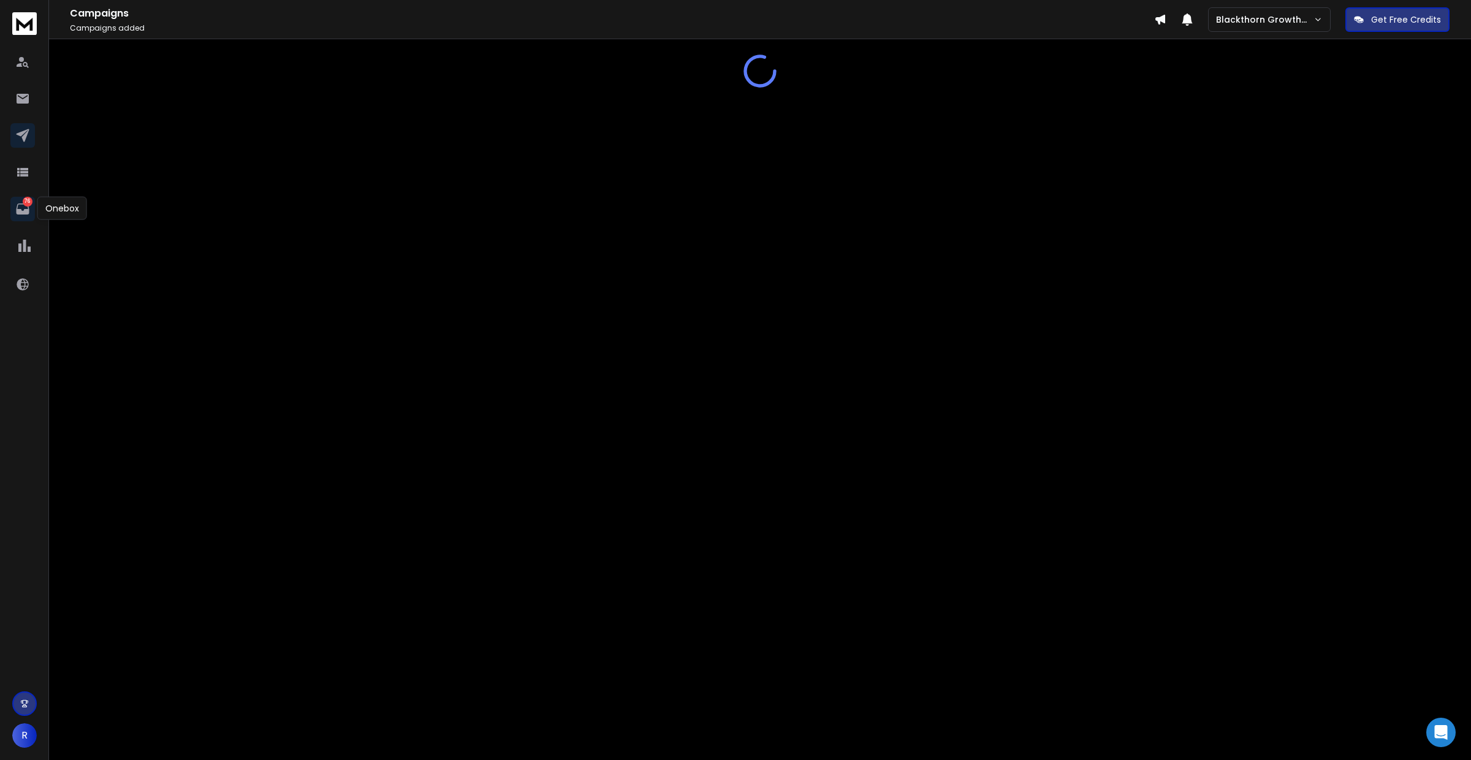
click at [24, 204] on p "76" at bounding box center [28, 202] width 10 height 10
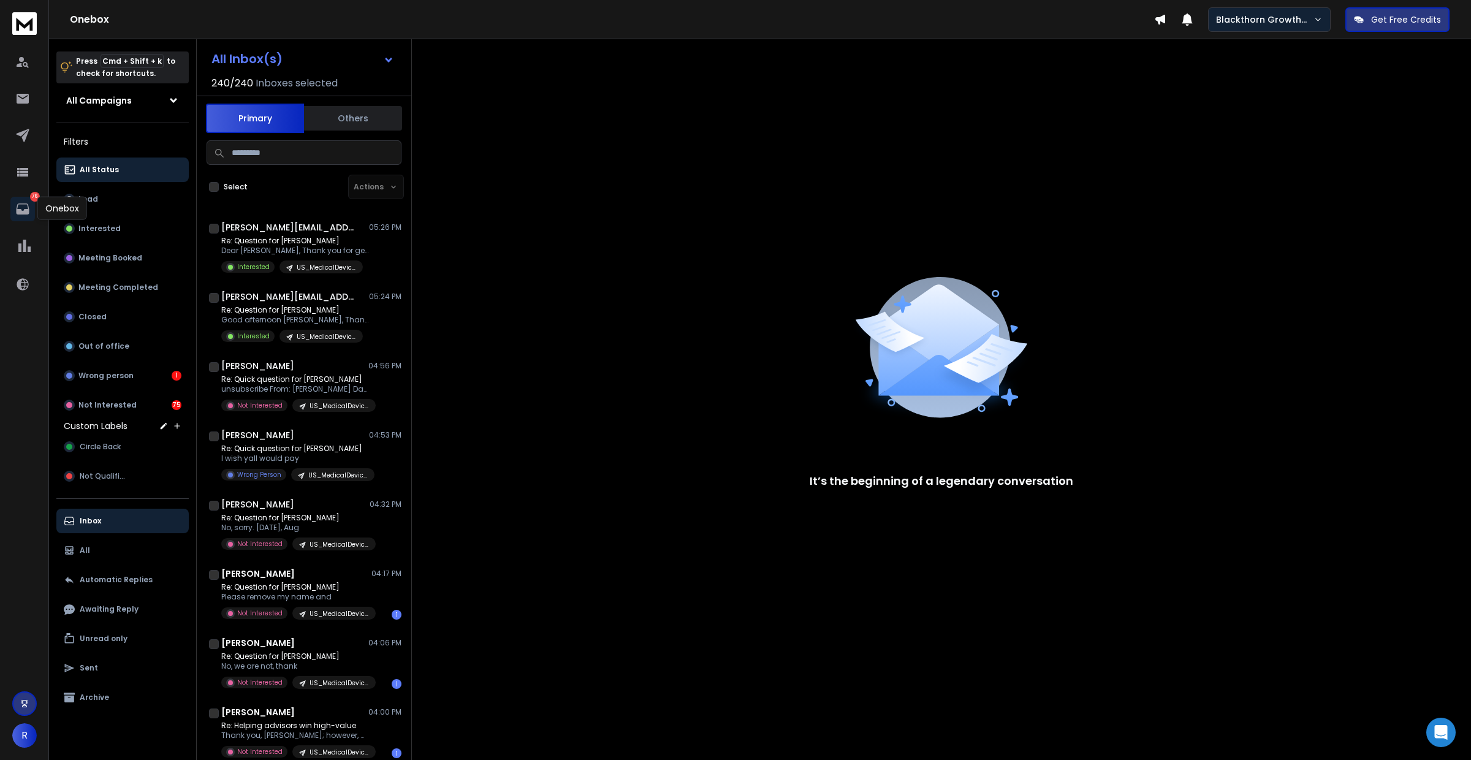
click at [1316, 26] on button "Blackthorn Growth Partners" at bounding box center [1269, 19] width 123 height 25
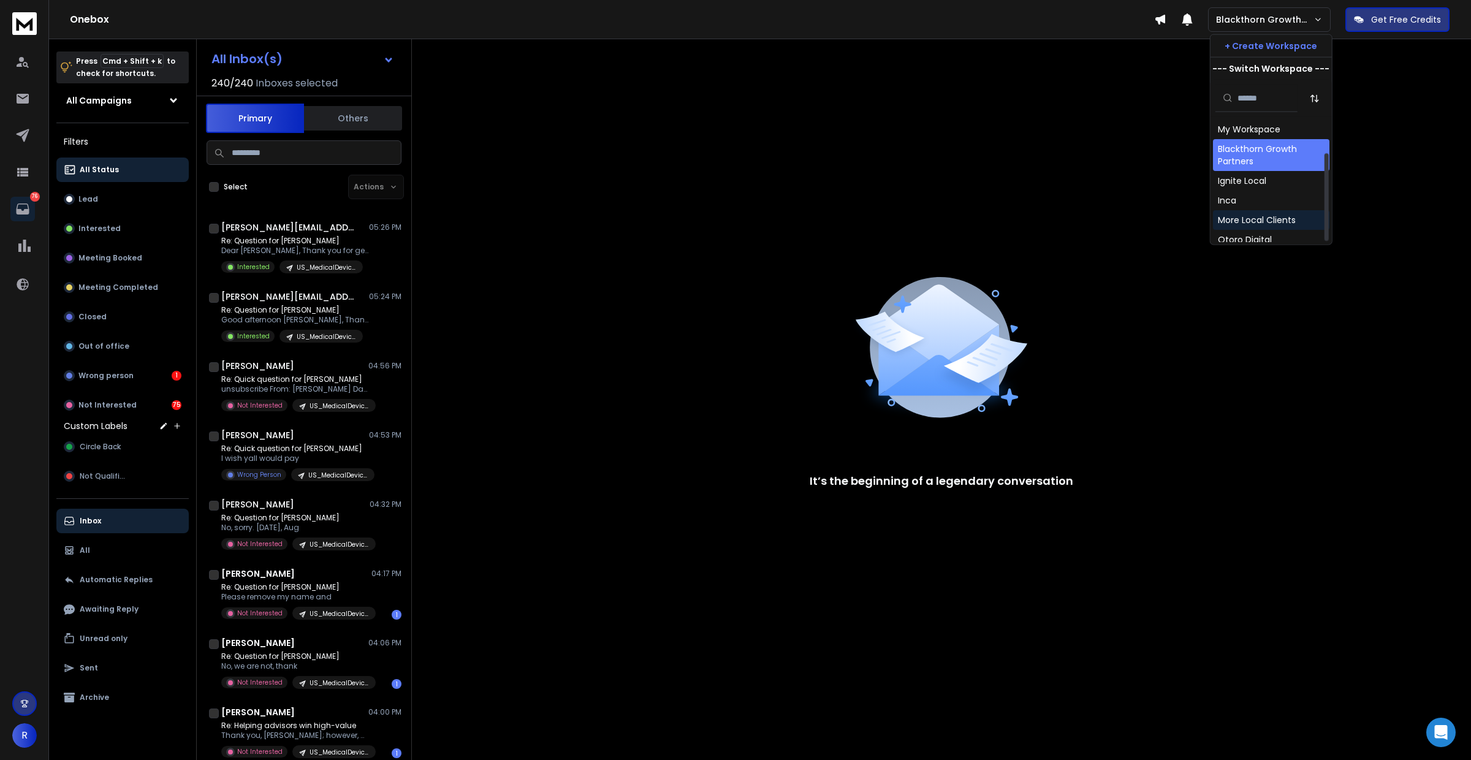
scroll to position [47, 0]
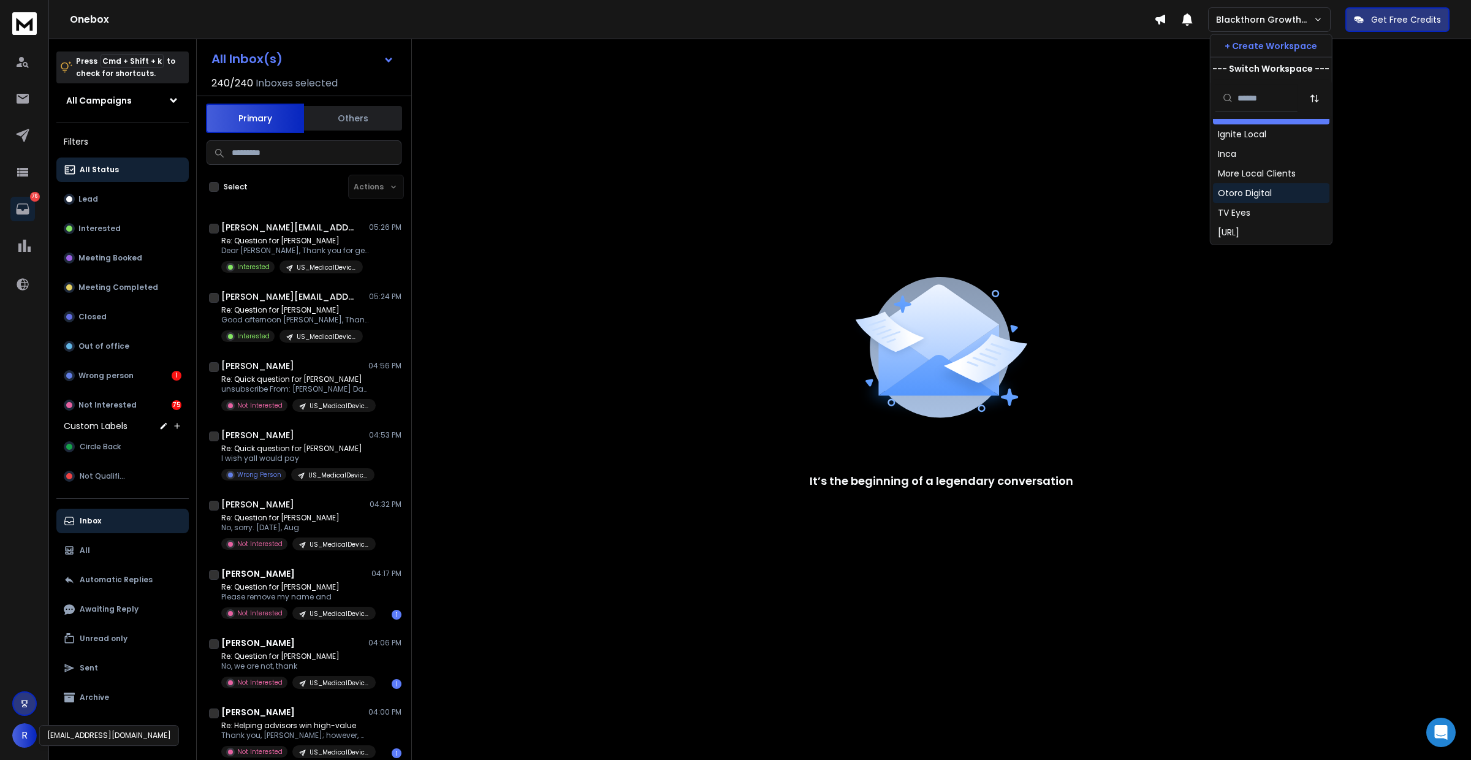
click at [20, 738] on span "R" at bounding box center [24, 735] width 25 height 25
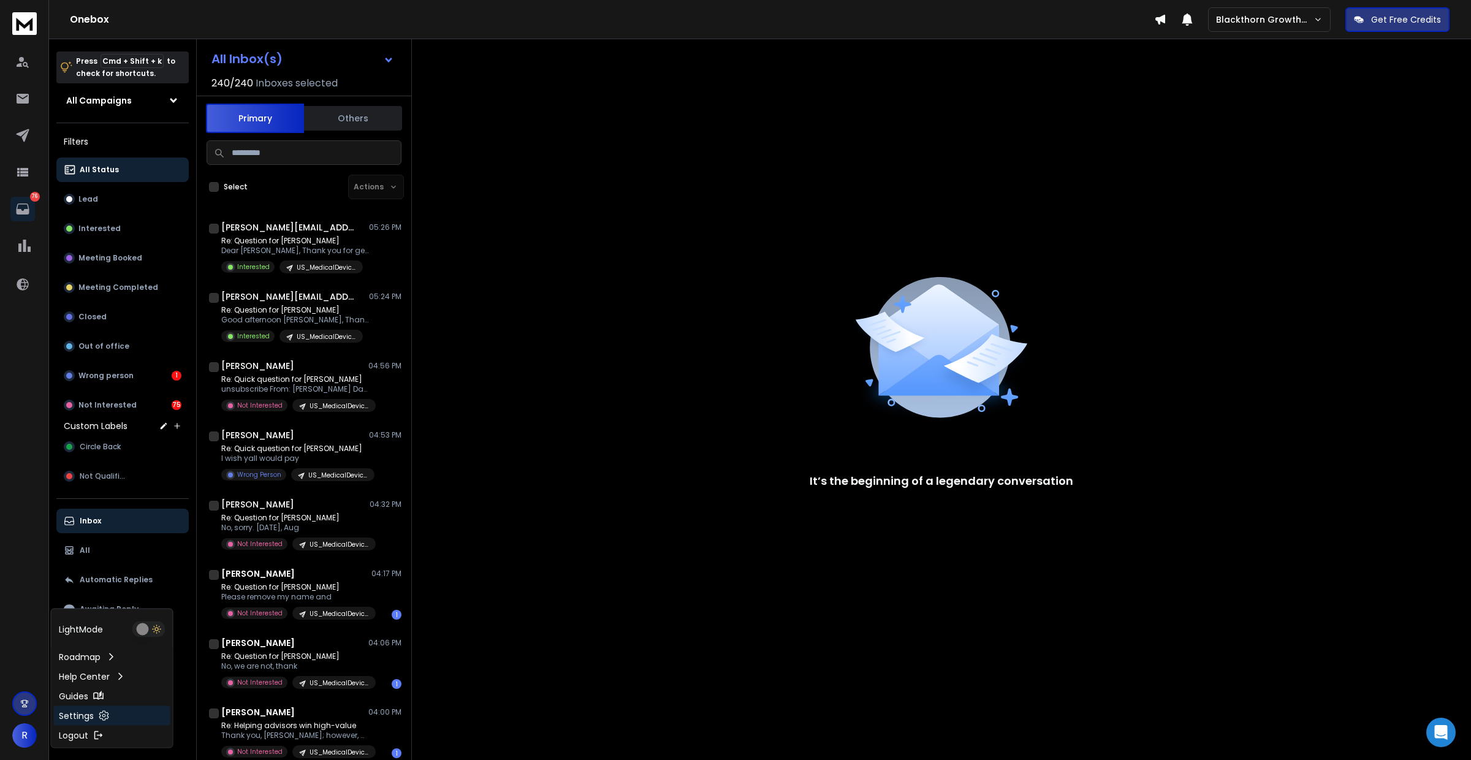
click at [94, 718] on div "Settings" at bounding box center [112, 716] width 116 height 20
